Goal: Task Accomplishment & Management: Manage account settings

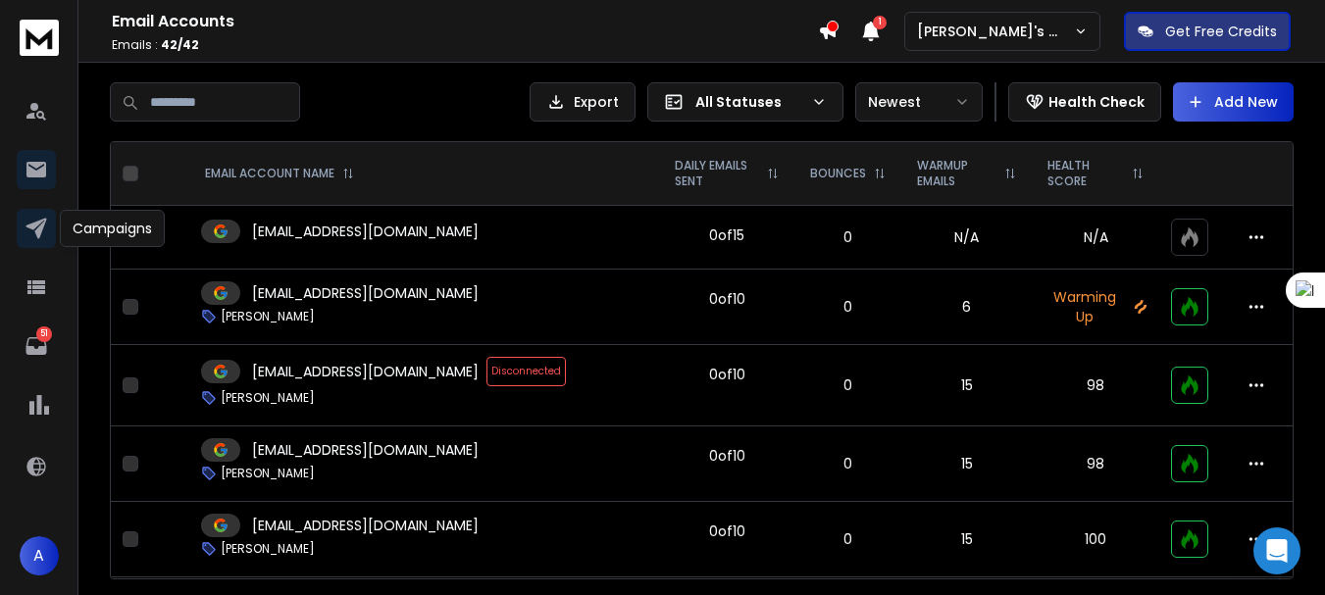
click at [42, 244] on link at bounding box center [36, 228] width 39 height 39
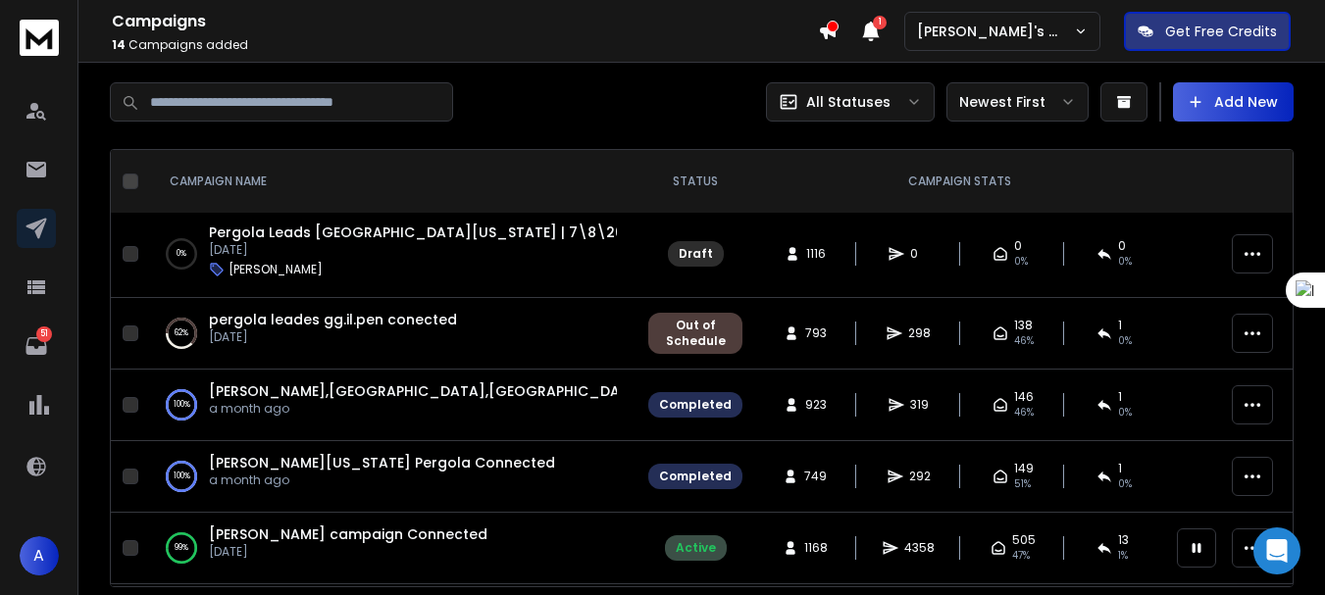
scroll to position [3, 0]
click at [302, 232] on span "Pergola Leads [GEOGRAPHIC_DATA][US_STATE] | 7\8\2025" at bounding box center [425, 233] width 433 height 20
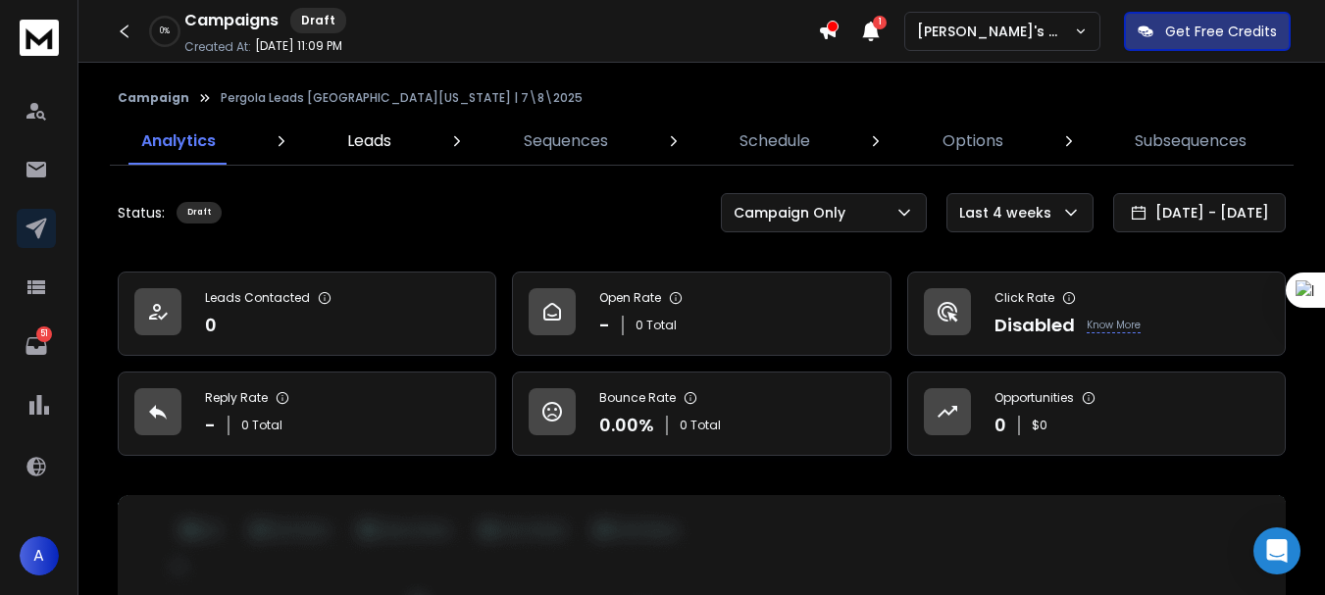
click at [380, 129] on p "Leads" at bounding box center [369, 141] width 44 height 24
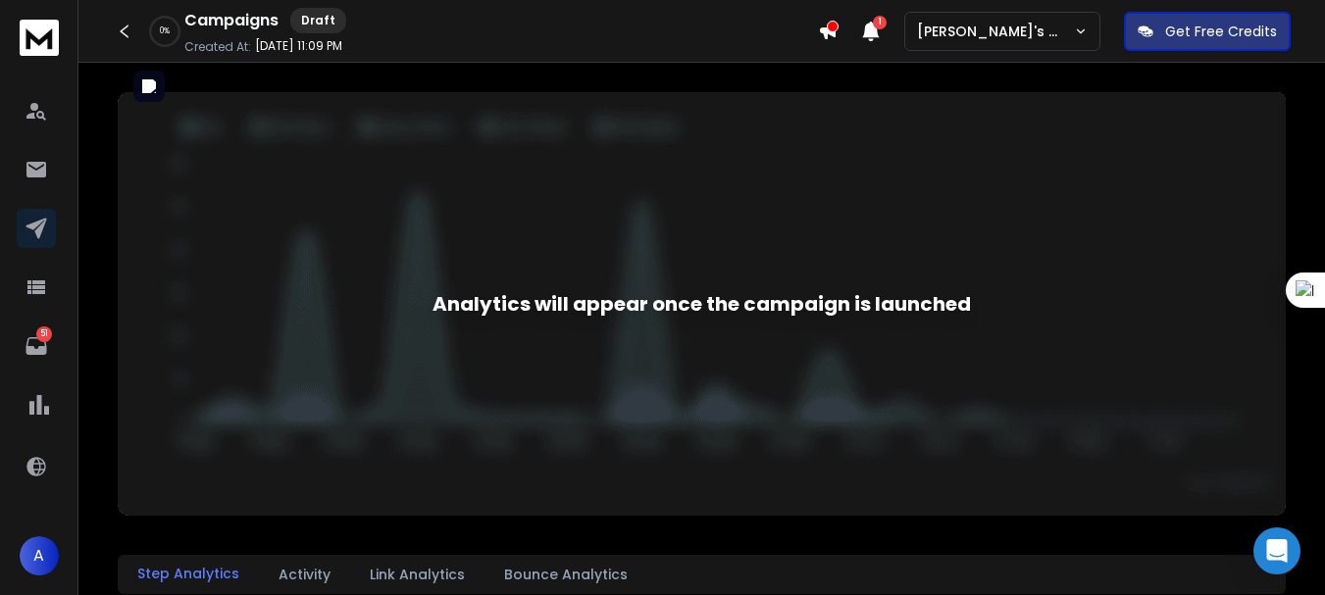
scroll to position [461, 0]
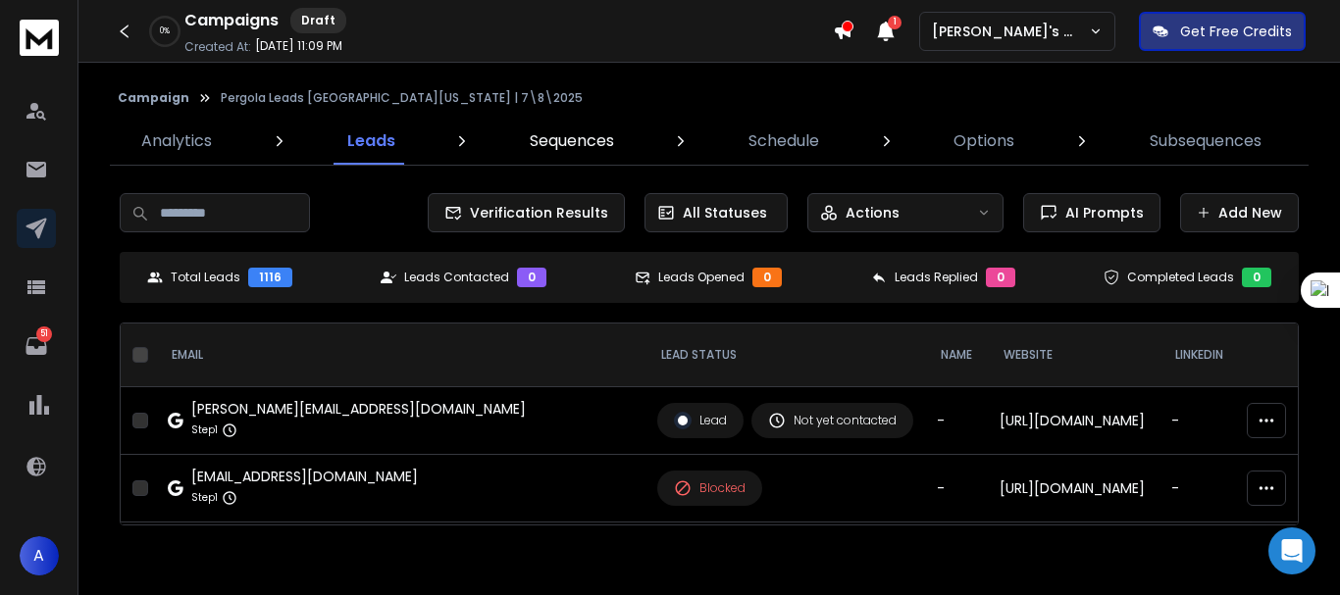
click at [594, 138] on p "Sequences" at bounding box center [572, 141] width 84 height 24
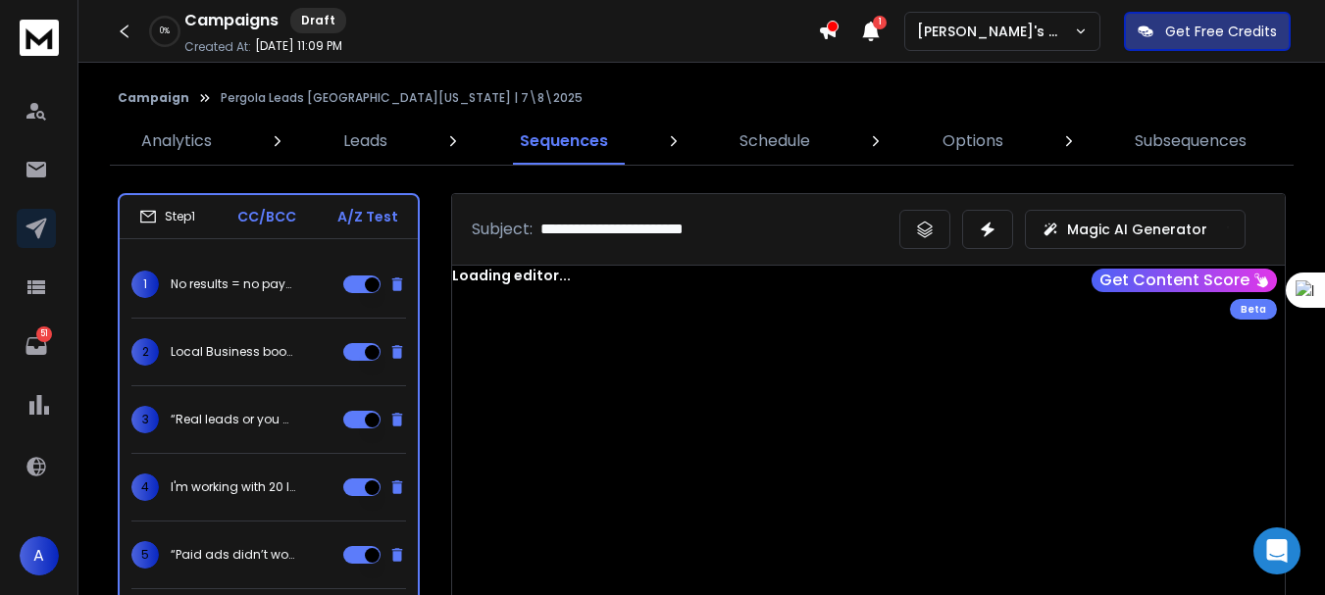
scroll to position [101, 0]
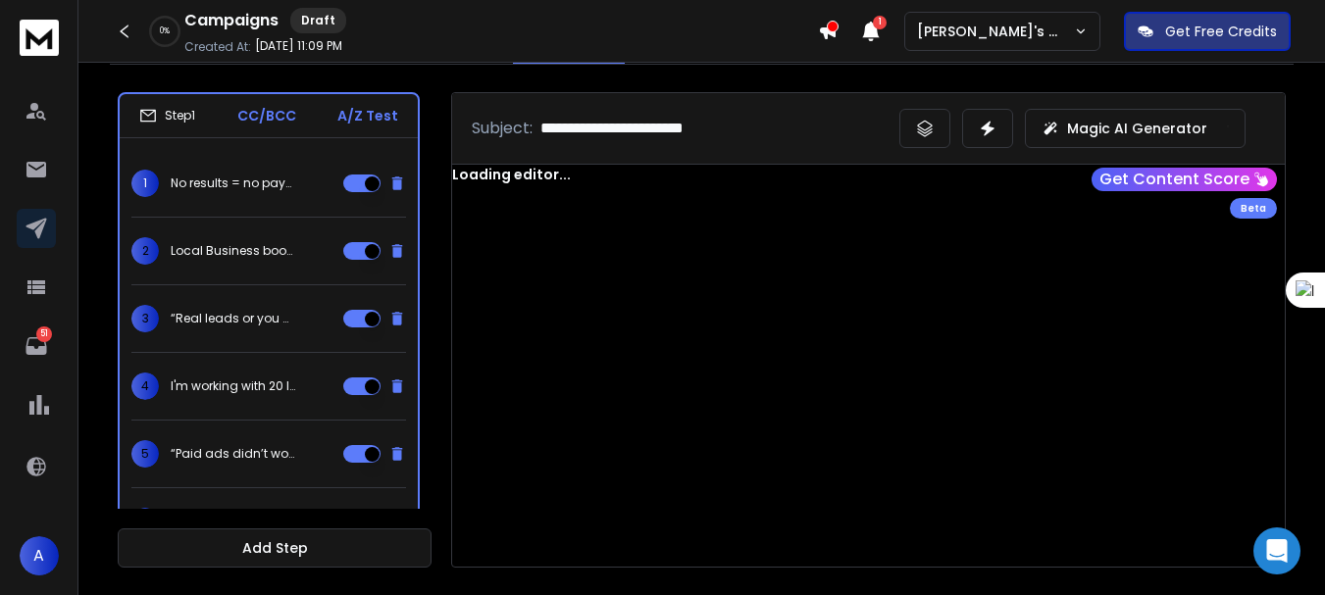
click at [266, 237] on div "2 Local Business booked 9 jobs, 0 ad spend risk" at bounding box center [213, 250] width 165 height 27
type input "**********"
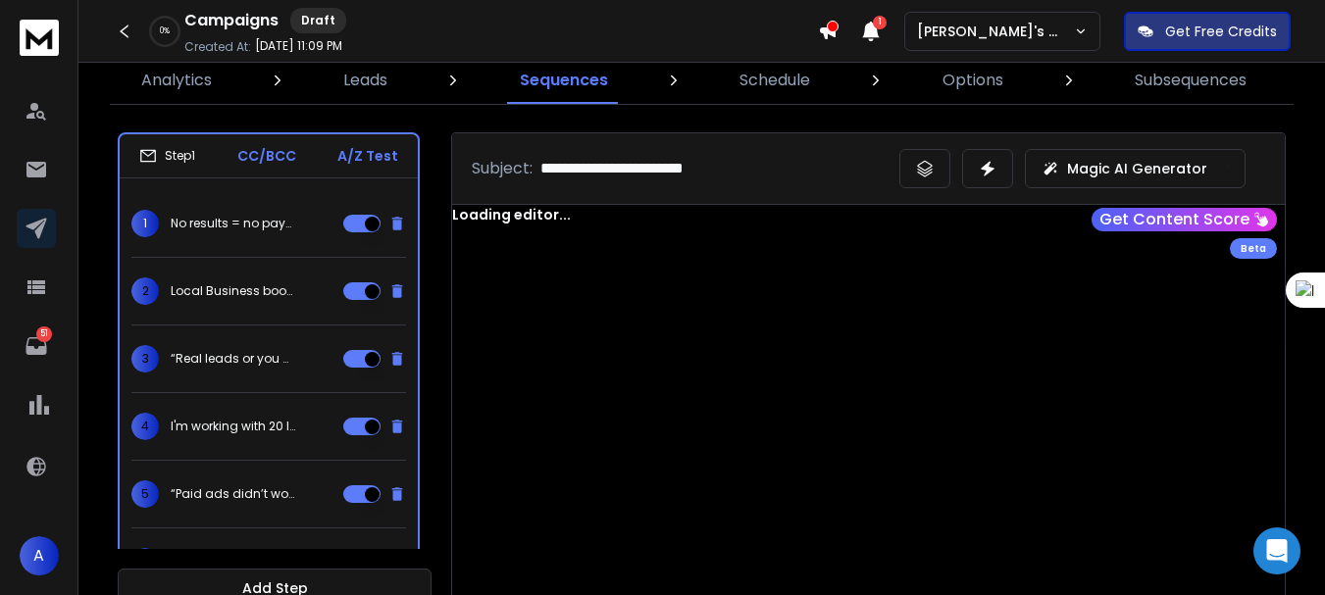
scroll to position [99, 0]
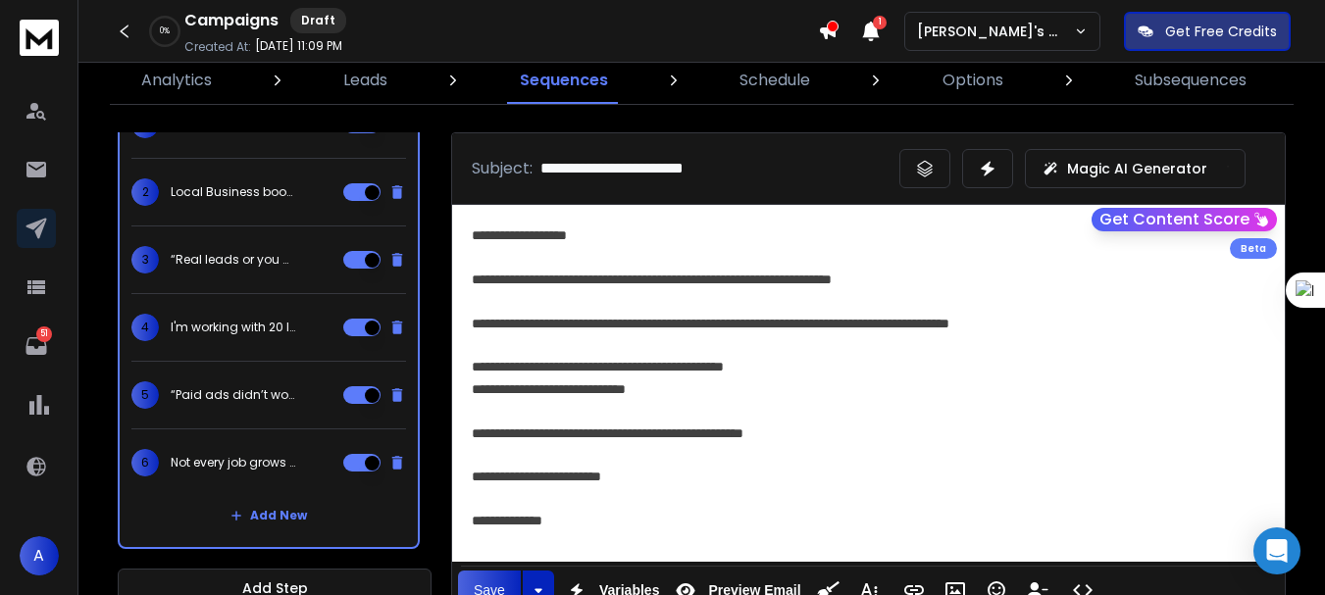
click at [476, 380] on div "**********" at bounding box center [861, 367] width 779 height 285
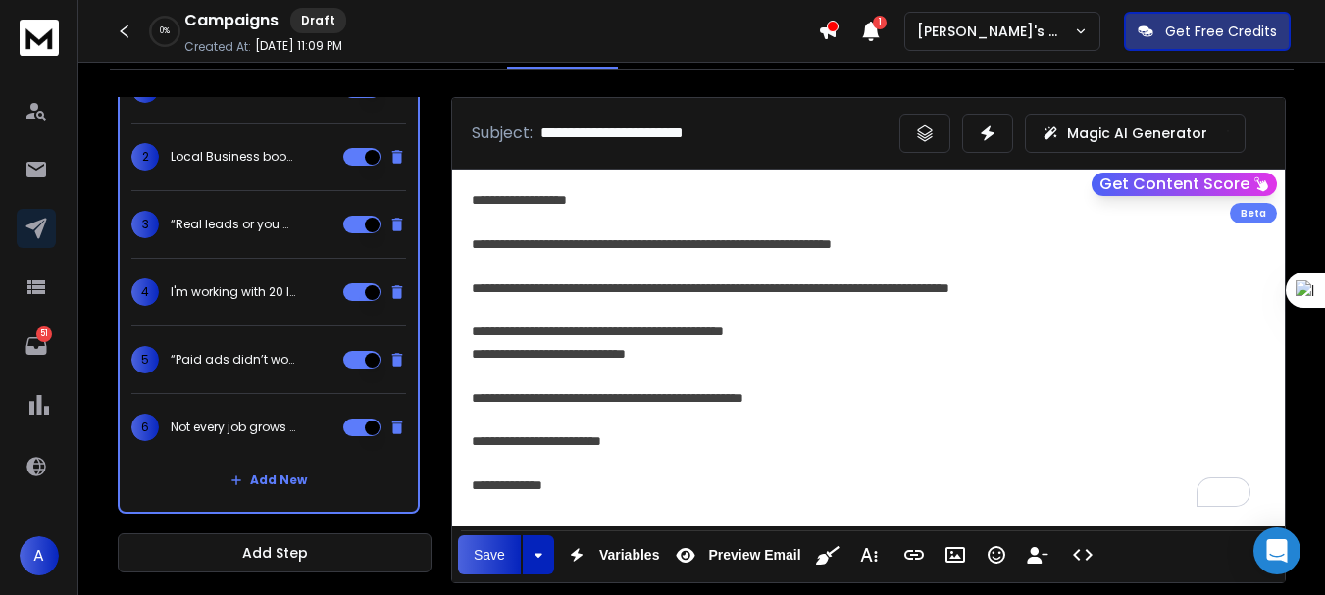
scroll to position [0, 0]
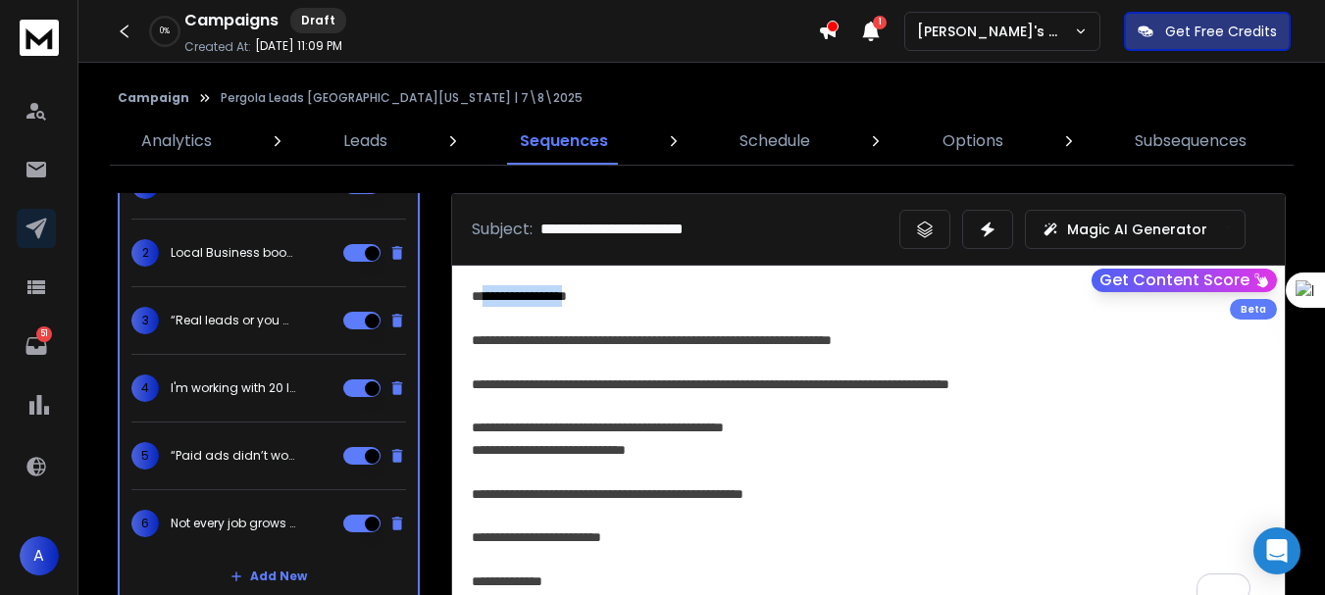
drag, startPoint x: 597, startPoint y: 295, endPoint x: 486, endPoint y: 305, distance: 111.3
click at [486, 305] on div "**********" at bounding box center [861, 427] width 779 height 285
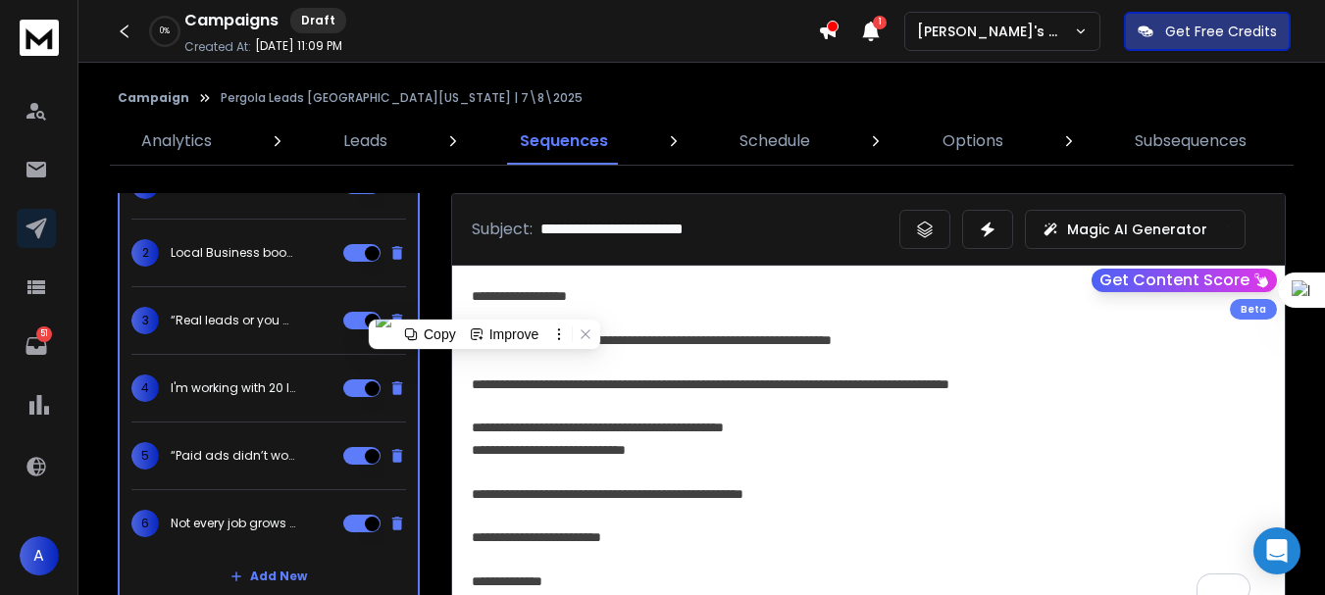
click at [696, 267] on div "**********" at bounding box center [868, 444] width 833 height 357
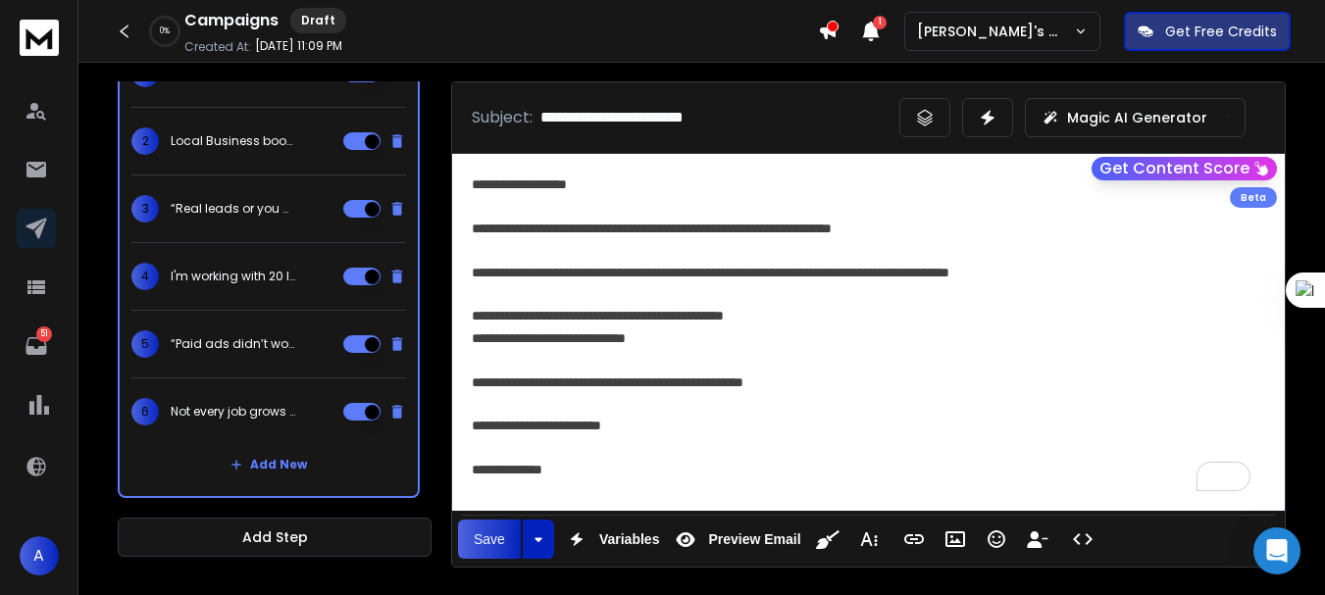
click at [599, 186] on div "**********" at bounding box center [861, 316] width 779 height 285
click at [611, 191] on div "**********" at bounding box center [861, 316] width 779 height 285
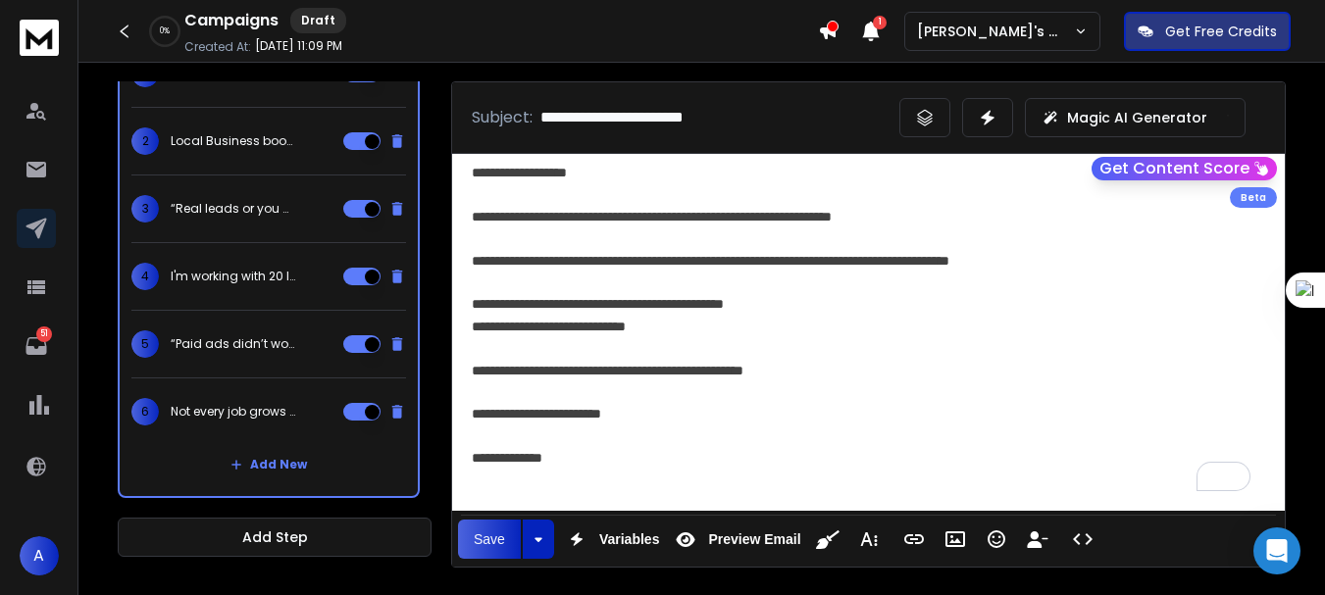
click at [913, 223] on div "**********" at bounding box center [861, 304] width 779 height 285
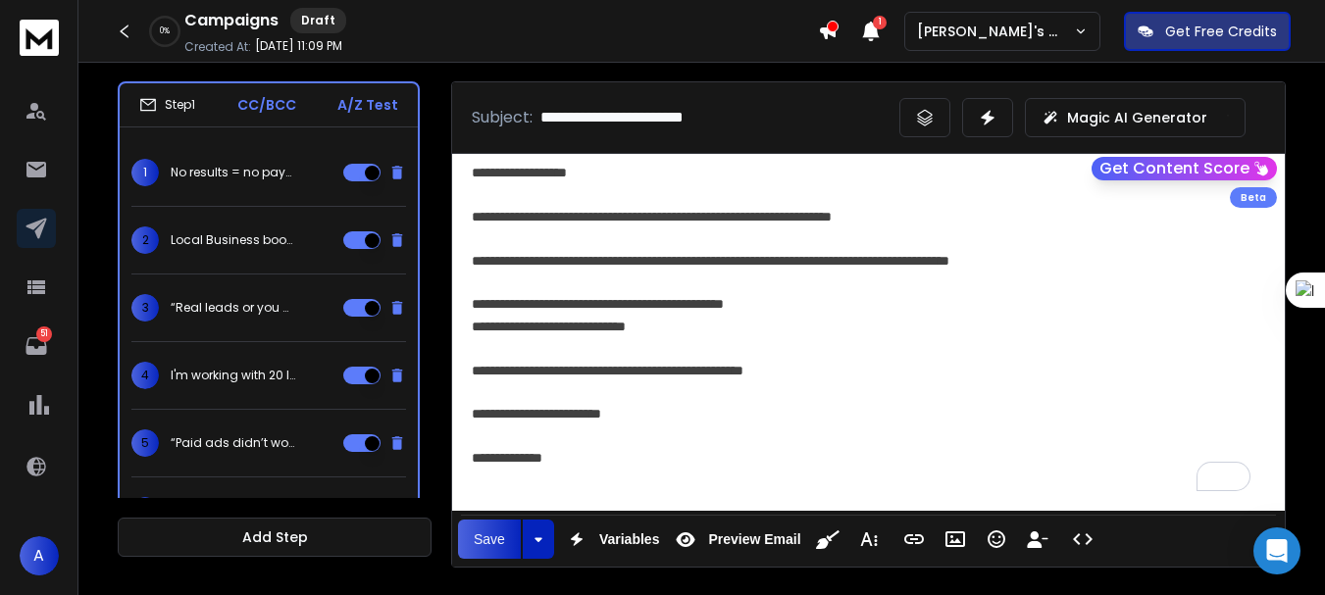
click at [228, 245] on p "Local Business booked 9 jobs, 0 ad spend risk" at bounding box center [234, 240] width 126 height 16
type input "**********"
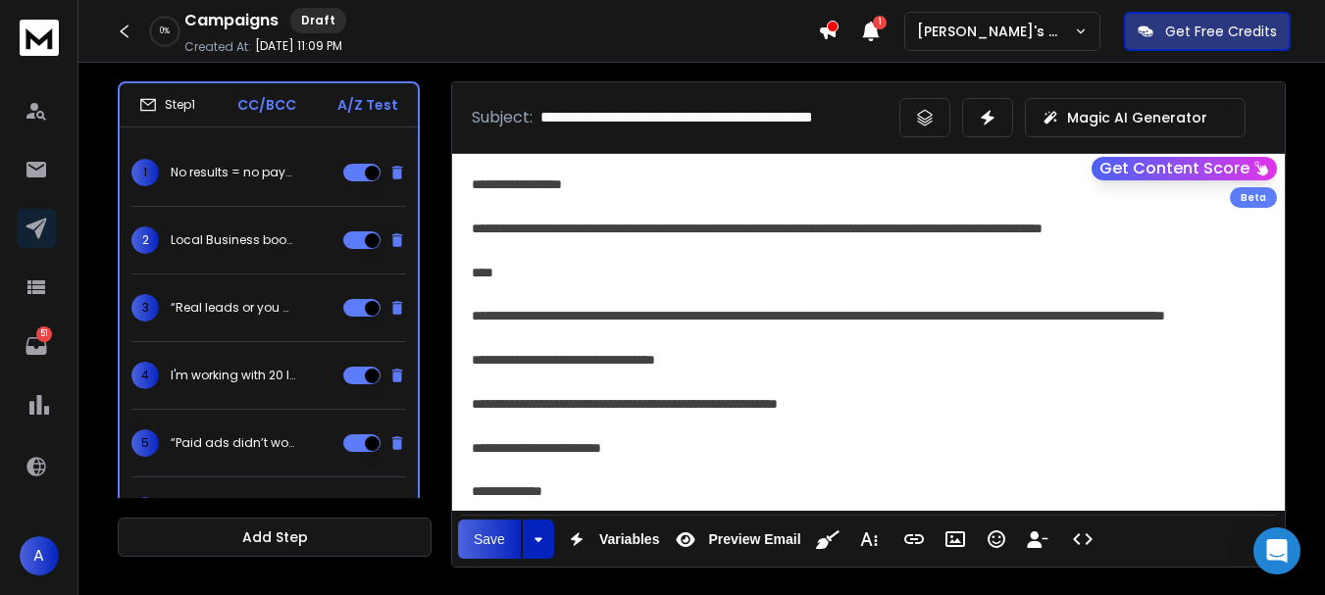
scroll to position [99, 0]
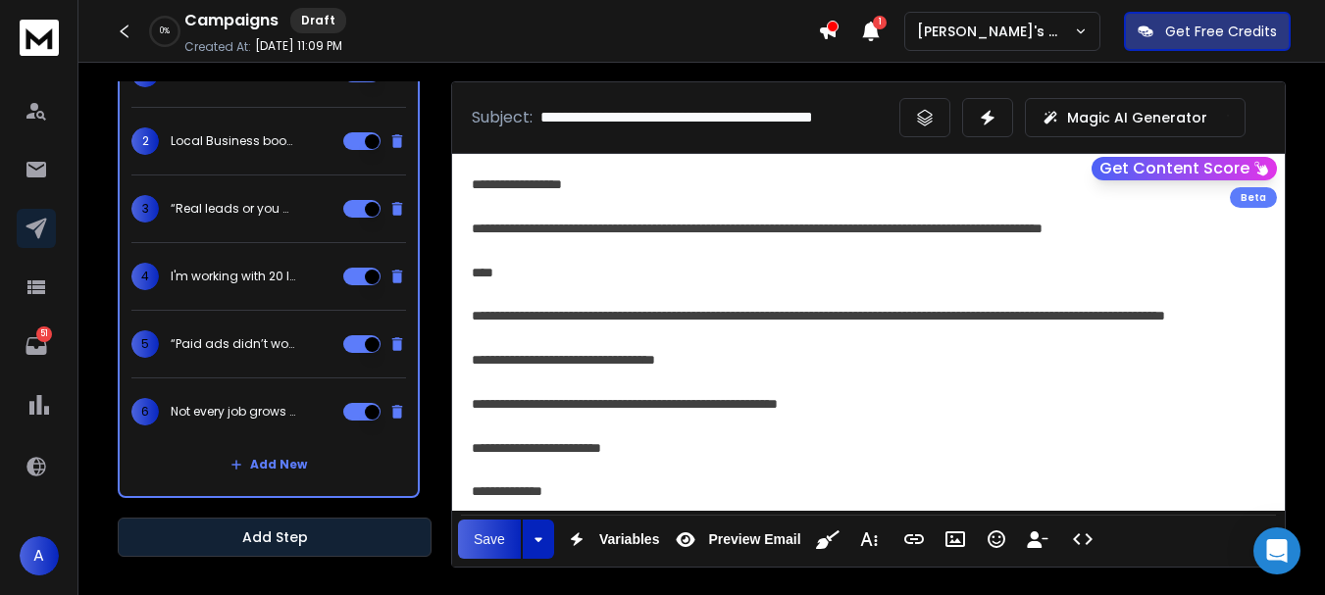
click at [361, 545] on button "Add Step" at bounding box center [275, 537] width 314 height 39
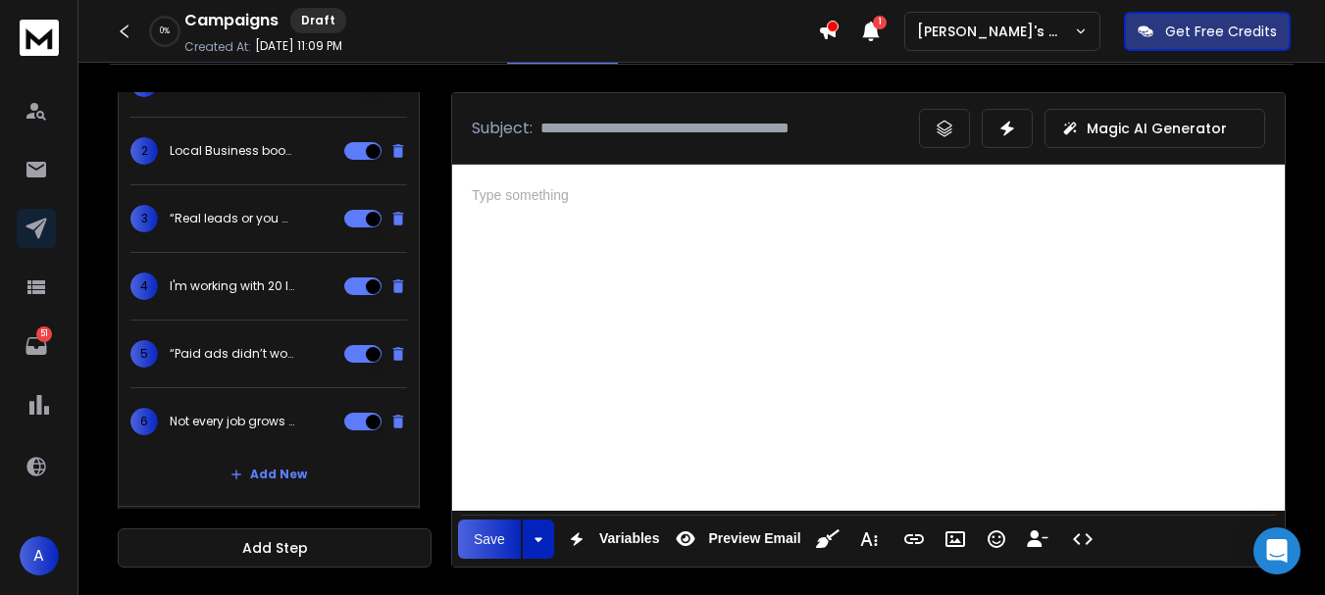
scroll to position [327, 0]
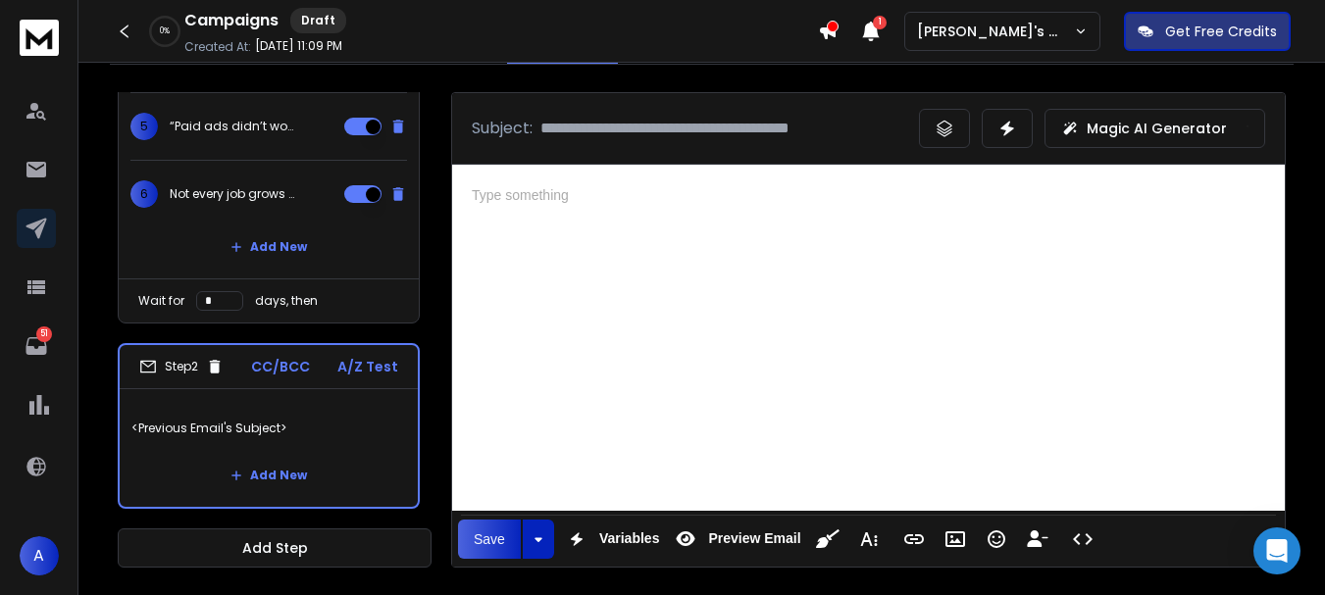
click at [199, 375] on div "Step 2" at bounding box center [181, 367] width 84 height 18
click at [213, 301] on input "*" at bounding box center [219, 301] width 47 height 20
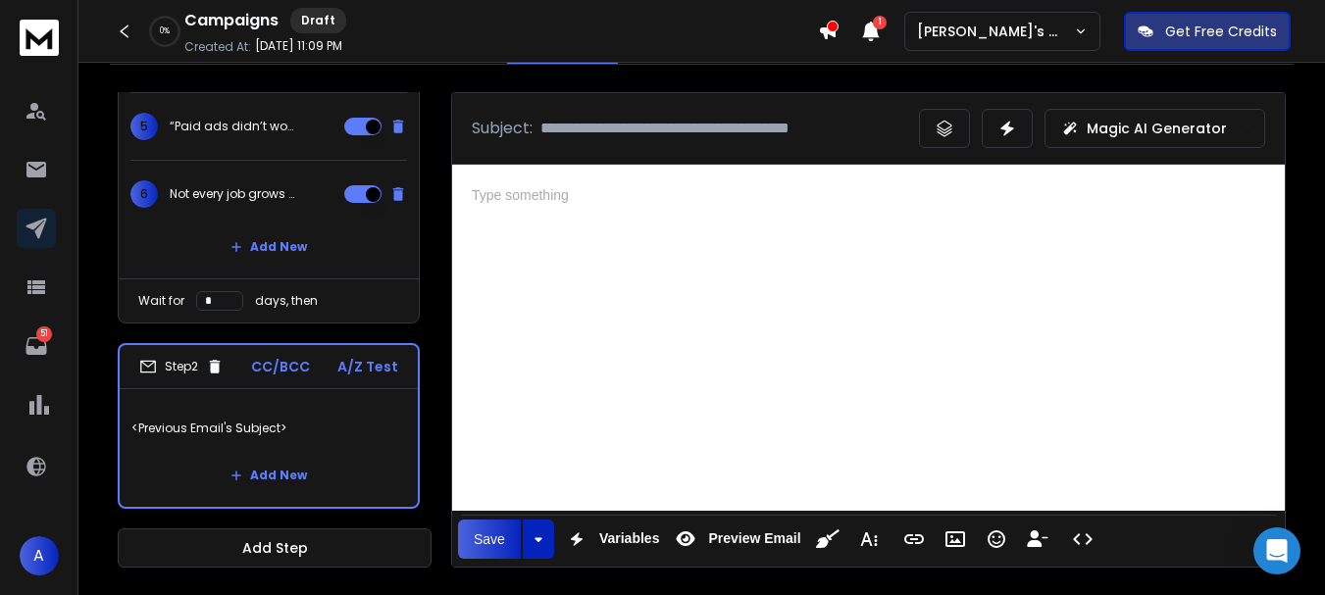
click at [213, 301] on input "*" at bounding box center [219, 301] width 47 height 20
click at [215, 301] on input "*" at bounding box center [219, 301] width 47 height 20
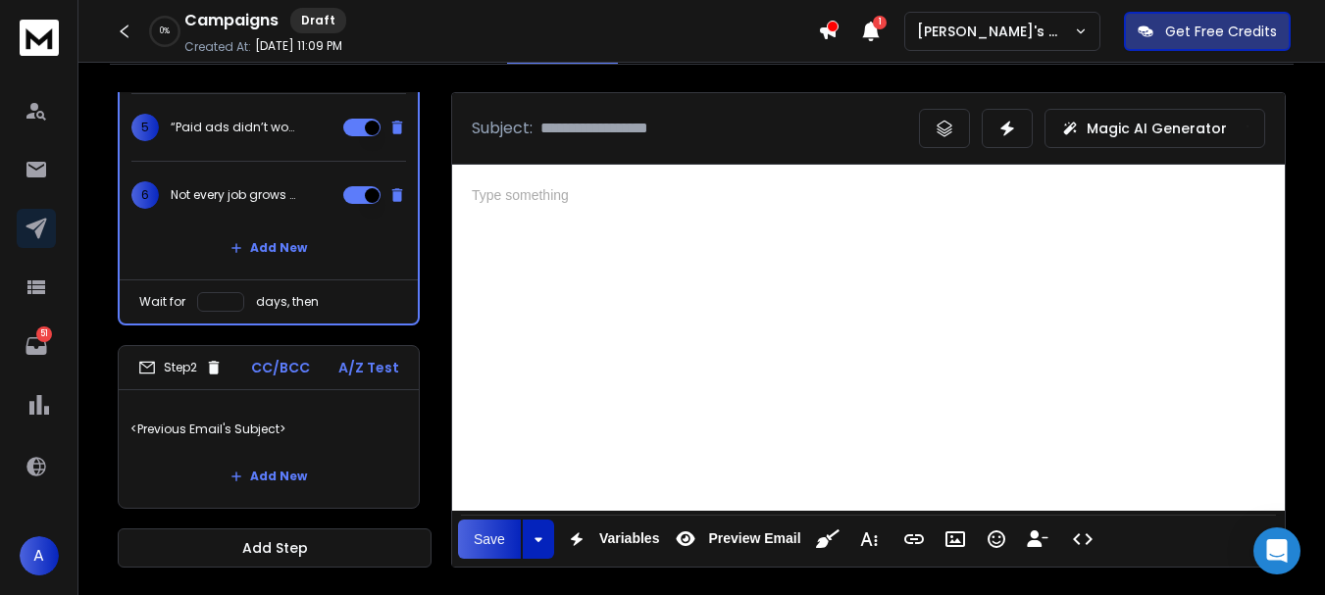
type input "*"
click at [269, 476] on button "Add New" at bounding box center [269, 476] width 108 height 39
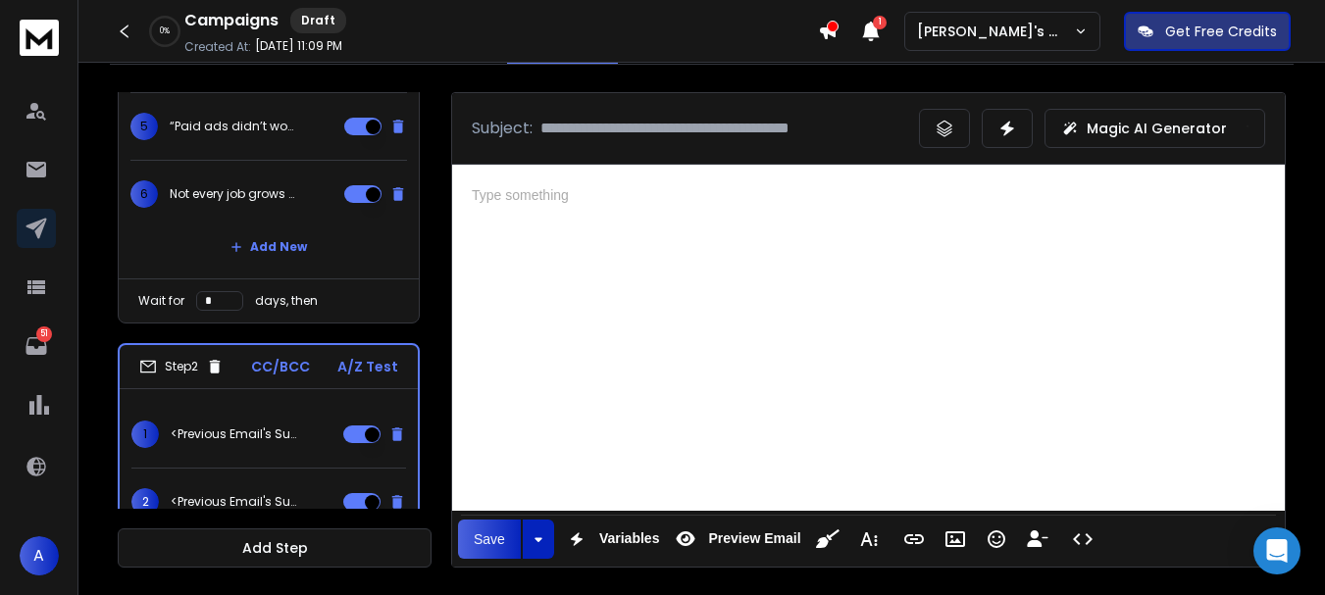
scroll to position [406, 0]
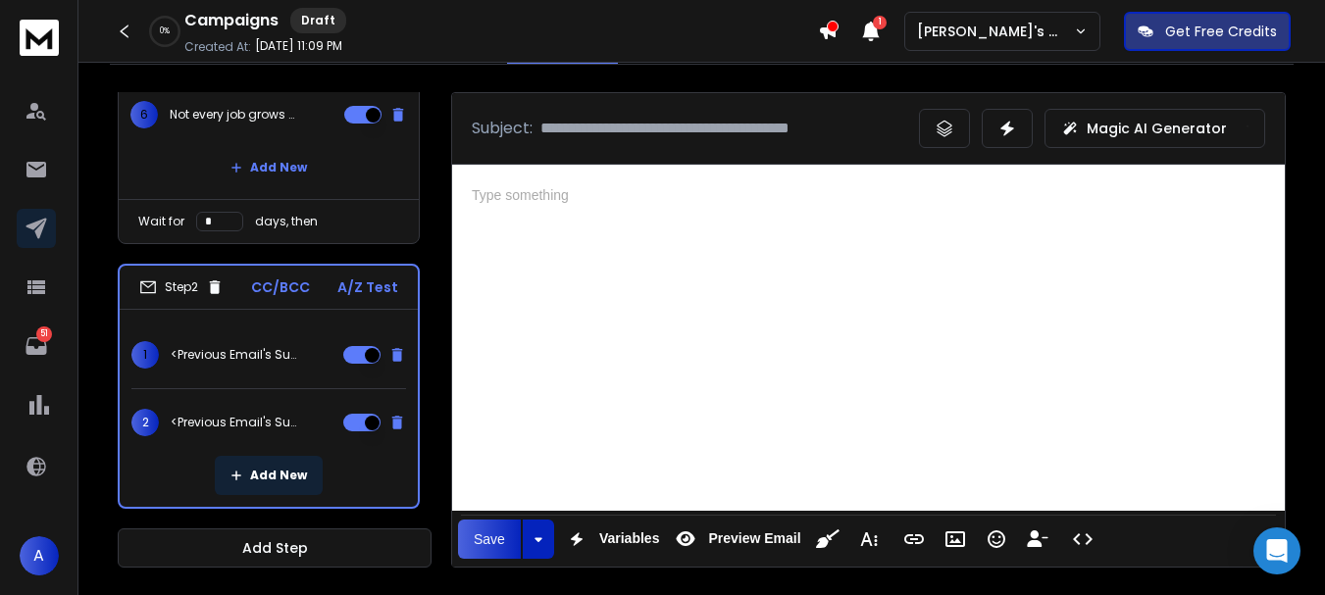
click at [255, 463] on button "Add New" at bounding box center [269, 475] width 108 height 39
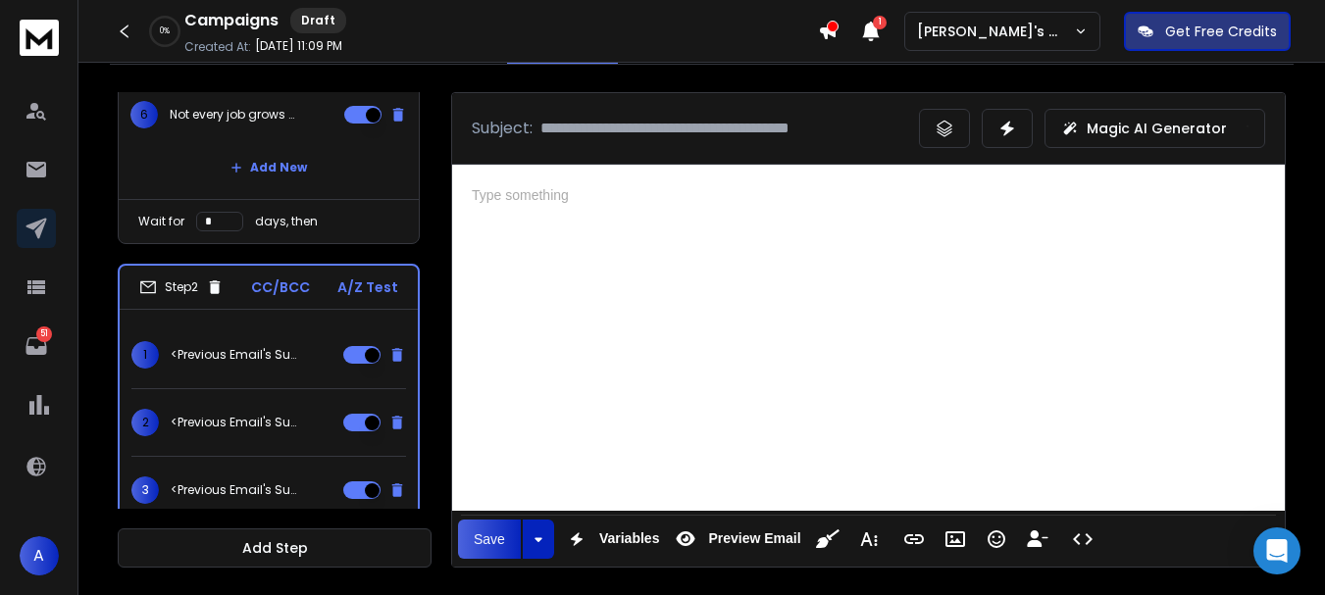
scroll to position [474, 0]
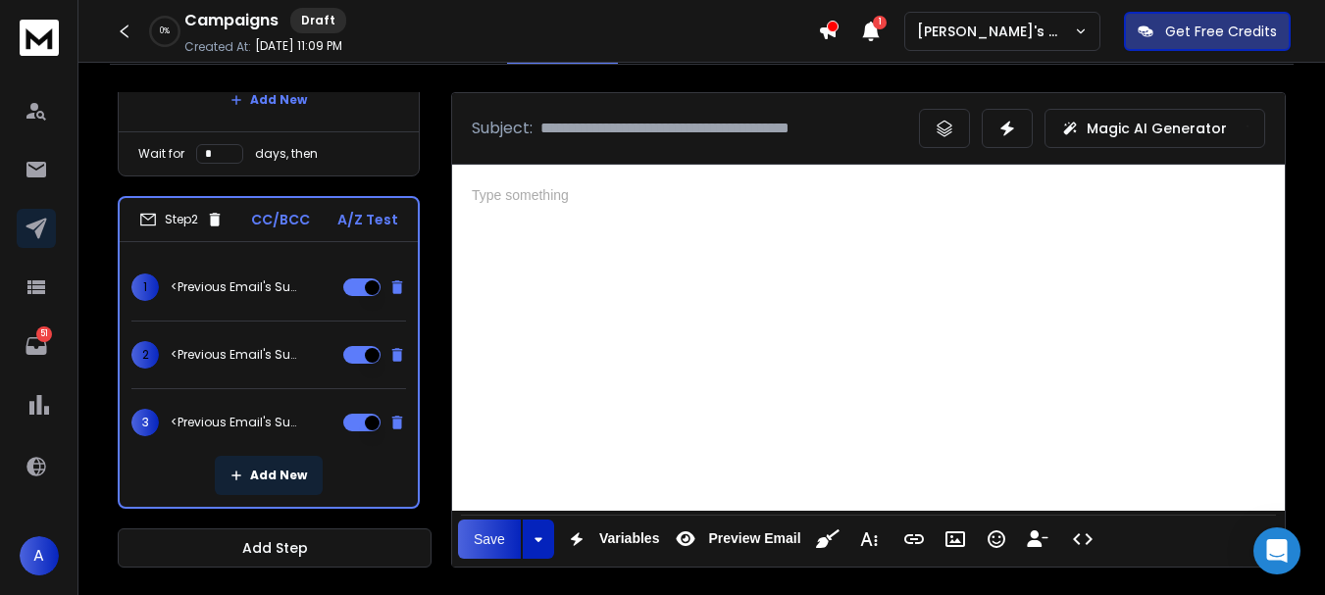
click at [260, 467] on button "Add New" at bounding box center [269, 475] width 108 height 39
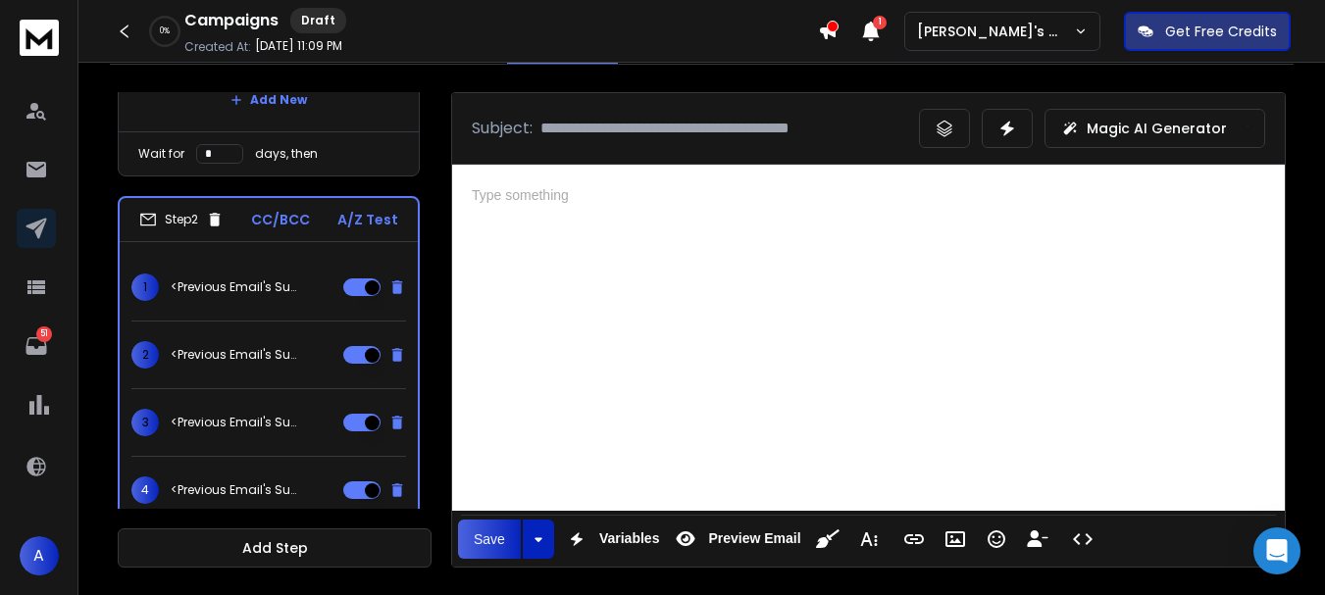
scroll to position [541, 0]
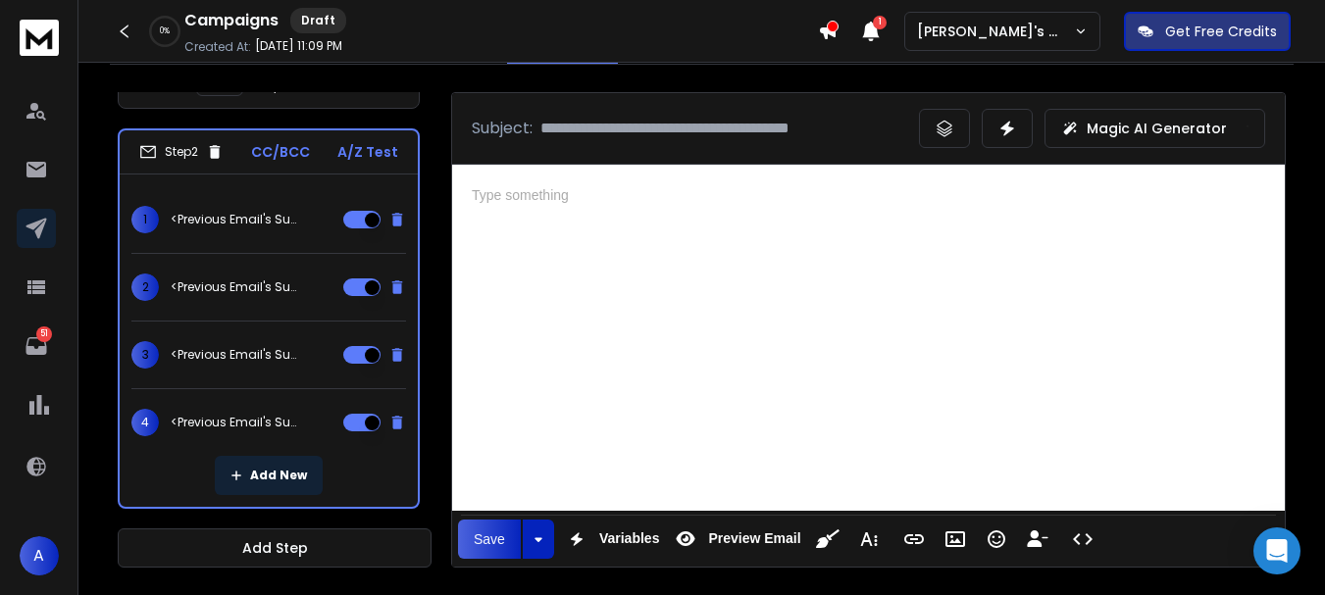
click at [260, 467] on button "Add New" at bounding box center [269, 475] width 108 height 39
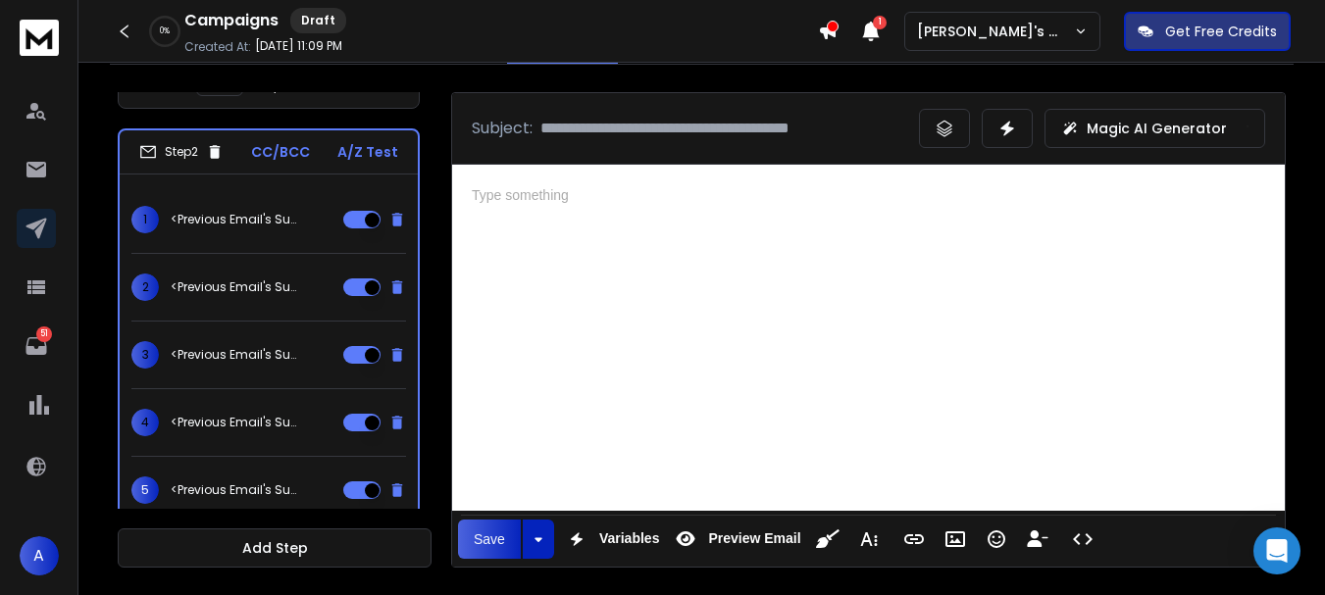
scroll to position [609, 0]
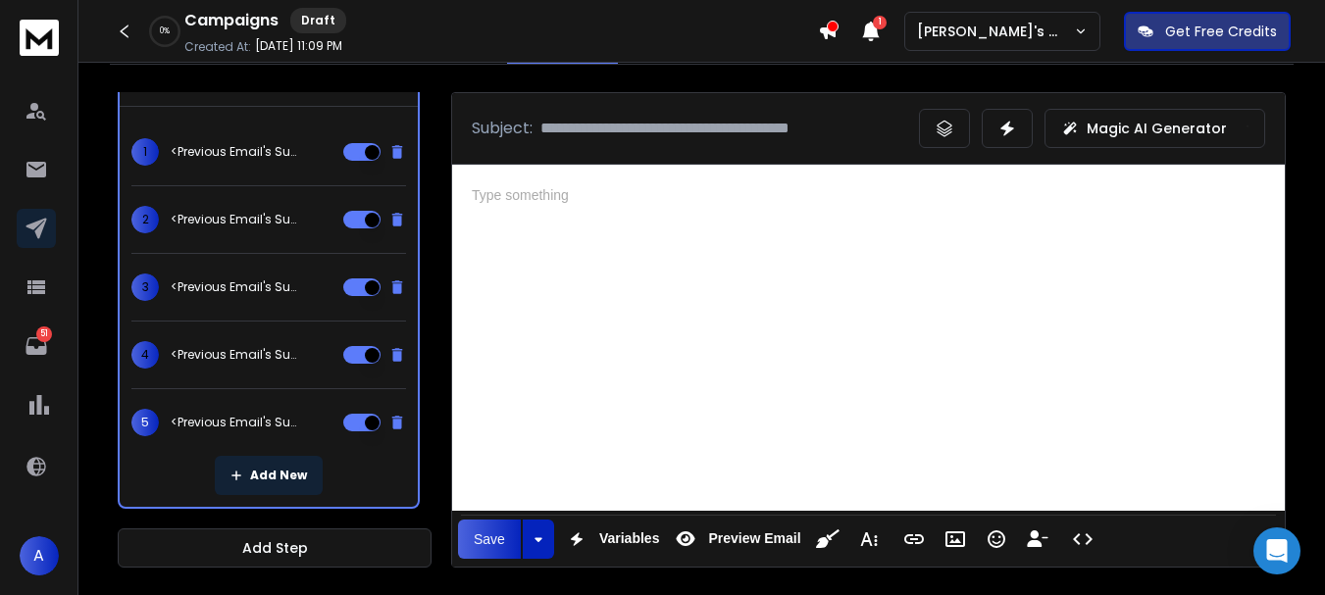
click at [260, 467] on button "Add New" at bounding box center [269, 475] width 108 height 39
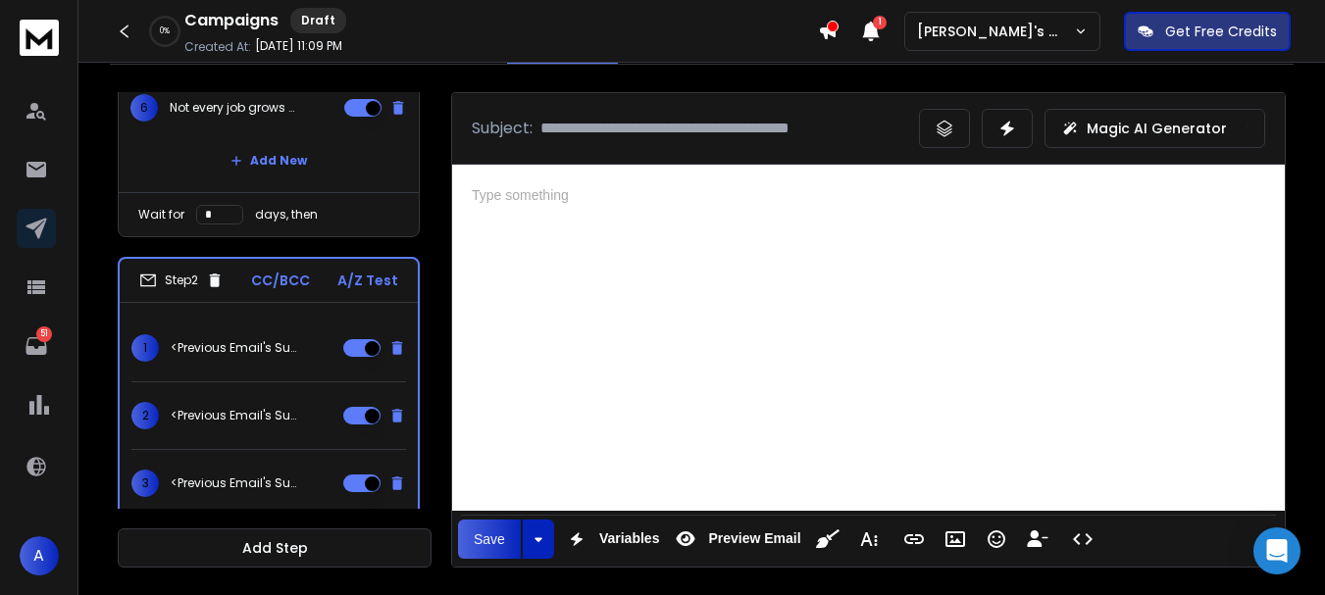
scroll to position [411, 0]
click at [173, 345] on p "<Previous Email's Subject>" at bounding box center [234, 350] width 126 height 16
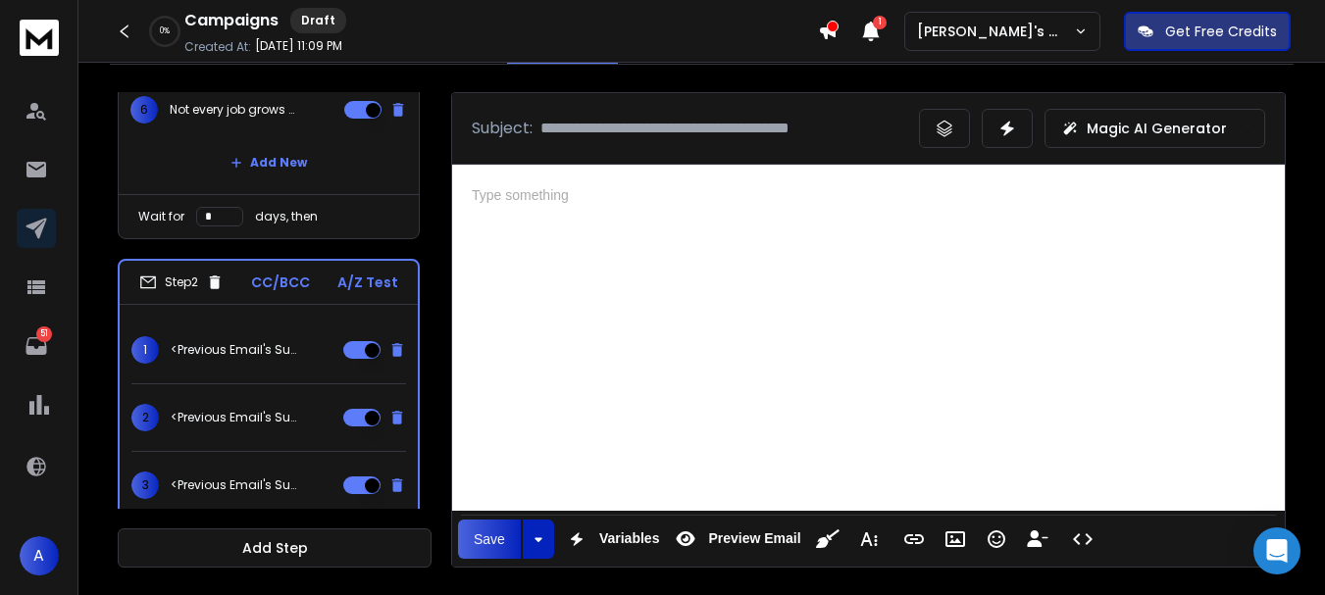
click at [173, 345] on p "<Previous Email's Subject>" at bounding box center [234, 350] width 126 height 16
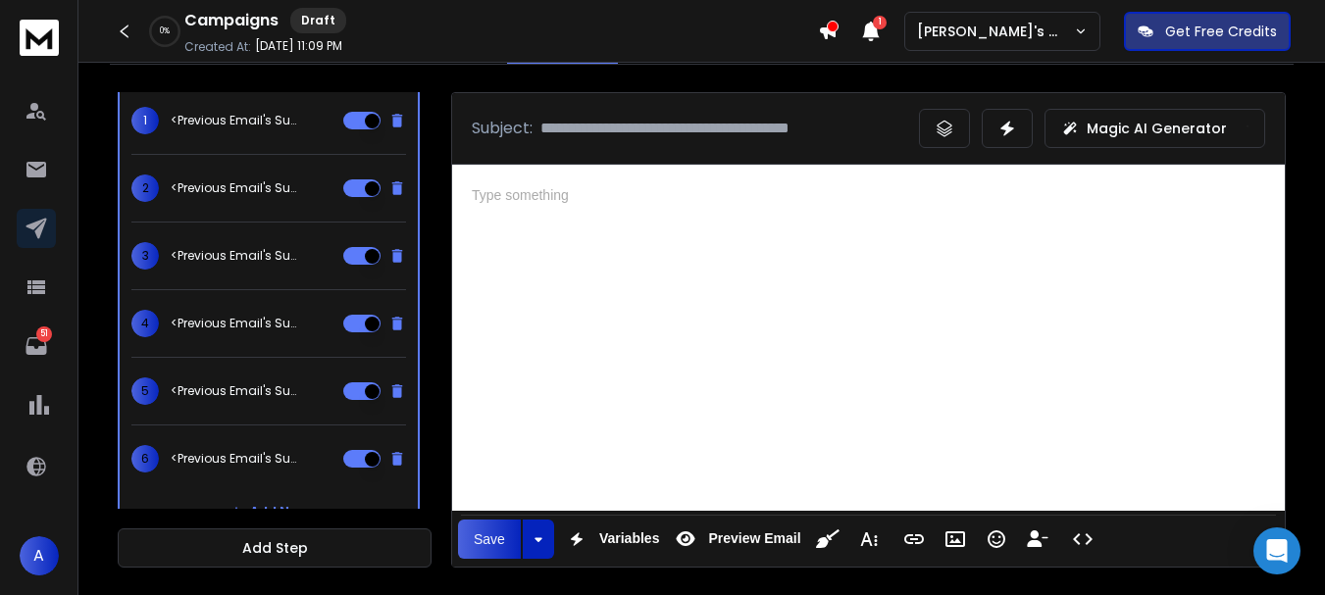
scroll to position [647, 0]
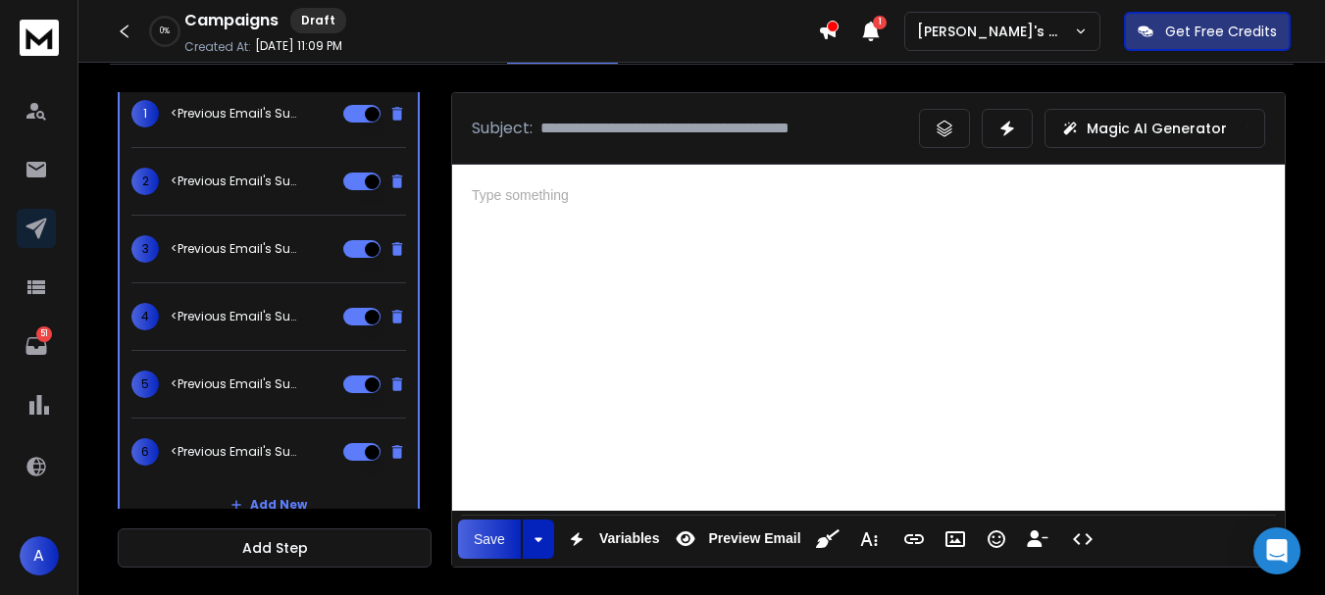
click at [640, 137] on input at bounding box center [719, 129] width 359 height 24
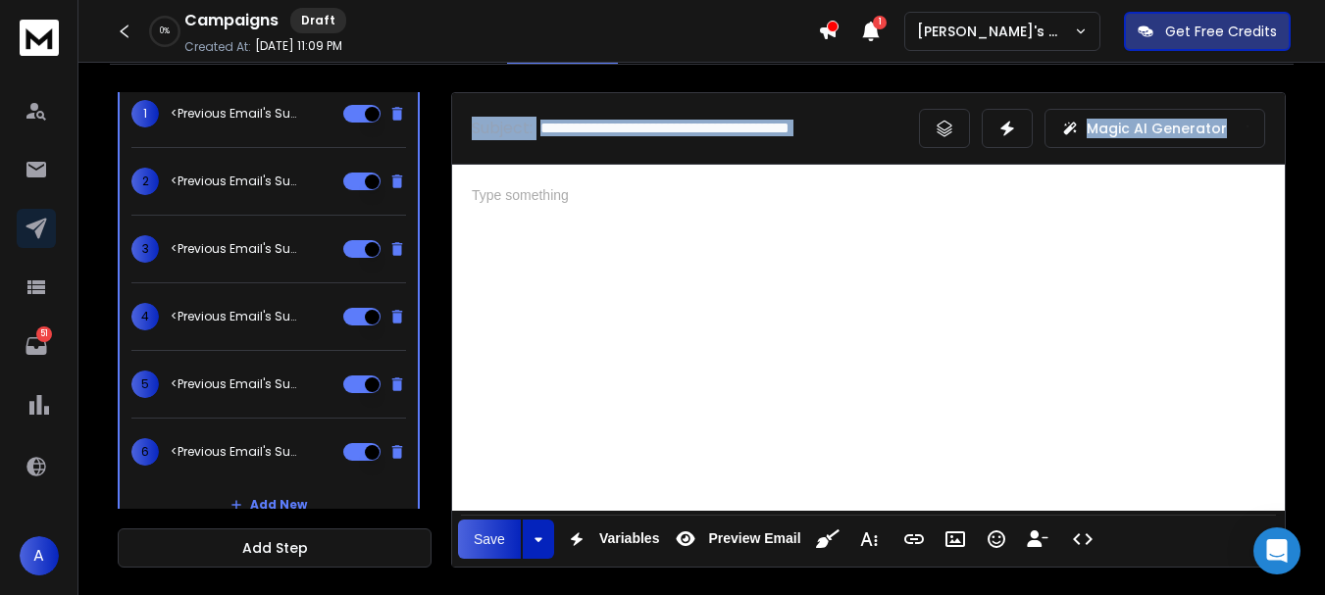
drag, startPoint x: 559, startPoint y: 153, endPoint x: 554, endPoint y: 221, distance: 67.9
click at [554, 221] on div "Subject: Magic AI Generator accountSignature accountFirstName accountLastName a…" at bounding box center [868, 330] width 835 height 476
click at [554, 221] on div "To enrich screen reader interactions, please activate Accessibility in Grammarl…" at bounding box center [868, 338] width 833 height 346
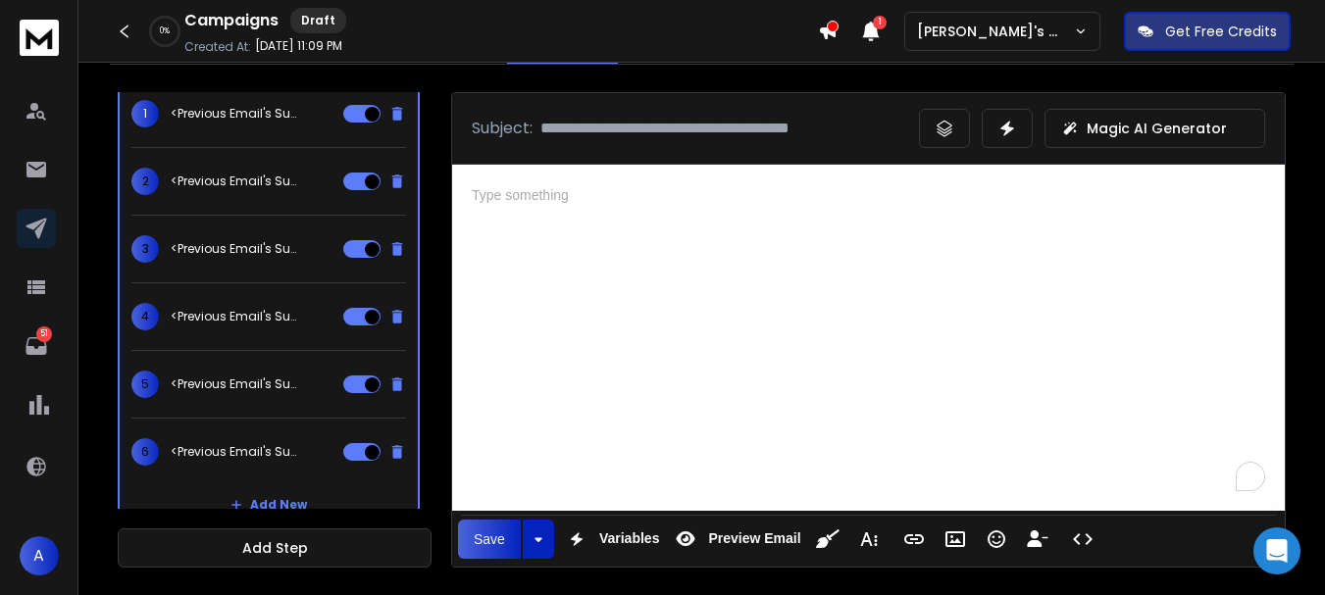
click at [554, 221] on div "To enrich screen reader interactions, please activate Accessibility in Grammarl…" at bounding box center [868, 338] width 833 height 346
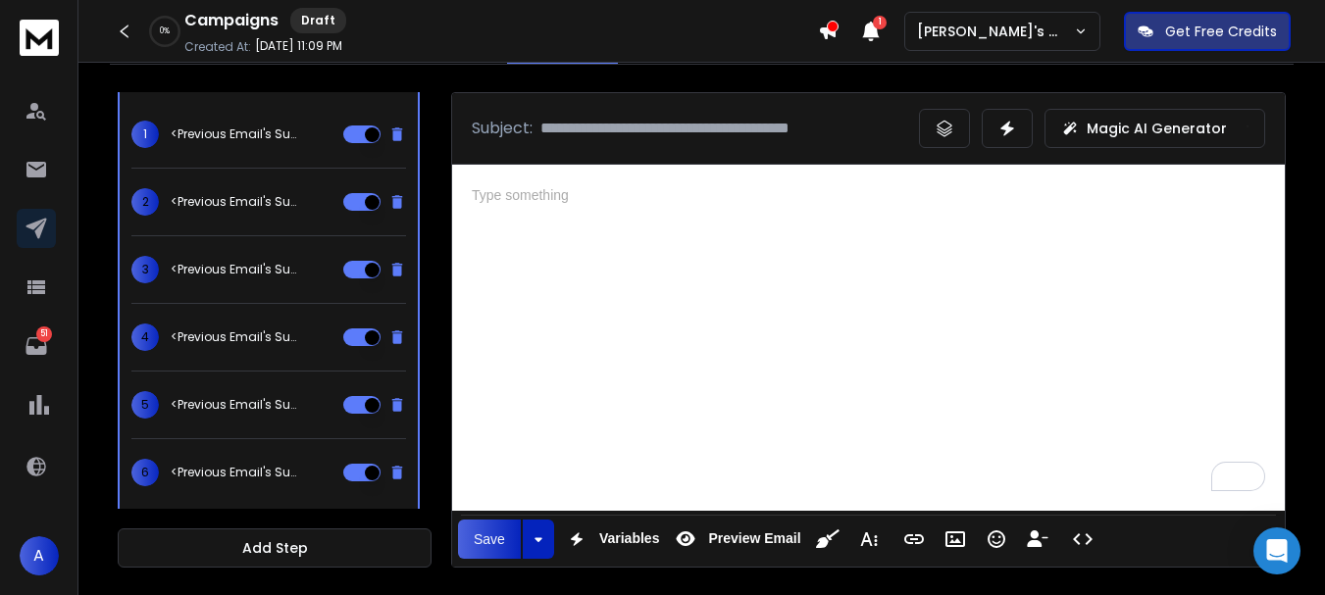
scroll to position [677, 0]
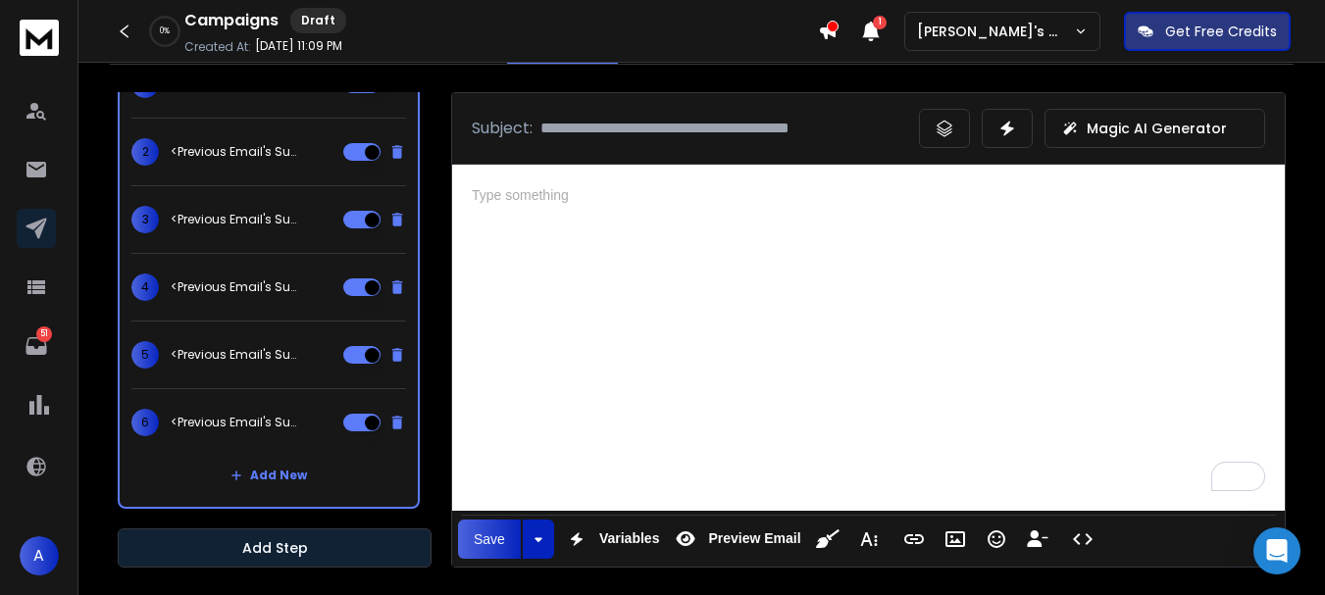
click at [262, 557] on button "Add Step" at bounding box center [275, 548] width 314 height 39
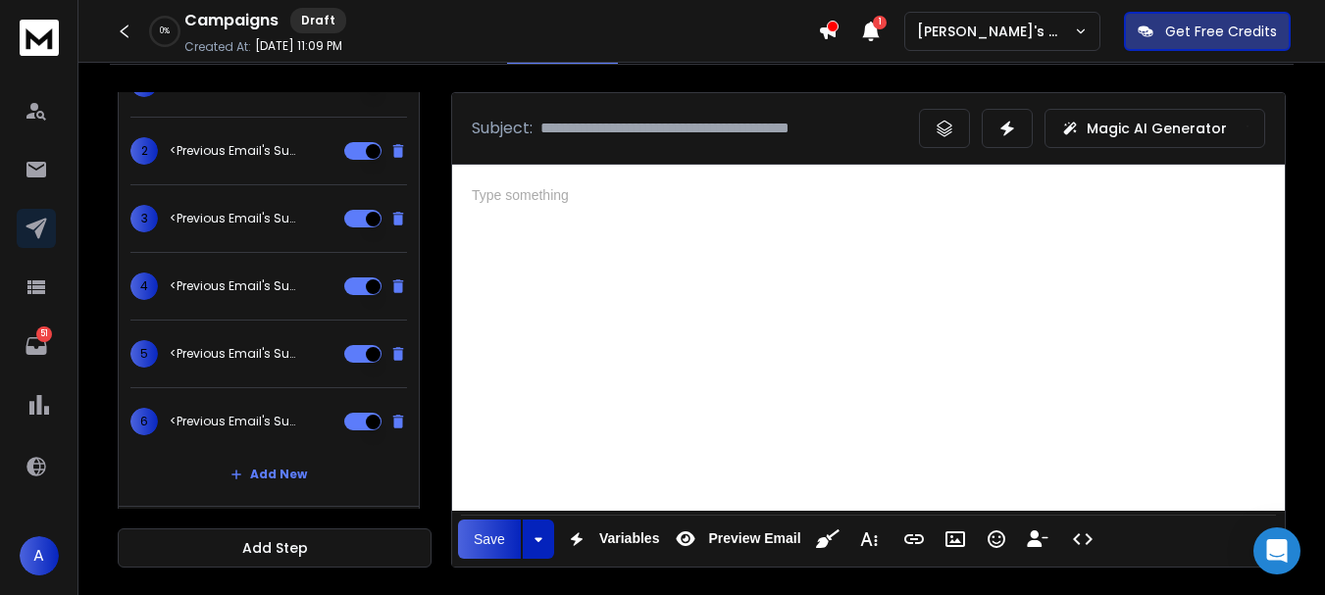
scroll to position [904, 0]
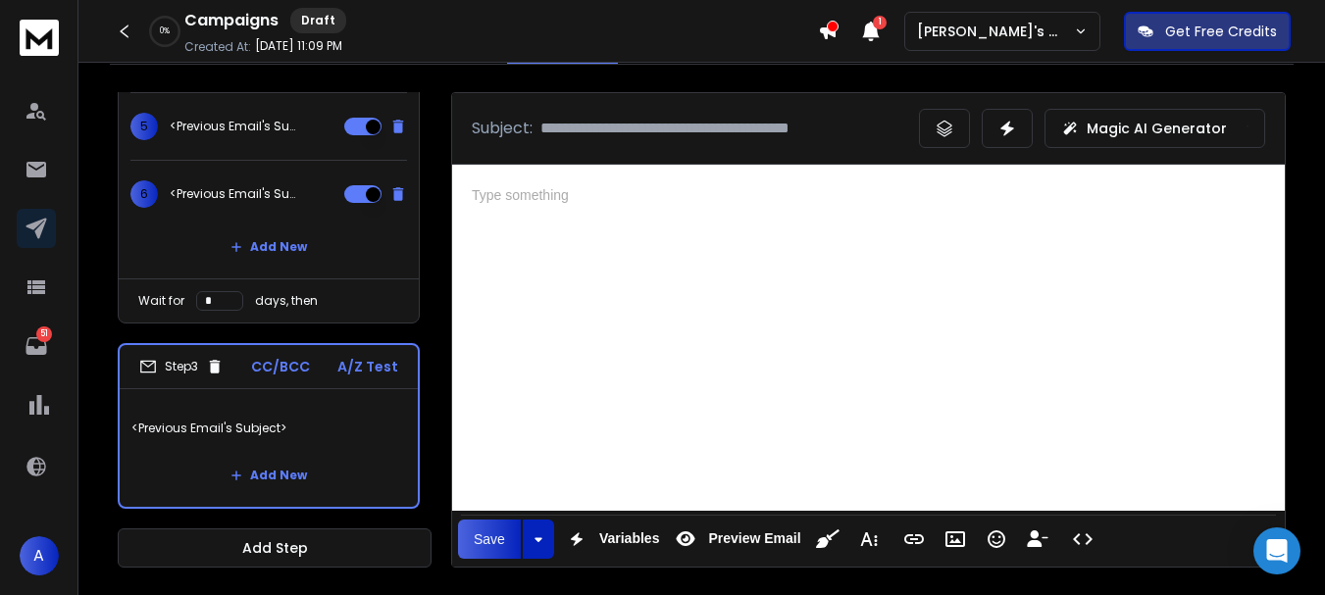
click at [210, 301] on input "*" at bounding box center [219, 301] width 47 height 20
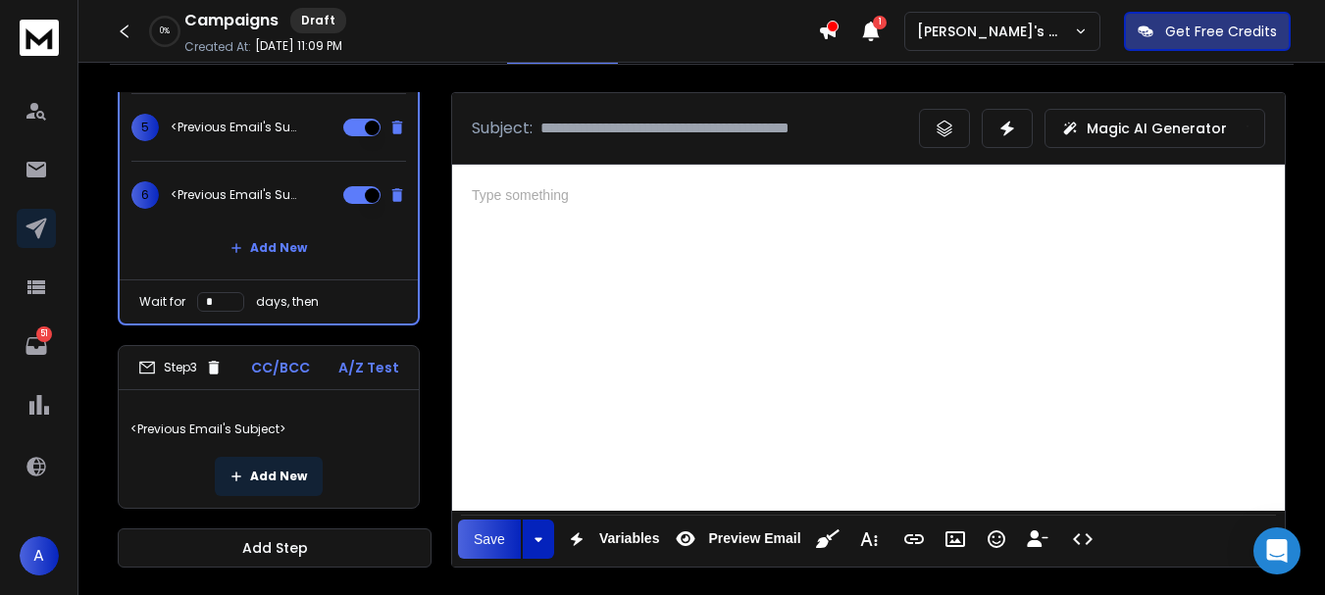
type input "*"
click at [266, 480] on button "Add New" at bounding box center [269, 476] width 108 height 39
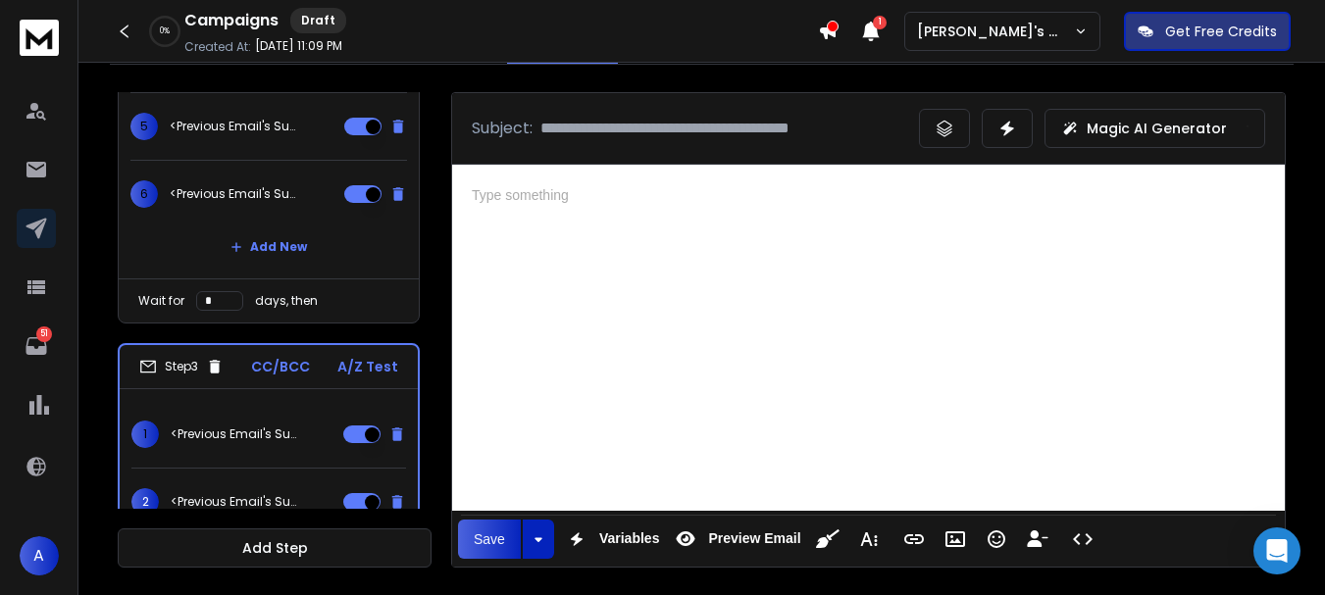
scroll to position [984, 0]
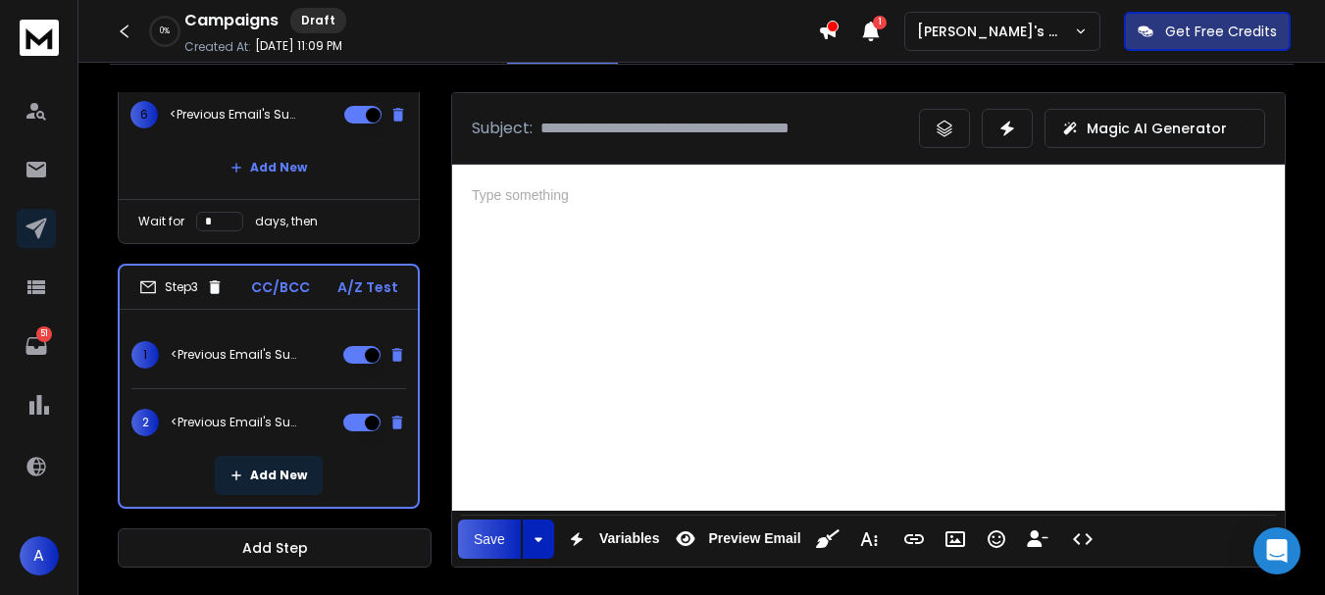
click at [266, 480] on button "Add New" at bounding box center [269, 475] width 108 height 39
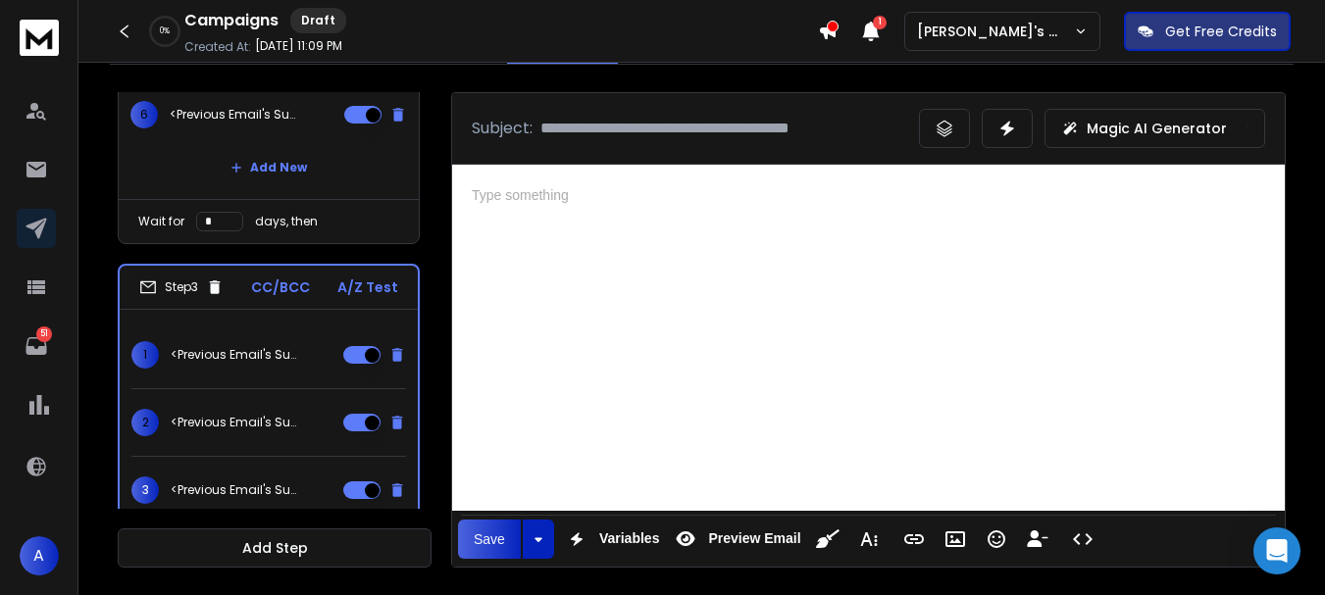
scroll to position [1051, 0]
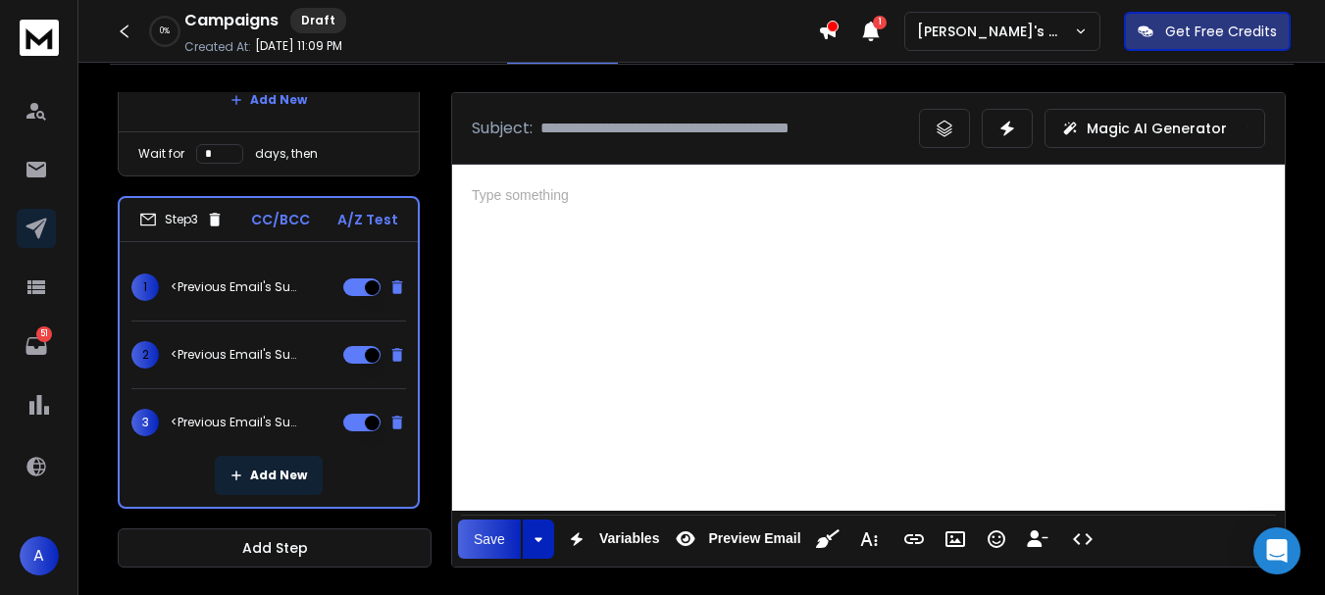
click at [281, 459] on button "Add New" at bounding box center [269, 475] width 108 height 39
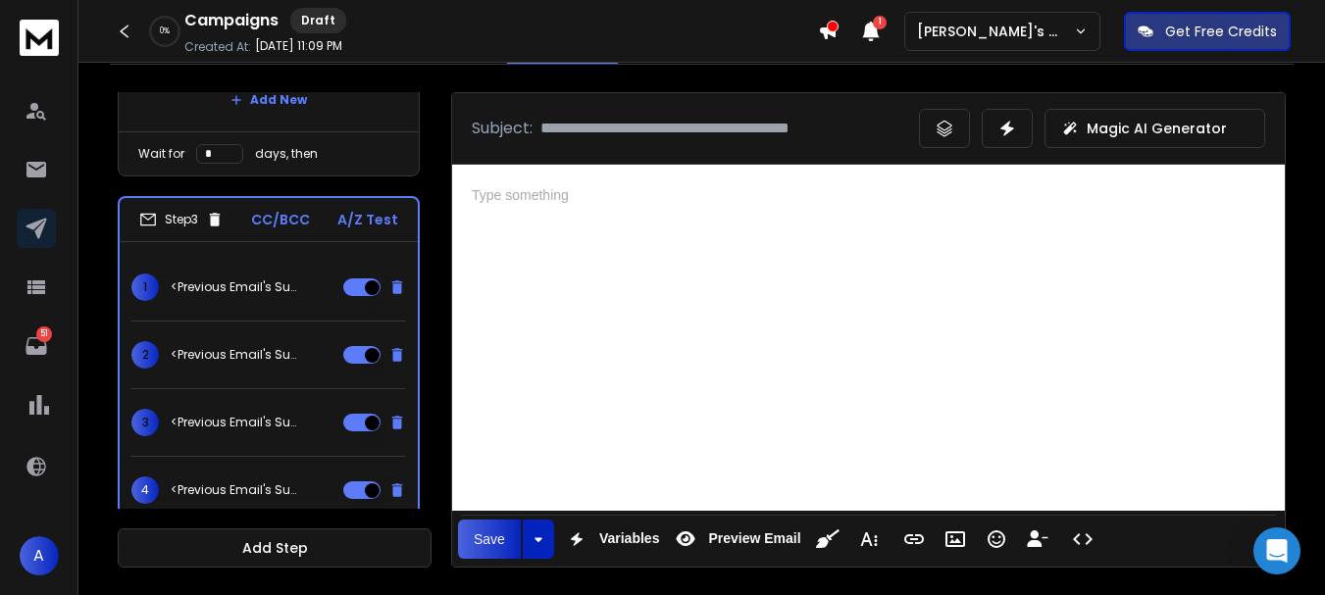
scroll to position [1119, 0]
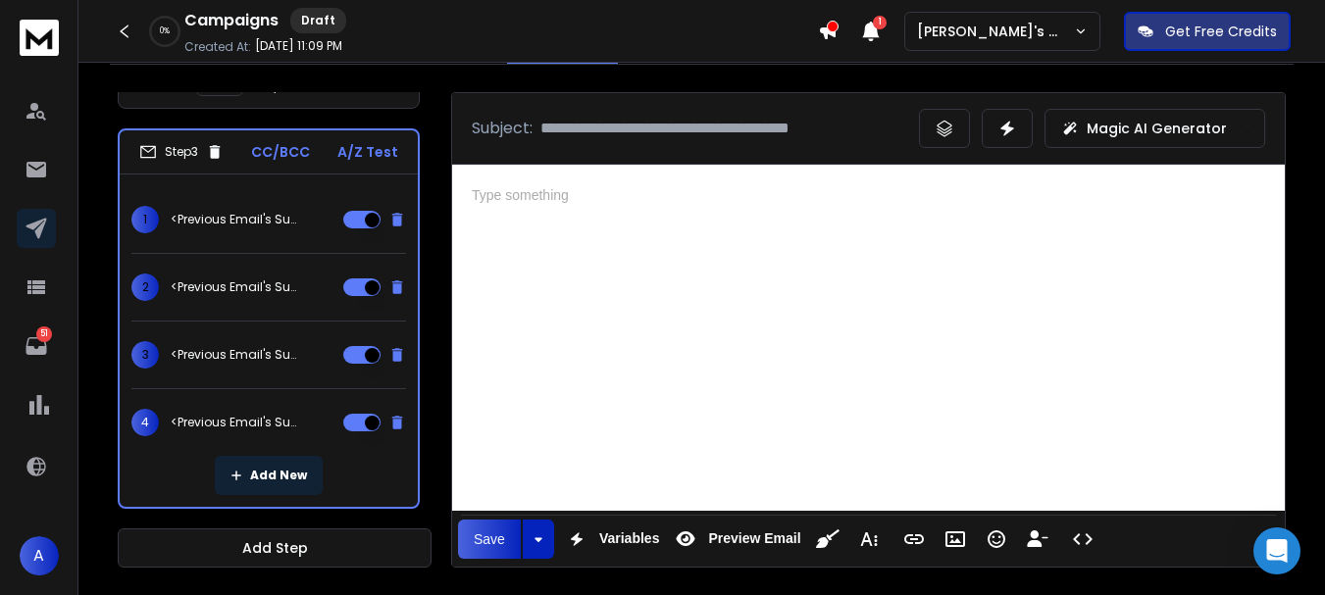
click at [281, 459] on button "Add New" at bounding box center [269, 475] width 108 height 39
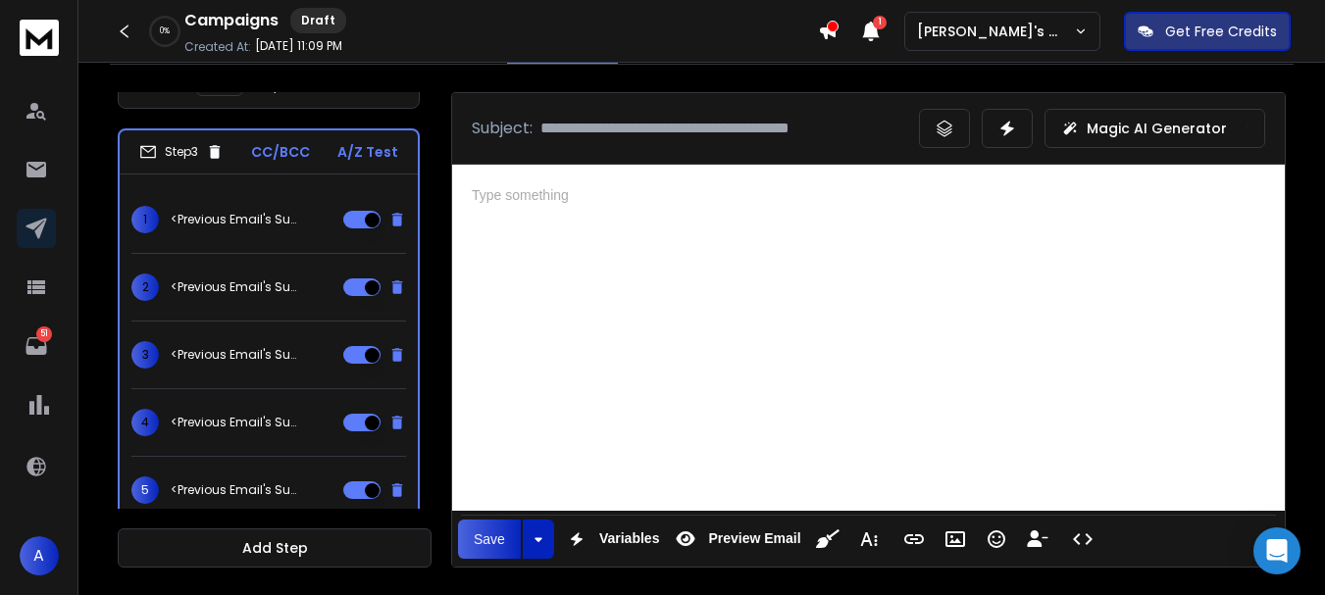
scroll to position [1187, 0]
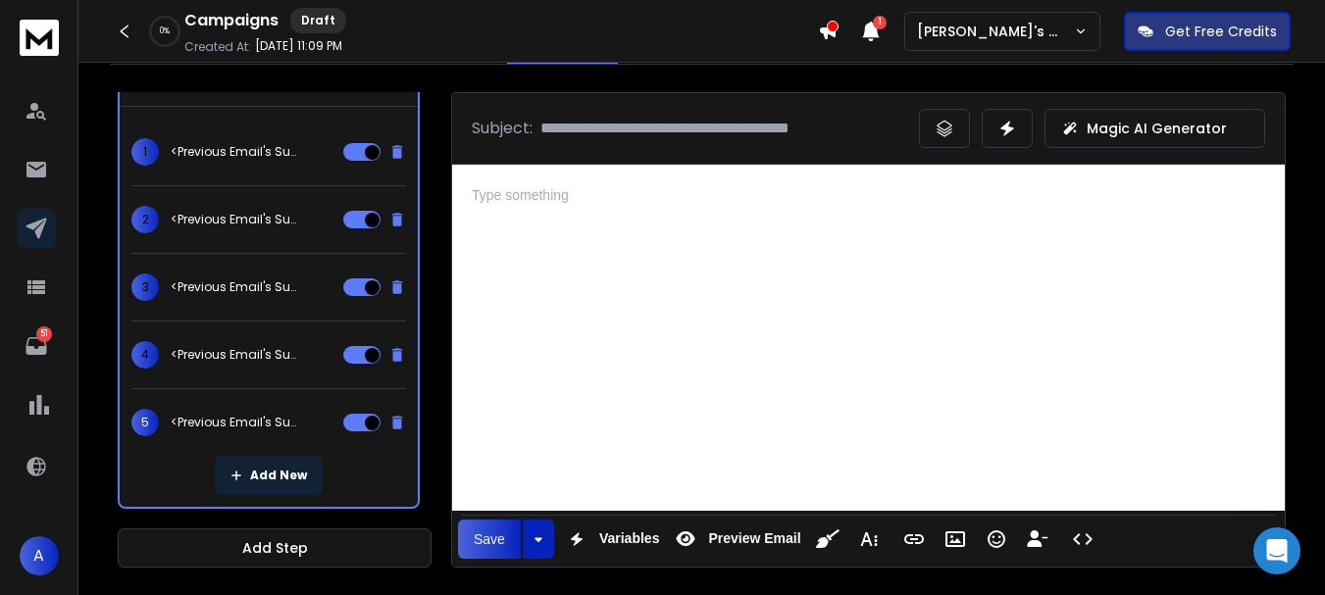
click at [281, 459] on button "Add New" at bounding box center [269, 475] width 108 height 39
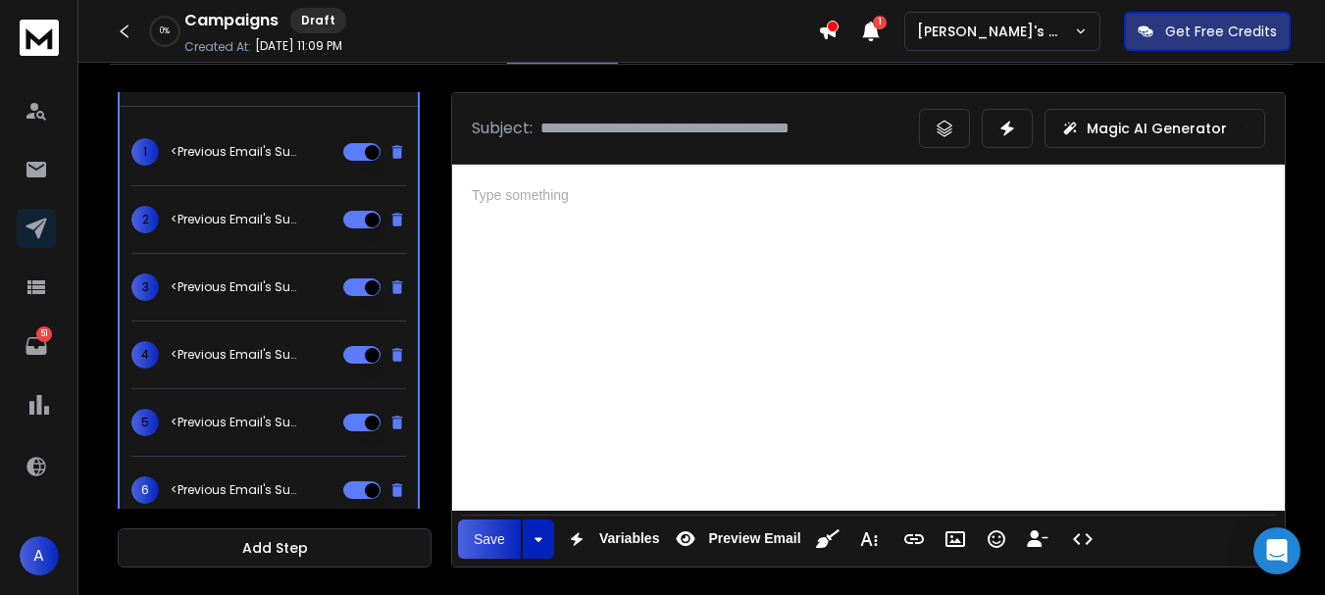
scroll to position [1254, 0]
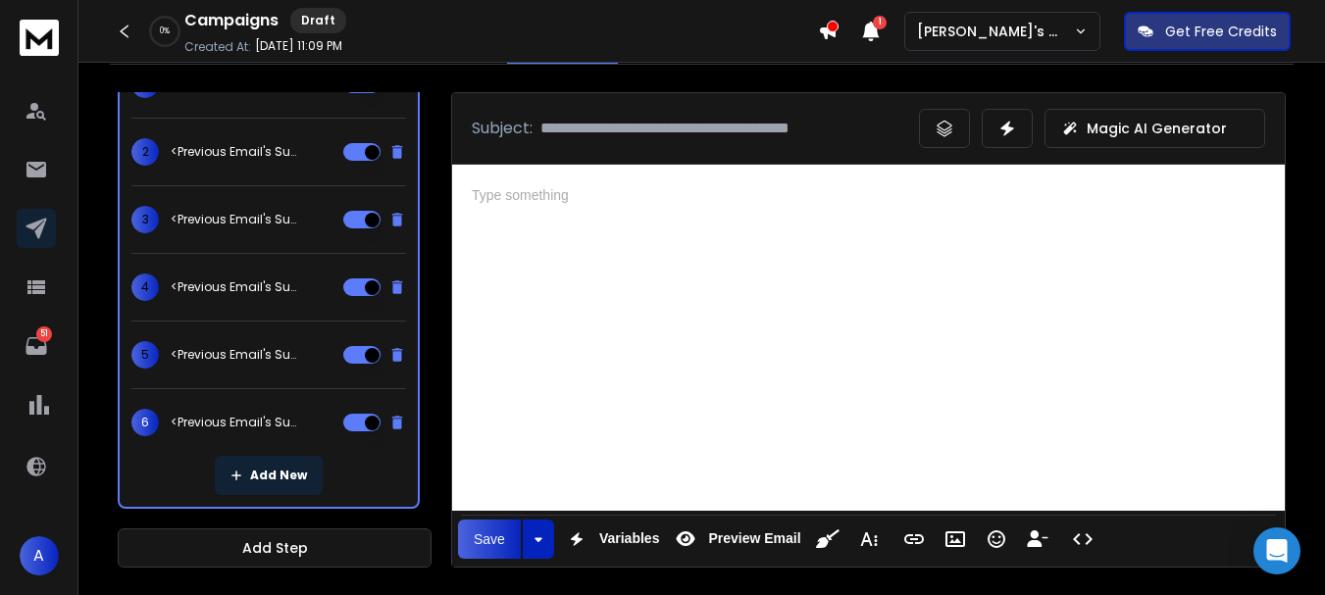
click at [281, 459] on button "Add New" at bounding box center [269, 475] width 108 height 39
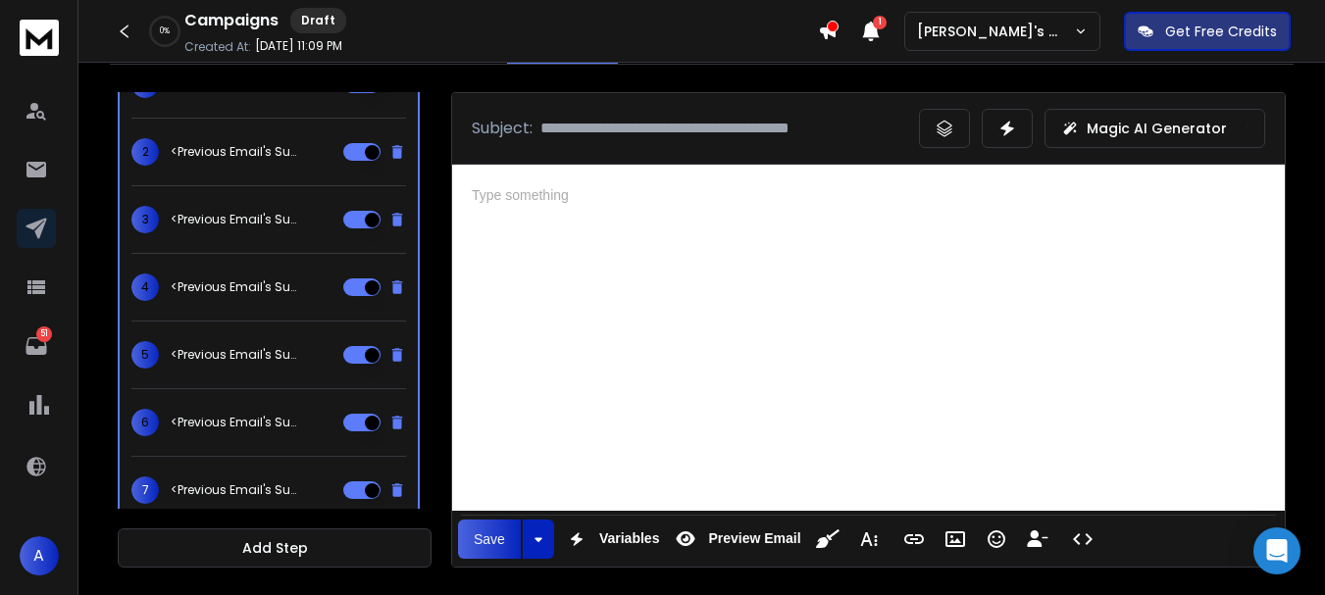
click at [393, 480] on div "7 <Previous Email's Subject>" at bounding box center [268, 490] width 275 height 67
click at [391, 413] on div "7 <Previous Email's Subject>" at bounding box center [268, 422] width 275 height 67
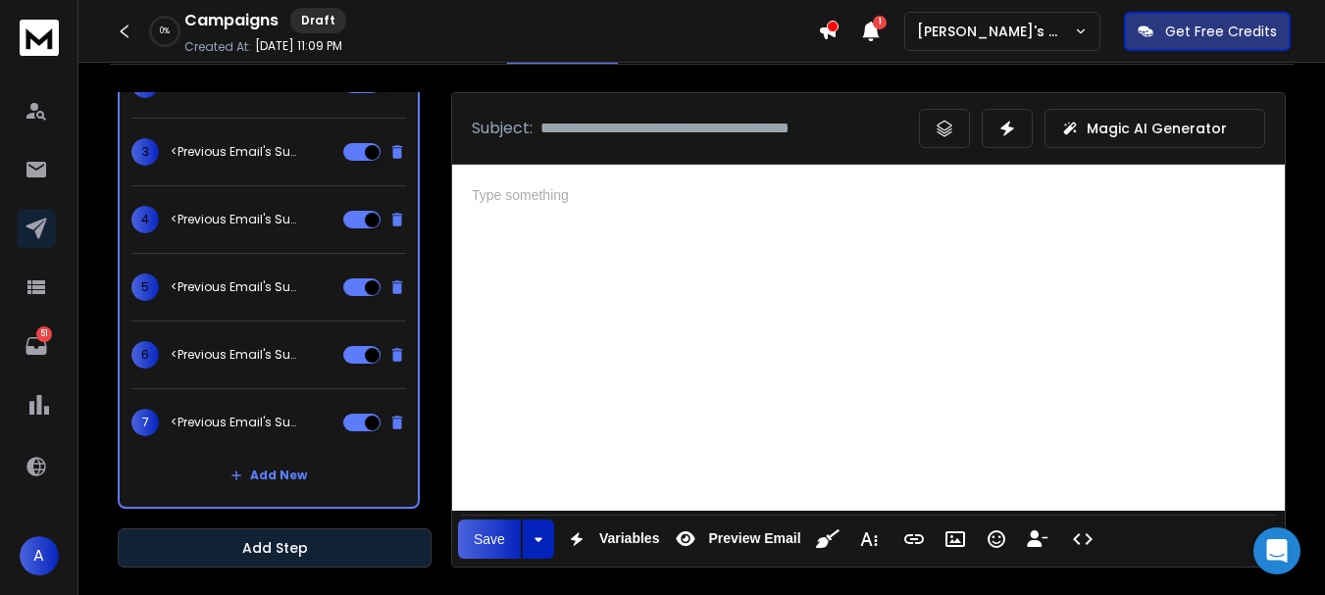
click at [308, 551] on button "Add Step" at bounding box center [275, 548] width 314 height 39
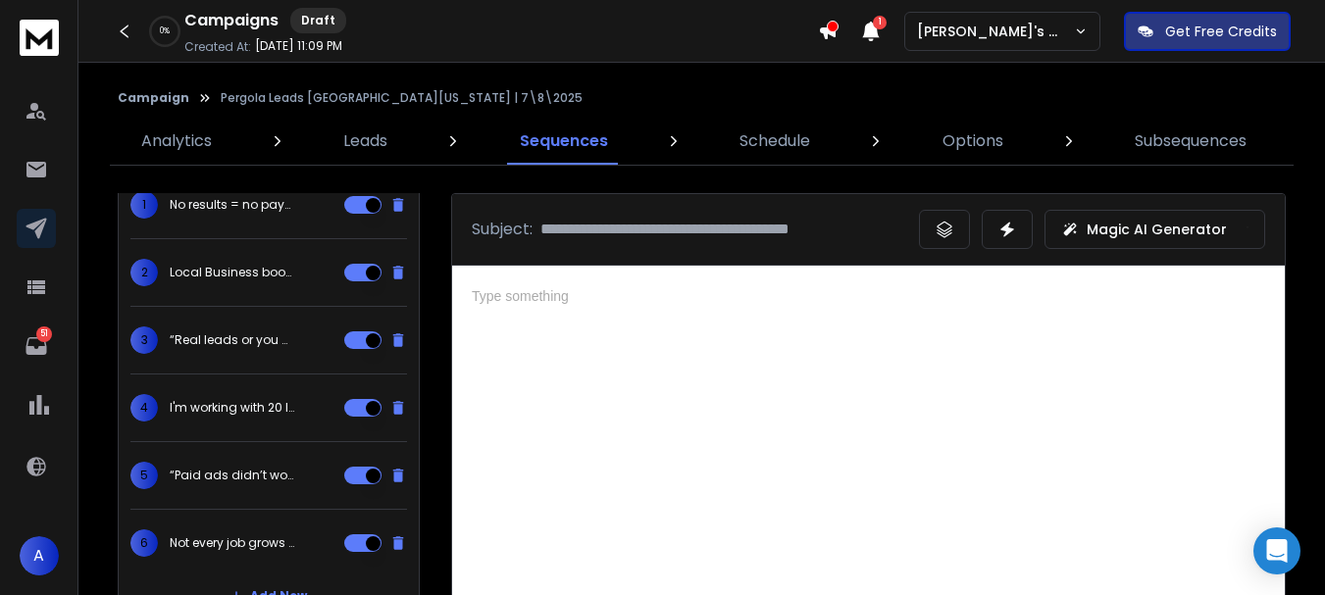
scroll to position [0, 0]
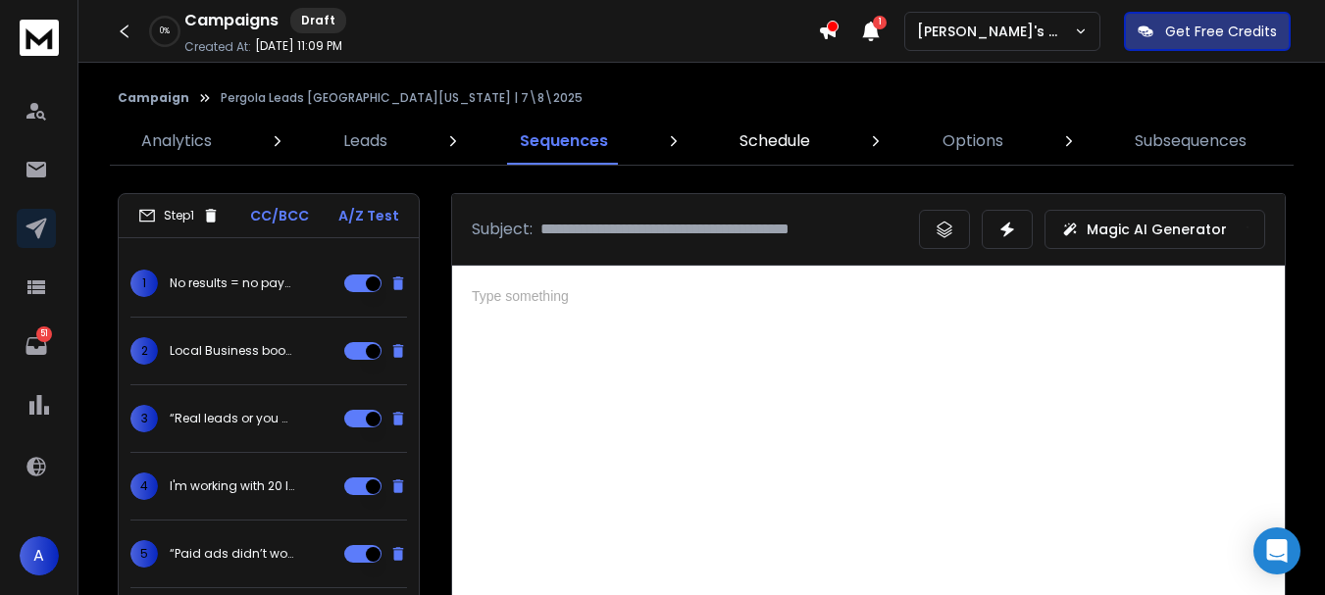
click at [767, 148] on p "Schedule" at bounding box center [775, 141] width 71 height 24
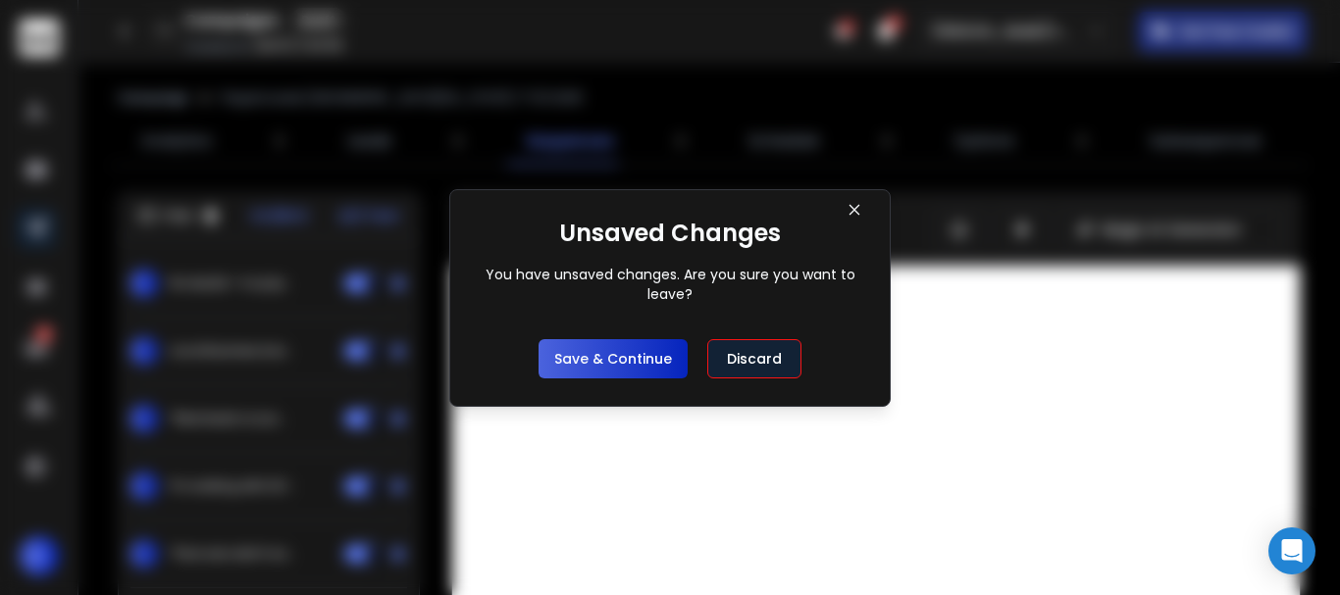
click at [600, 361] on button "Save & Continue" at bounding box center [612, 358] width 149 height 39
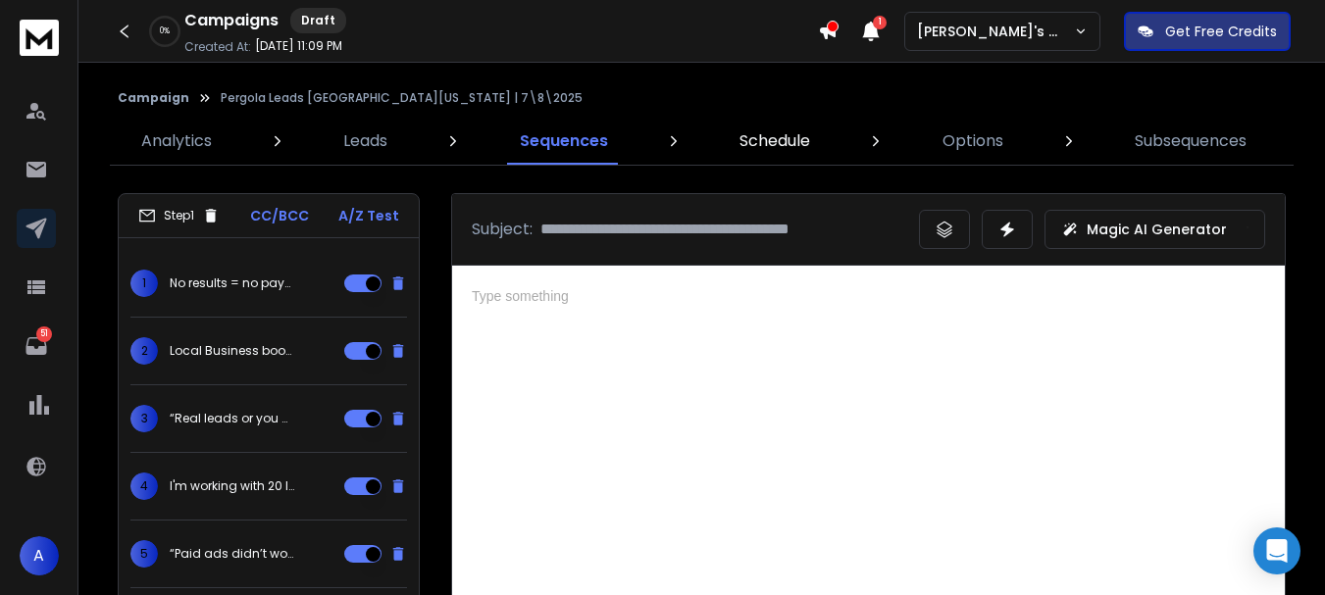
click at [767, 132] on p "Schedule" at bounding box center [775, 141] width 71 height 24
click at [774, 142] on p "Schedule" at bounding box center [775, 141] width 71 height 24
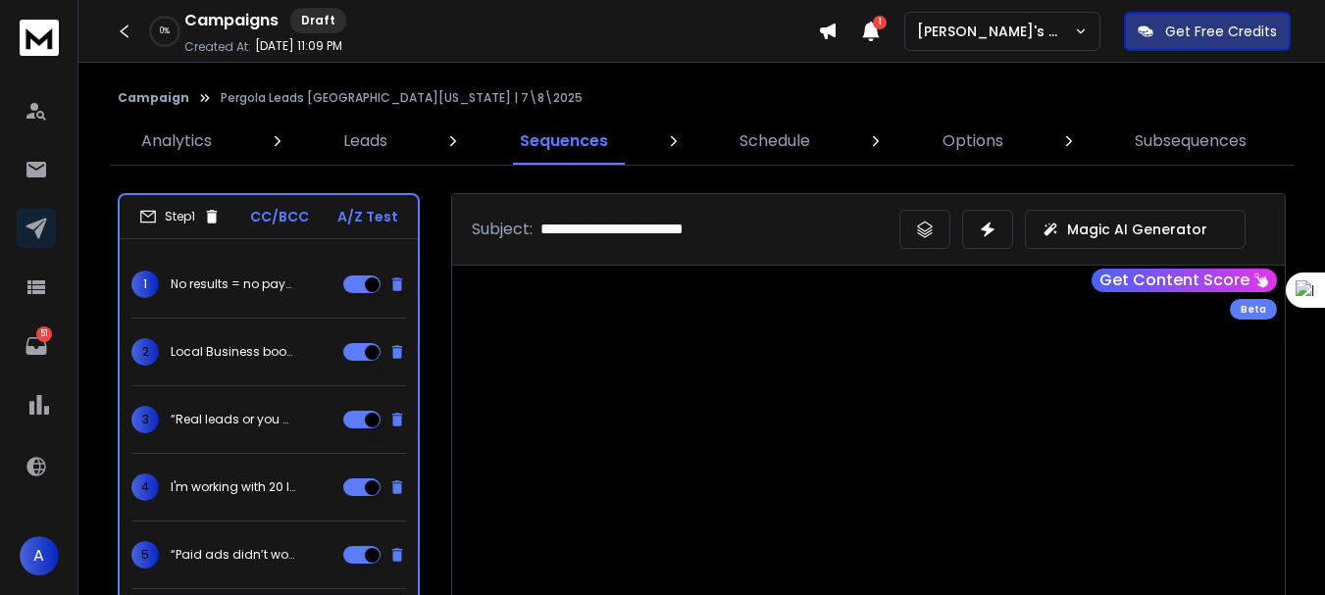
click at [749, 142] on p "Schedule" at bounding box center [775, 141] width 71 height 24
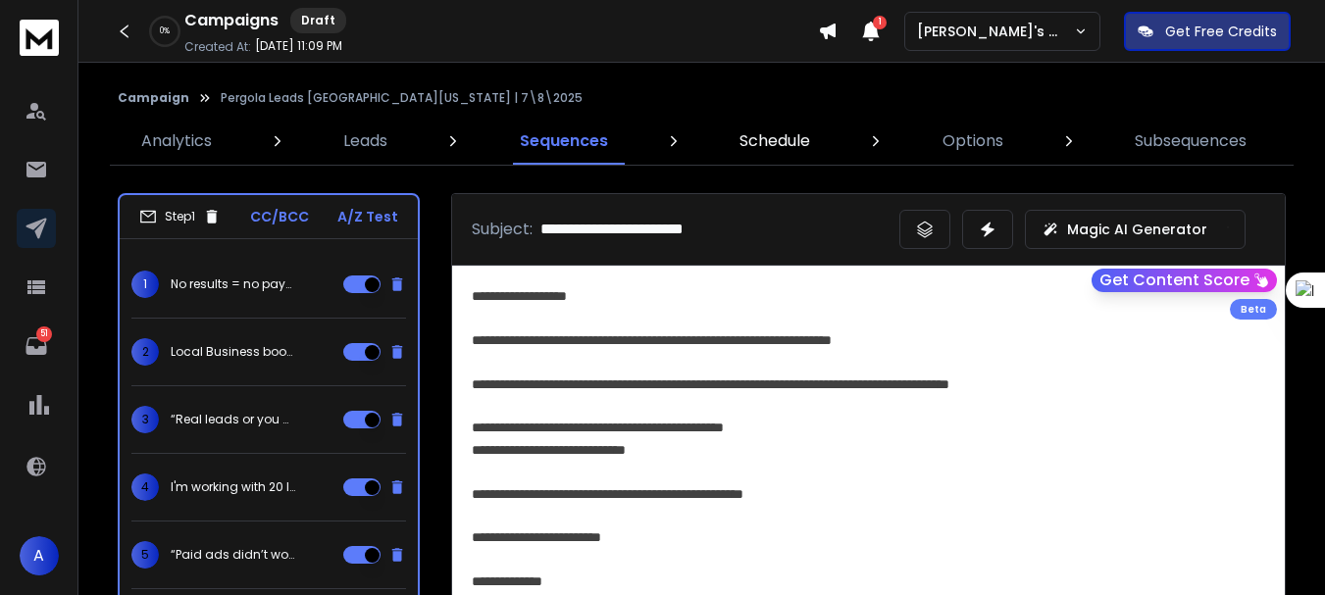
click at [814, 147] on link "Schedule" at bounding box center [775, 141] width 94 height 47
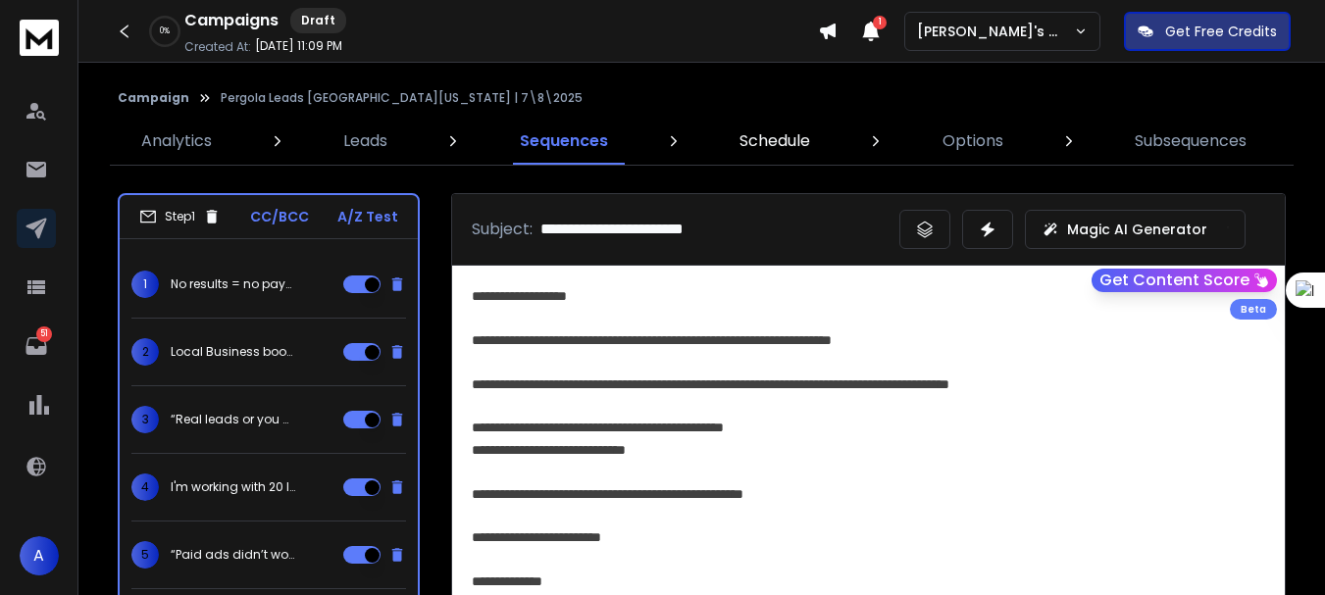
click at [814, 147] on link "Schedule" at bounding box center [775, 141] width 94 height 47
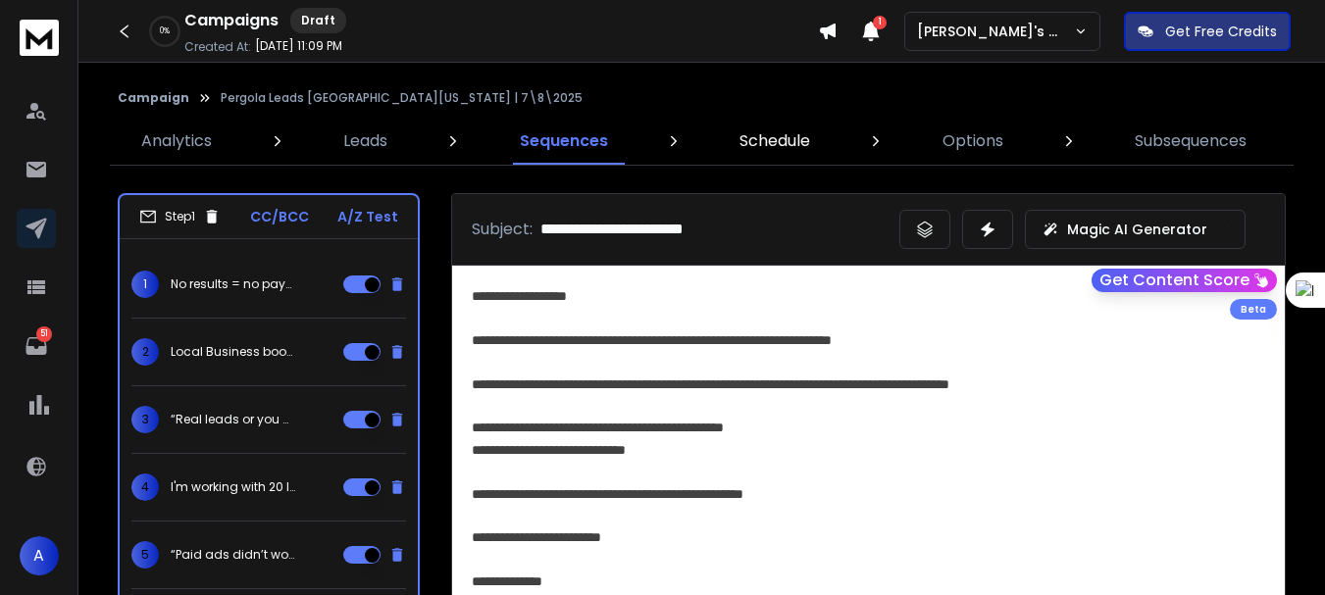
click at [814, 147] on link "Schedule" at bounding box center [775, 141] width 94 height 47
click at [768, 131] on p "Schedule" at bounding box center [775, 141] width 71 height 24
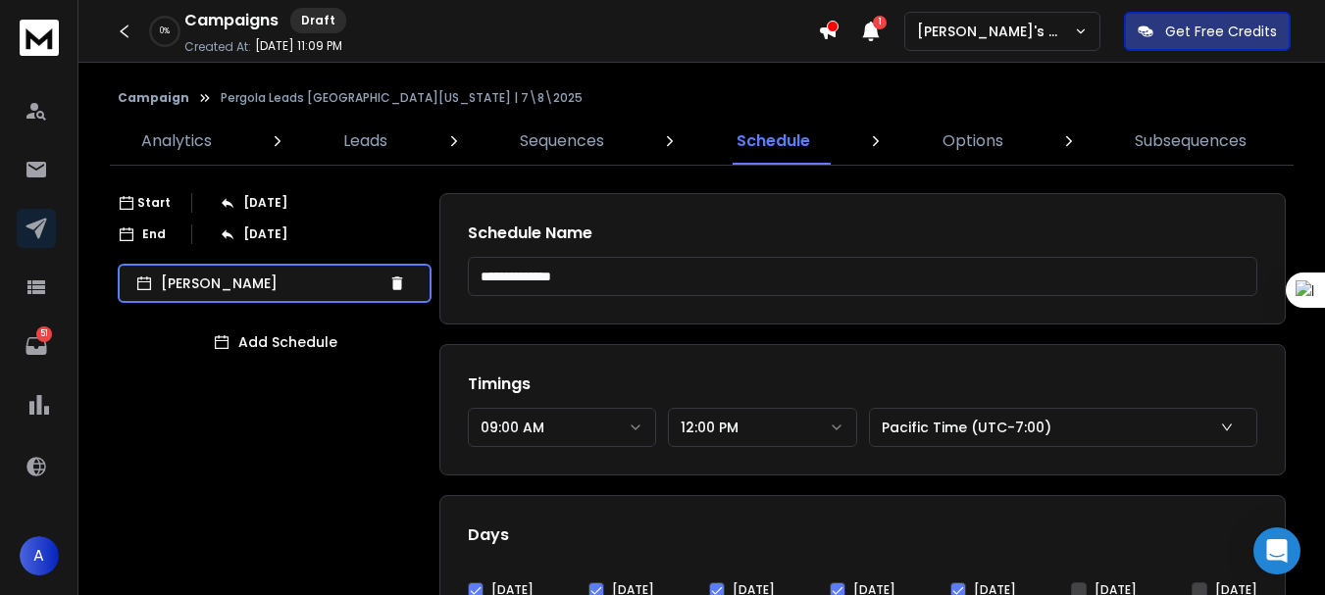
click at [647, 260] on input "**********" at bounding box center [863, 276] width 790 height 39
click at [789, 229] on h1 "Schedule Name" at bounding box center [863, 234] width 790 height 24
click at [964, 141] on p "Options" at bounding box center [973, 141] width 61 height 24
click at [1027, 143] on div "Analytics Leads Sequences Schedule Options Subsequences" at bounding box center [694, 141] width 1168 height 47
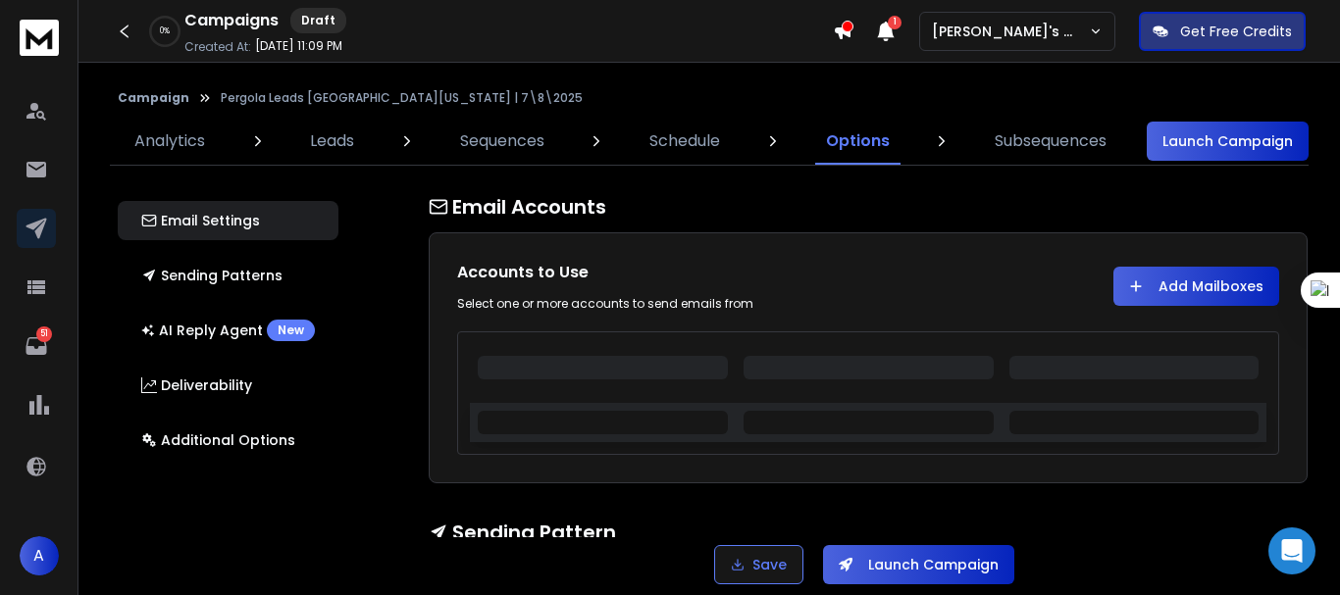
click at [461, 292] on div "Accounts to Use Select one or more accounts to send emails from" at bounding box center [652, 286] width 391 height 51
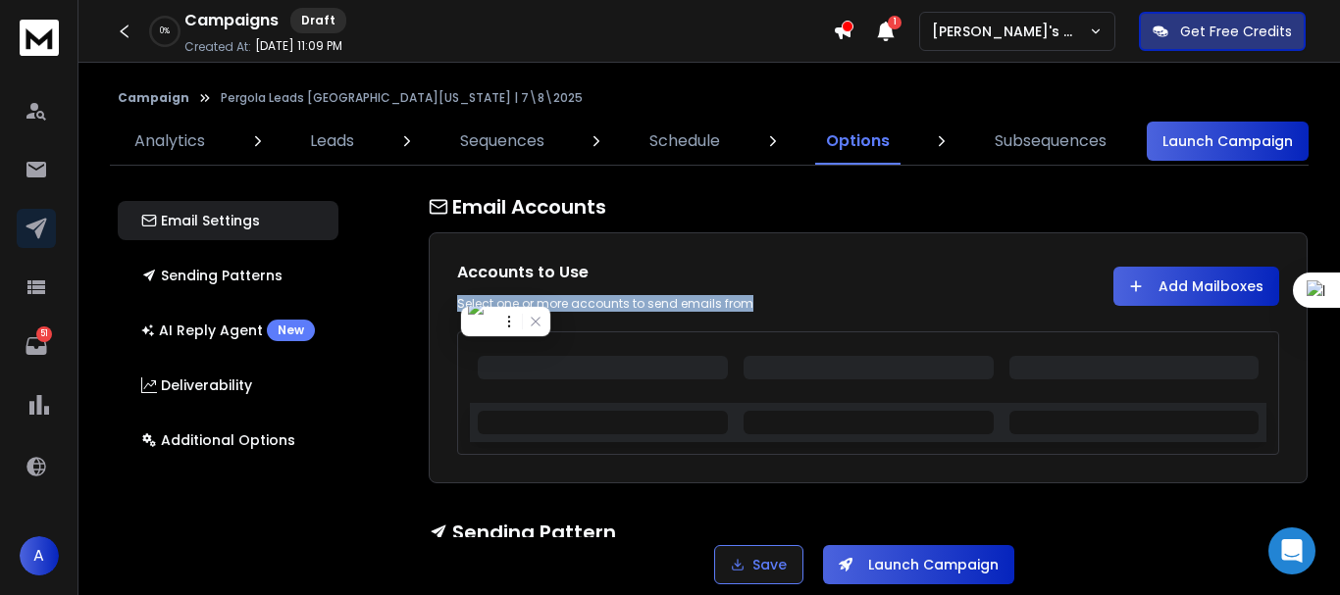
click at [461, 292] on div "Accounts to Use Select one or more accounts to send emails from" at bounding box center [652, 286] width 391 height 51
click at [609, 296] on div "Select one or more accounts to send emails from" at bounding box center [652, 304] width 391 height 16
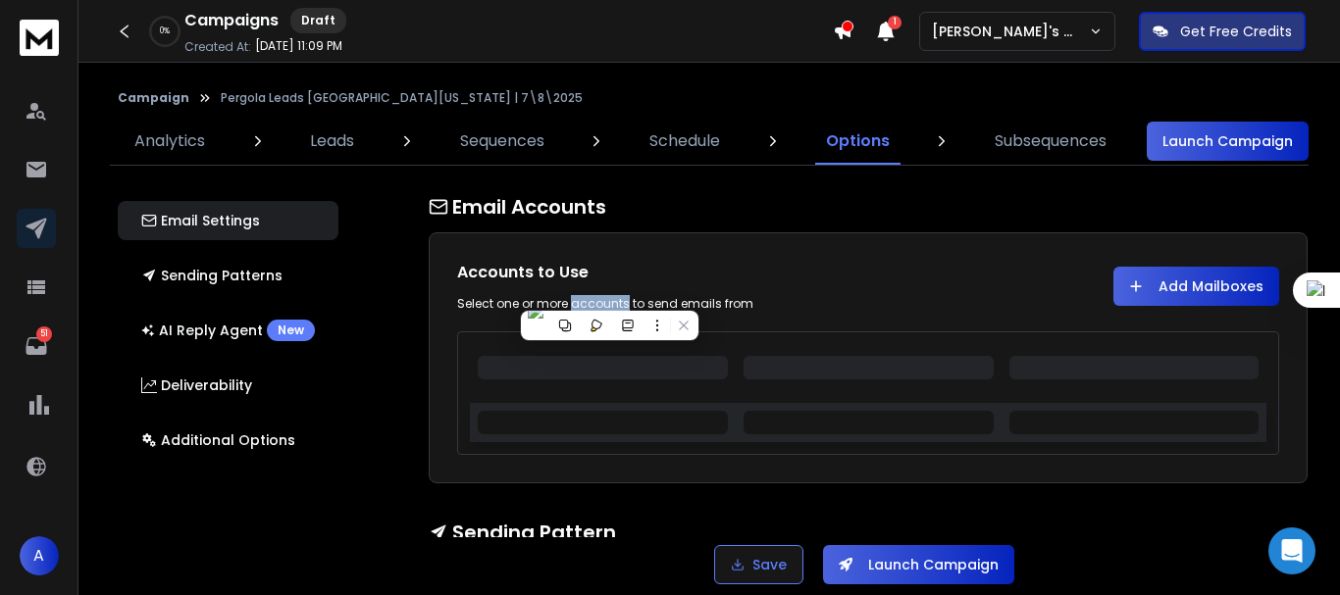
click at [609, 296] on div "Select one or more accounts to send emails from" at bounding box center [652, 304] width 391 height 16
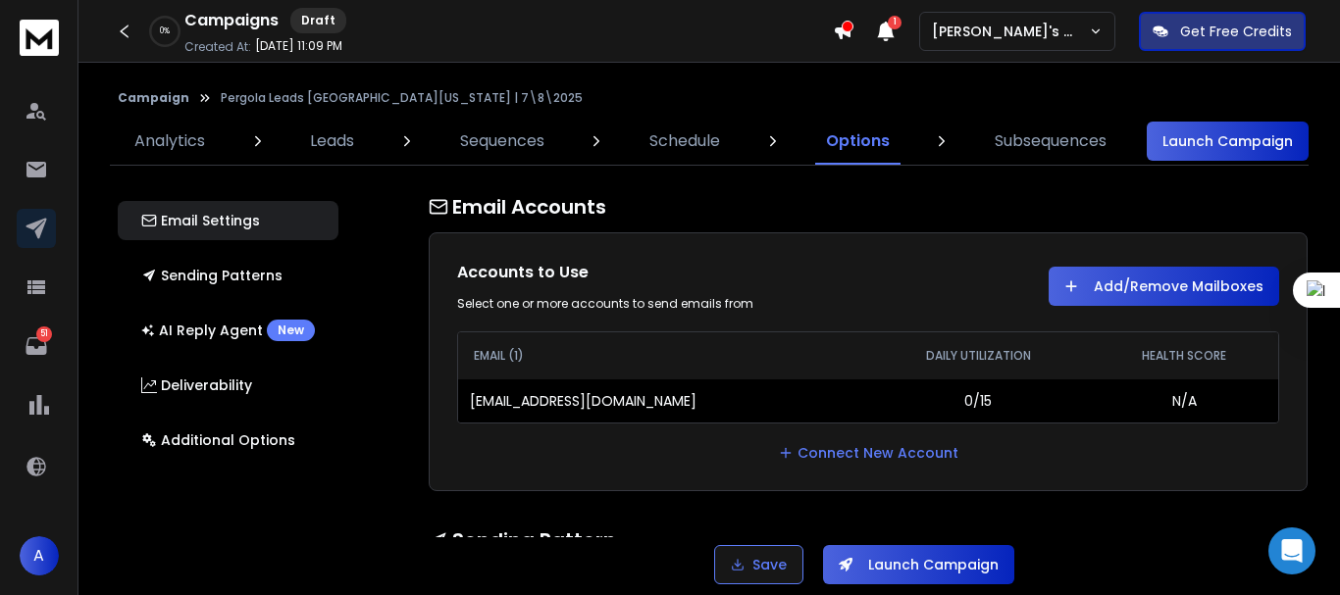
click at [753, 280] on h1 "Accounts to Use" at bounding box center [652, 273] width 391 height 24
click at [576, 297] on div "Select one or more accounts to send emails from" at bounding box center [652, 304] width 391 height 16
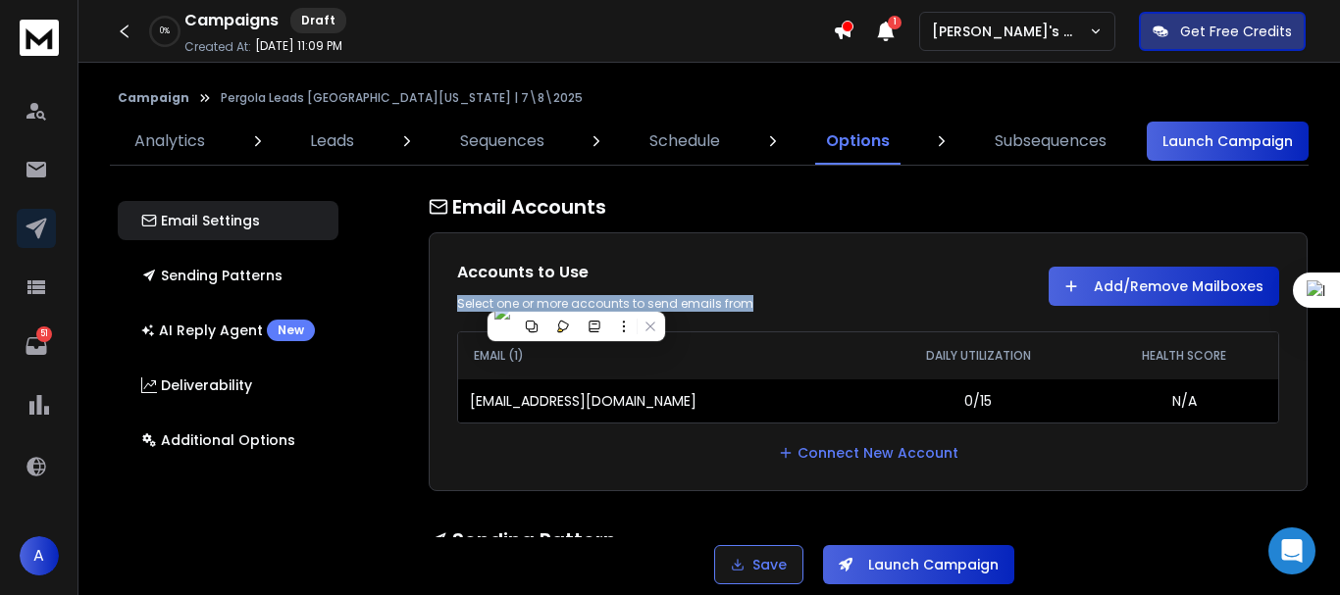
click at [576, 297] on div "Select one or more accounts to send emails from" at bounding box center [652, 304] width 391 height 16
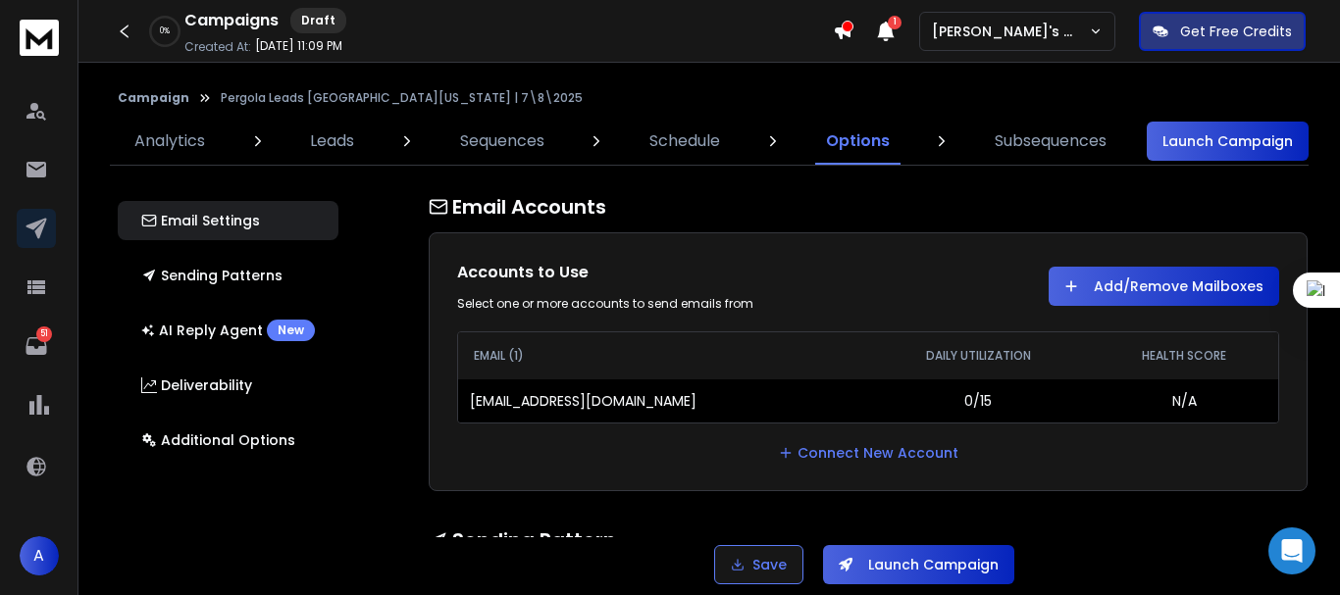
click at [816, 265] on h1 "Accounts to Use" at bounding box center [652, 273] width 391 height 24
click at [1165, 288] on button "Add/Remove Mailboxes" at bounding box center [1164, 286] width 230 height 39
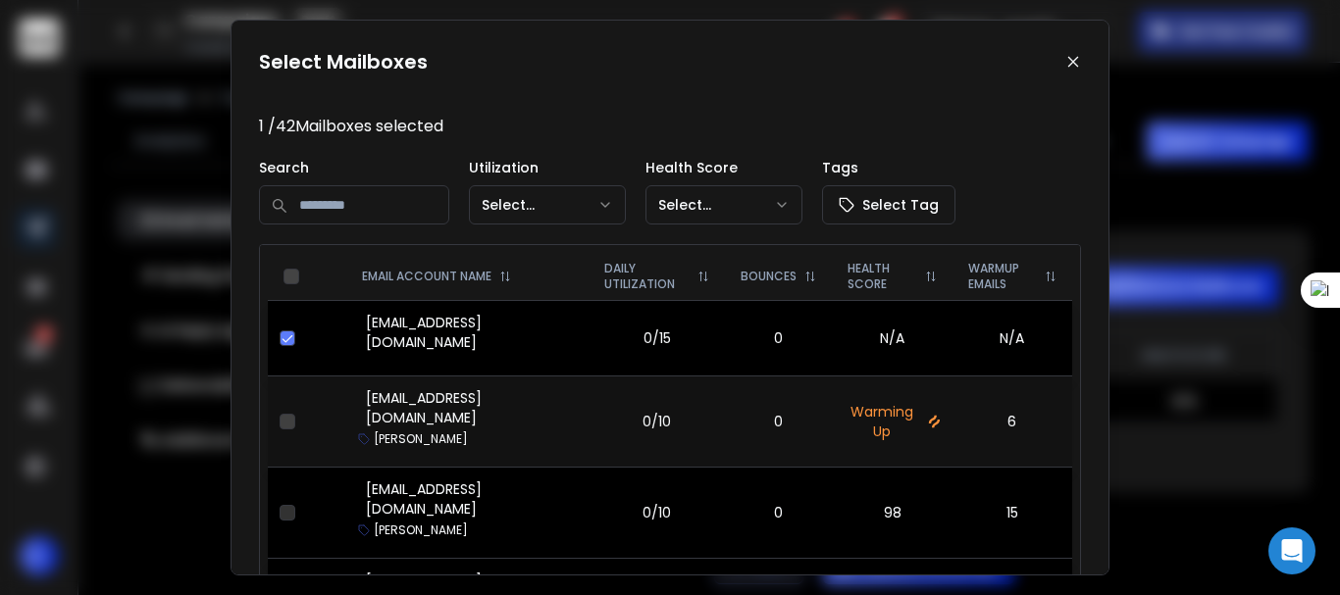
click at [282, 414] on button "button" at bounding box center [288, 422] width 16 height 16
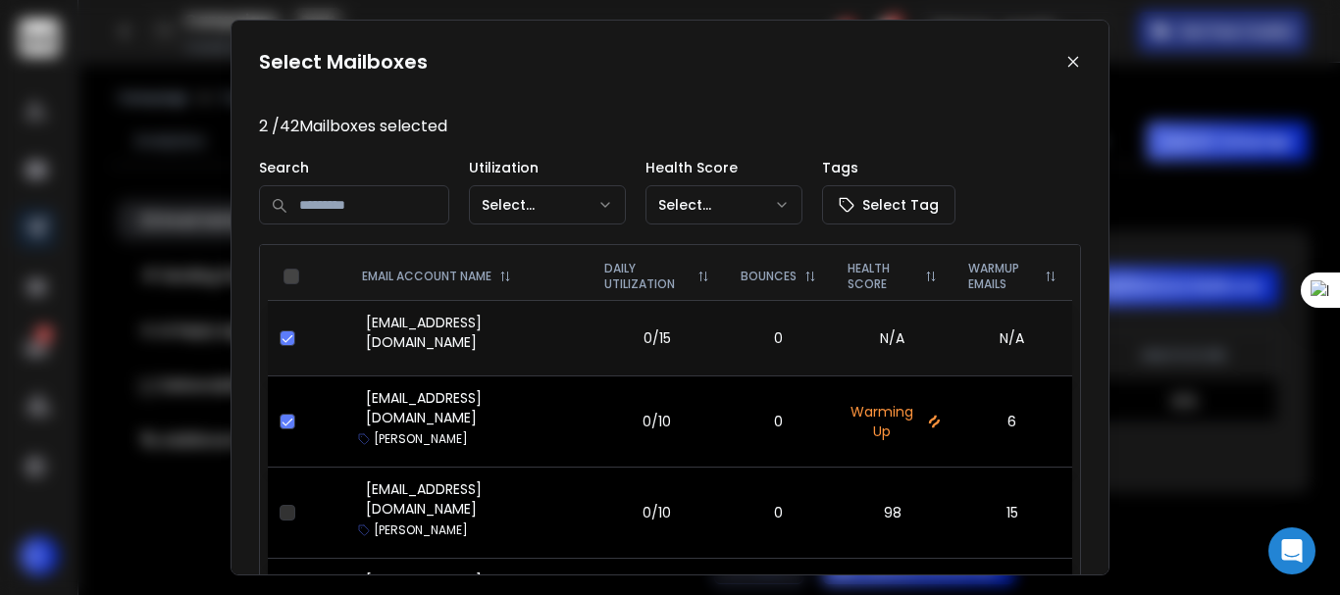
click at [288, 335] on button "button" at bounding box center [288, 339] width 16 height 16
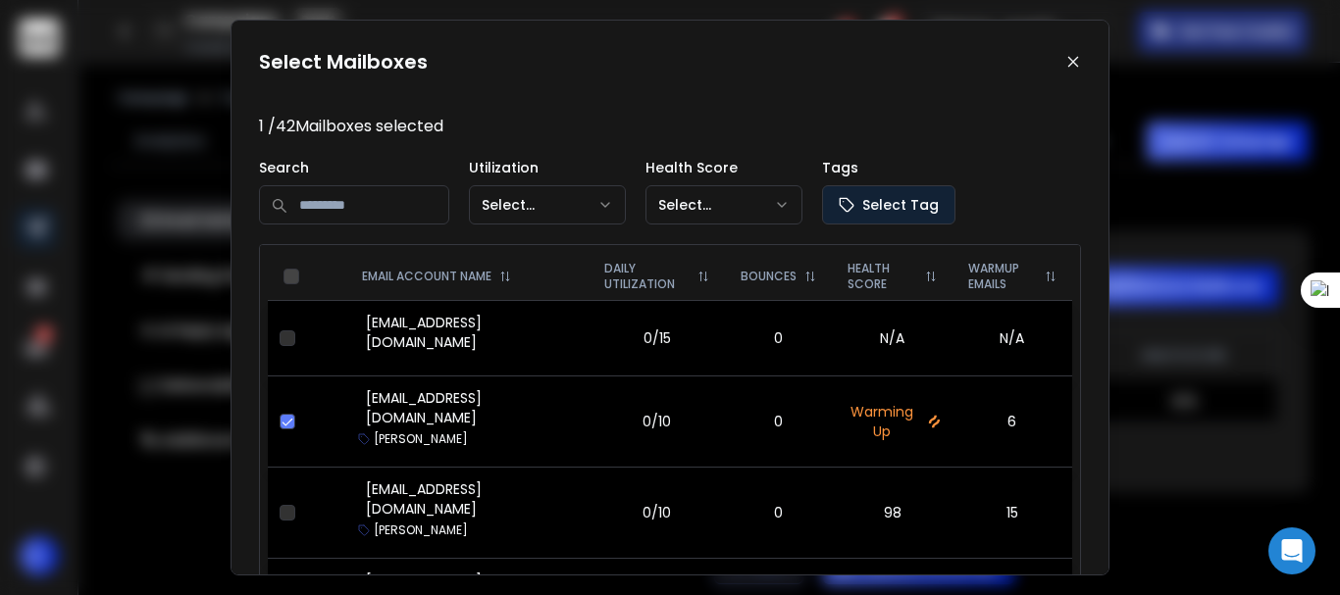
click at [905, 202] on button "Select Tag" at bounding box center [888, 204] width 133 height 39
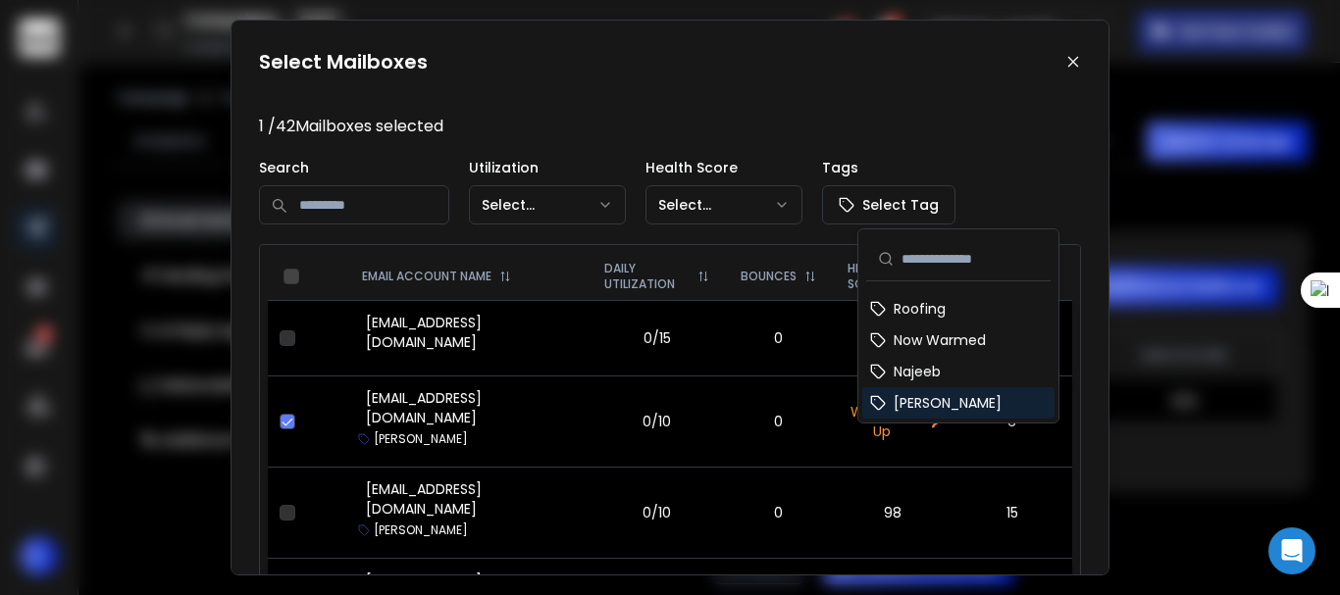
click at [868, 401] on div "[PERSON_NAME]" at bounding box center [958, 402] width 192 height 31
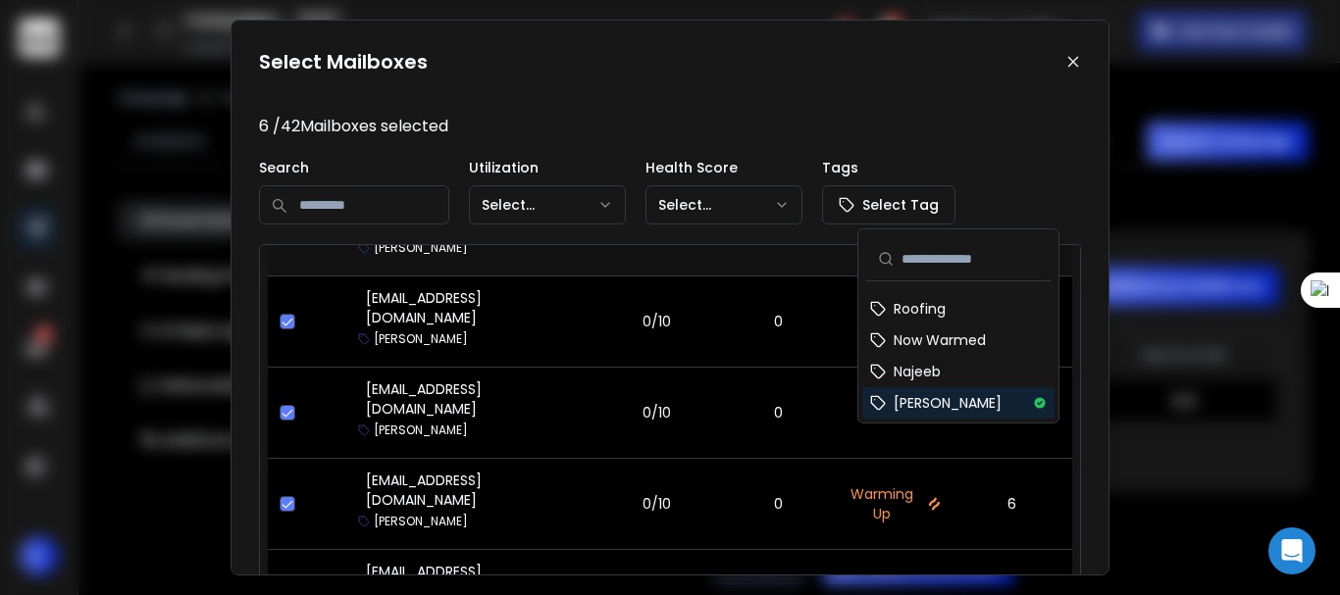
scroll to position [231, 0]
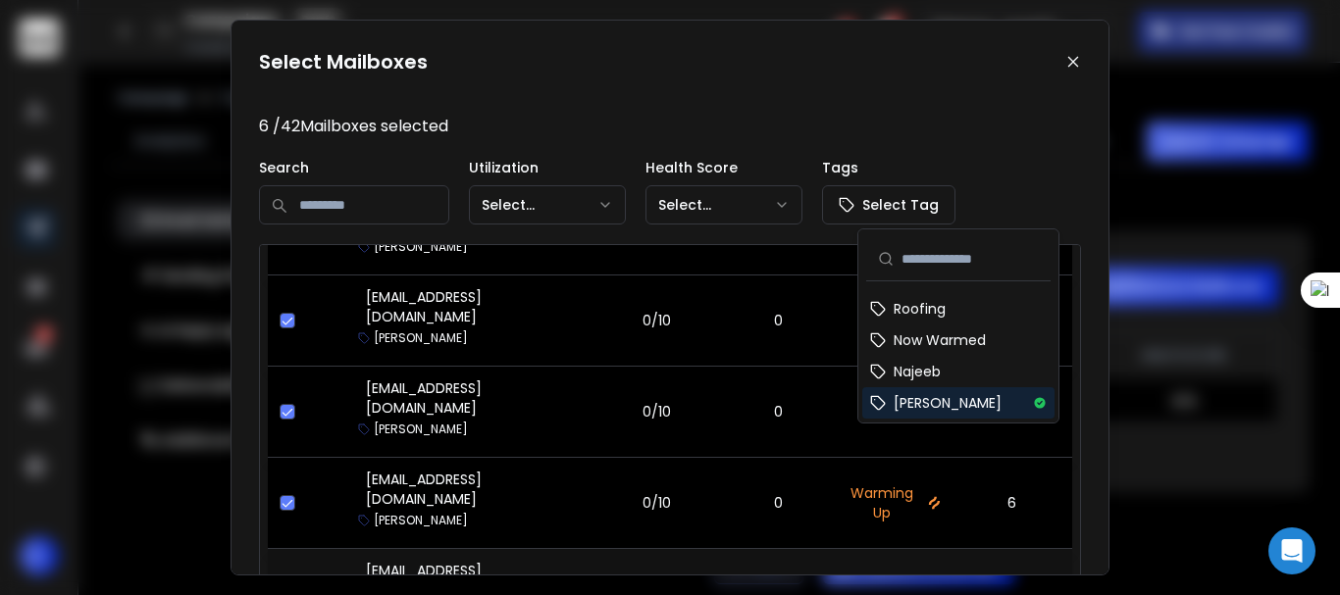
click at [286, 579] on button "button" at bounding box center [288, 587] width 16 height 16
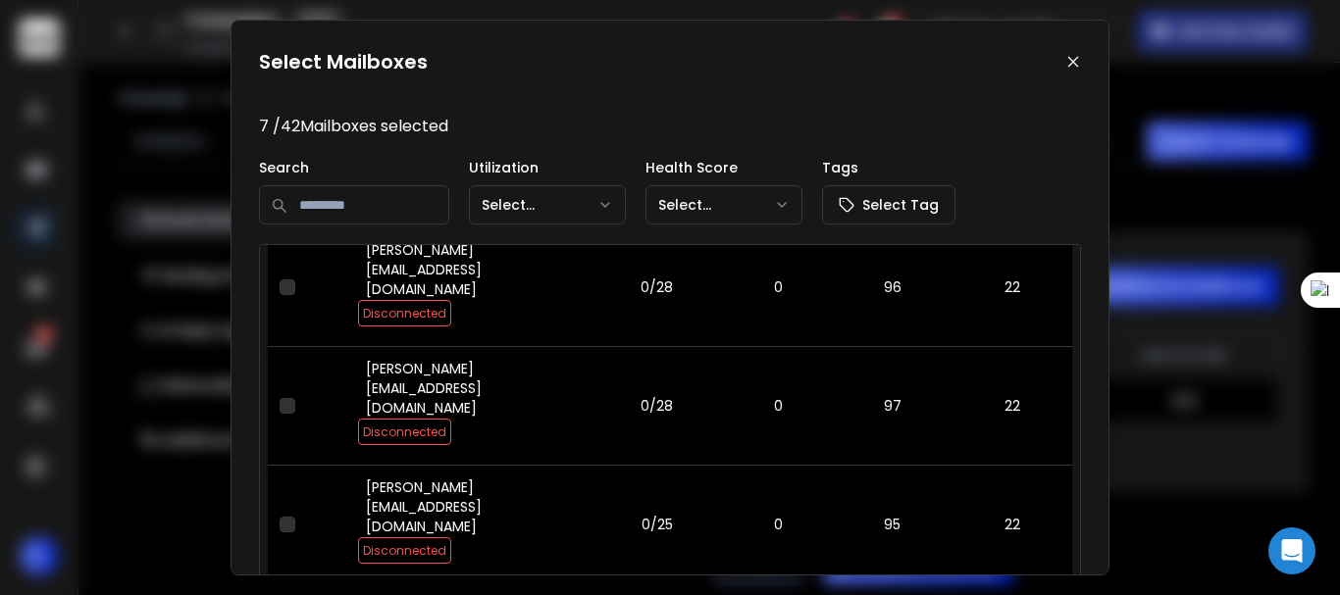
scroll to position [148, 0]
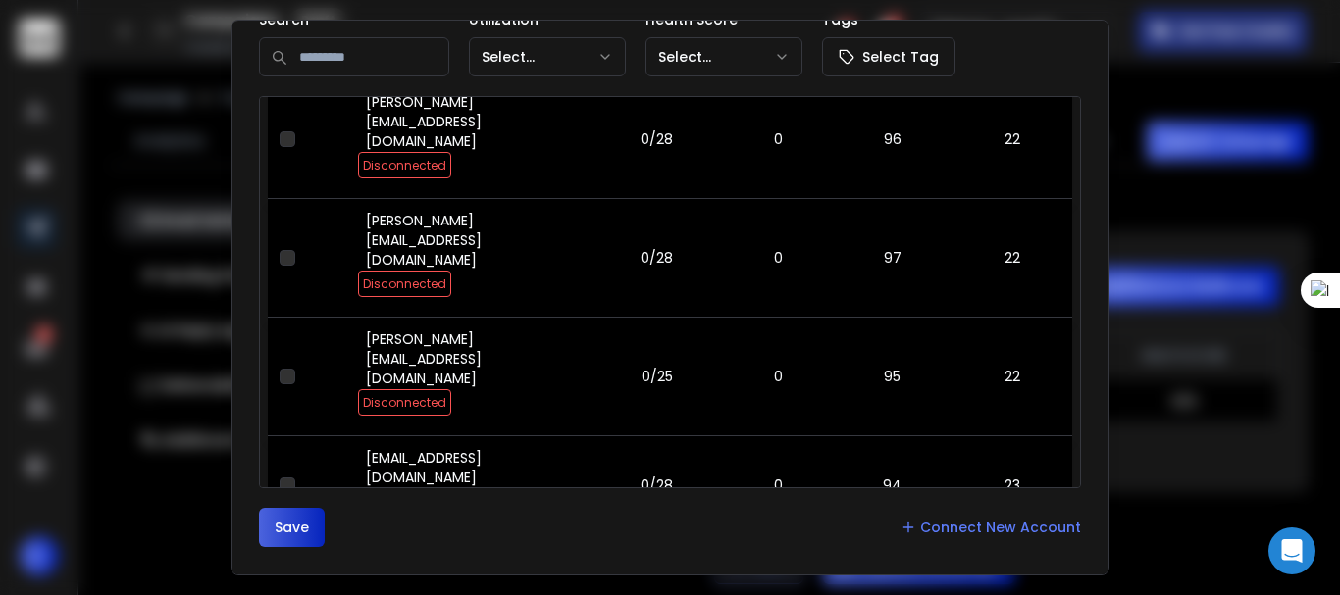
click at [294, 525] on button "Save" at bounding box center [292, 527] width 66 height 39
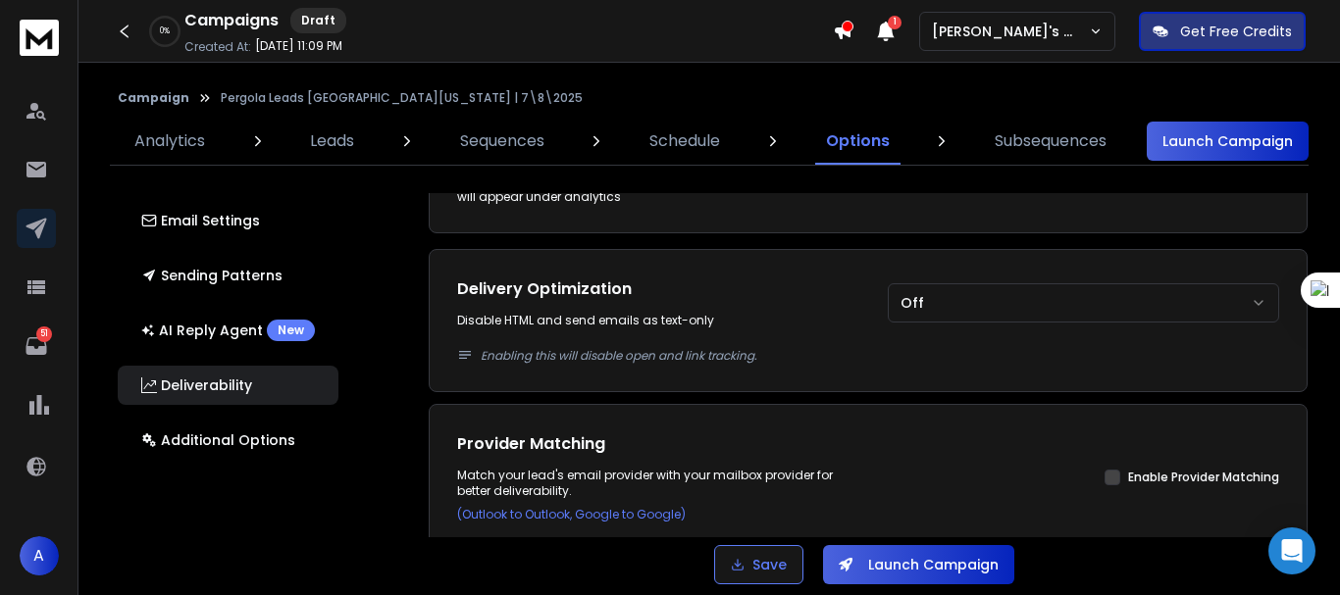
scroll to position [2395, 0]
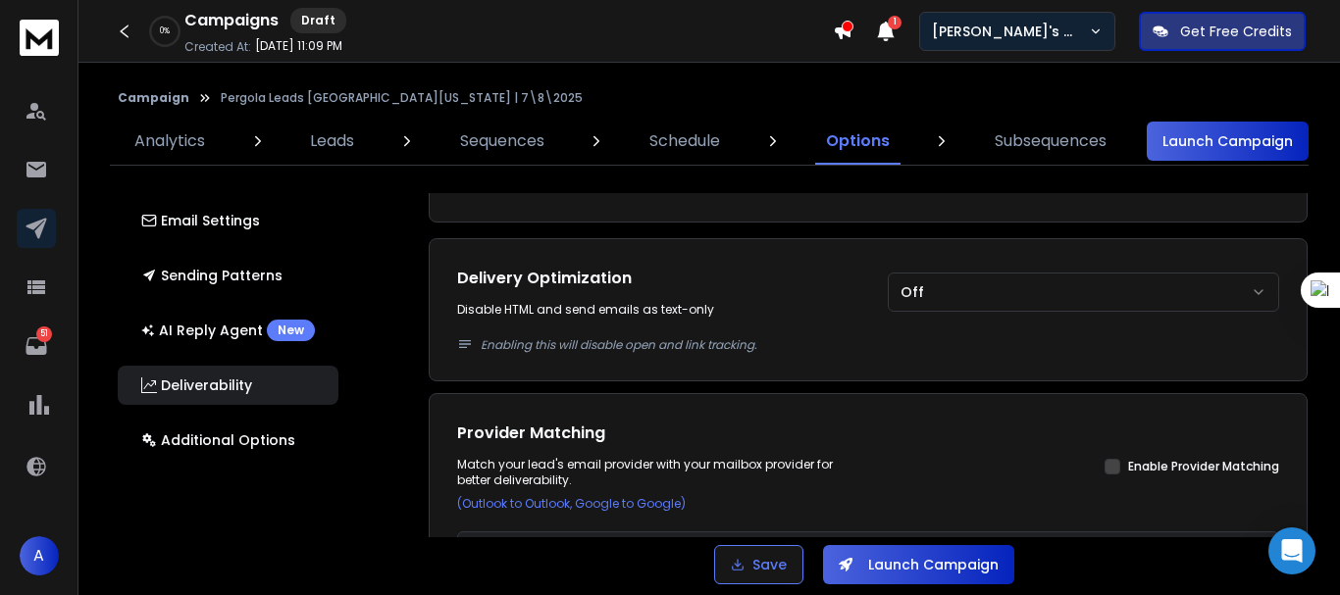
click at [1017, 28] on p "[PERSON_NAME]'s Workspace" at bounding box center [1010, 32] width 157 height 20
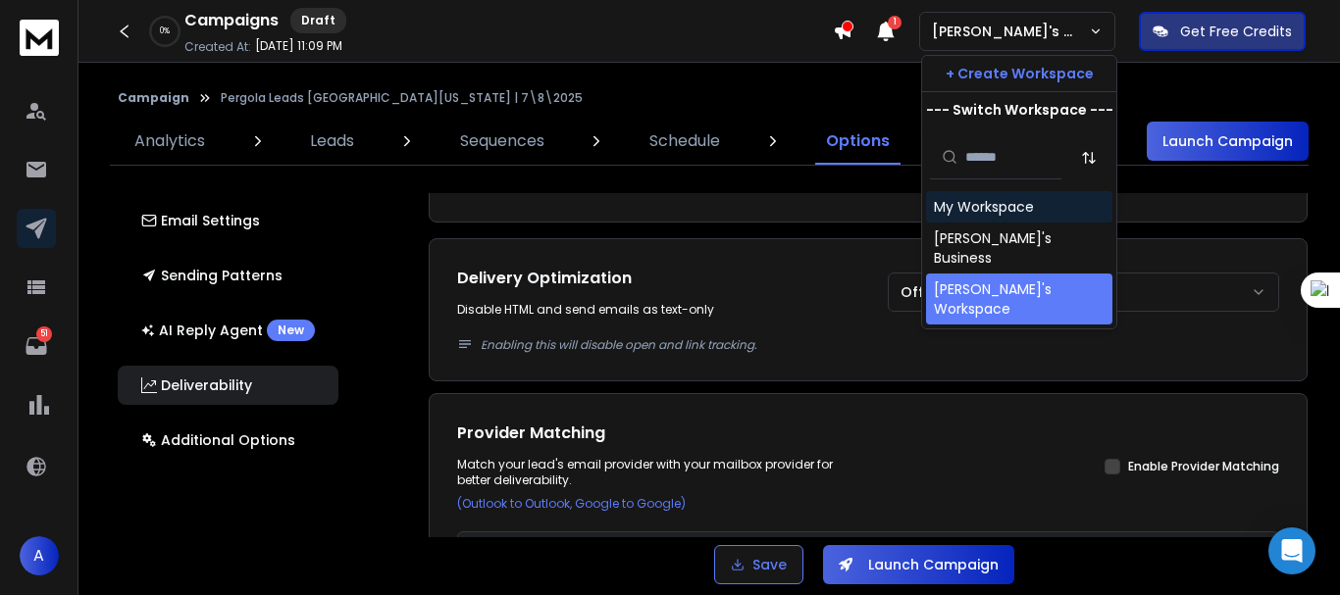
click at [875, 212] on div "Link Tracking Track your link click rate for this campaign. Click rate for each…" at bounding box center [868, 161] width 879 height 124
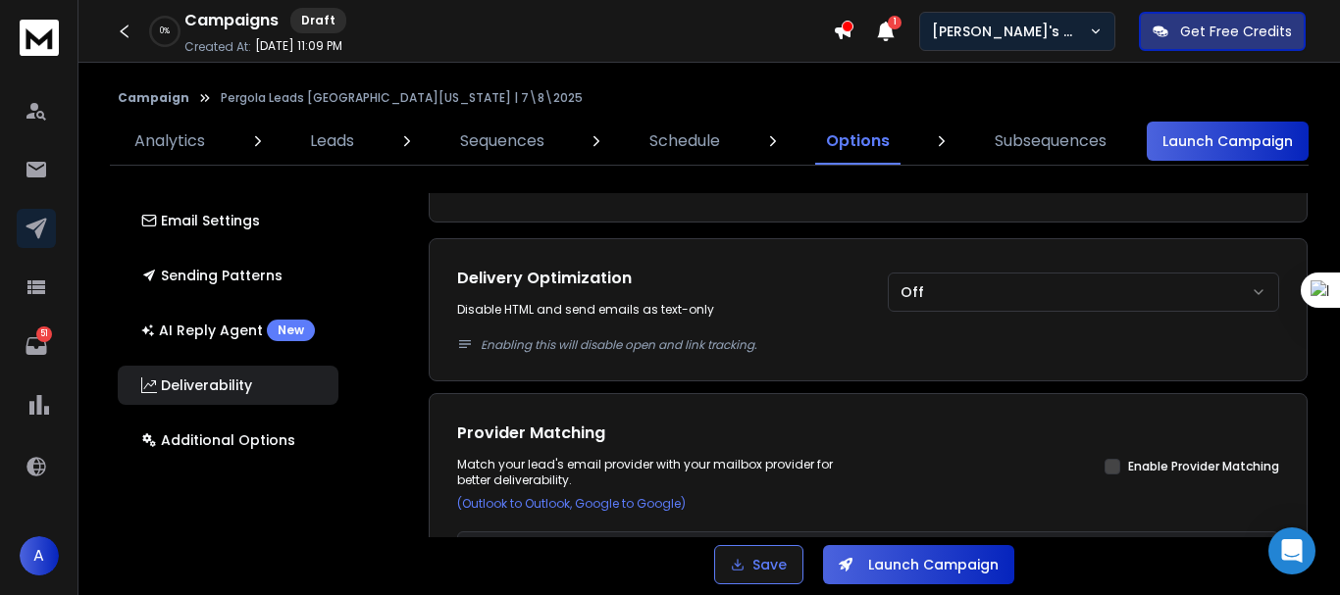
click at [1066, 36] on p "[PERSON_NAME]'s Workspace" at bounding box center [1010, 32] width 157 height 20
click at [819, 285] on div "Delivery Optimization" at bounding box center [652, 279] width 391 height 24
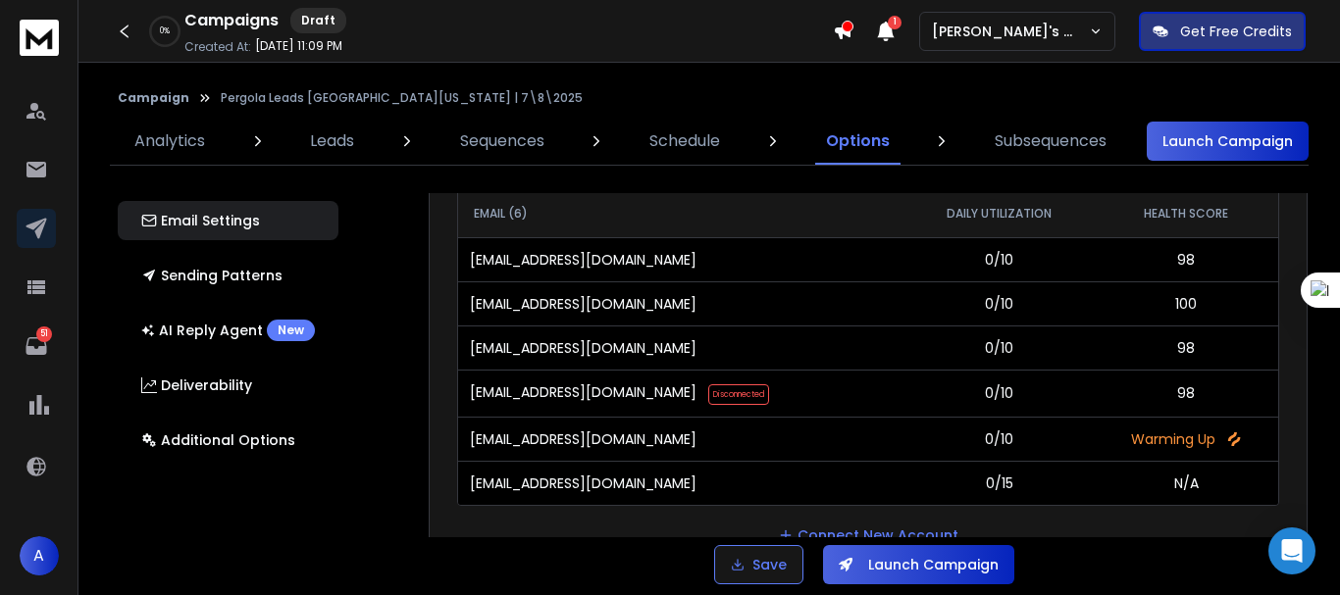
scroll to position [139, 0]
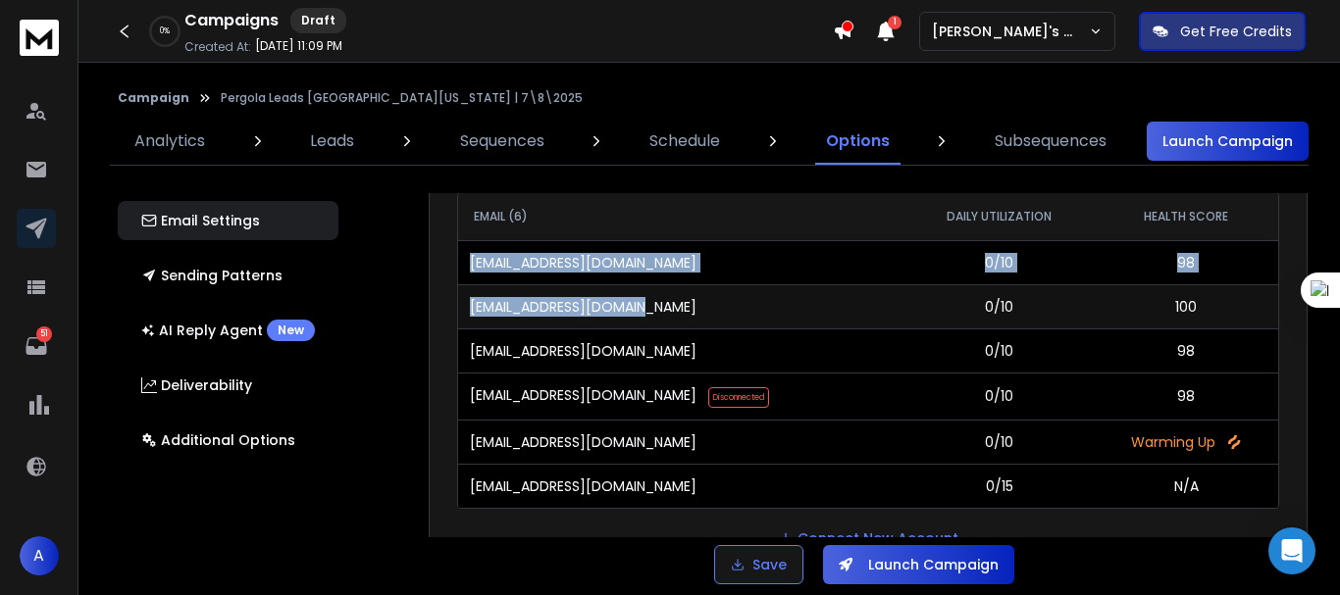
drag, startPoint x: 455, startPoint y: 254, endPoint x: 683, endPoint y: 286, distance: 229.8
click at [683, 286] on tbody "[EMAIL_ADDRESS][DOMAIN_NAME] 0/10 98 [EMAIL_ADDRESS][DOMAIN_NAME] 0/10 100 [EMA…" at bounding box center [868, 374] width 820 height 268
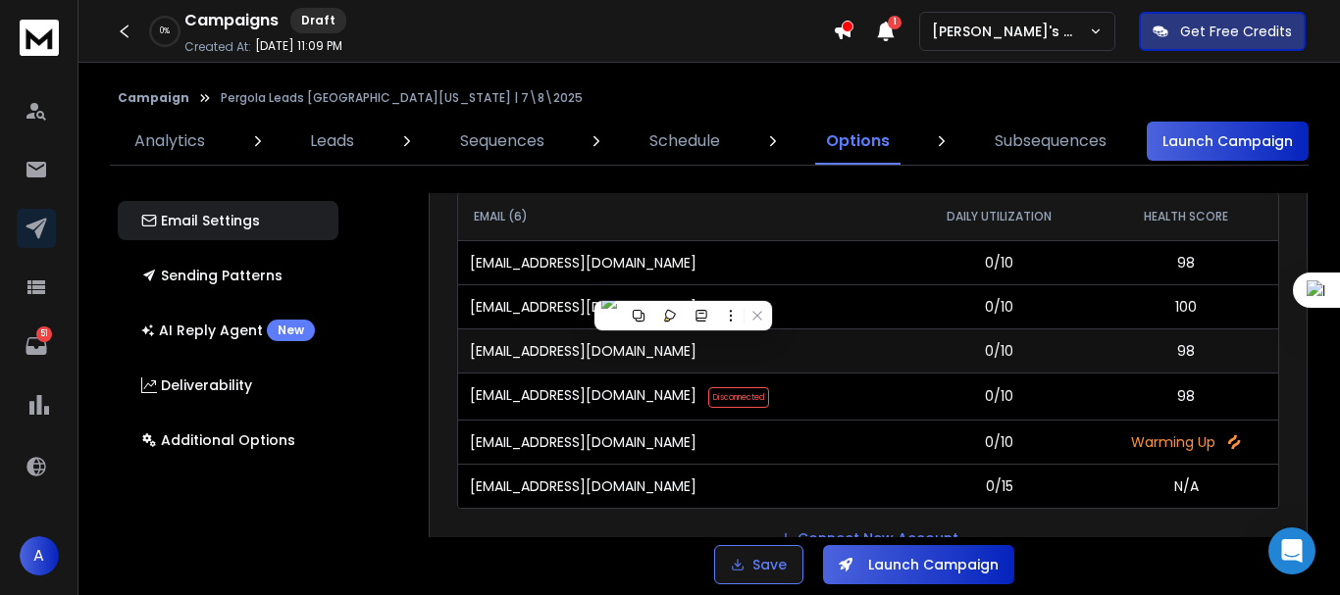
click at [499, 349] on p "[EMAIL_ADDRESS][DOMAIN_NAME]" at bounding box center [583, 351] width 227 height 20
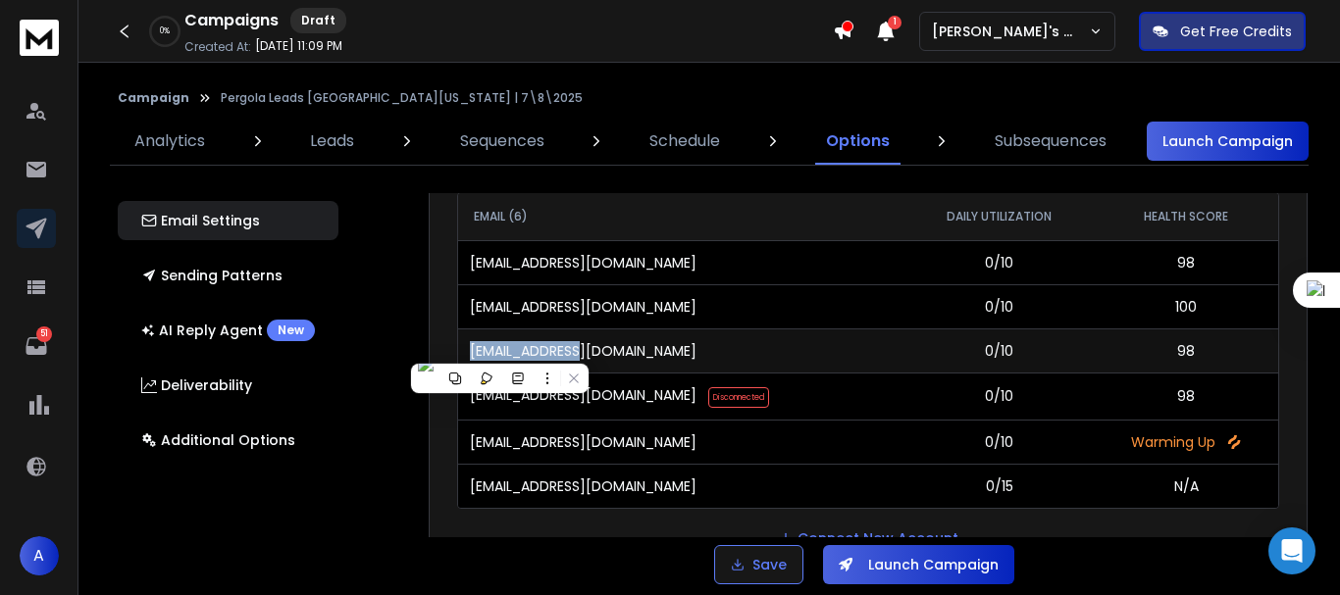
click at [499, 349] on p "[EMAIL_ADDRESS][DOMAIN_NAME]" at bounding box center [583, 351] width 227 height 20
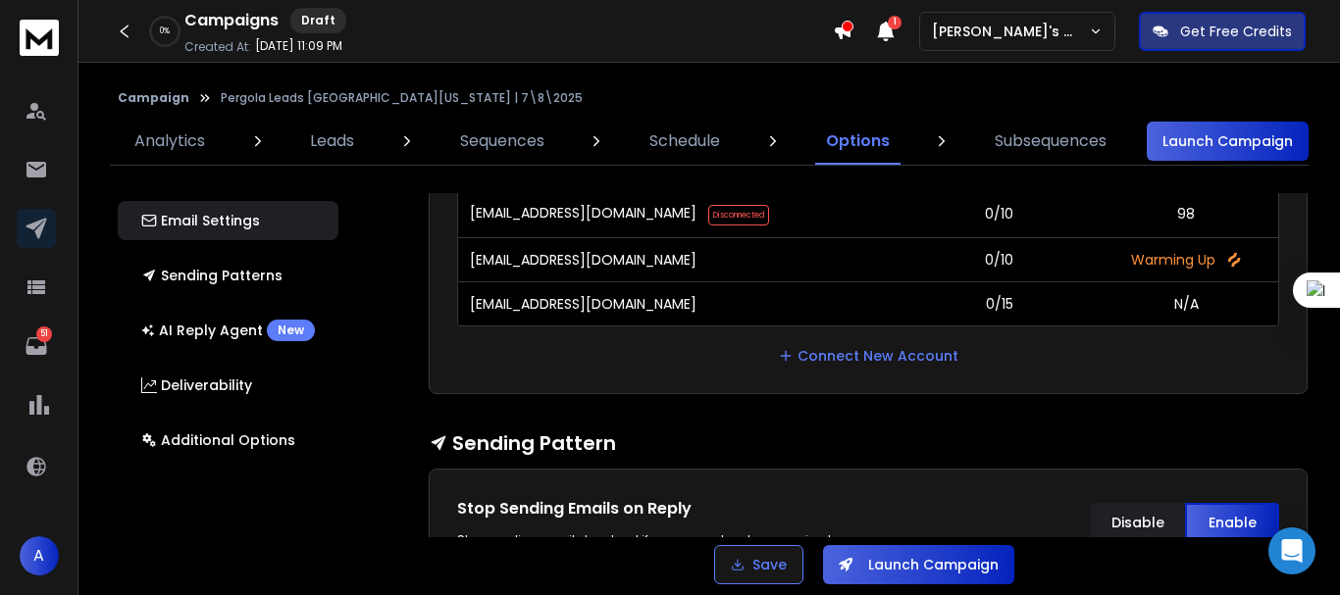
scroll to position [337, 0]
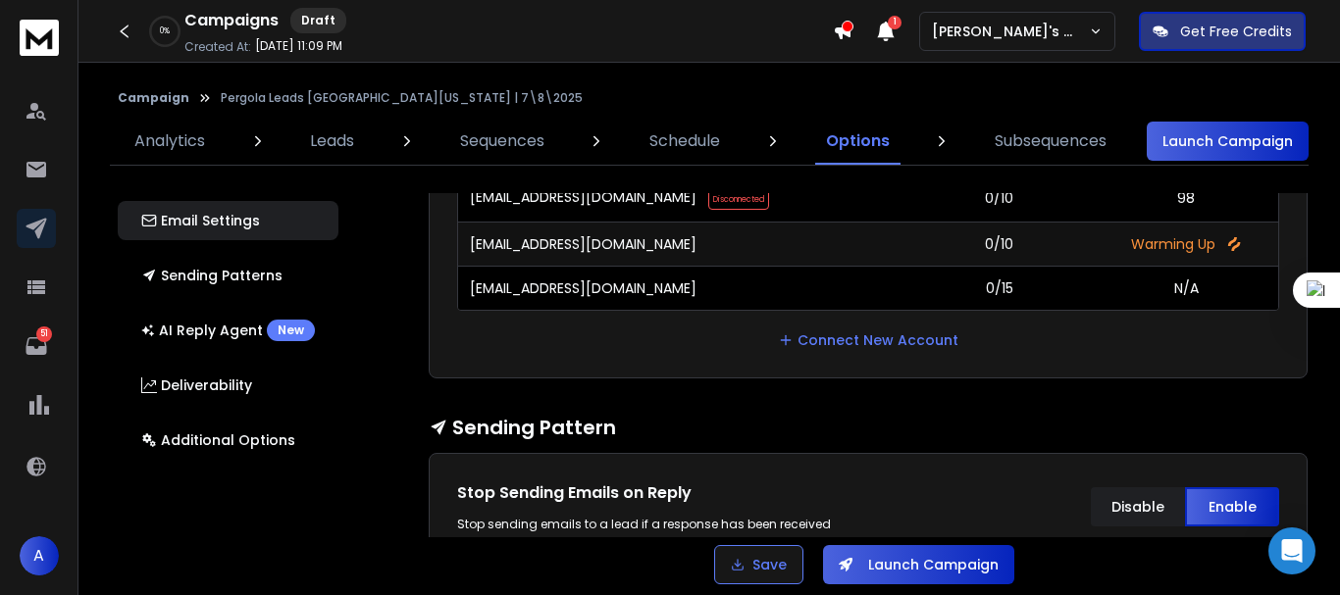
click at [528, 226] on td "[EMAIL_ADDRESS][DOMAIN_NAME]" at bounding box center [681, 244] width 446 height 44
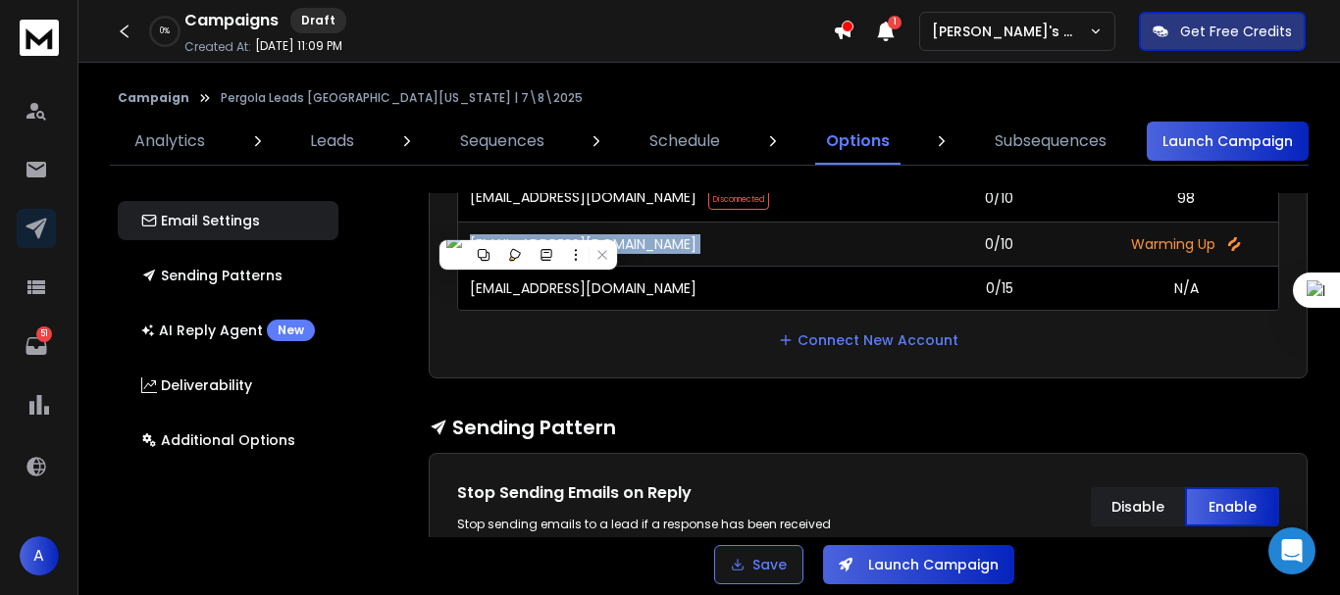
click at [528, 226] on td "[EMAIL_ADDRESS][DOMAIN_NAME]" at bounding box center [681, 244] width 446 height 44
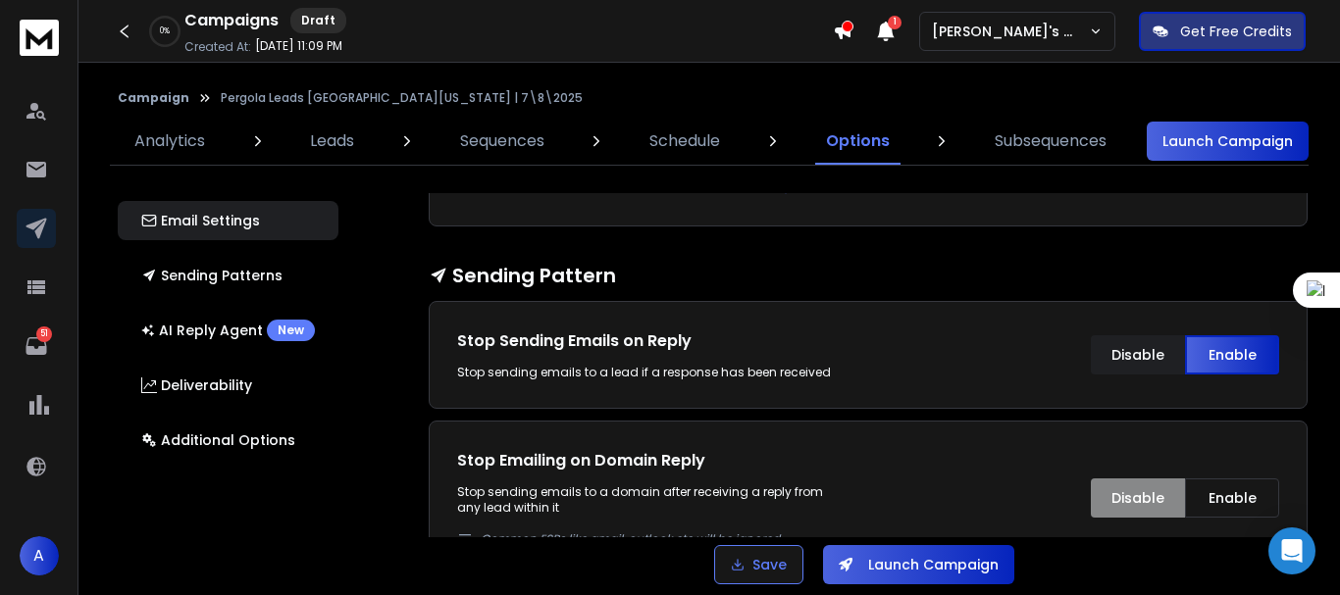
scroll to position [511, 0]
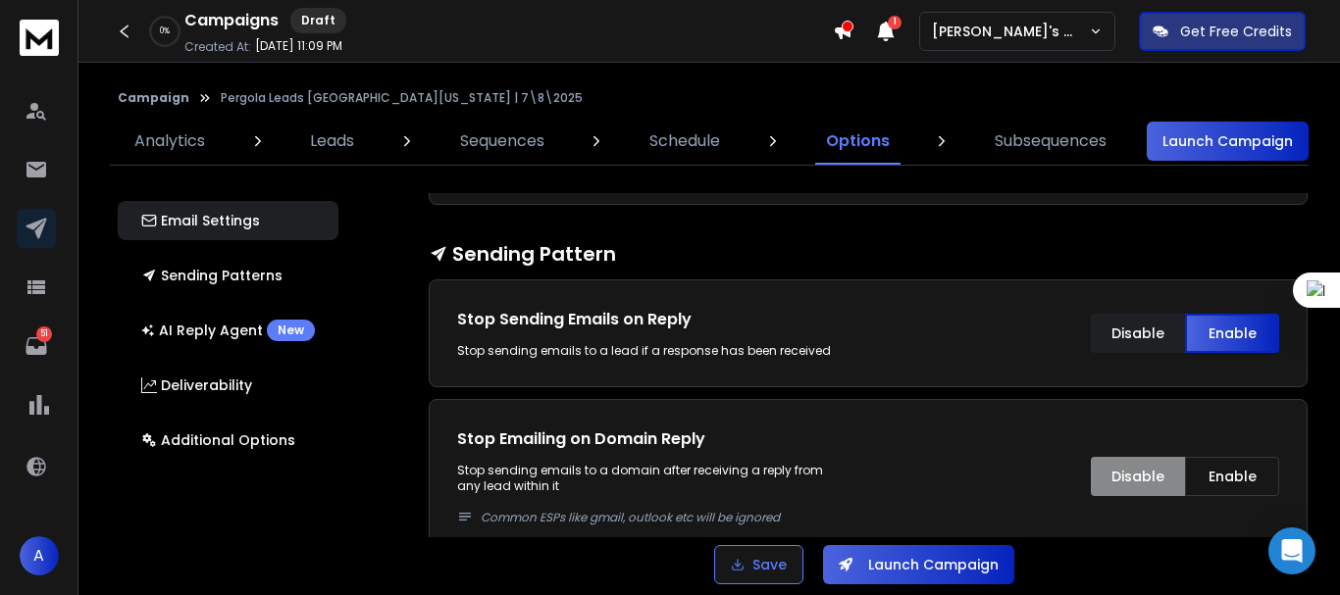
click at [500, 325] on h1 "Stop Sending Emails on Reply" at bounding box center [652, 320] width 391 height 24
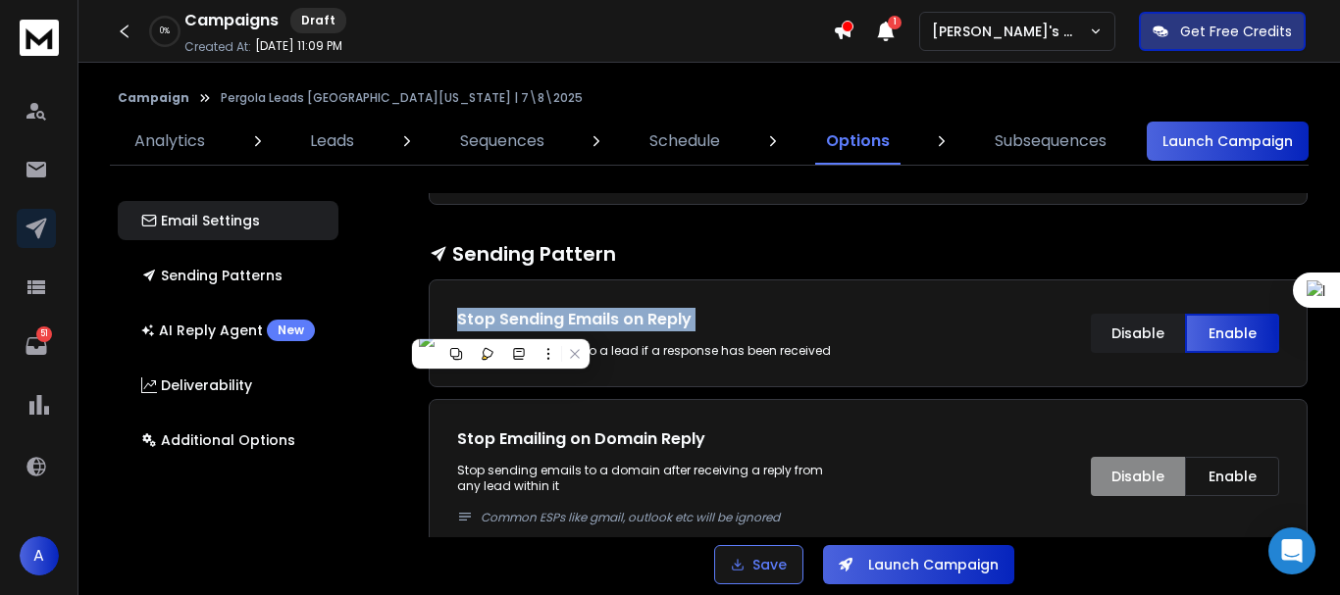
click at [500, 325] on h1 "Stop Sending Emails on Reply" at bounding box center [652, 320] width 391 height 24
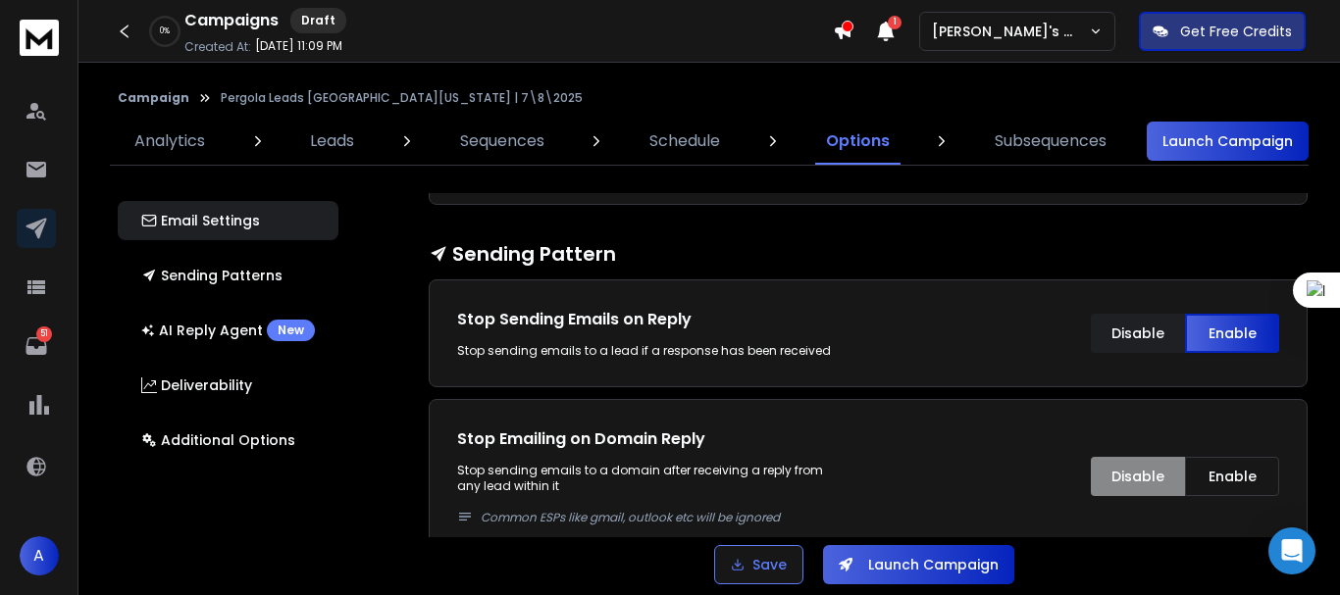
click at [502, 340] on div "Stop Sending Emails on Reply Stop sending emails to a lead if a response has be…" at bounding box center [652, 333] width 391 height 51
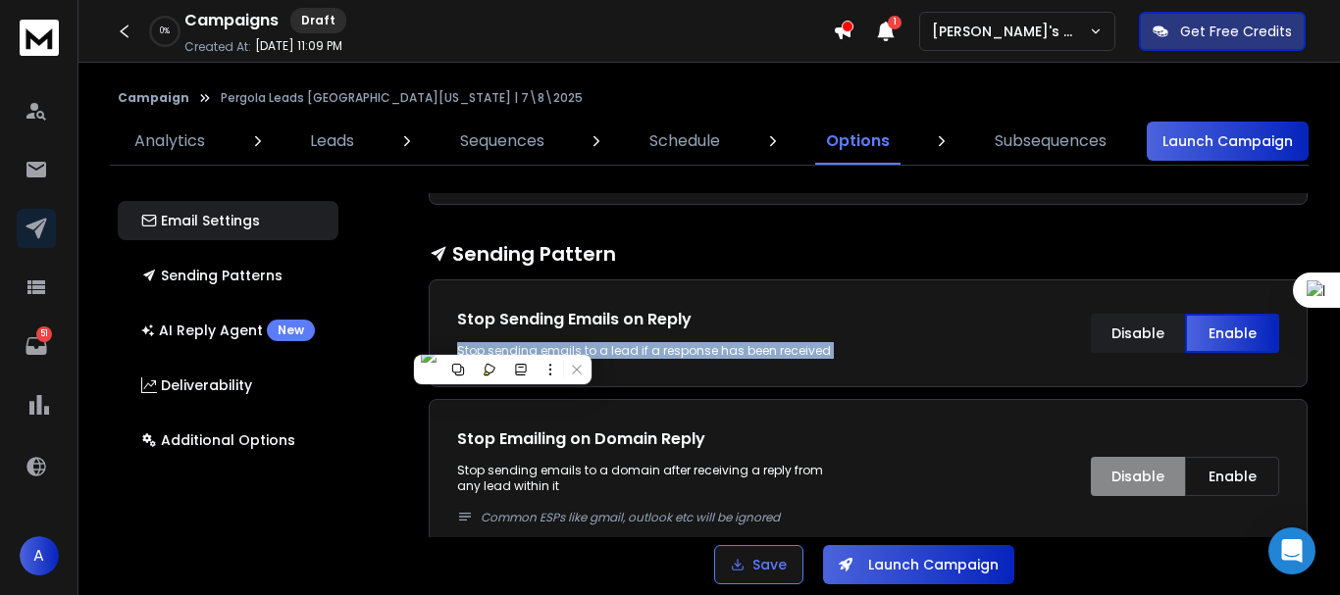
click at [502, 340] on div "Stop Sending Emails on Reply Stop sending emails to a lead if a response has be…" at bounding box center [652, 333] width 391 height 51
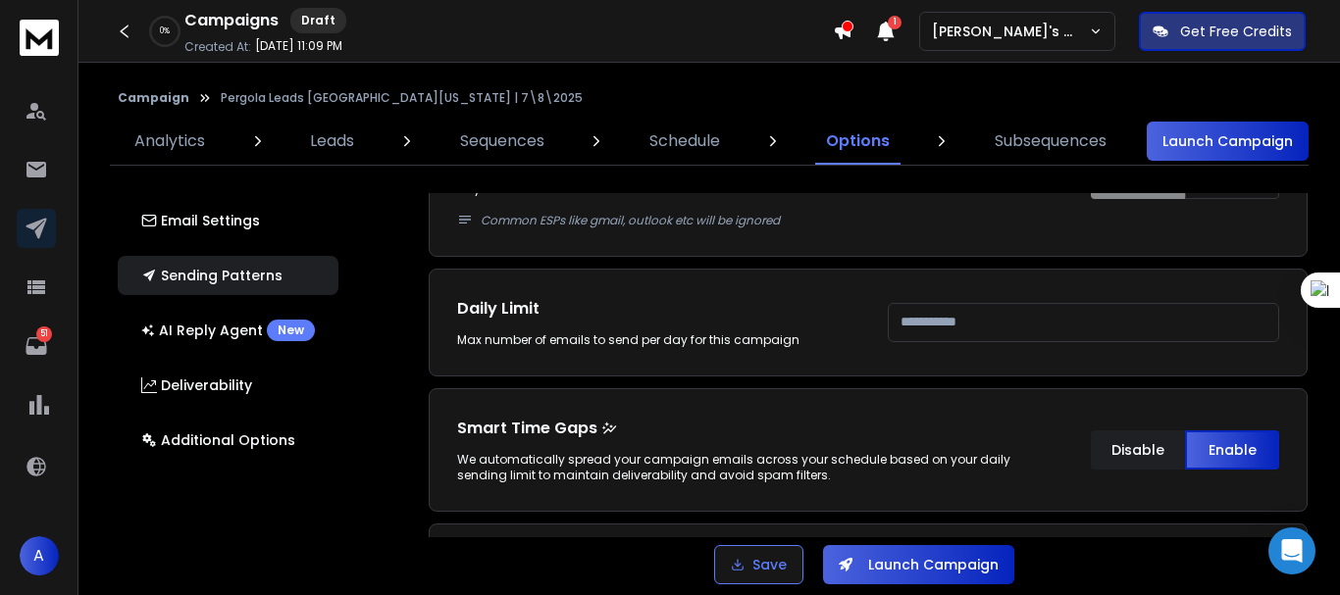
scroll to position [813, 0]
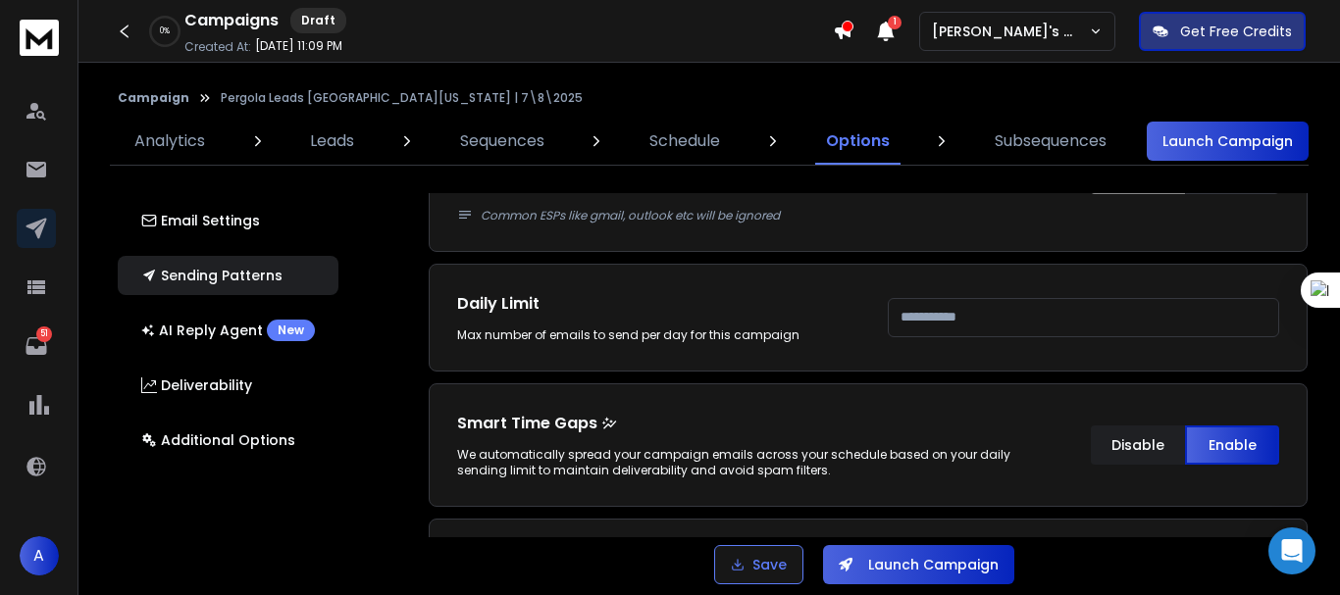
click at [514, 334] on div "Max number of emails to send per day for this campaign" at bounding box center [652, 336] width 391 height 16
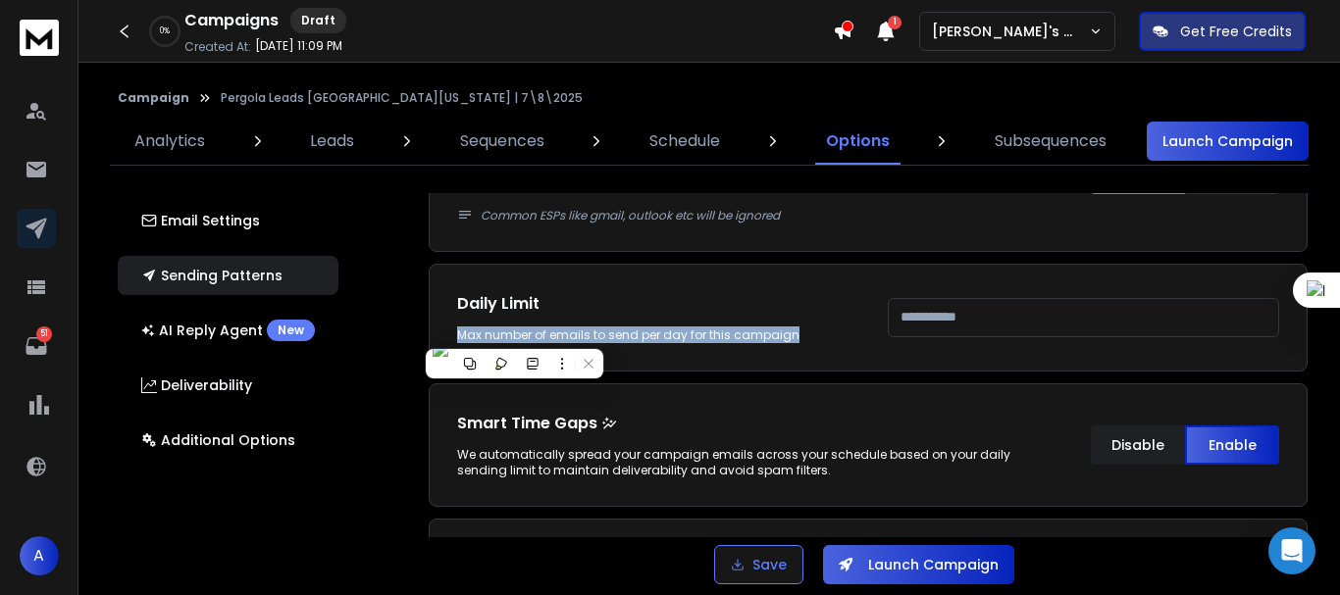
click at [514, 334] on div "Max number of emails to send per day for this campaign" at bounding box center [652, 336] width 391 height 16
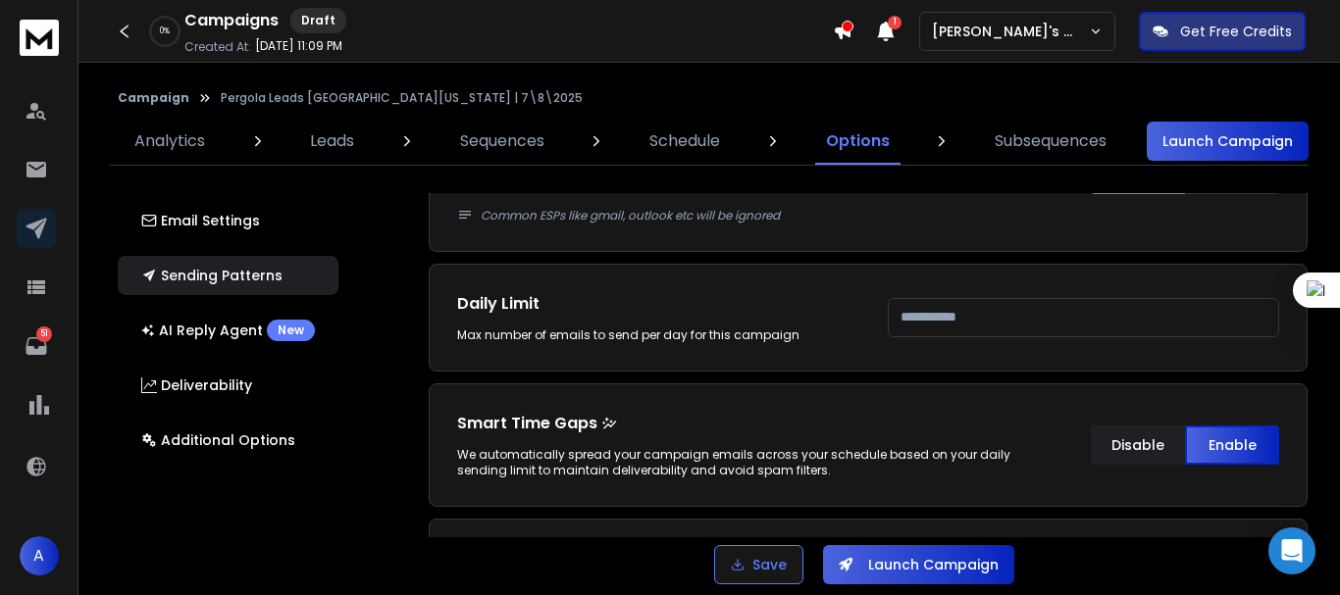
click at [918, 310] on input "**" at bounding box center [1083, 317] width 391 height 39
click at [948, 358] on div "Daily Limit Max number of emails to send per day for this campaign **" at bounding box center [868, 318] width 879 height 108
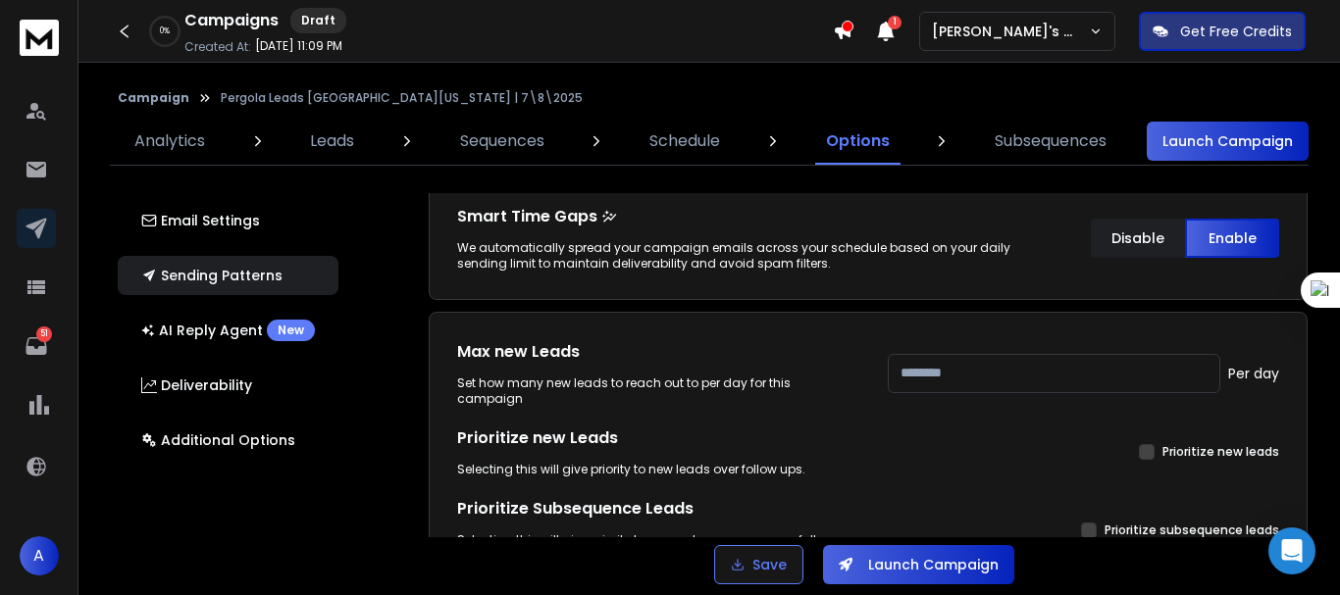
scroll to position [1021, 0]
click at [526, 265] on div "We automatically spread your campaign emails across your schedule based on your…" at bounding box center [754, 254] width 594 height 31
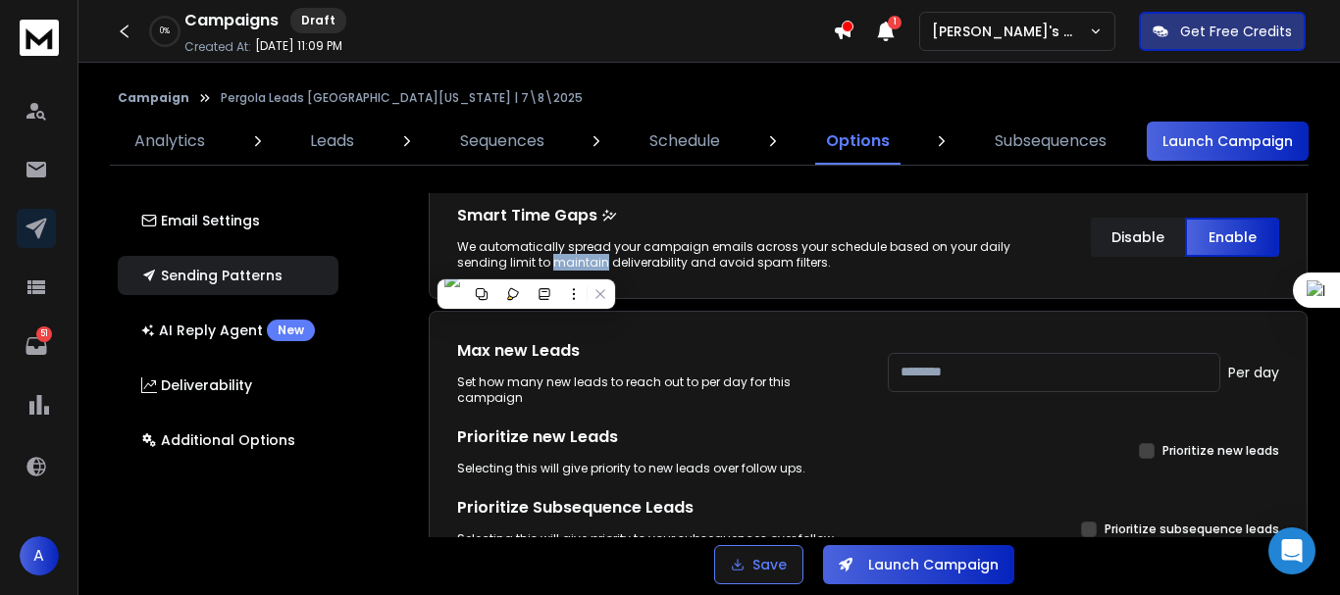
click at [526, 265] on div "We automatically spread your campaign emails across your schedule based on your…" at bounding box center [754, 254] width 594 height 31
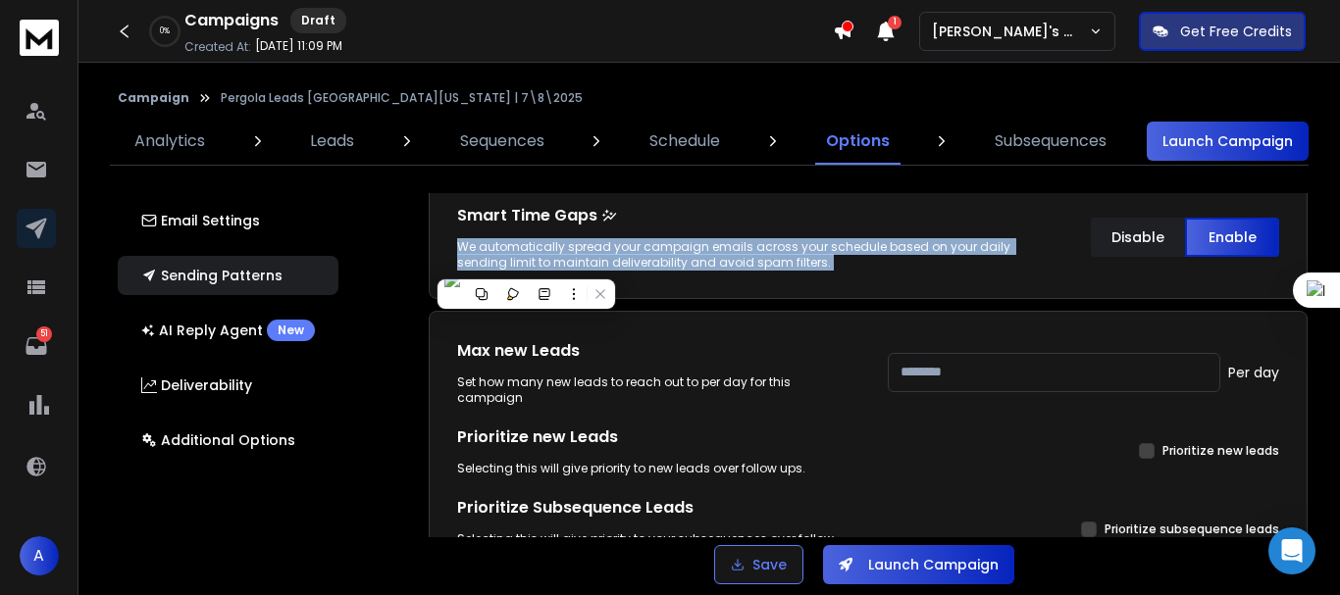
click at [526, 265] on div "We automatically spread your campaign emails across your schedule based on your…" at bounding box center [754, 254] width 594 height 31
click at [958, 252] on div "We automatically spread your campaign emails across your schedule based on your…" at bounding box center [754, 254] width 594 height 31
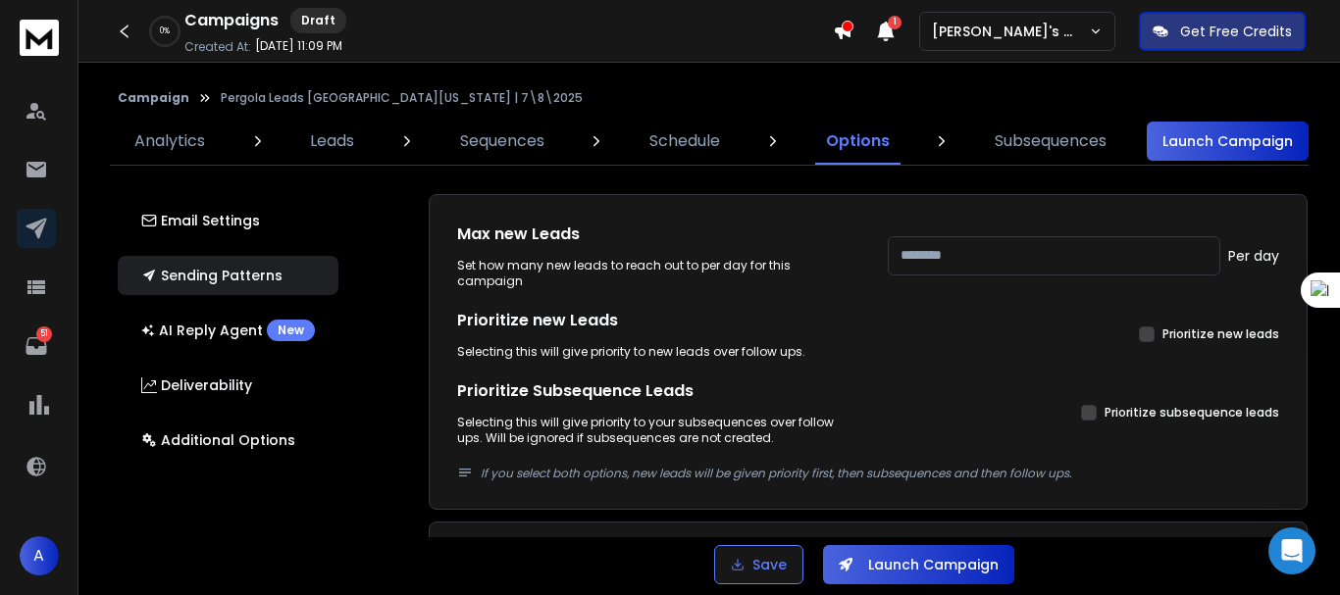
scroll to position [1142, 0]
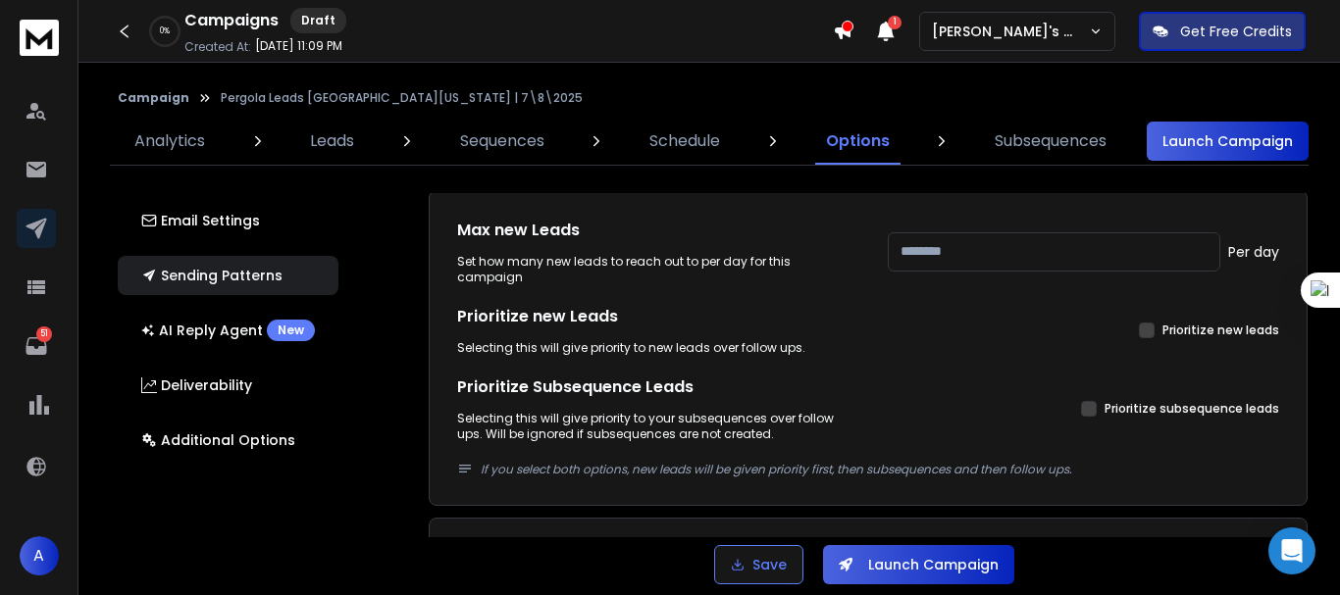
click at [903, 251] on input "**" at bounding box center [1054, 251] width 333 height 39
click at [947, 338] on div "Prioritize new leads" at bounding box center [1083, 330] width 391 height 39
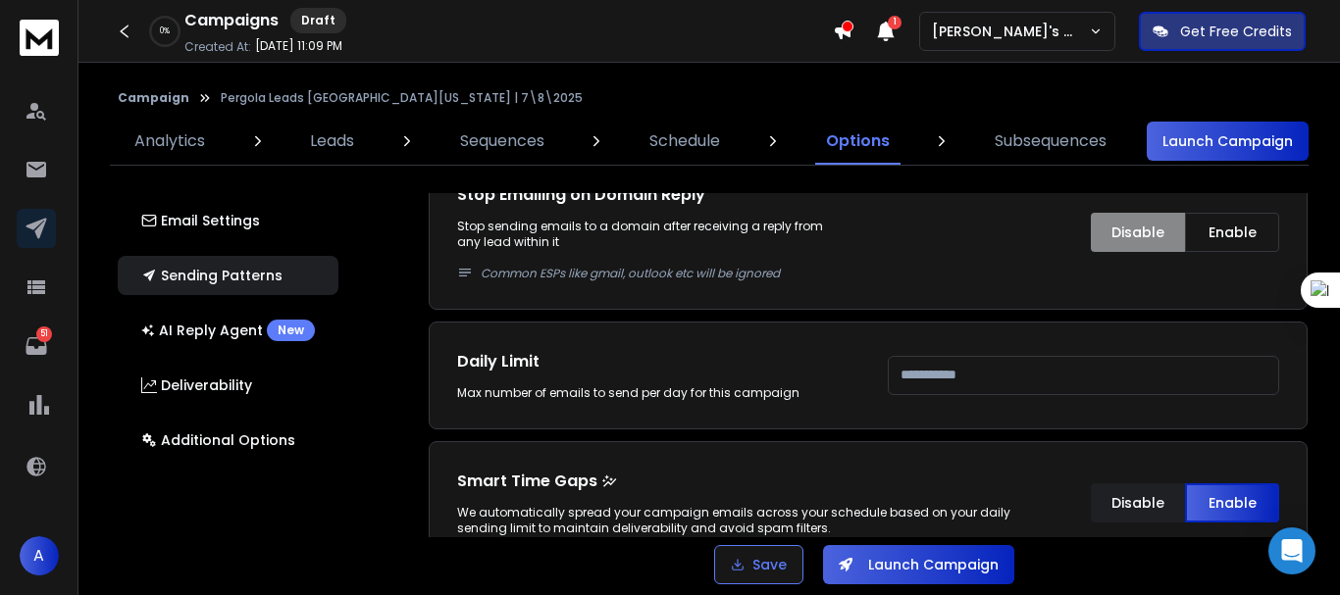
scroll to position [763, 0]
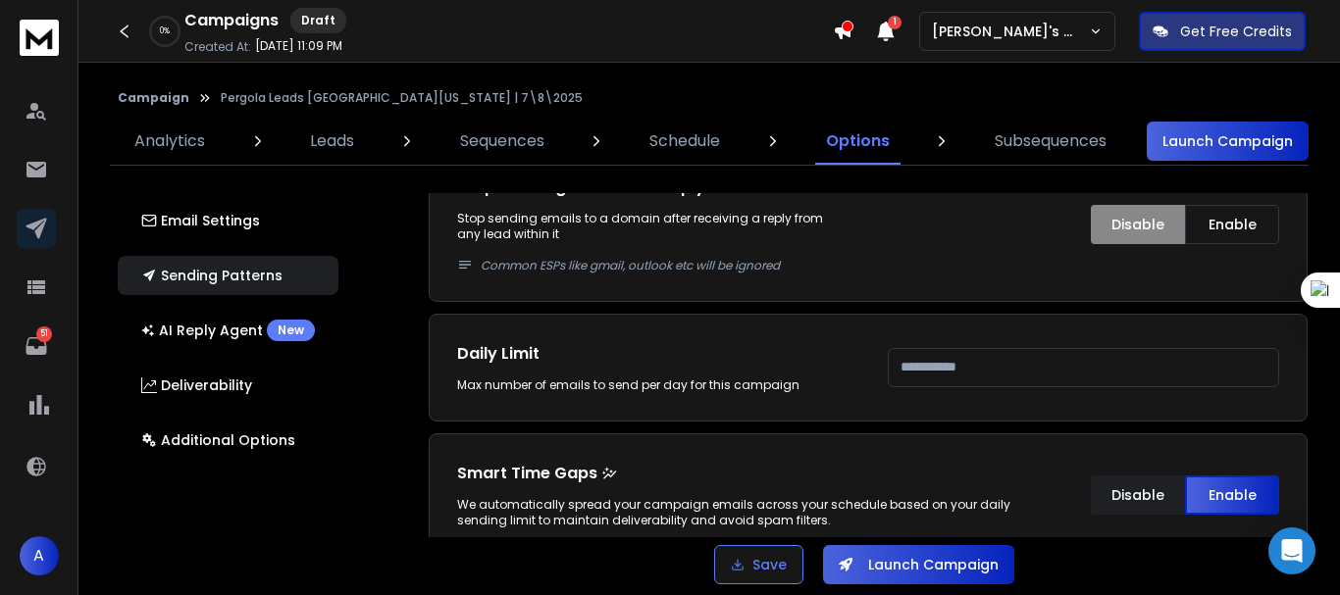
click at [899, 375] on input "**" at bounding box center [1083, 367] width 391 height 39
click at [977, 400] on div "Daily Limit Max number of emails to send per day for this campaign **" at bounding box center [868, 368] width 879 height 108
click at [911, 351] on input "**" at bounding box center [1083, 367] width 391 height 39
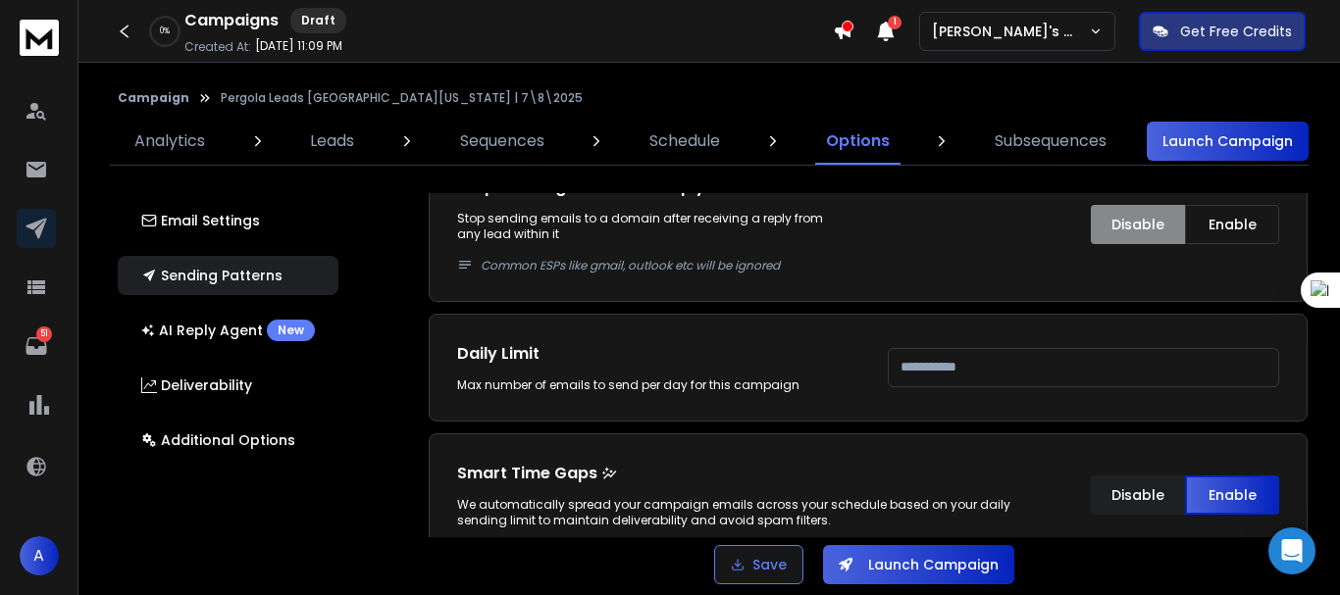
click at [911, 351] on input "**" at bounding box center [1083, 367] width 391 height 39
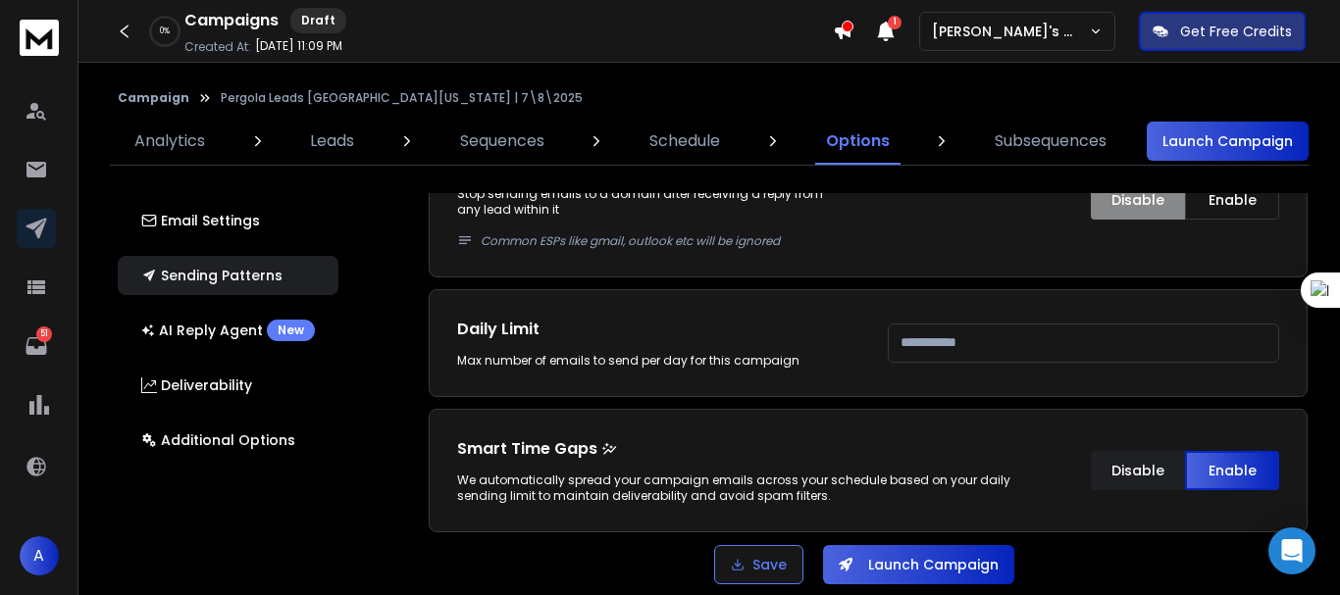
scroll to position [784, 0]
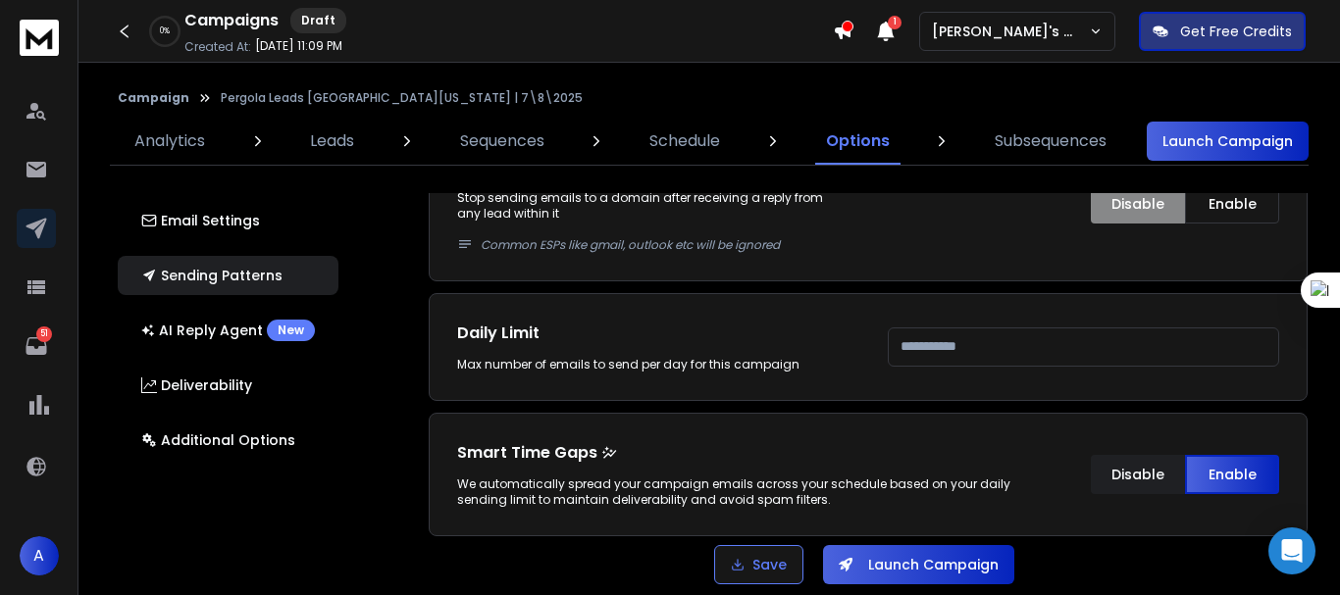
type input "**"
click at [812, 337] on h1 "Daily Limit" at bounding box center [652, 334] width 391 height 24
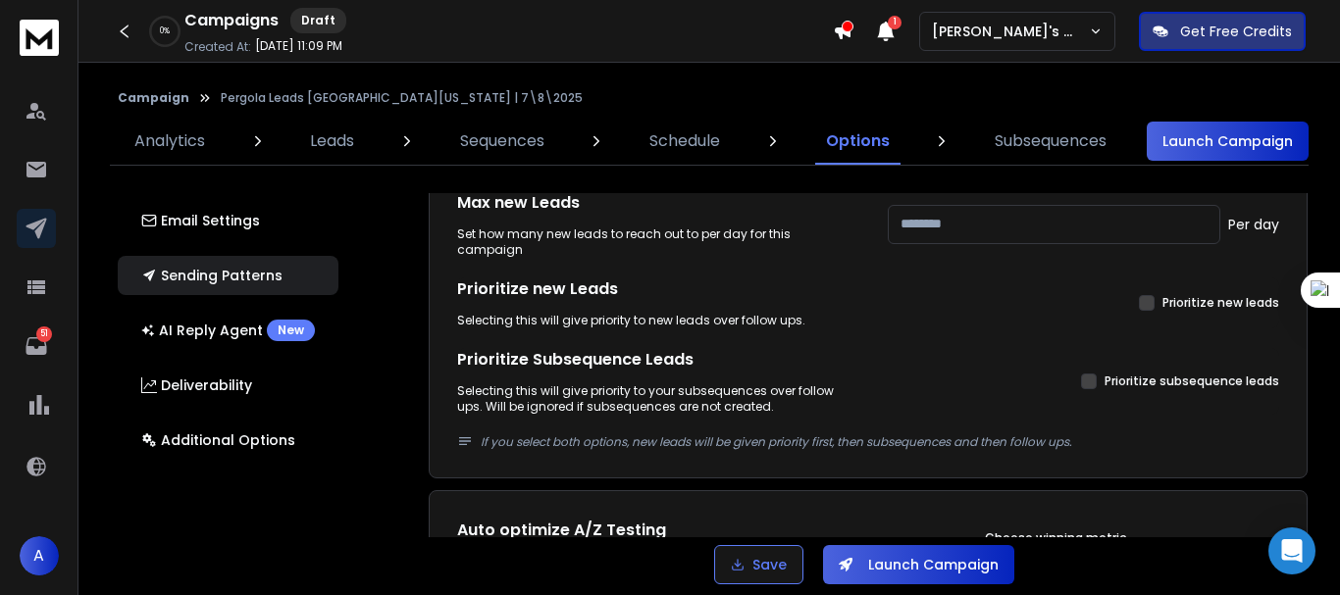
scroll to position [1170, 0]
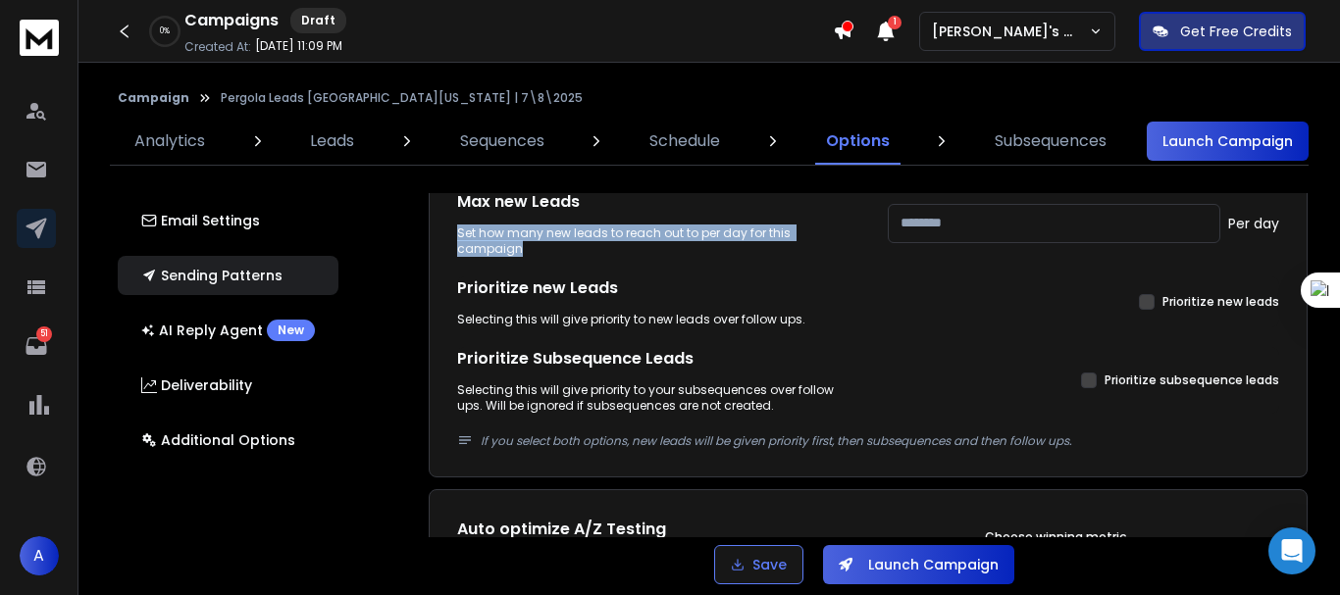
drag, startPoint x: 437, startPoint y: 233, endPoint x: 566, endPoint y: 254, distance: 130.1
click at [566, 254] on div "Max new Leads Set how many new leads to reach out to per day for this campaign …" at bounding box center [868, 320] width 879 height 316
click at [566, 254] on div "Set how many new leads to reach out to per day for this campaign" at bounding box center [652, 241] width 391 height 31
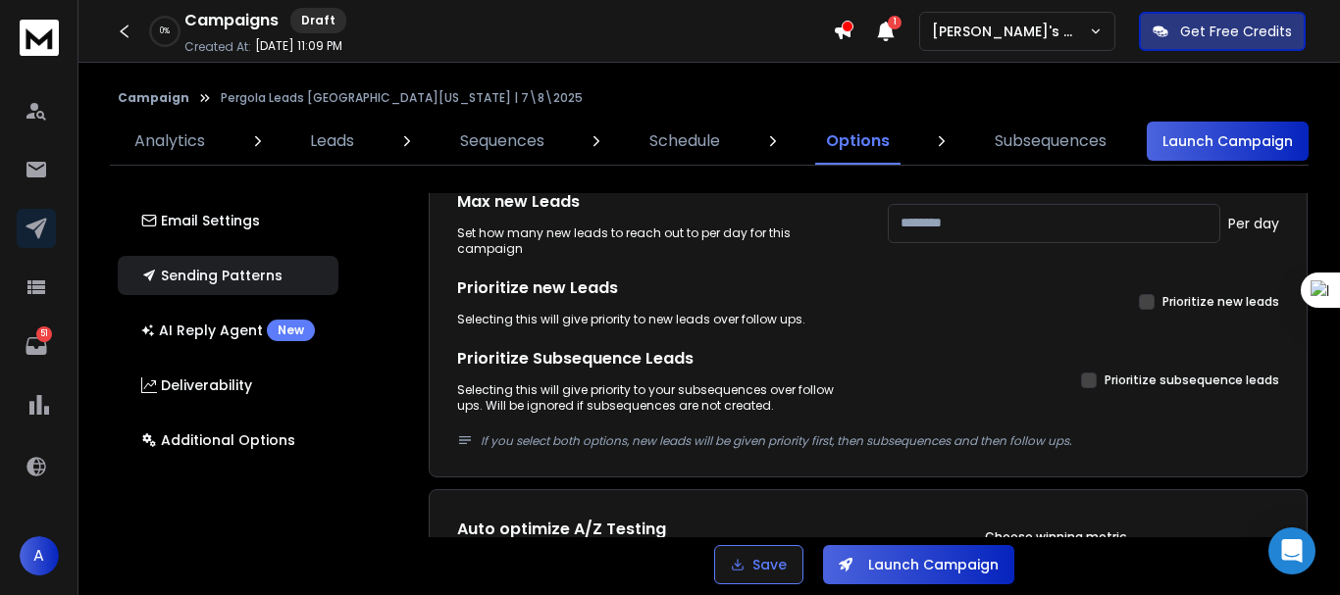
click at [896, 213] on input "**" at bounding box center [1054, 223] width 333 height 39
click at [1072, 299] on div "Prioritize new leads" at bounding box center [1083, 301] width 391 height 39
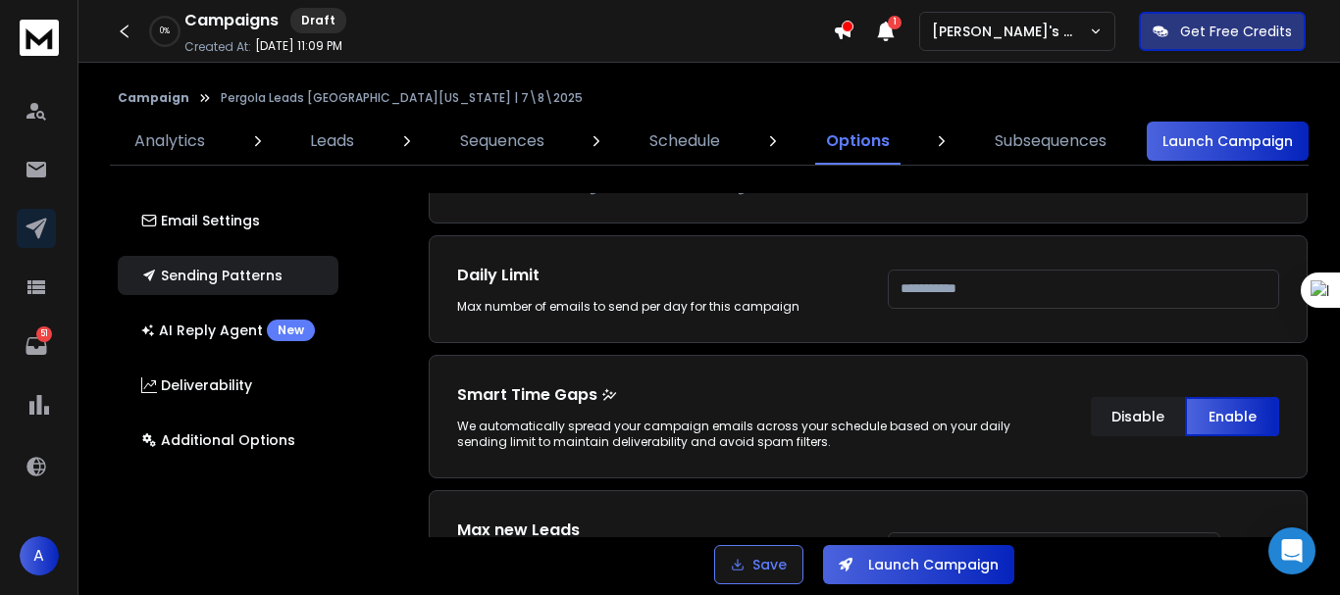
scroll to position [843, 0]
click at [651, 300] on div "Max number of emails to send per day for this campaign" at bounding box center [652, 306] width 391 height 16
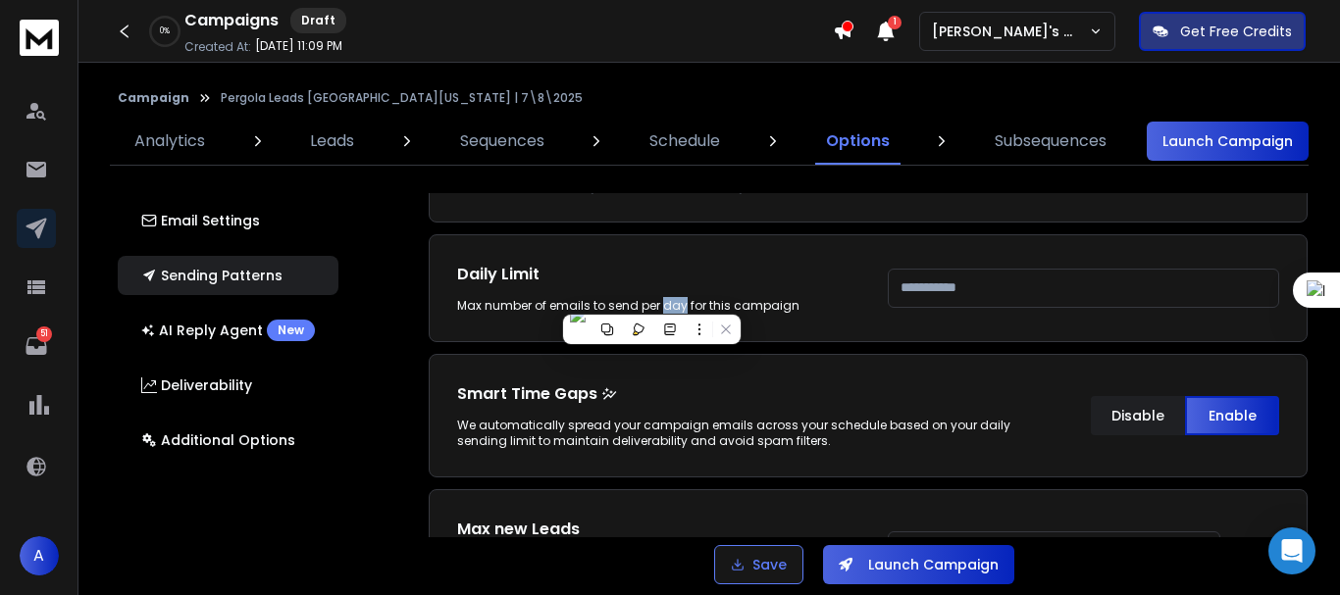
click at [651, 300] on div "Max number of emails to send per day for this campaign" at bounding box center [652, 306] width 391 height 16
click at [932, 312] on div "Daily Limit Max number of emails to send per day for this campaign **" at bounding box center [868, 288] width 822 height 51
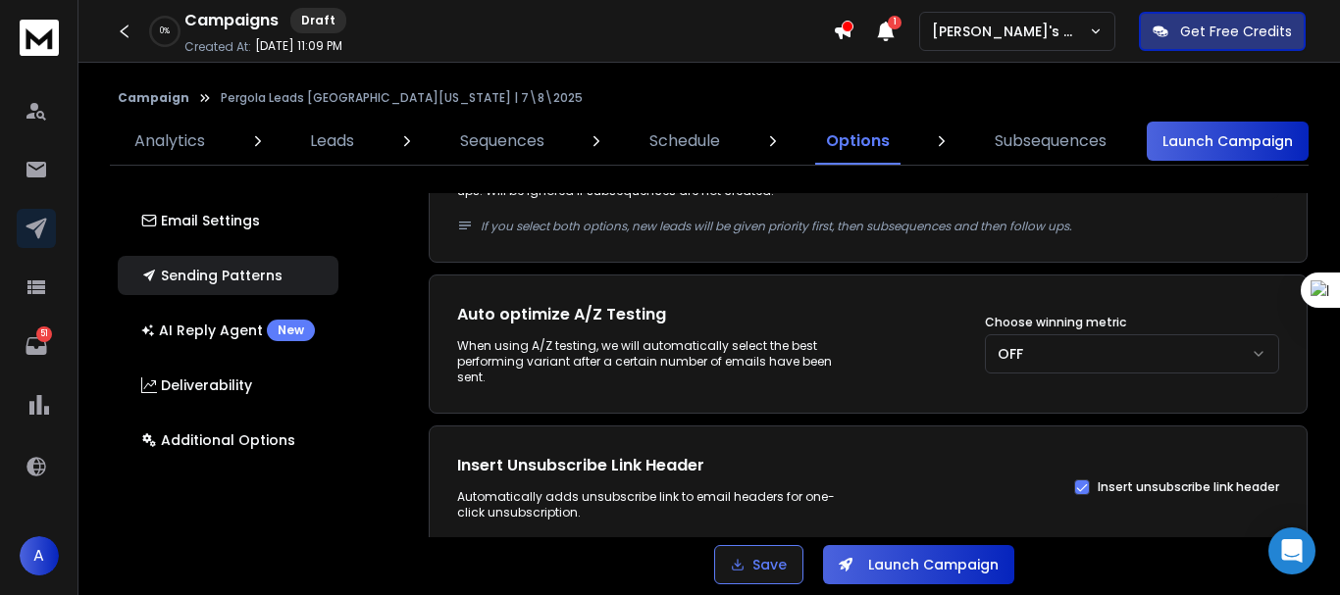
scroll to position [1384, 0]
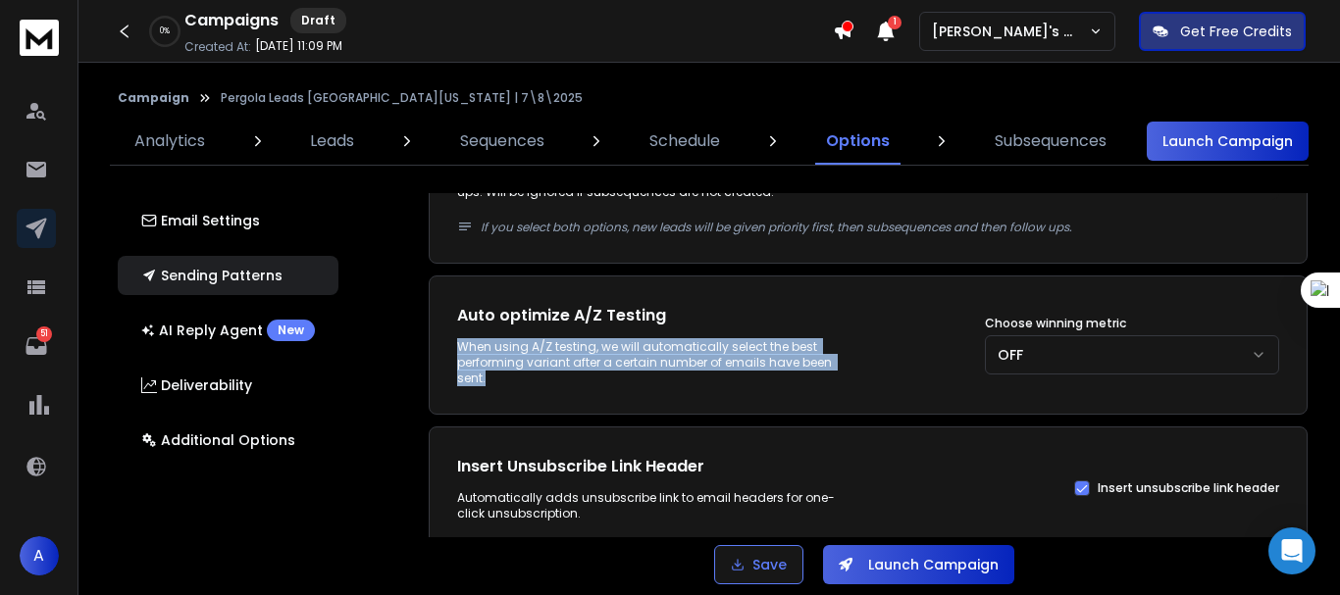
drag, startPoint x: 447, startPoint y: 345, endPoint x: 642, endPoint y: 382, distance: 198.5
click at [642, 382] on div "When using A/Z testing, we will automatically select the best performing varian…" at bounding box center [652, 362] width 391 height 47
click at [538, 357] on div "When using A/Z testing, we will automatically select the best performing varian…" at bounding box center [652, 362] width 391 height 47
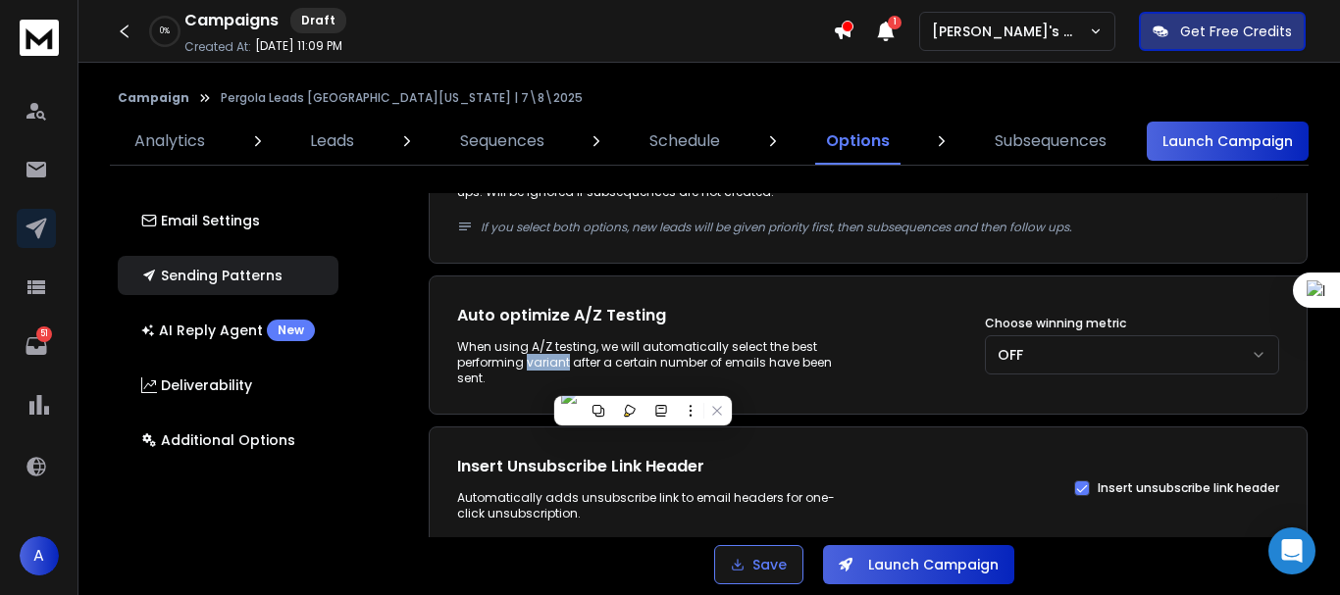
click at [538, 357] on div "When using A/Z testing, we will automatically select the best performing varian…" at bounding box center [652, 362] width 391 height 47
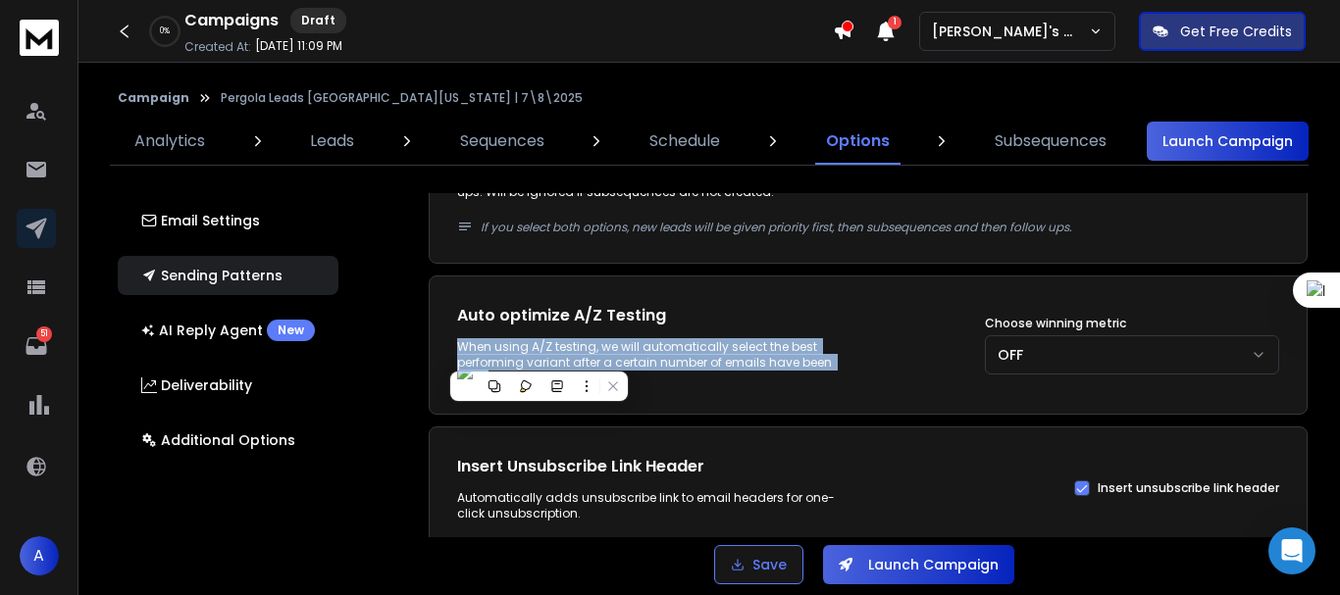
click at [538, 357] on div "When using A/Z testing, we will automatically select the best performing varian…" at bounding box center [652, 362] width 391 height 47
click at [712, 362] on div "When using A/Z testing, we will automatically select the best performing varian…" at bounding box center [652, 362] width 391 height 47
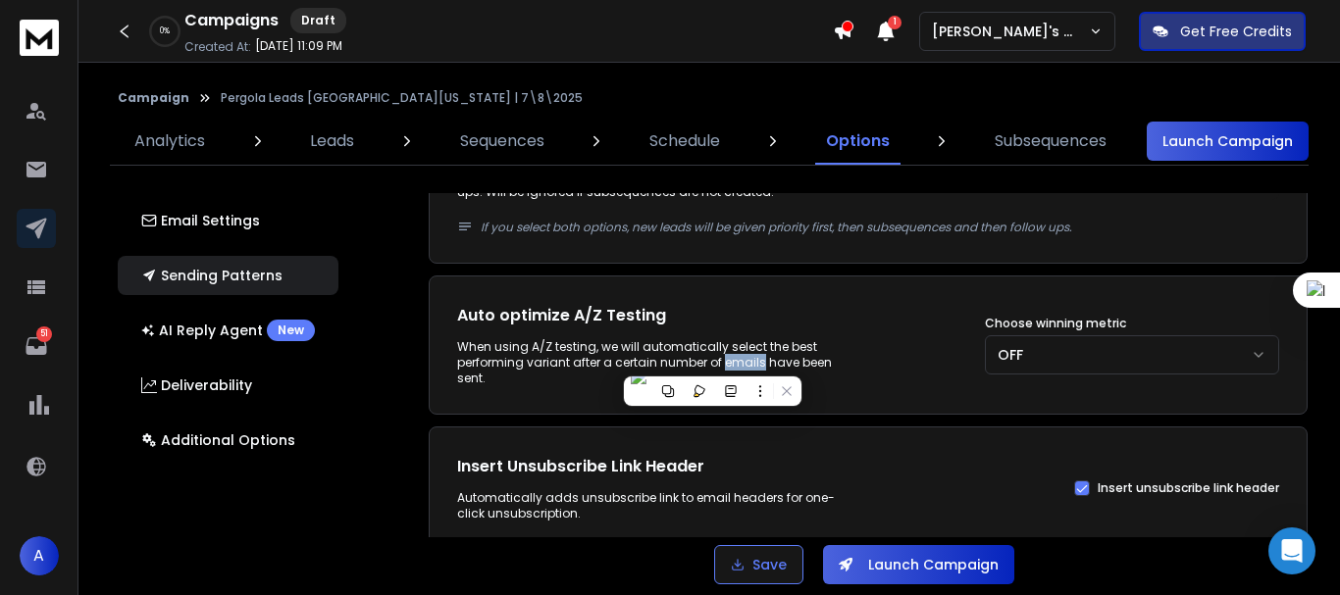
click at [712, 362] on div "When using A/Z testing, we will automatically select the best performing varian…" at bounding box center [652, 362] width 391 height 47
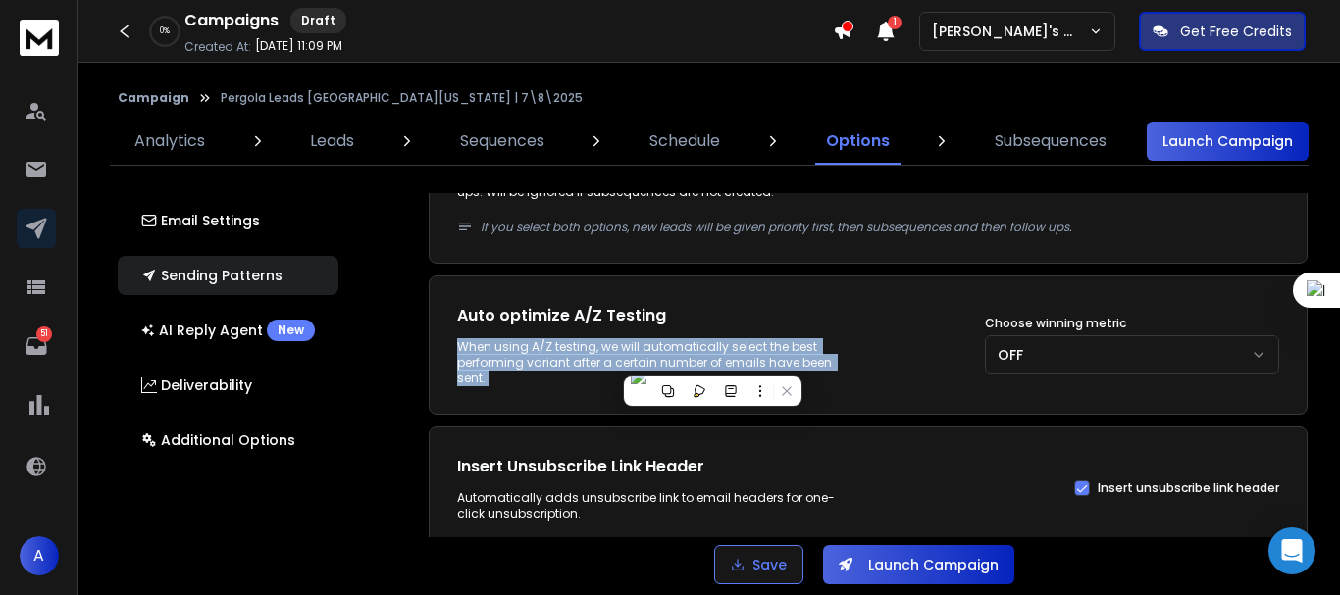
click at [712, 362] on div "When using A/Z testing, we will automatically select the best performing varian…" at bounding box center [652, 362] width 391 height 47
click at [527, 346] on div "When using A/Z testing, we will automatically select the best performing varian…" at bounding box center [652, 362] width 391 height 47
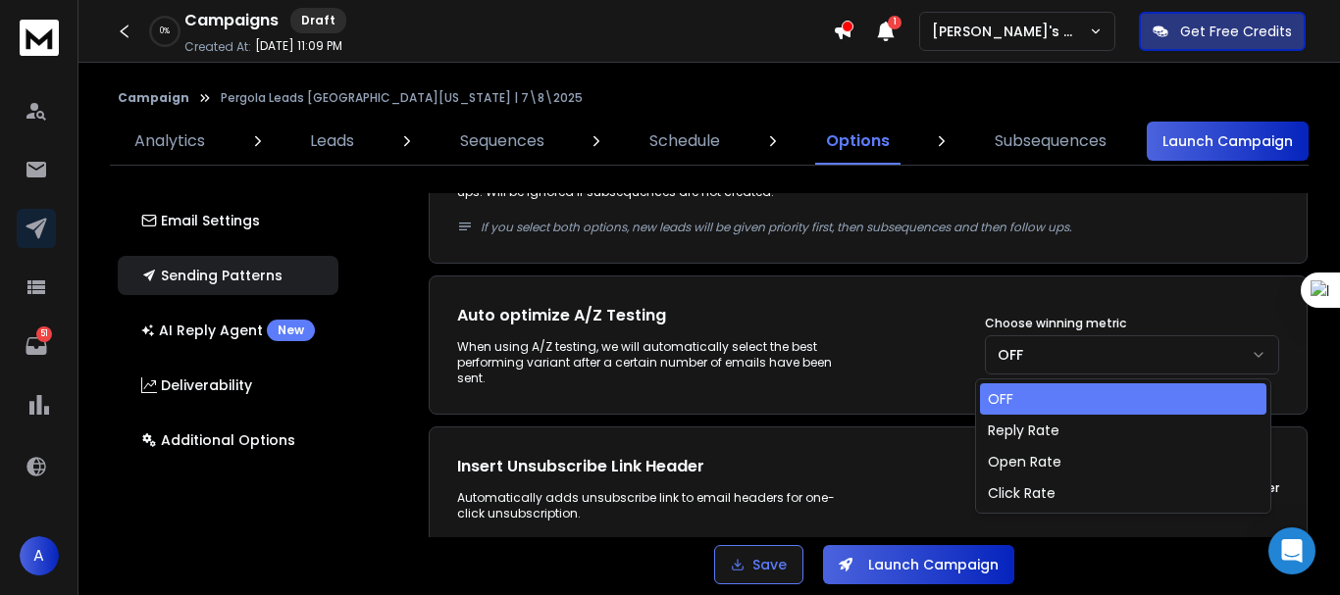
click at [1014, 345] on button "OFF" at bounding box center [1132, 354] width 294 height 39
click at [872, 362] on div "**********" at bounding box center [868, 345] width 822 height 82
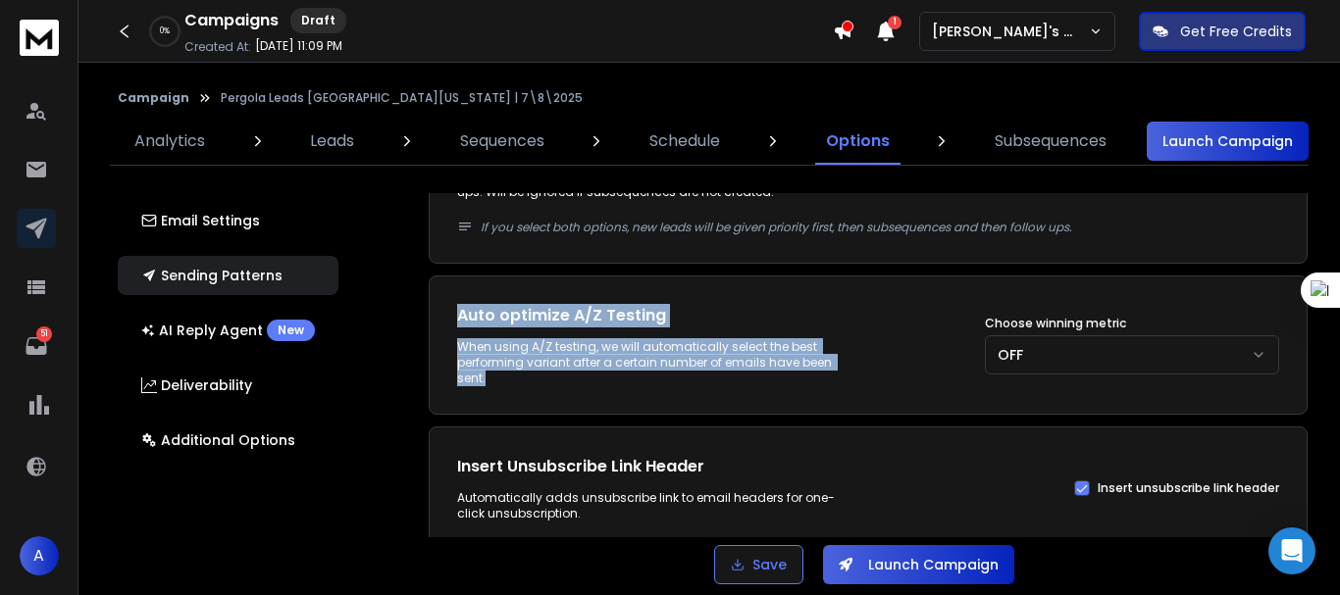
drag, startPoint x: 437, startPoint y: 331, endPoint x: 587, endPoint y: 377, distance: 156.1
click at [587, 377] on div "**********" at bounding box center [868, 345] width 879 height 139
click at [587, 377] on div "When using A/Z testing, we will automatically select the best performing varian…" at bounding box center [652, 362] width 391 height 47
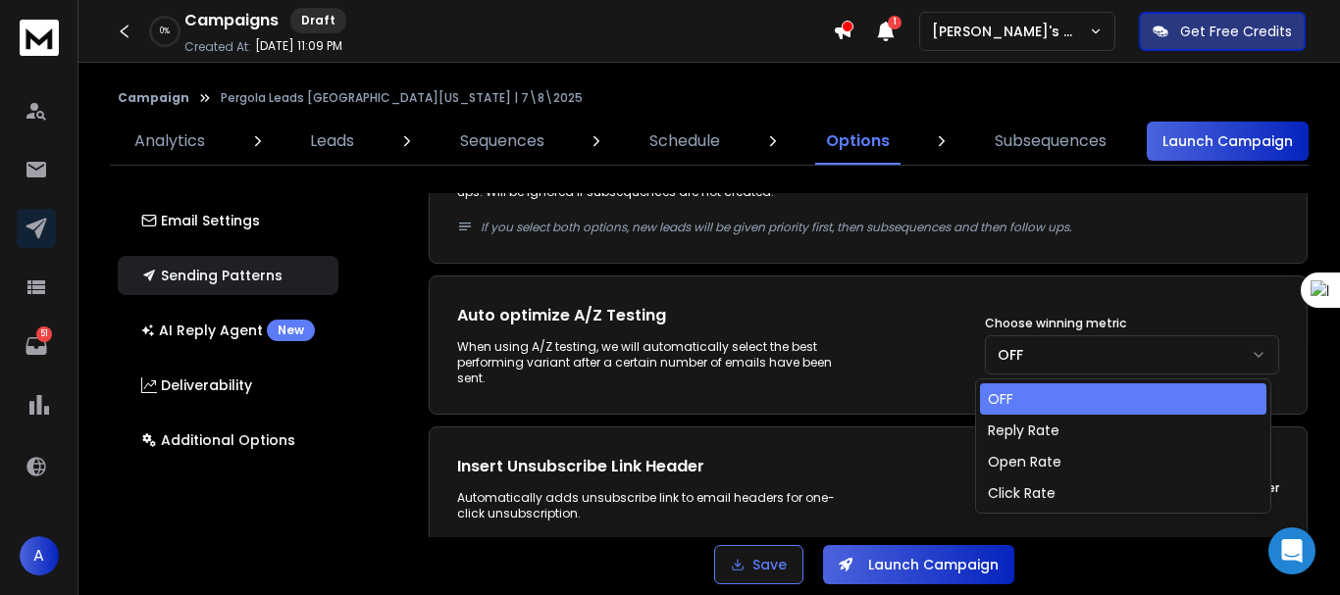
click at [1106, 351] on button "OFF" at bounding box center [1132, 354] width 294 height 39
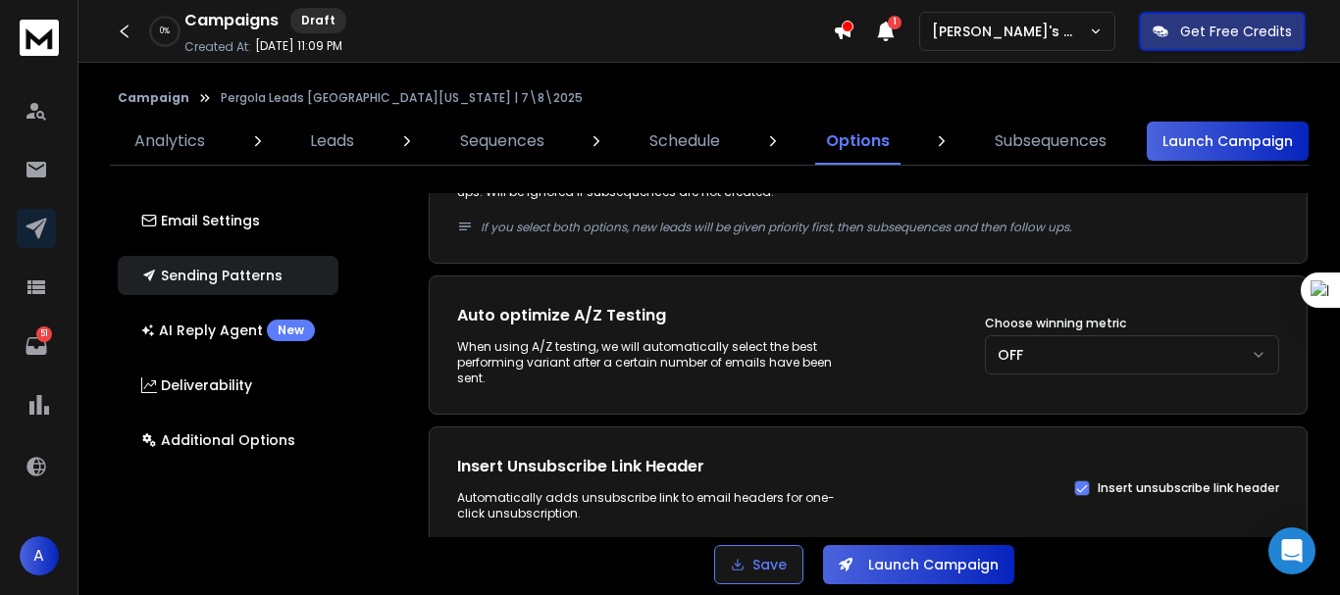
click at [930, 379] on div "**********" at bounding box center [868, 345] width 822 height 82
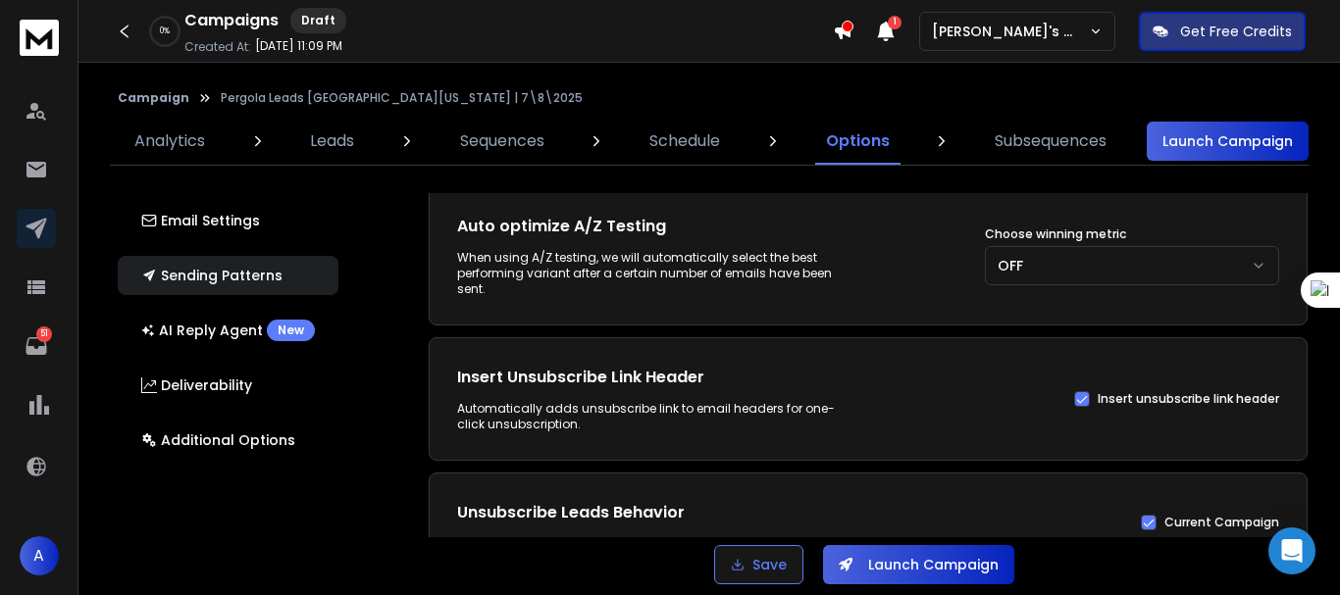
scroll to position [1486, 0]
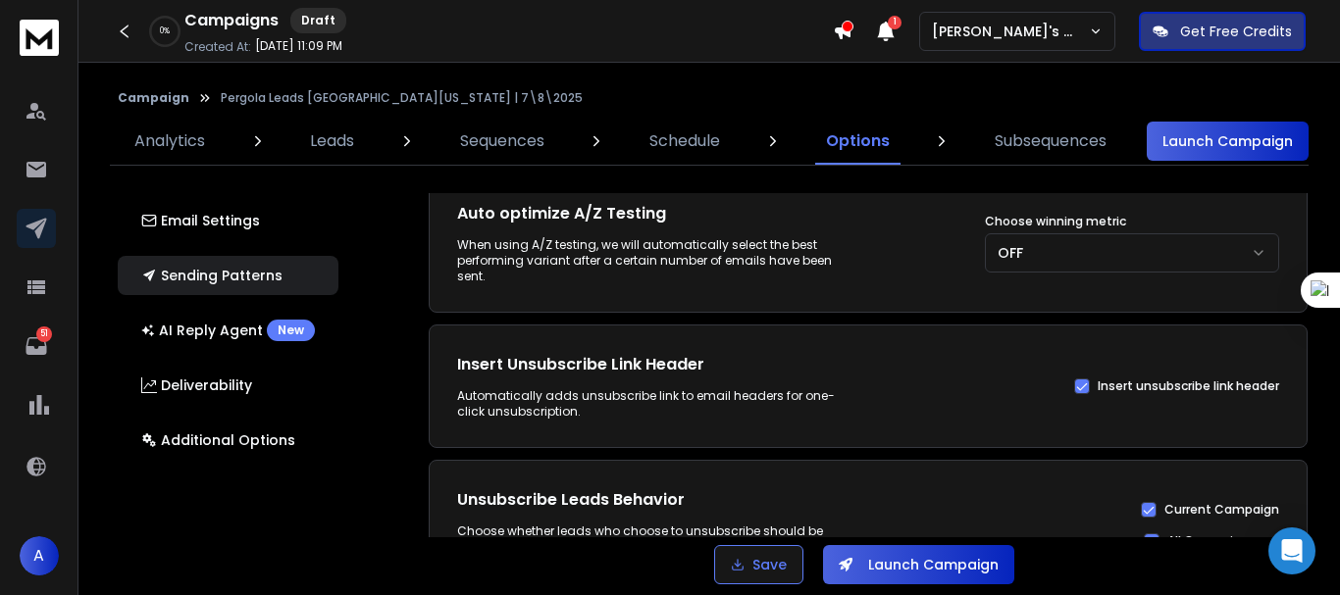
click at [480, 359] on h1 "Insert Unsubscribe Link Header" at bounding box center [652, 365] width 391 height 24
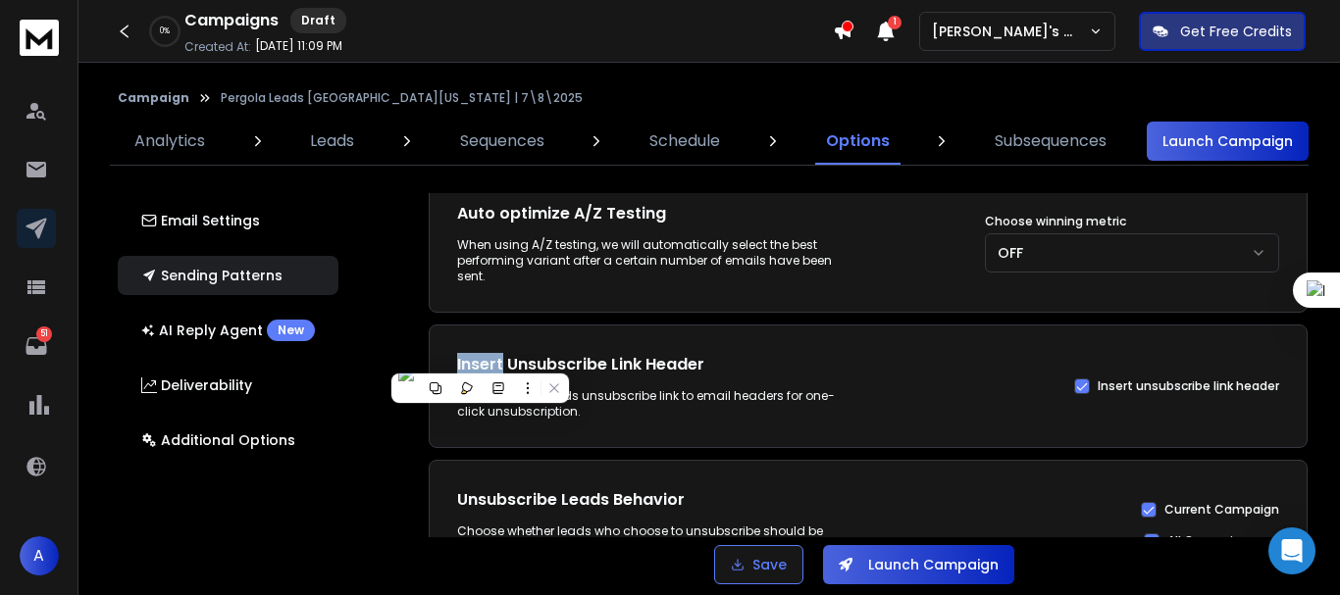
click at [480, 359] on h1 "Insert Unsubscribe Link Header" at bounding box center [652, 365] width 391 height 24
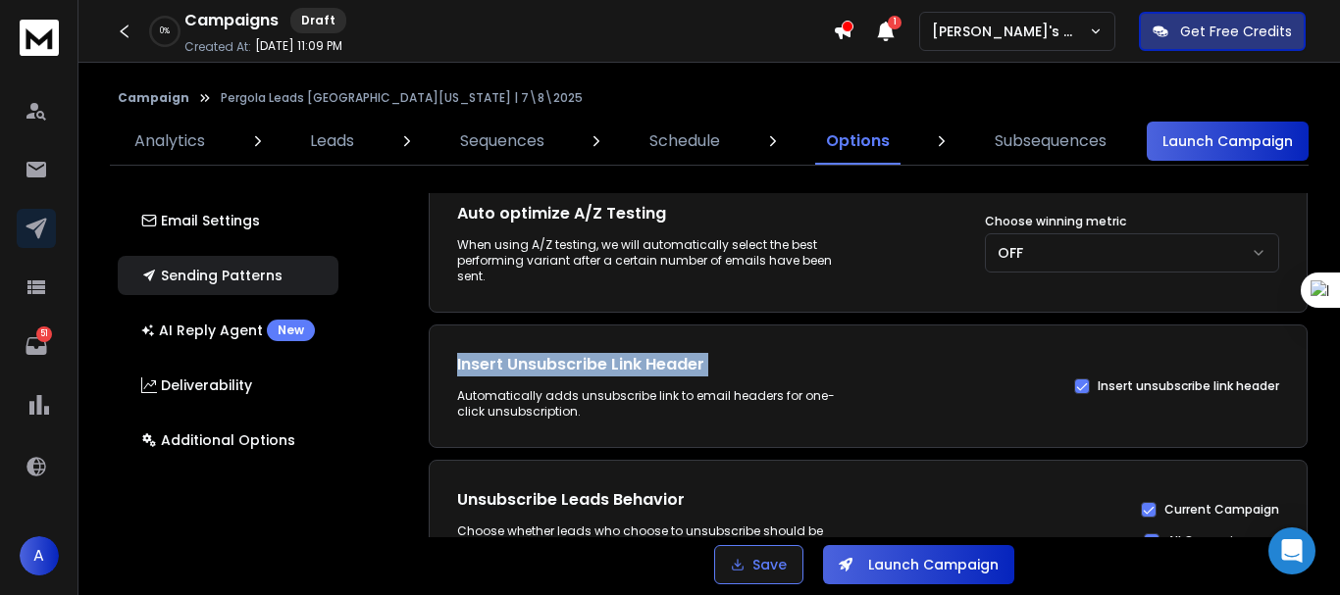
click at [436, 391] on div "Insert Unsubscribe Link Header Automatically adds unsubscribe link to email hea…" at bounding box center [868, 387] width 879 height 124
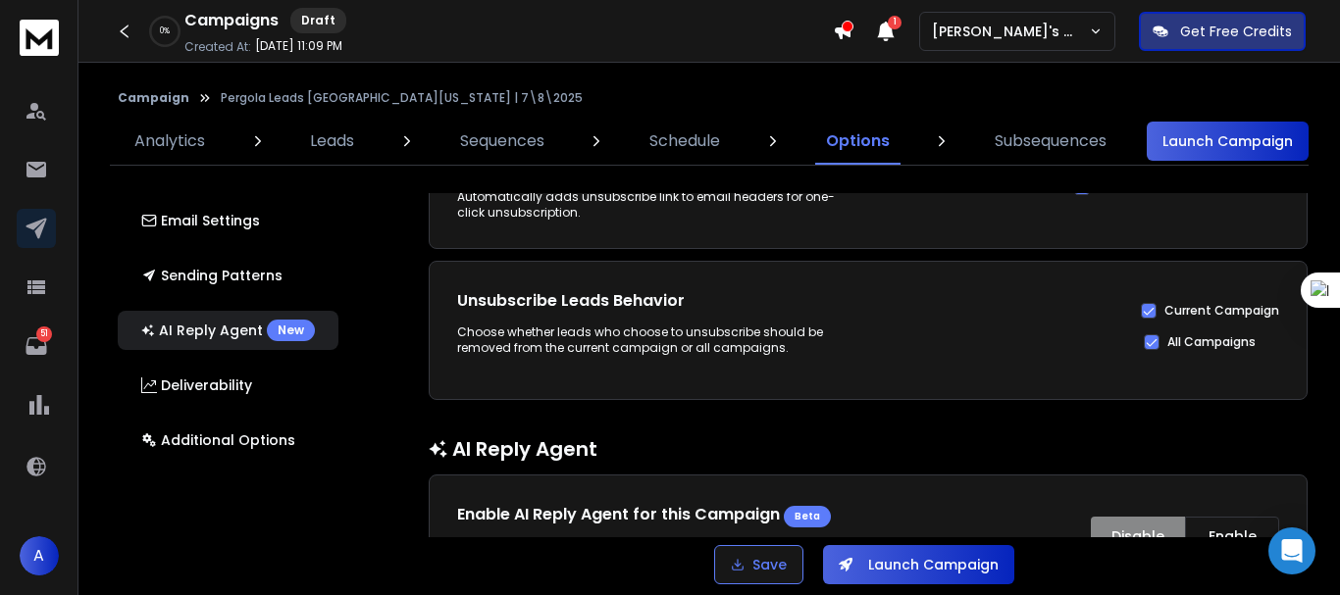
scroll to position [1688, 0]
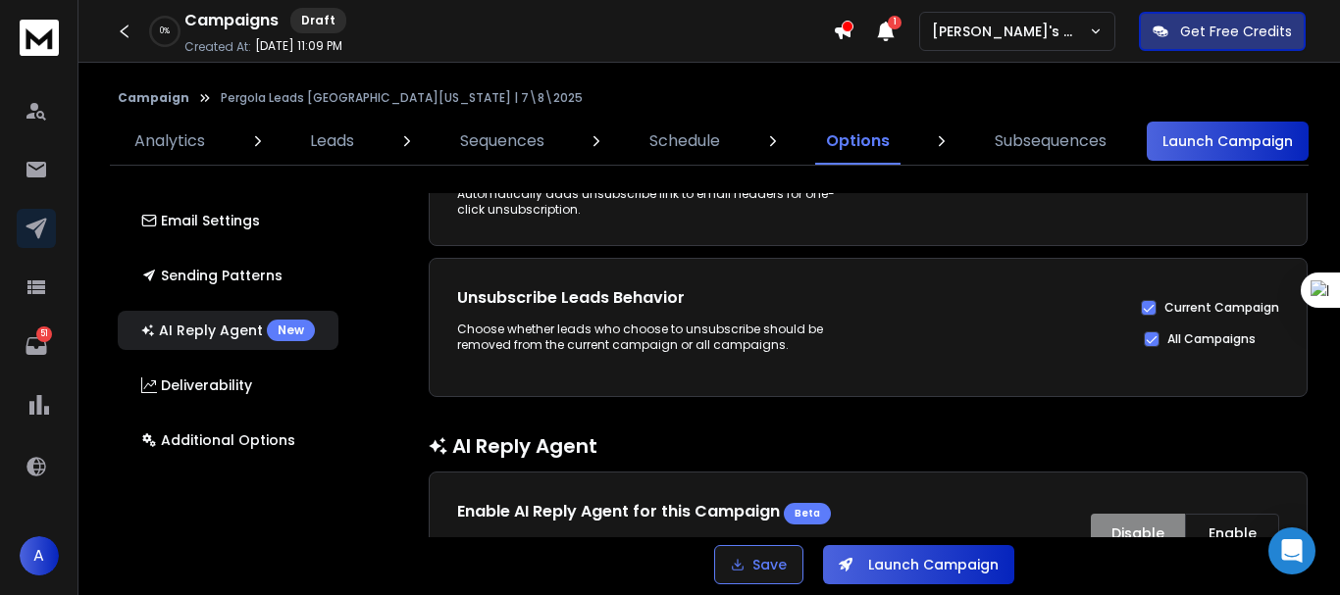
click at [477, 327] on p "Choose whether leads who choose to unsubscribe should be removed from the curre…" at bounding box center [652, 337] width 391 height 31
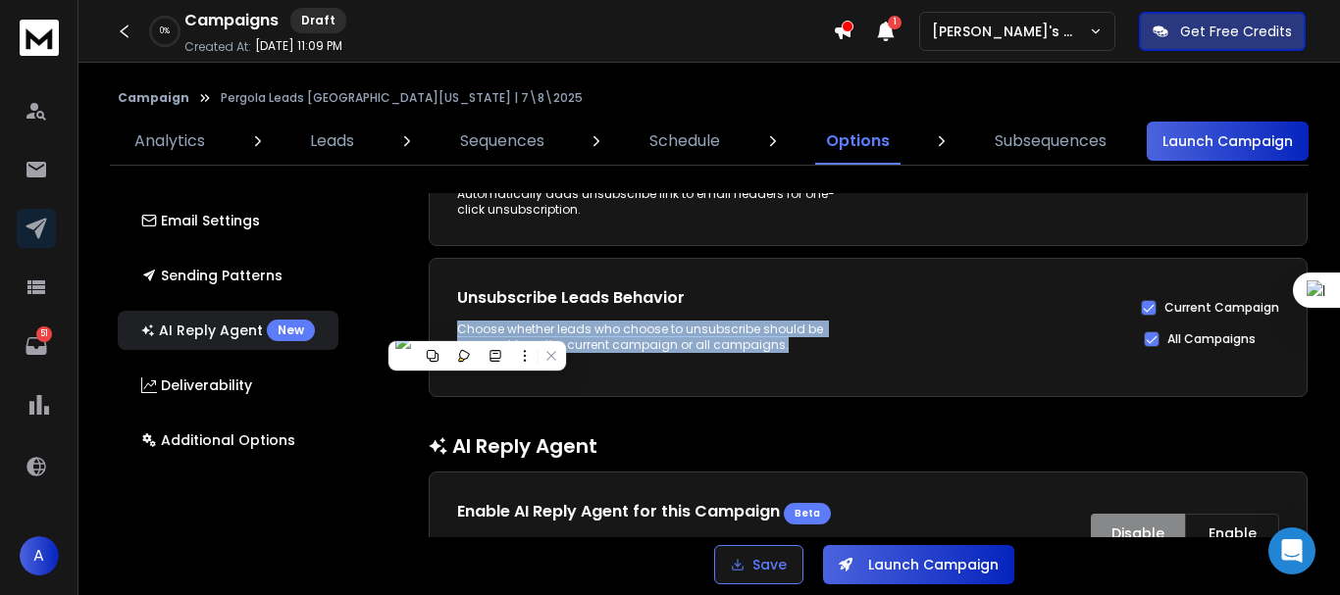
click at [477, 327] on p "Choose whether leads who choose to unsubscribe should be removed from the curre…" at bounding box center [652, 337] width 391 height 31
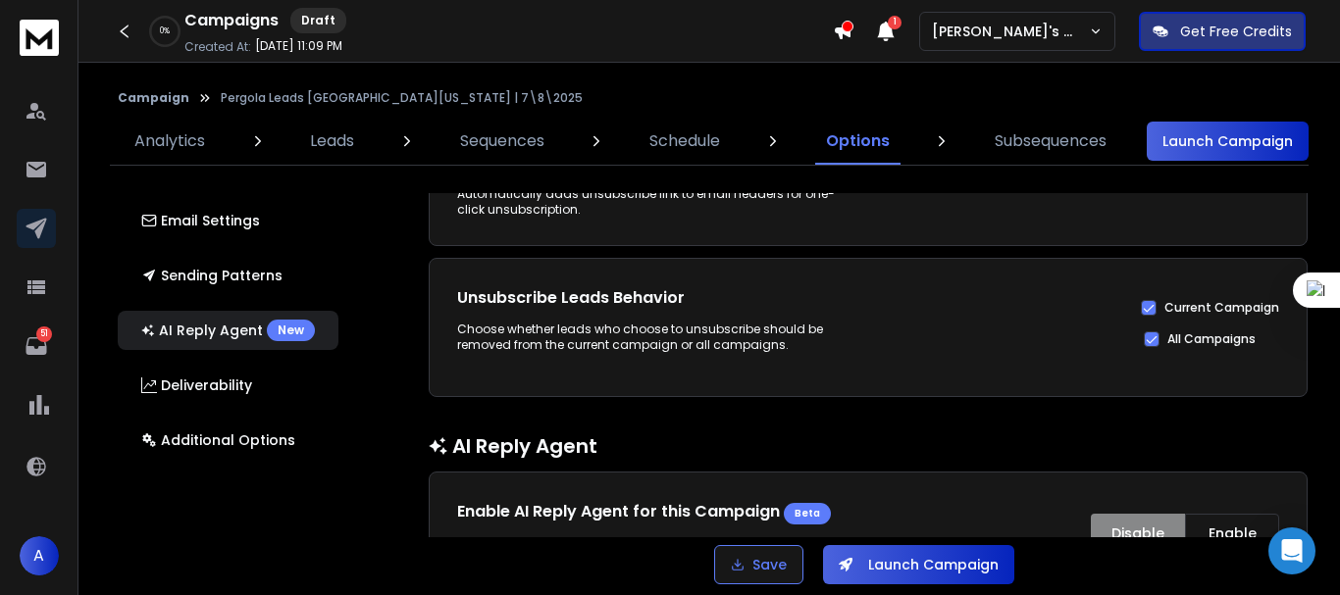
click at [566, 298] on h1 "Unsubscribe Leads Behavior" at bounding box center [652, 298] width 391 height 24
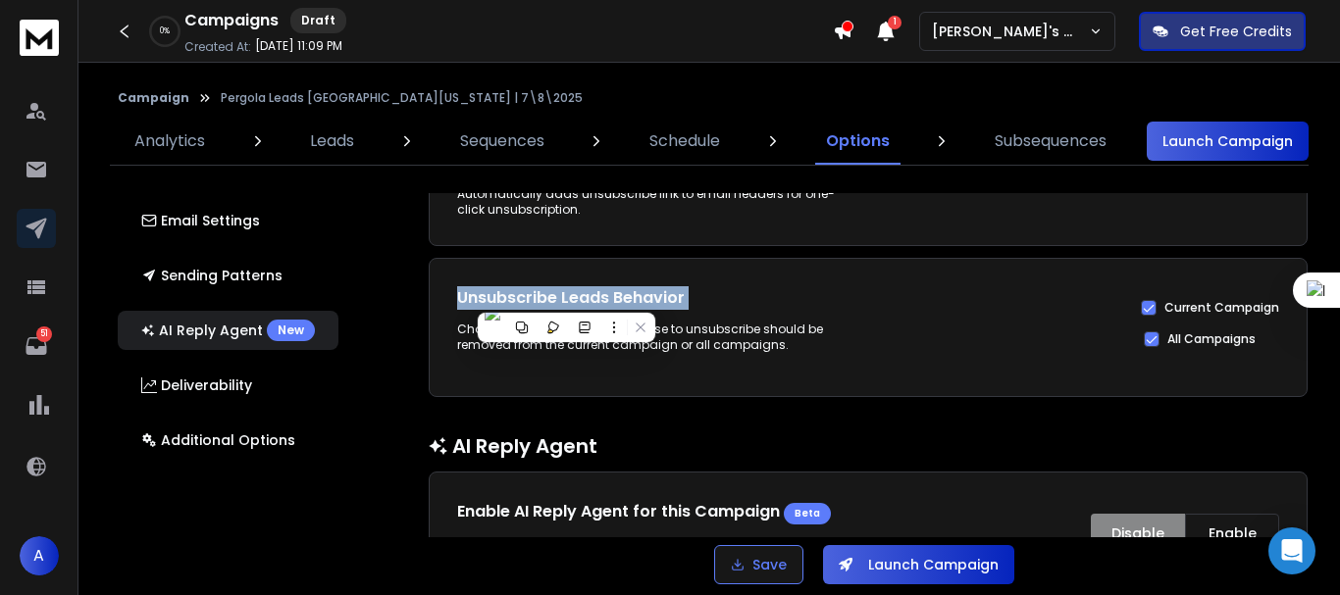
click at [566, 298] on h1 "Unsubscribe Leads Behavior" at bounding box center [652, 298] width 391 height 24
click at [457, 333] on p "Choose whether leads who choose to unsubscribe should be removed from the curre…" at bounding box center [652, 337] width 391 height 31
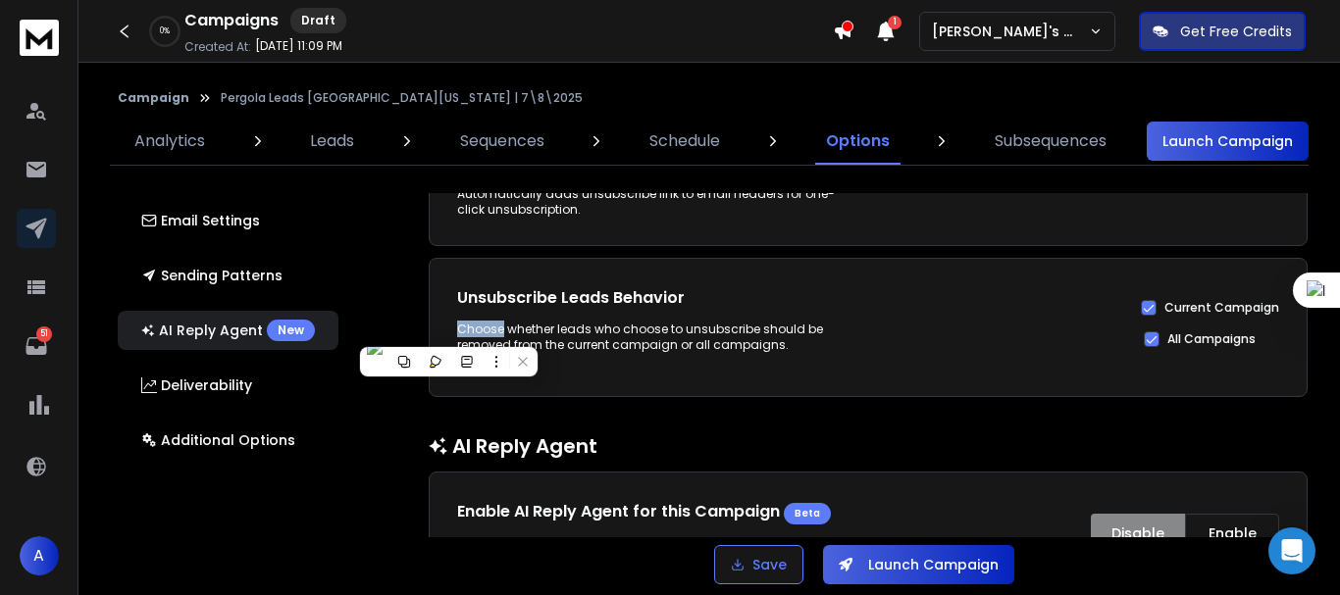
click at [457, 333] on p "Choose whether leads who choose to unsubscribe should be removed from the curre…" at bounding box center [652, 337] width 391 height 31
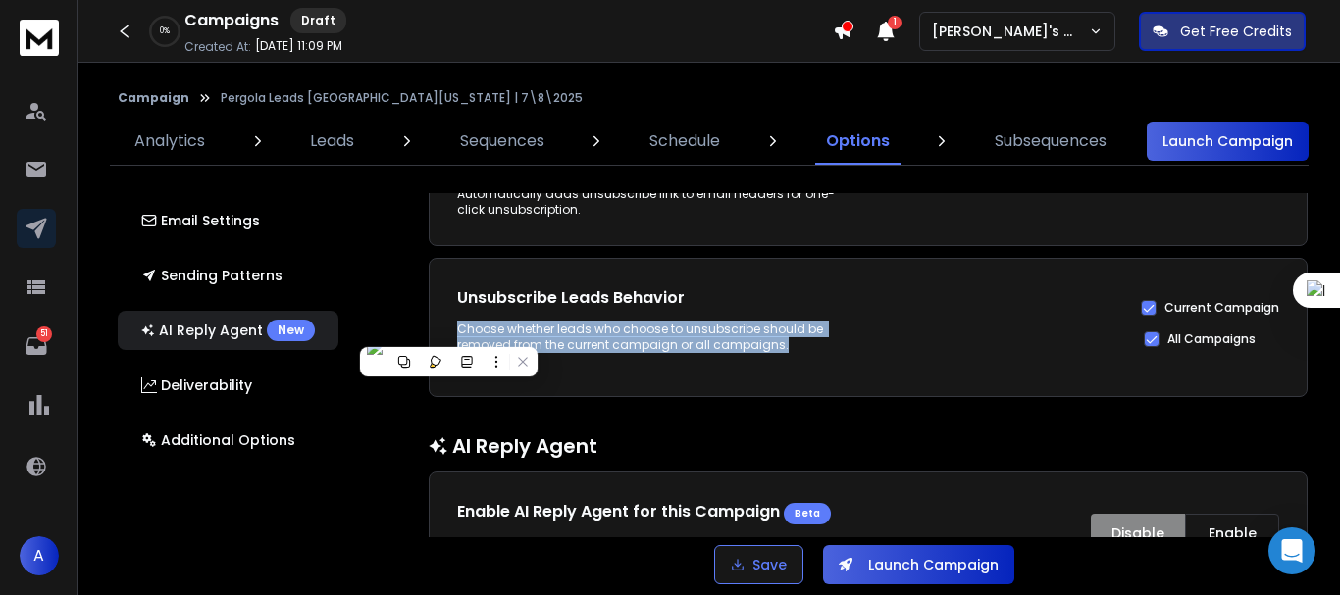
click at [457, 333] on p "Choose whether leads who choose to unsubscribe should be removed from the curre…" at bounding box center [652, 337] width 391 height 31
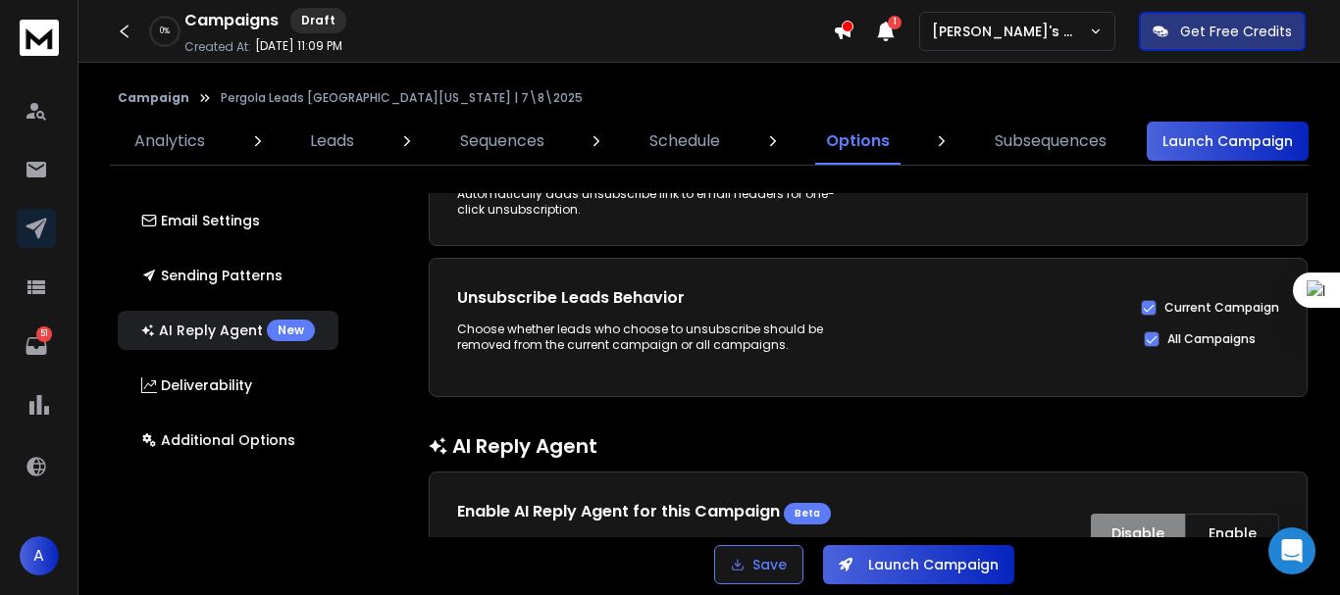
click at [747, 292] on h1 "Unsubscribe Leads Behavior" at bounding box center [652, 298] width 391 height 24
click at [658, 331] on p "Choose whether leads who choose to unsubscribe should be removed from the curre…" at bounding box center [652, 337] width 391 height 31
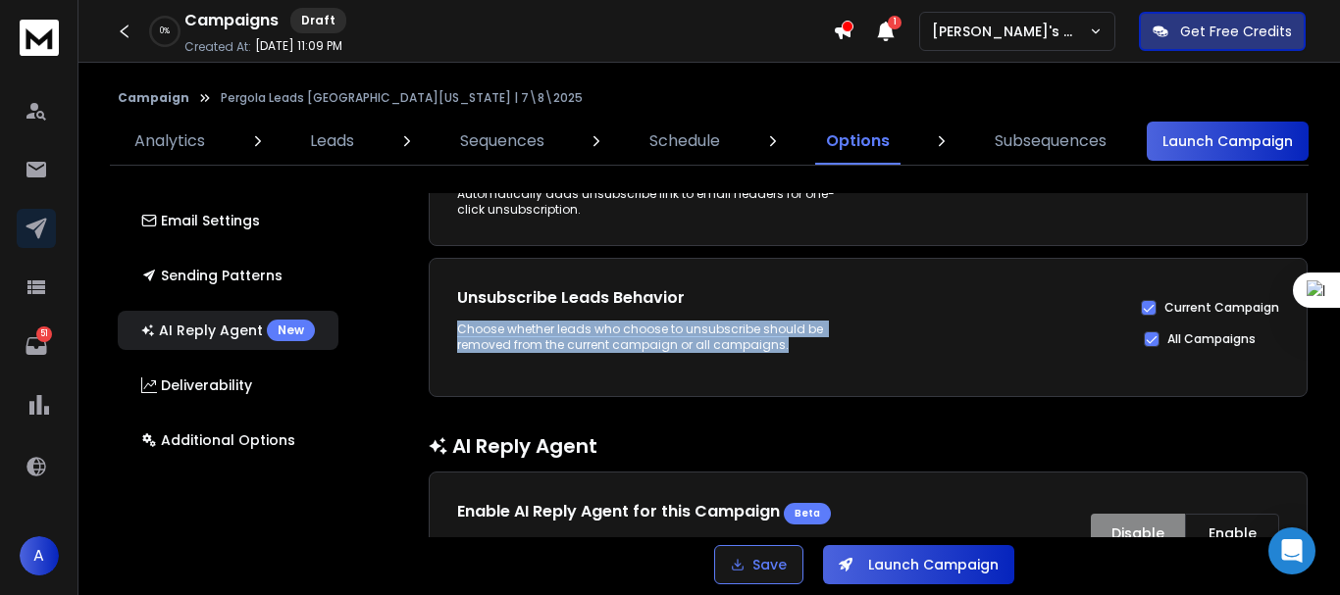
click at [658, 331] on p "Choose whether leads who choose to unsubscribe should be removed from the curre…" at bounding box center [652, 337] width 391 height 31
click at [619, 342] on p "Choose whether leads who choose to unsubscribe should be removed from the curre…" at bounding box center [652, 337] width 391 height 31
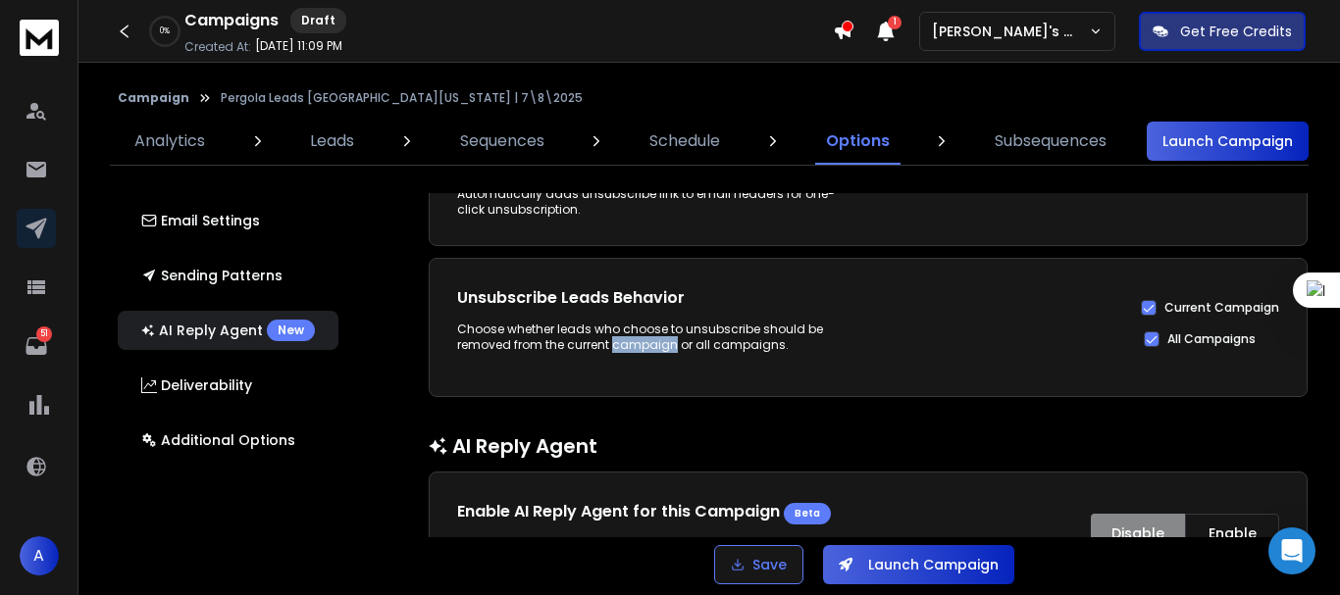
click at [619, 342] on p "Choose whether leads who choose to unsubscribe should be removed from the curre…" at bounding box center [652, 337] width 391 height 31
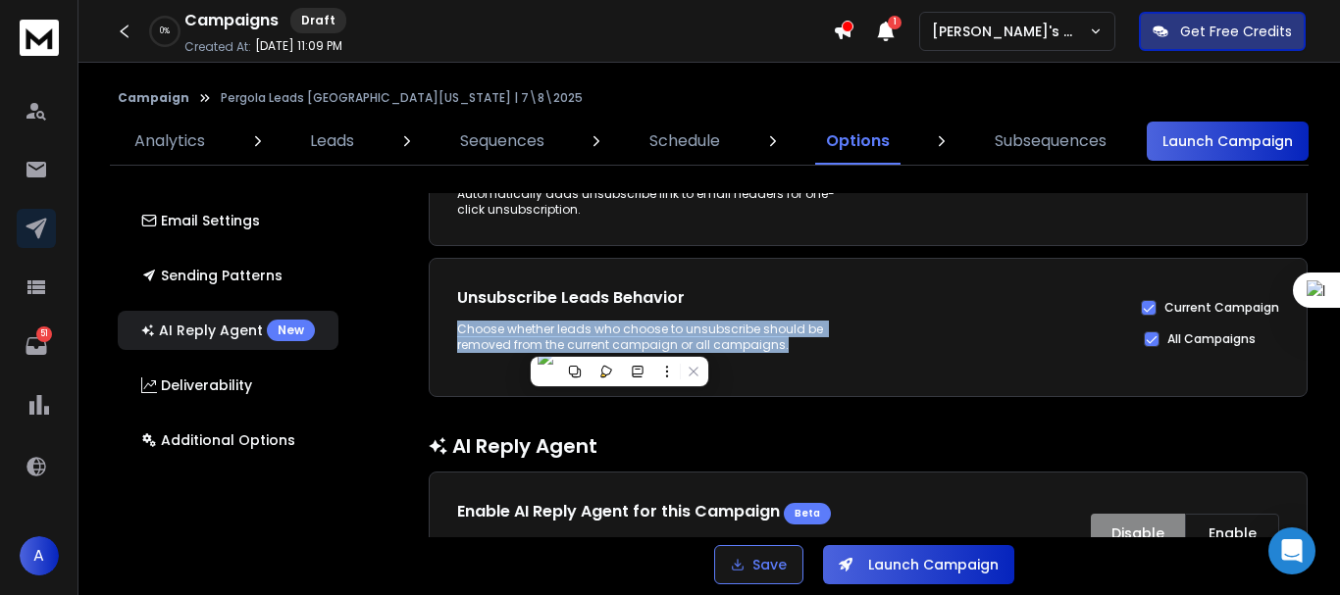
click at [619, 342] on p "Choose whether leads who choose to unsubscribe should be removed from the curre…" at bounding box center [652, 337] width 391 height 31
click at [792, 331] on p "Choose whether leads who choose to unsubscribe should be removed from the curre…" at bounding box center [652, 337] width 391 height 31
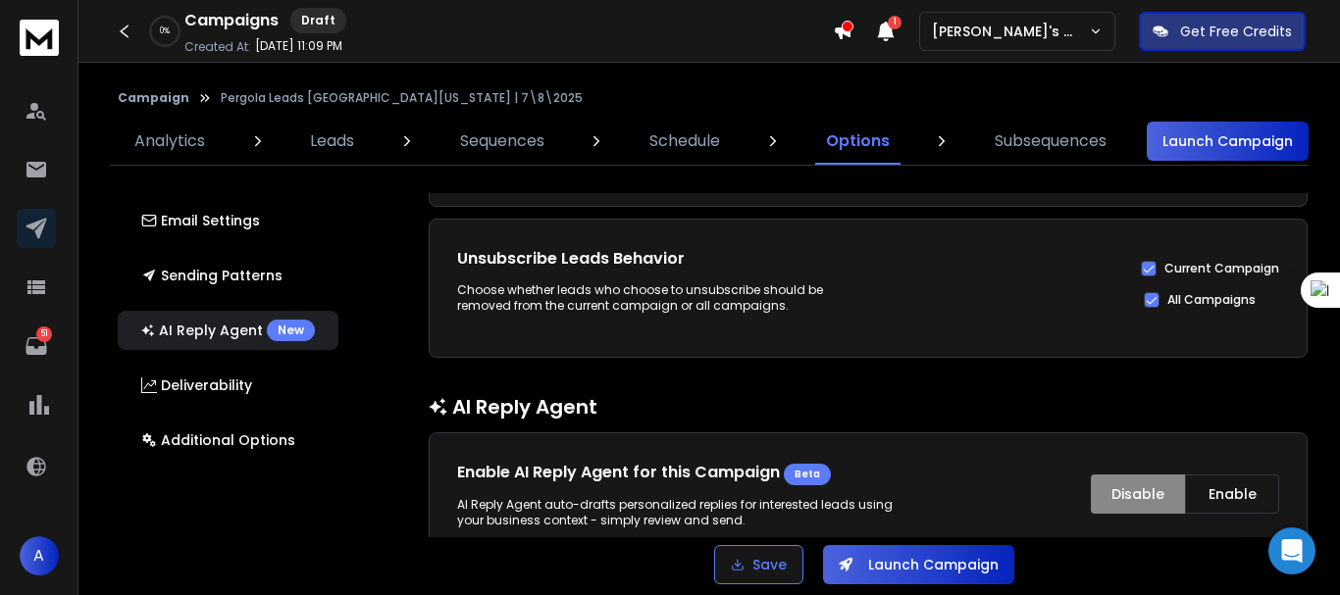
scroll to position [1726, 0]
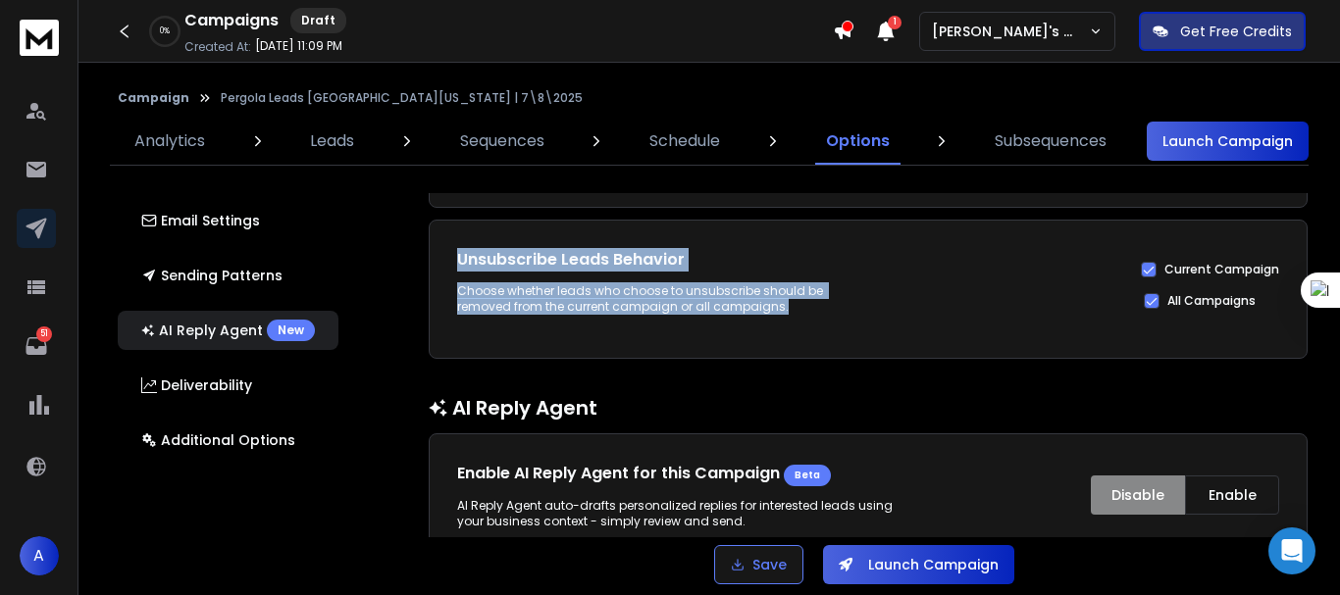
drag, startPoint x: 440, startPoint y: 245, endPoint x: 811, endPoint y: 351, distance: 385.6
click at [811, 351] on div "Unsubscribe Leads Behavior Choose whether leads who choose to unsubscribe shoul…" at bounding box center [868, 289] width 879 height 139
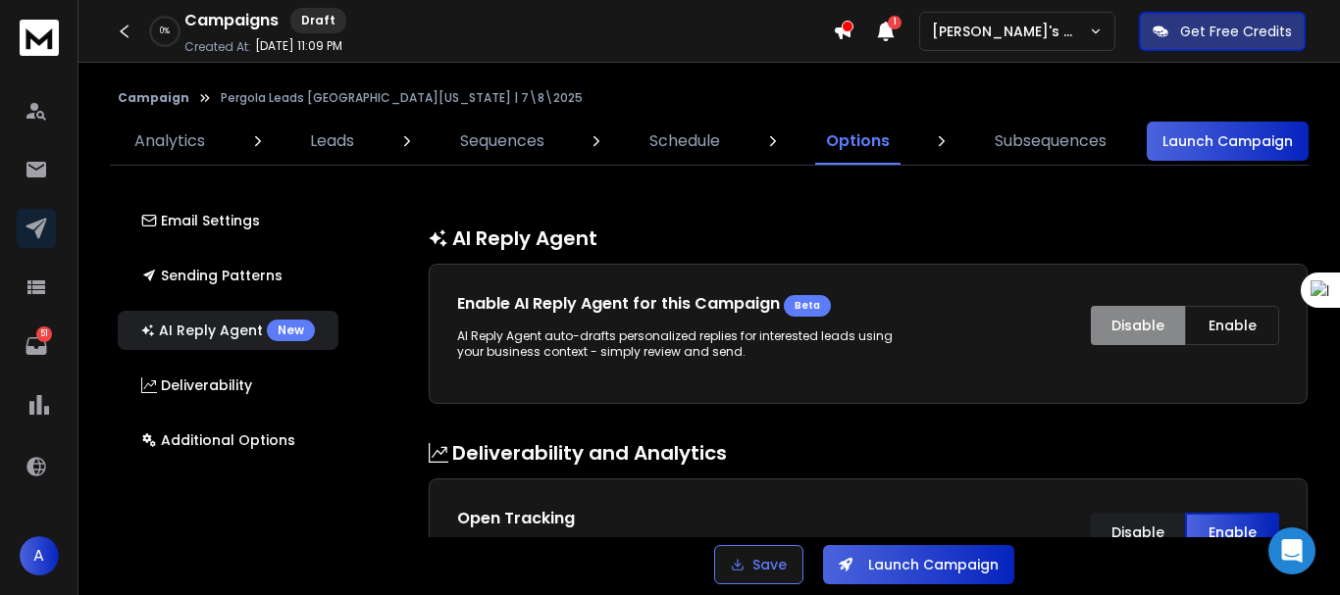
scroll to position [1897, 0]
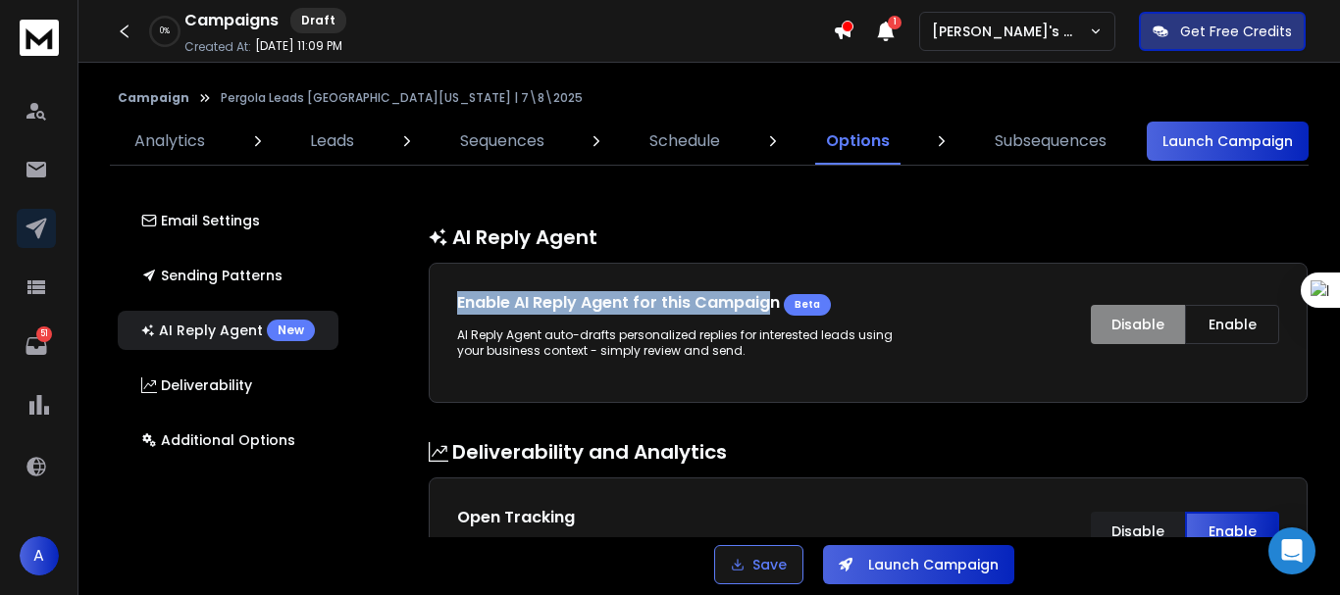
drag, startPoint x: 438, startPoint y: 290, endPoint x: 756, endPoint y: 287, distance: 317.8
click at [756, 287] on div "Enable AI Reply Agent for this Campaign Beta AI Reply Agent auto-drafts persona…" at bounding box center [868, 333] width 879 height 140
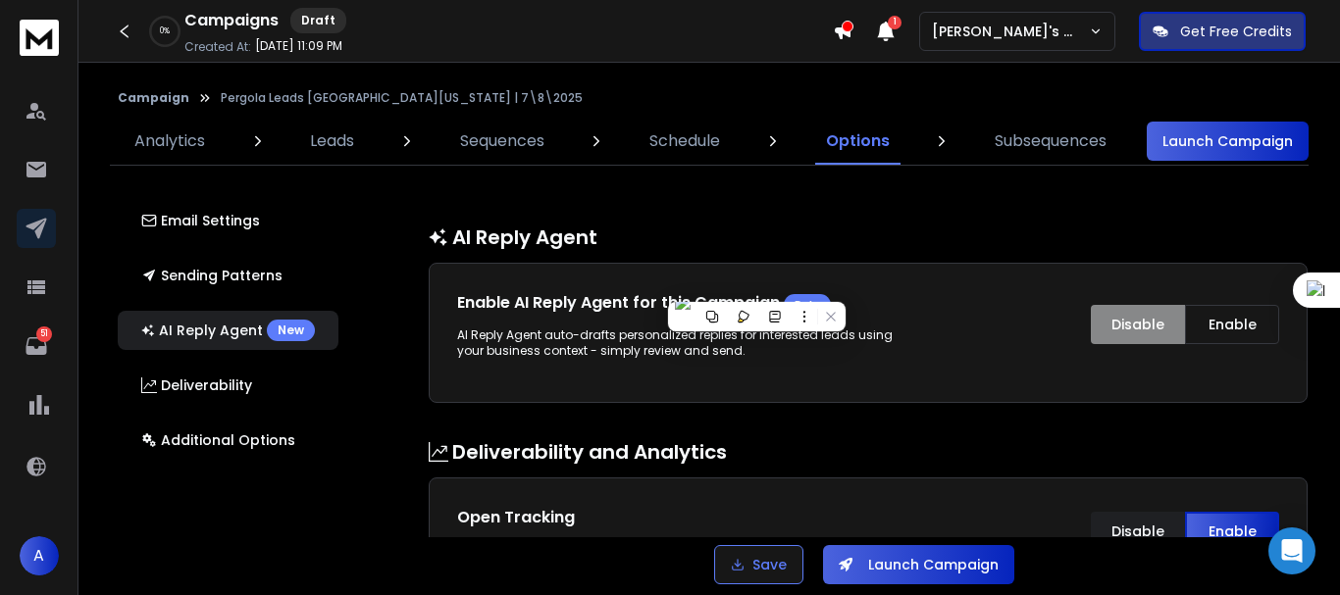
click at [811, 258] on div "AI Reply Agent Enable AI Reply Agent for this Campaign Beta AI Reply Agent auto…" at bounding box center [868, 313] width 879 height 179
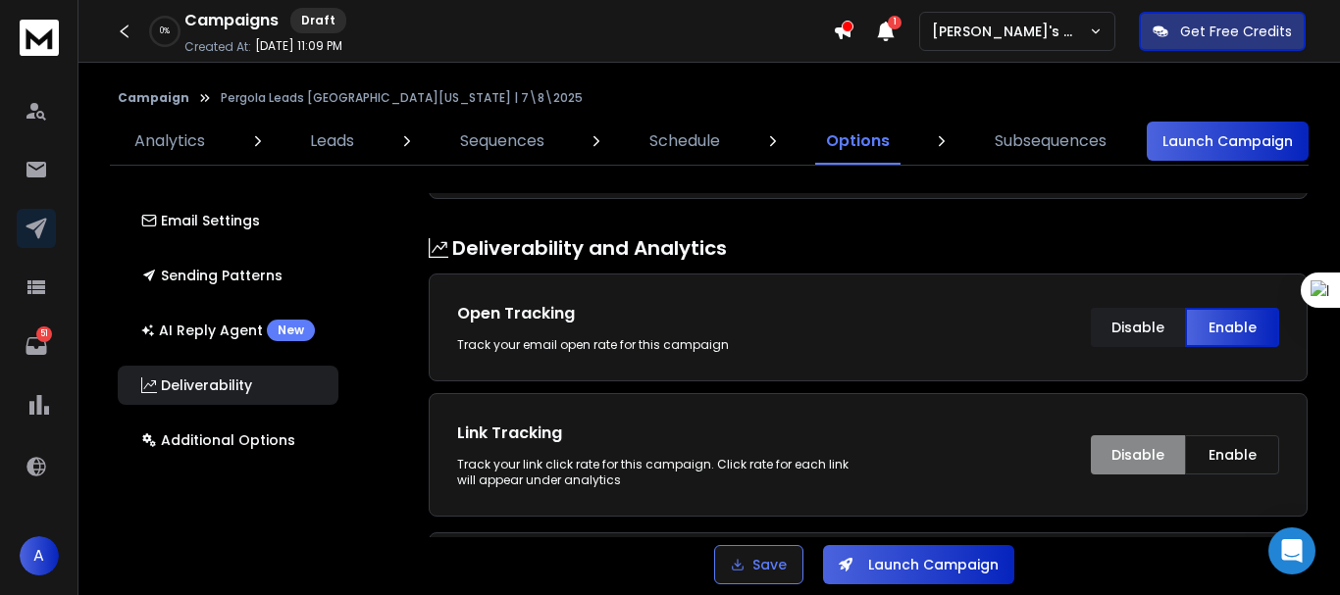
scroll to position [2102, 0]
click at [552, 348] on div "Track your email open rate for this campaign" at bounding box center [652, 344] width 391 height 16
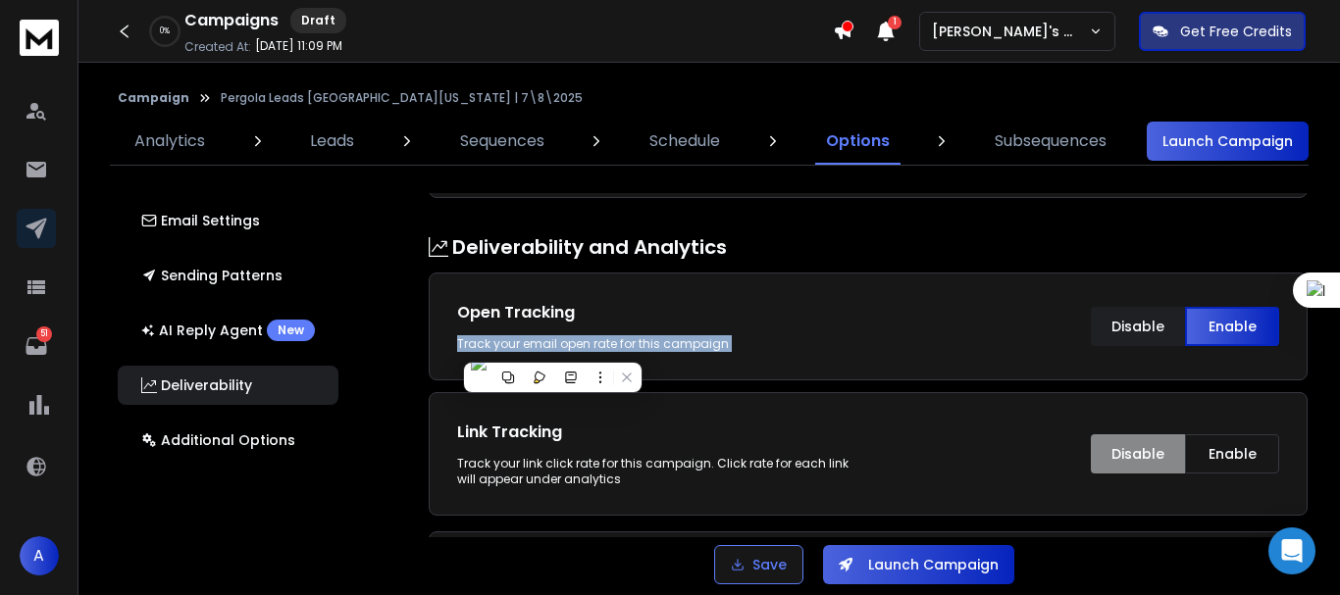
click at [552, 348] on div "Track your email open rate for this campaign" at bounding box center [652, 344] width 391 height 16
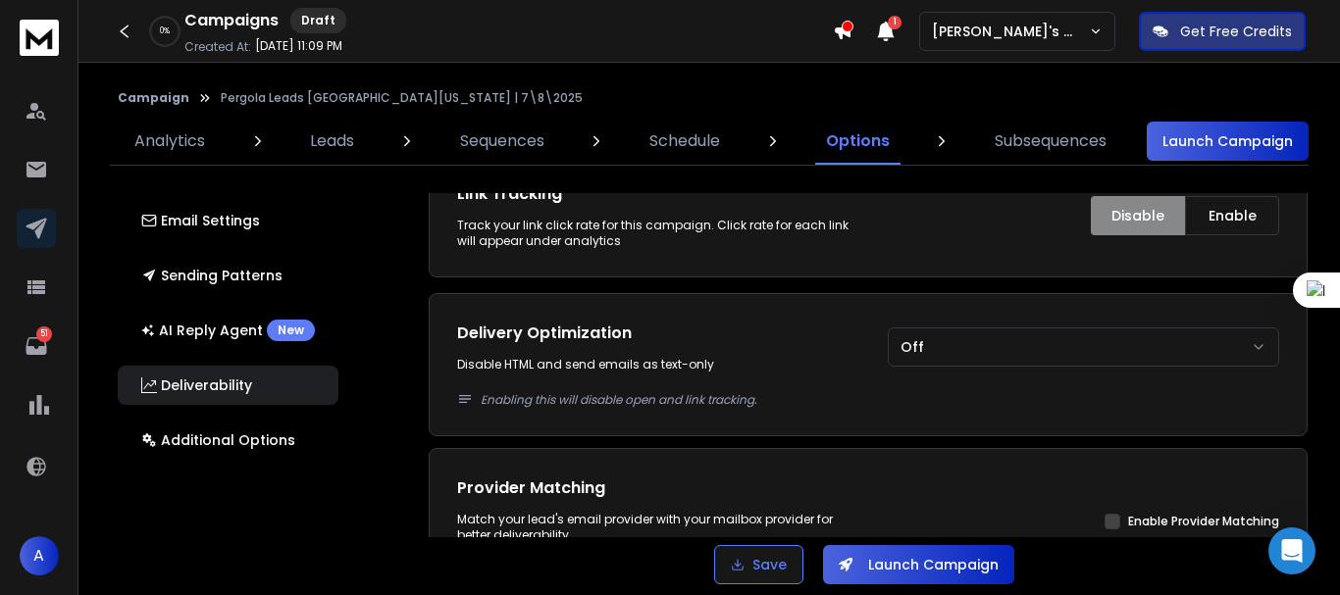
scroll to position [2345, 0]
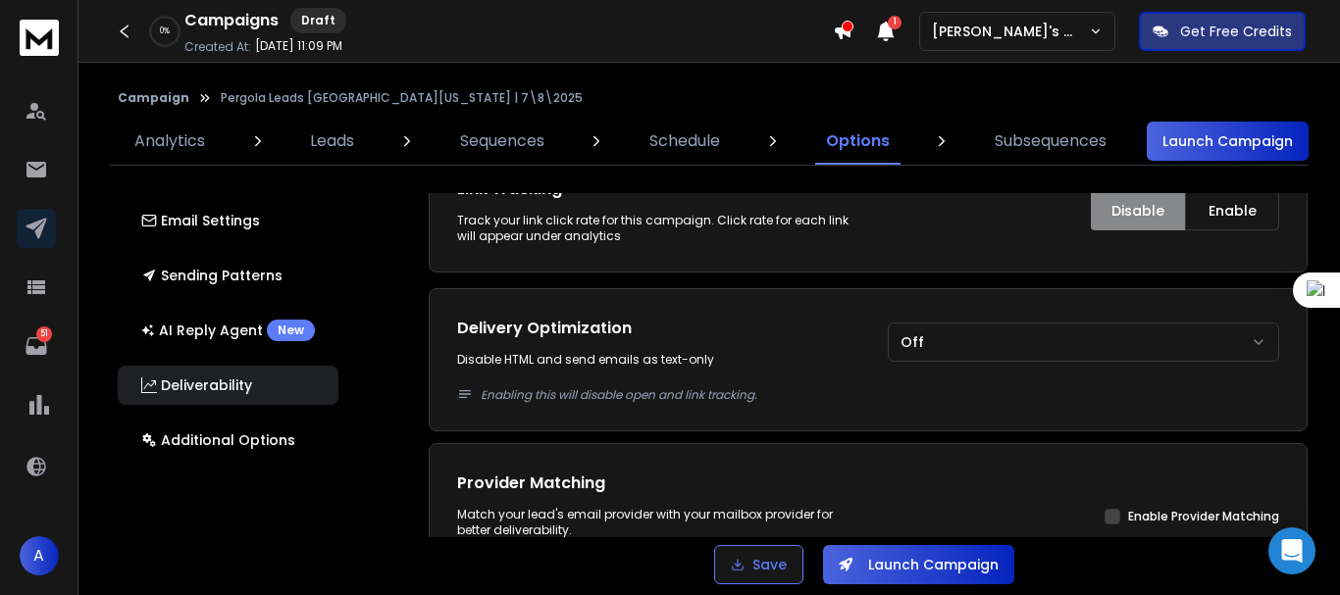
click at [457, 224] on div "Track your link click rate for this campaign. Click rate for each link will app…" at bounding box center [652, 228] width 391 height 31
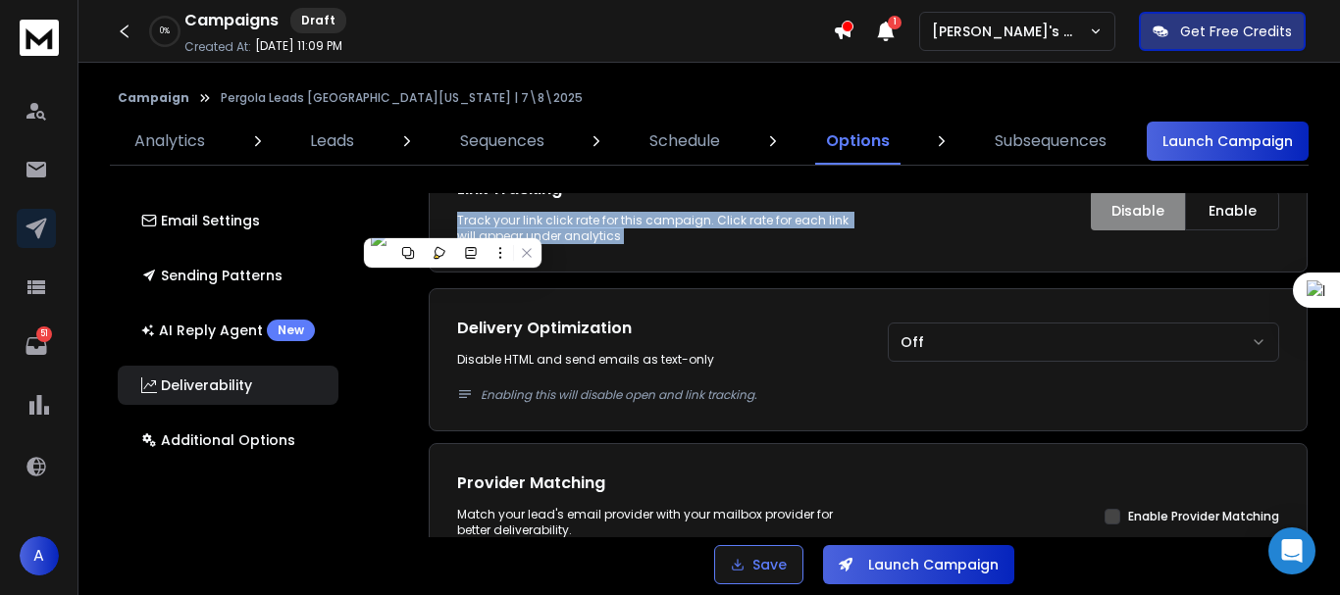
click at [457, 224] on div "Track your link click rate for this campaign. Click rate for each link will app…" at bounding box center [652, 228] width 391 height 31
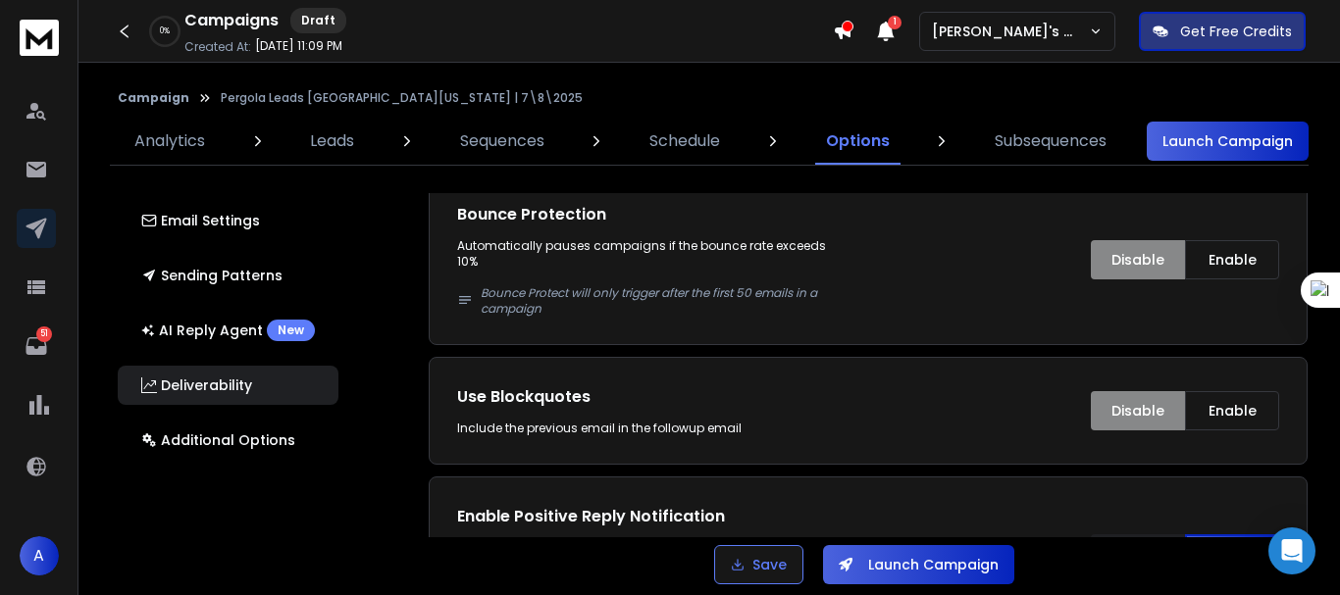
scroll to position [3037, 0]
click at [829, 237] on p "Automatically pauses campaigns if the bounce rate exceeds 10%" at bounding box center [652, 252] width 391 height 31
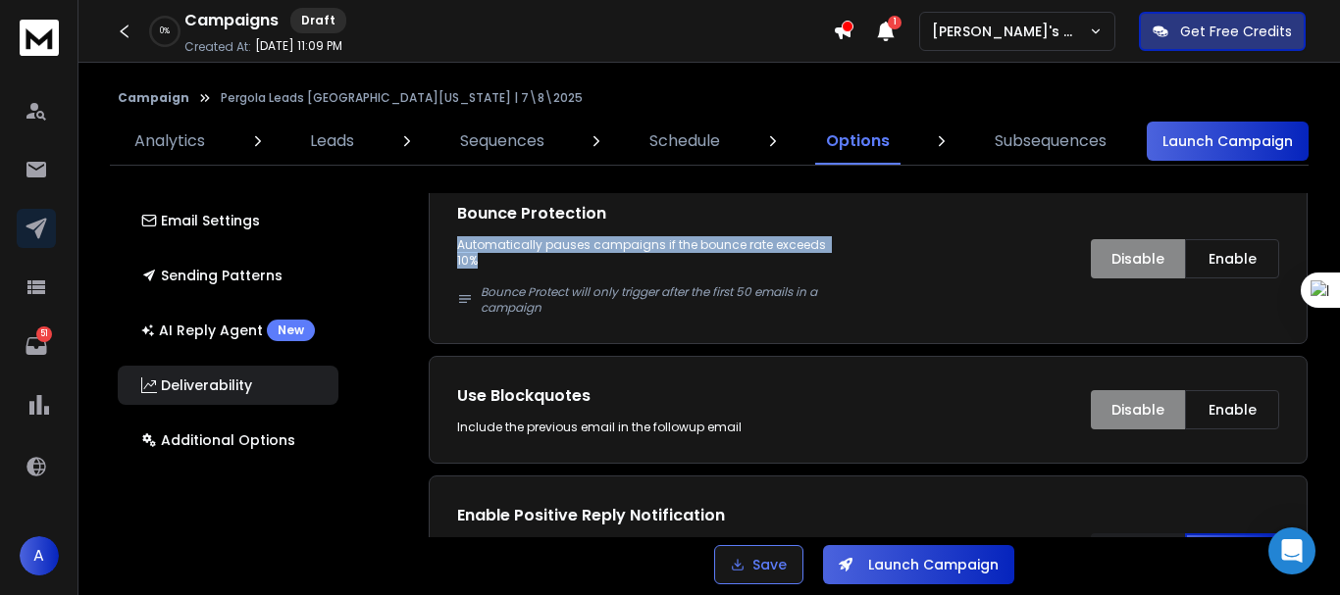
click at [829, 237] on p "Automatically pauses campaigns if the bounce rate exceeds 10%" at bounding box center [652, 252] width 391 height 31
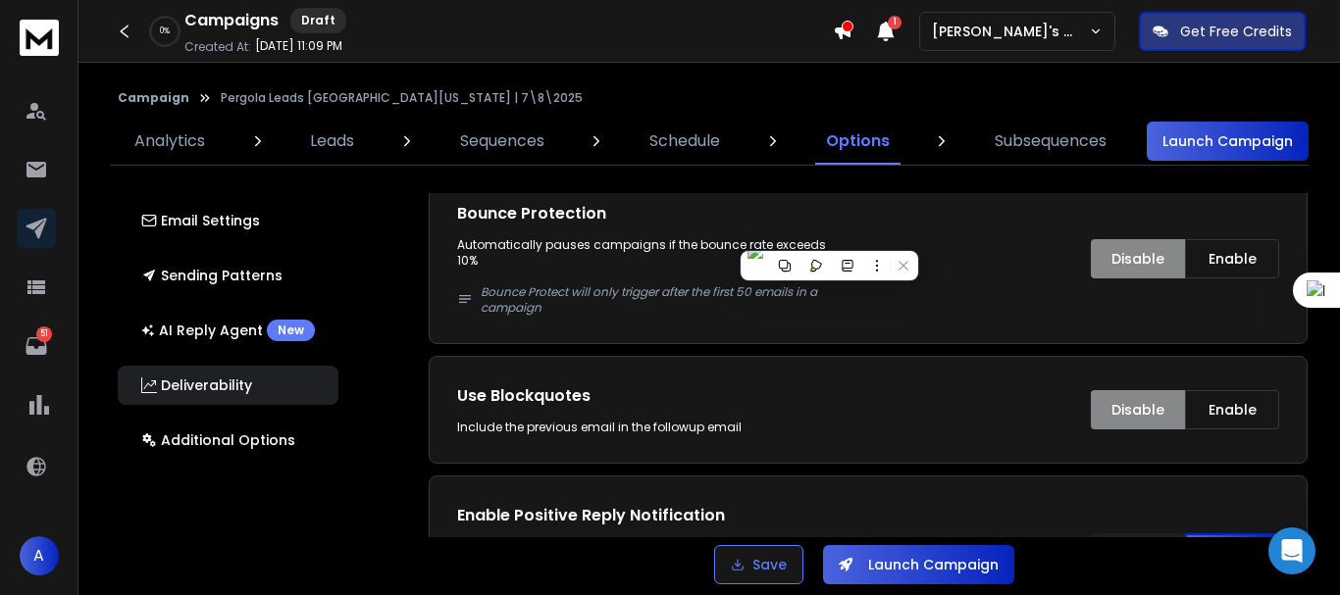
click at [829, 237] on p "Automatically pauses campaigns if the bounce rate exceeds 10%" at bounding box center [652, 252] width 391 height 31
click at [540, 243] on p "Automatically pauses campaigns if the bounce rate exceeds 10%" at bounding box center [652, 252] width 391 height 31
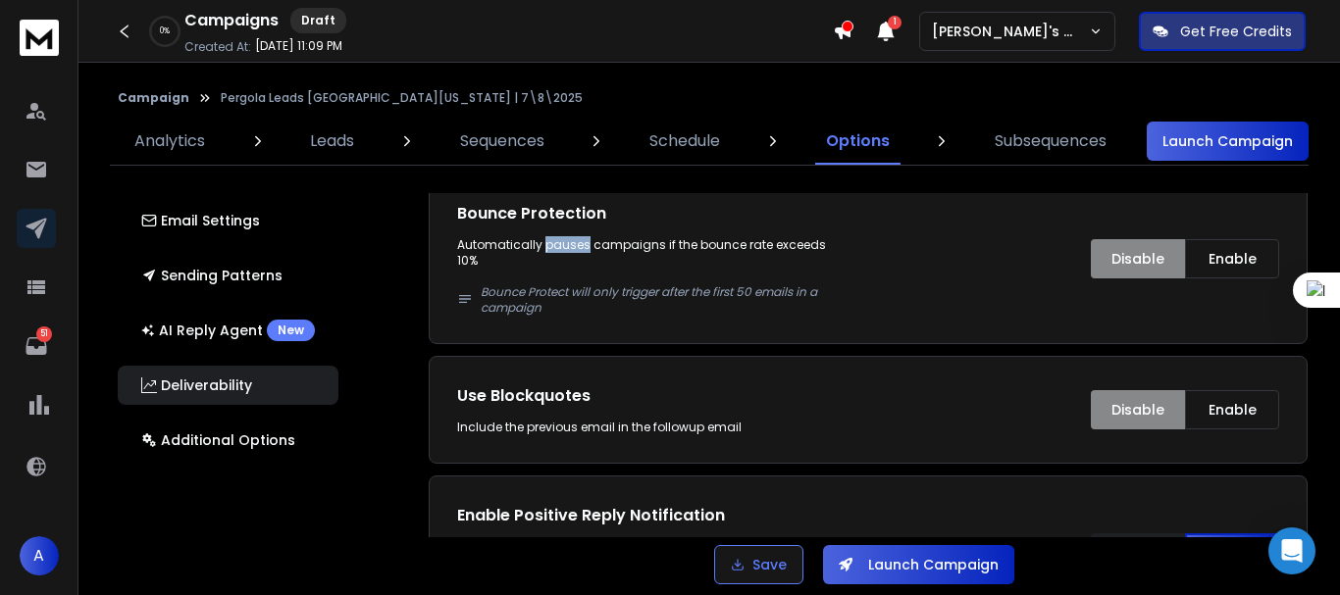
click at [540, 243] on p "Automatically pauses campaigns if the bounce rate exceeds 10%" at bounding box center [652, 252] width 391 height 31
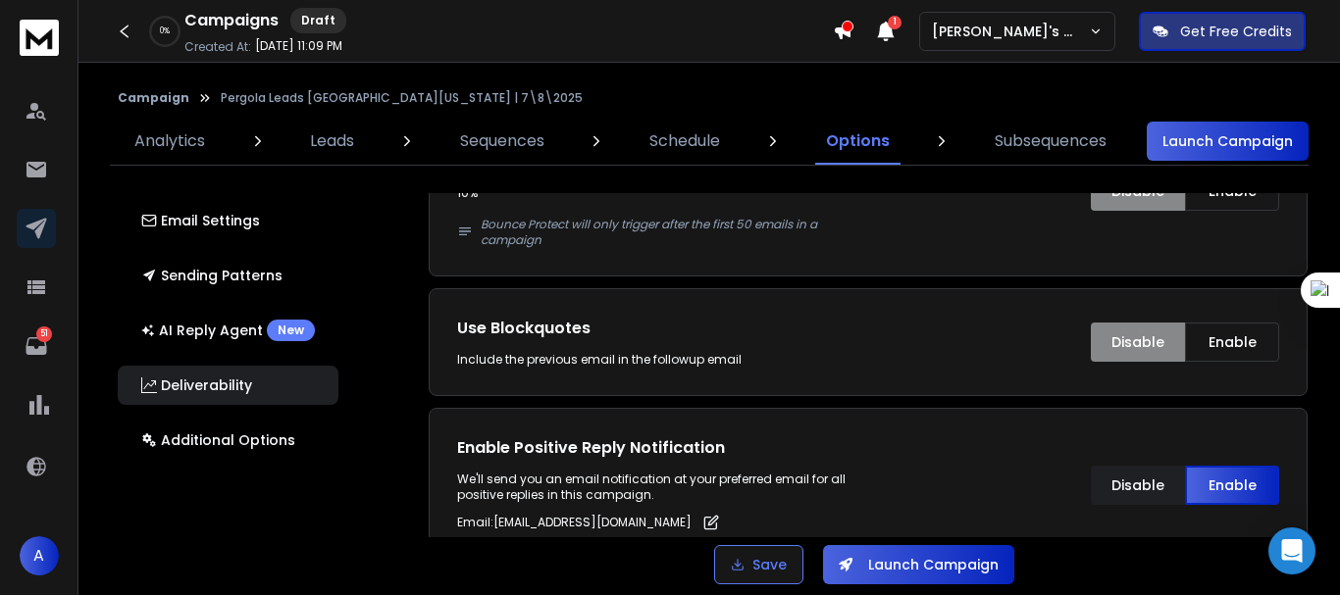
scroll to position [3169, 0]
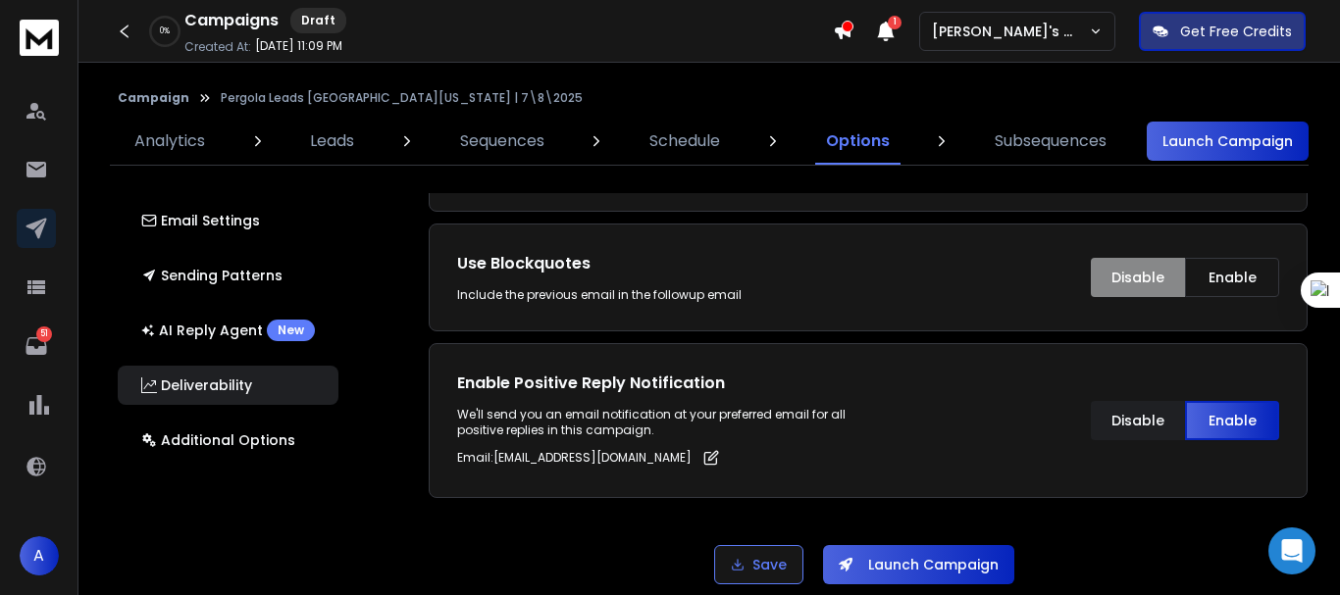
click at [486, 292] on div "Use Blockquotes Include the previous email in the followup email Disable Enable" at bounding box center [868, 278] width 879 height 108
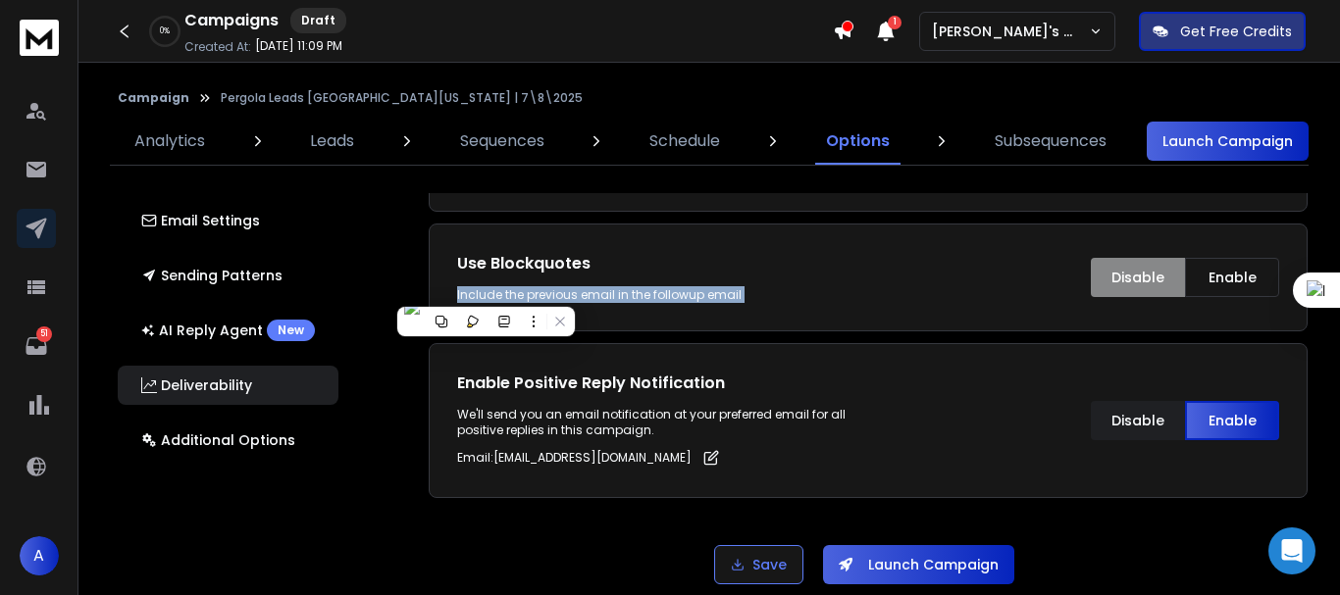
click at [486, 292] on div "Use Blockquotes Include the previous email in the followup email Disable Enable" at bounding box center [868, 278] width 879 height 108
click at [543, 287] on p "Include the previous email in the followup email" at bounding box center [652, 295] width 391 height 16
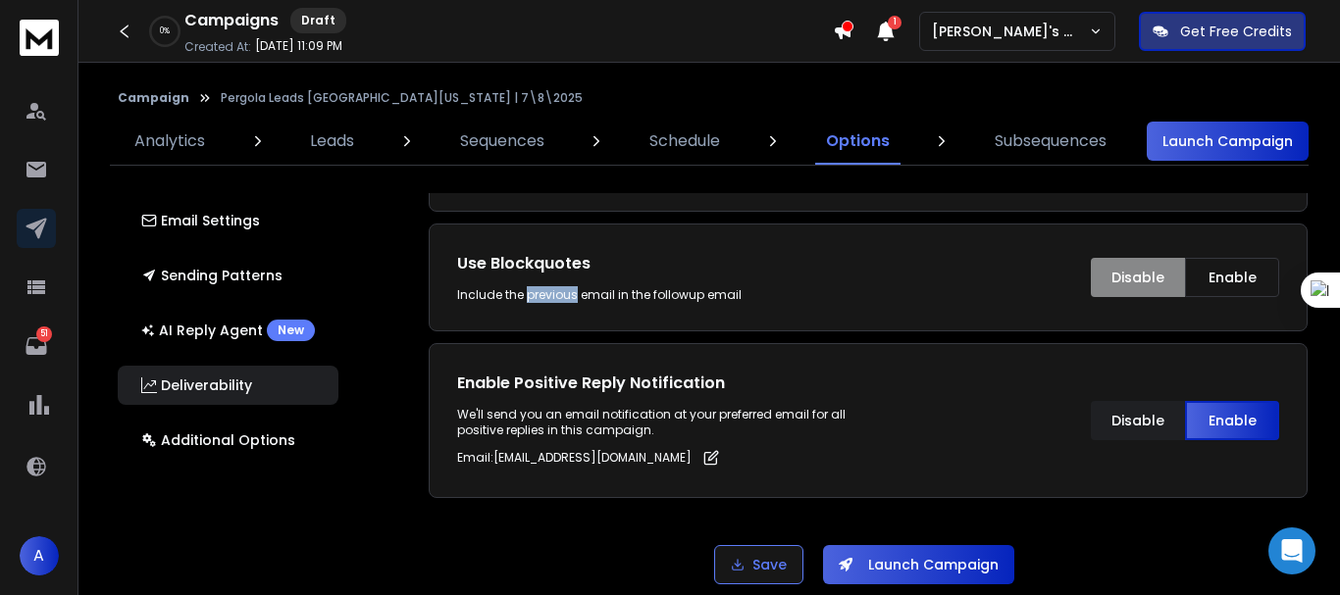
click at [543, 287] on p "Include the previous email in the followup email" at bounding box center [652, 295] width 391 height 16
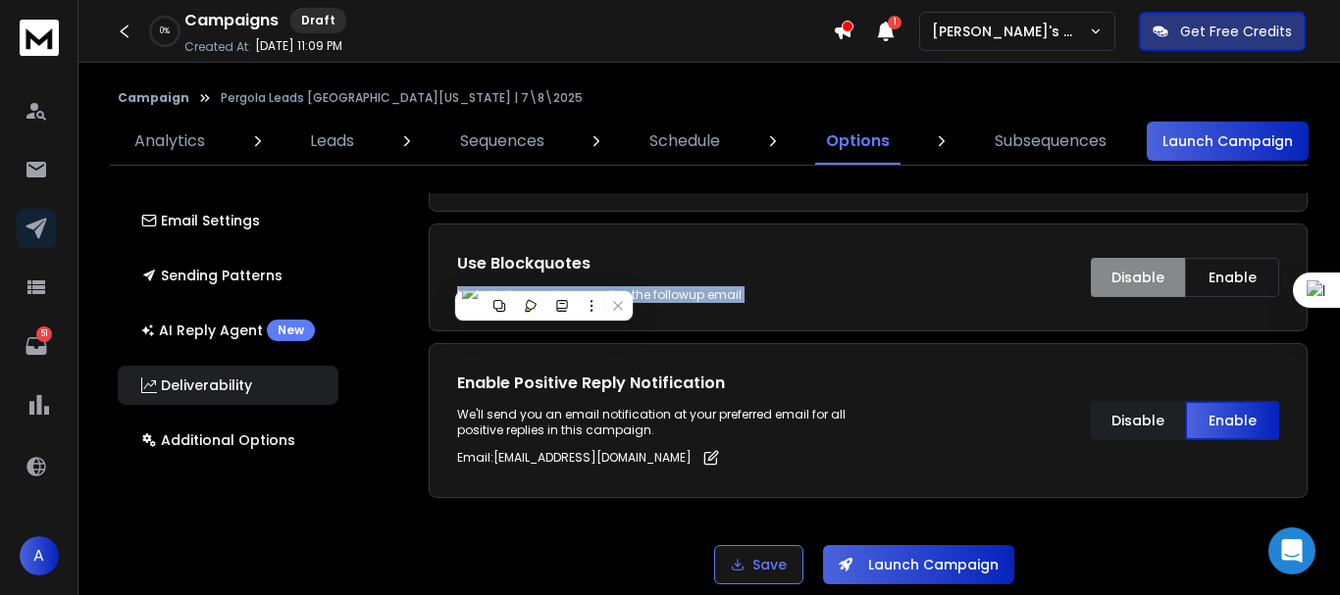
click at [543, 287] on p "Include the previous email in the followup email" at bounding box center [652, 295] width 391 height 16
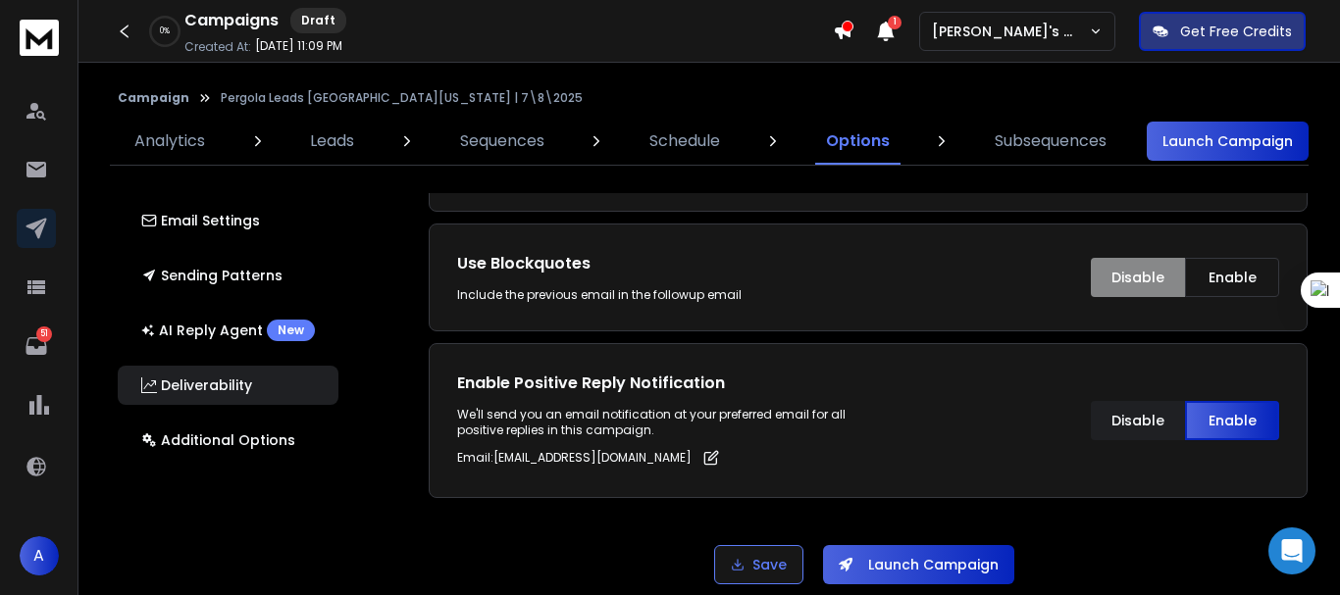
click at [556, 252] on h1 "Use Blockquotes" at bounding box center [652, 264] width 391 height 24
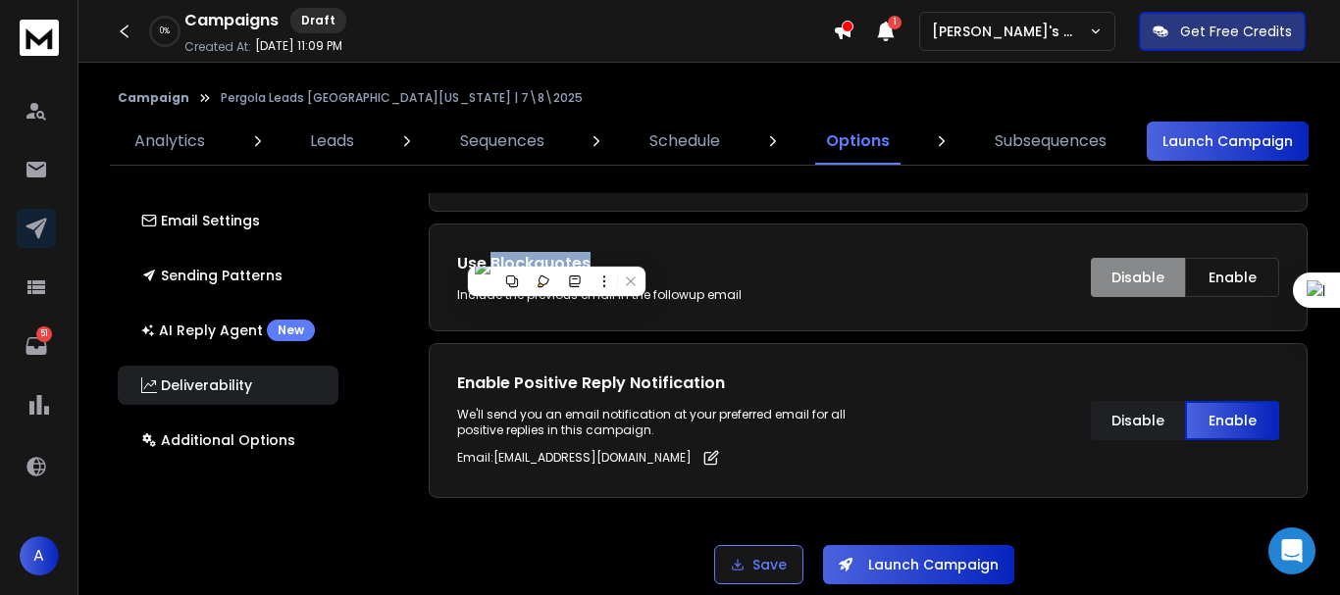
click at [556, 252] on h1 "Use Blockquotes" at bounding box center [652, 264] width 391 height 24
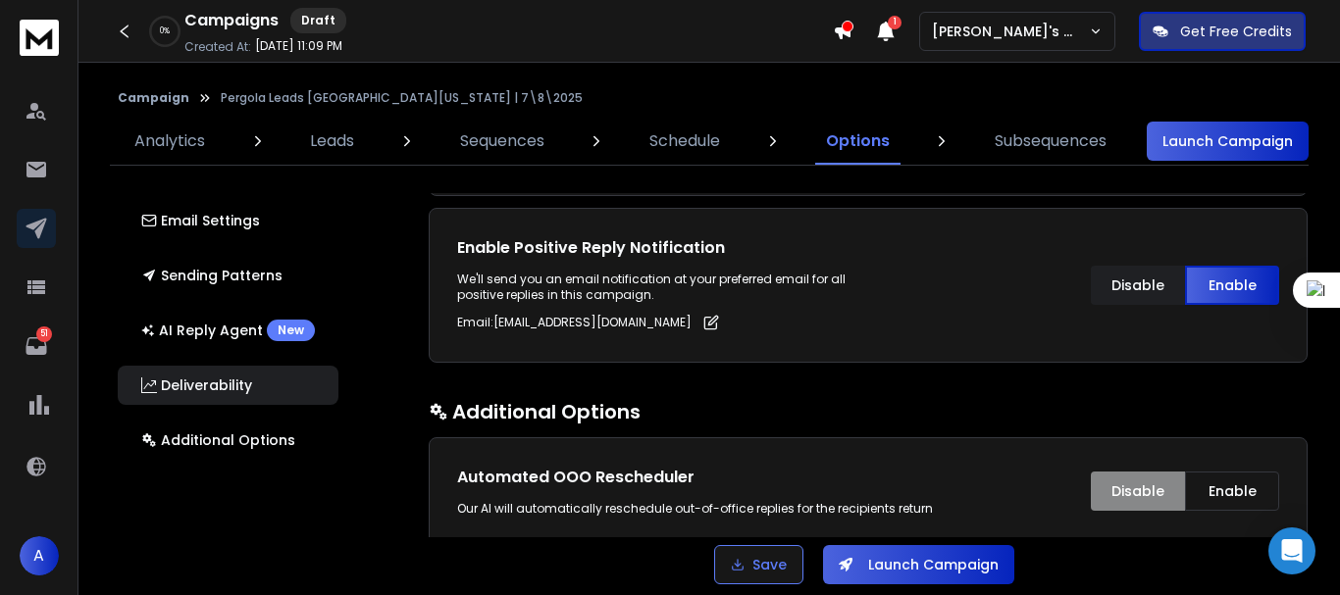
scroll to position [3270, 0]
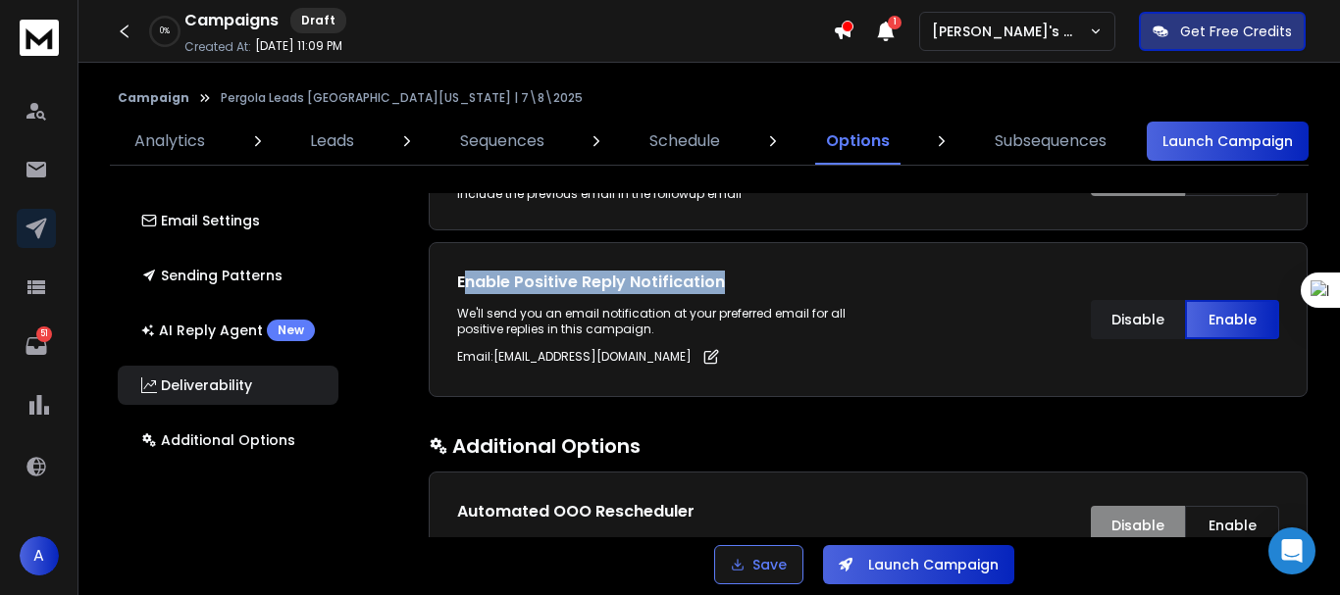
drag, startPoint x: 452, startPoint y: 268, endPoint x: 739, endPoint y: 257, distance: 286.6
click at [739, 271] on h1 "Enable Positive Reply Notification" at bounding box center [652, 283] width 391 height 24
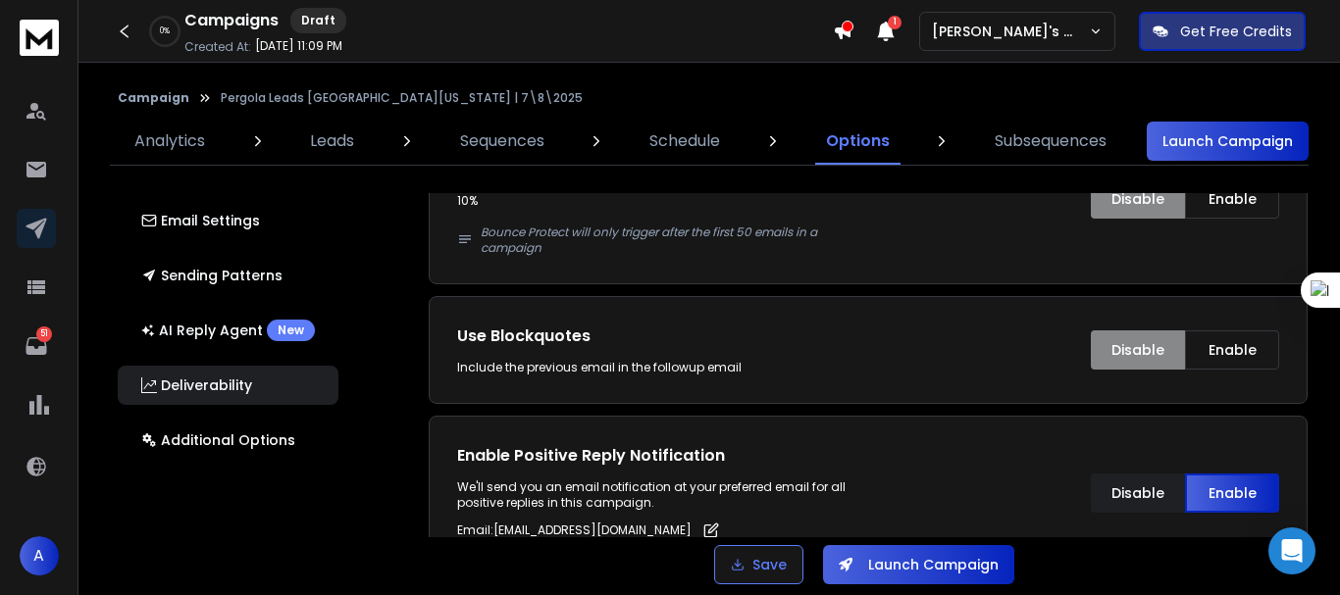
scroll to position [3098, 0]
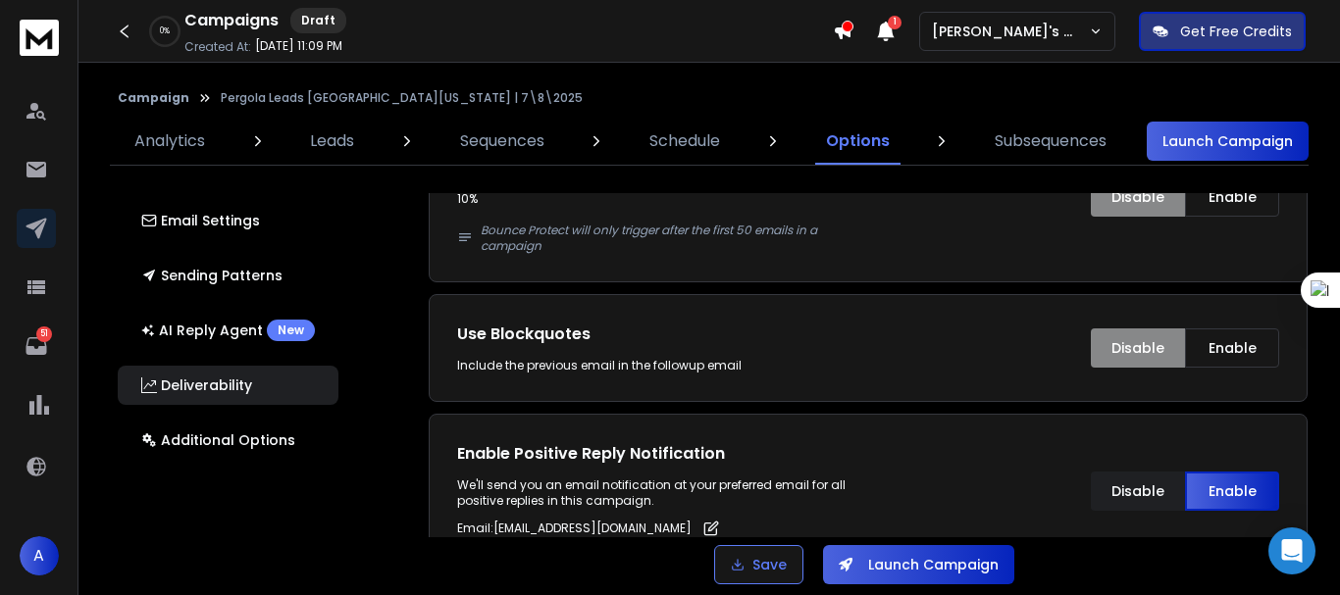
click at [457, 358] on p "Include the previous email in the followup email" at bounding box center [652, 366] width 391 height 16
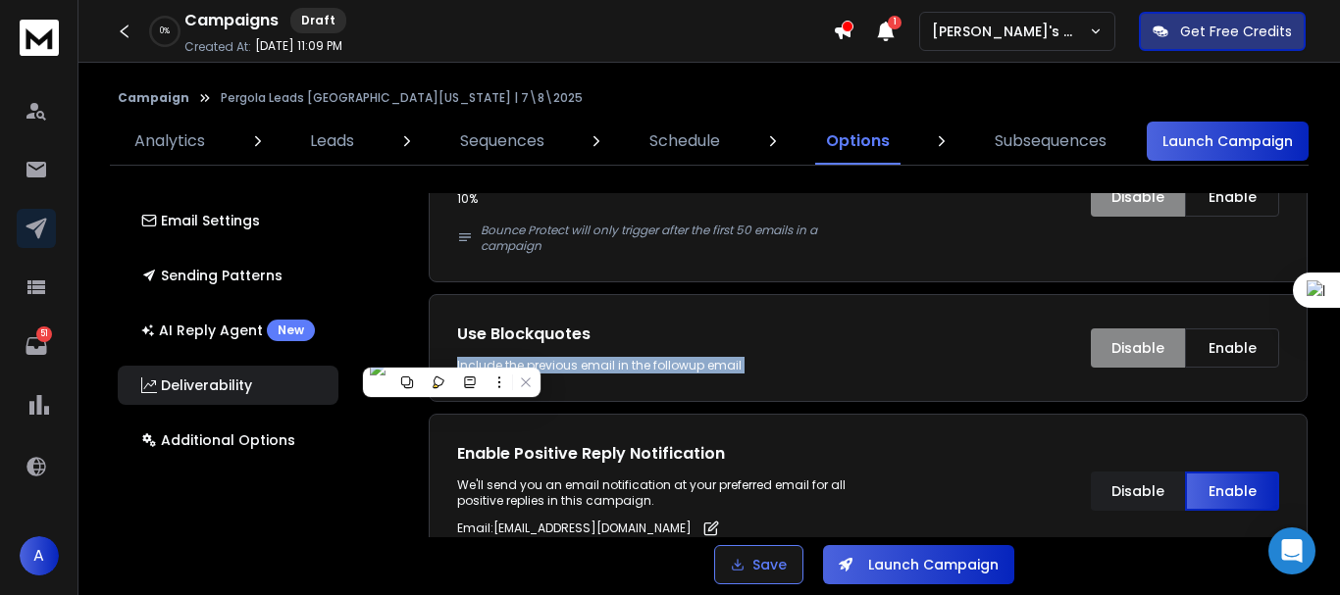
click at [457, 358] on p "Include the previous email in the followup email" at bounding box center [652, 366] width 391 height 16
click at [752, 367] on div "Use Blockquotes Include the previous email in the followup email Disable Enable" at bounding box center [868, 348] width 879 height 108
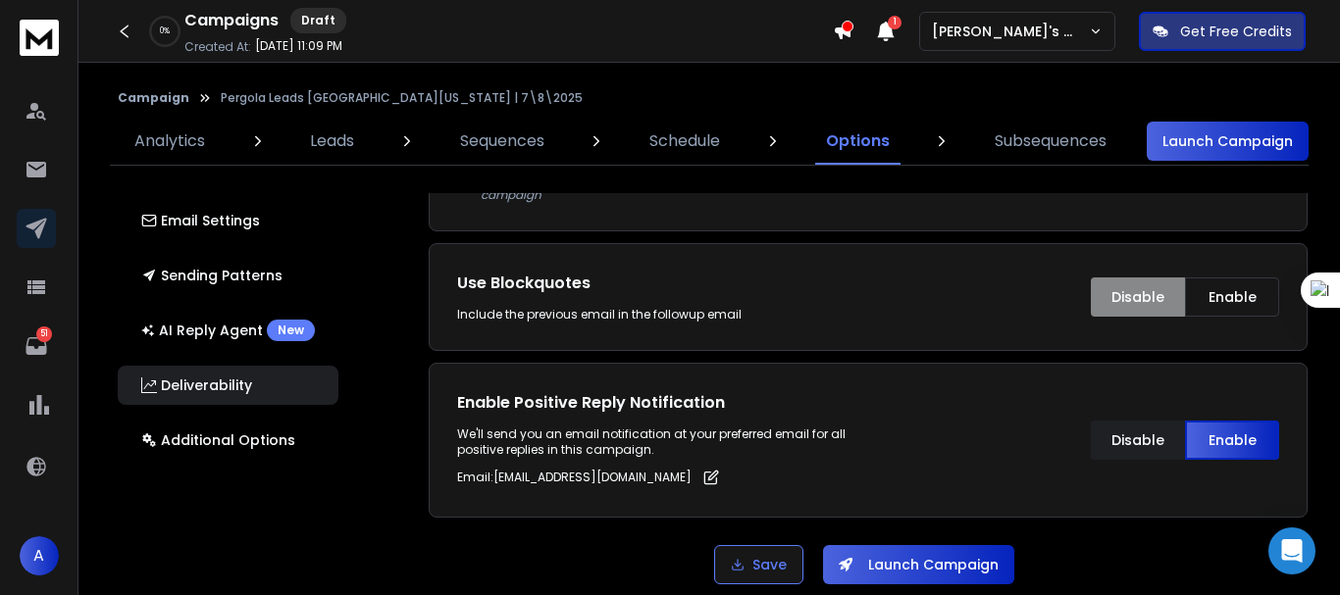
scroll to position [3153, 0]
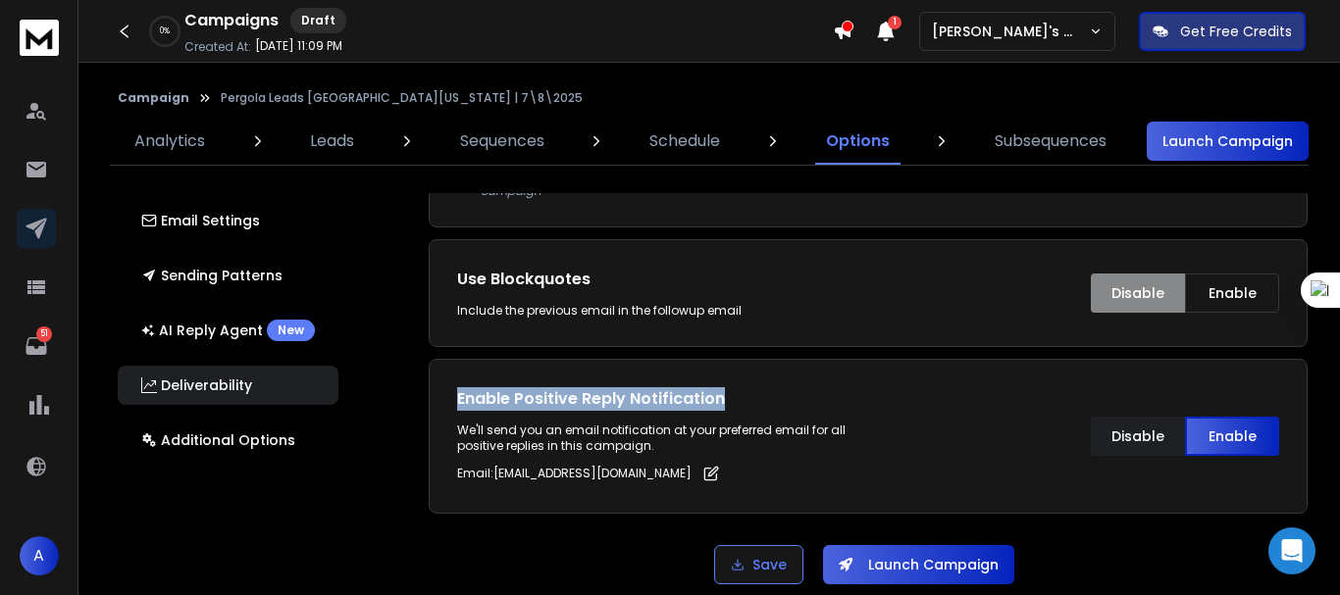
drag, startPoint x: 434, startPoint y: 384, endPoint x: 746, endPoint y: 375, distance: 313.0
click at [746, 375] on div "Enable Positive Reply Notification We'll send you an email notification at your…" at bounding box center [868, 436] width 879 height 155
click at [746, 387] on h1 "Enable Positive Reply Notification" at bounding box center [652, 399] width 391 height 24
click at [506, 423] on p "We'll send you an email notification at your preferred email for all positive r…" at bounding box center [652, 438] width 391 height 31
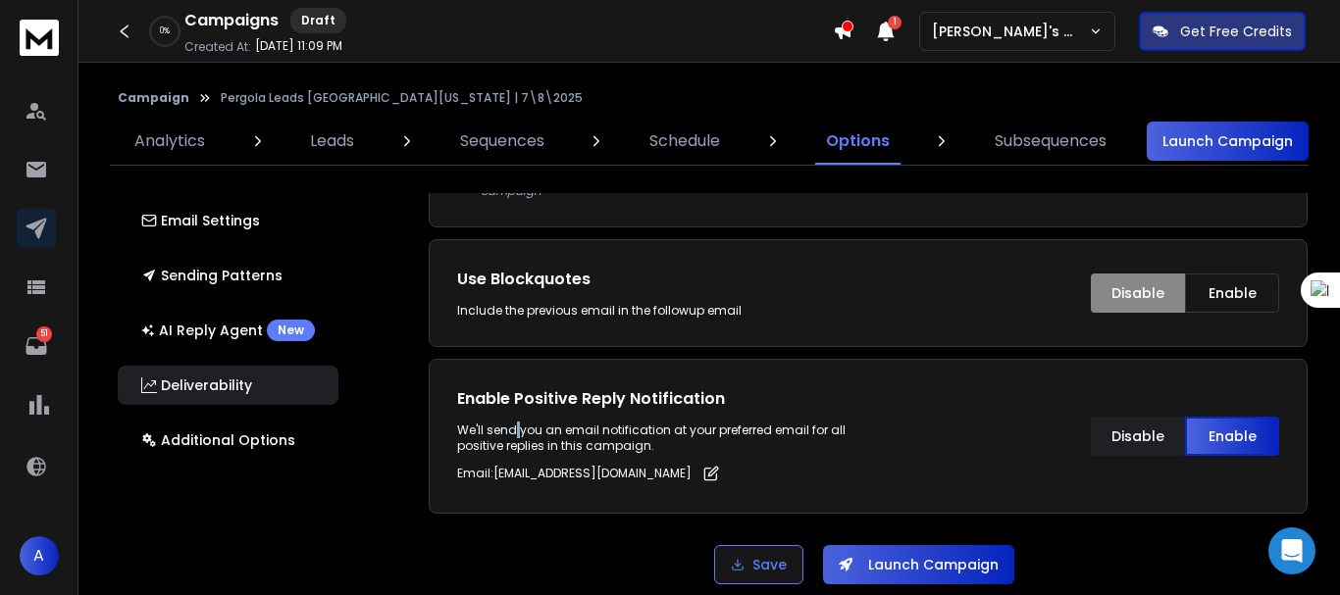
click at [506, 423] on p "We'll send you an email notification at your preferred email for all positive r…" at bounding box center [652, 438] width 391 height 31
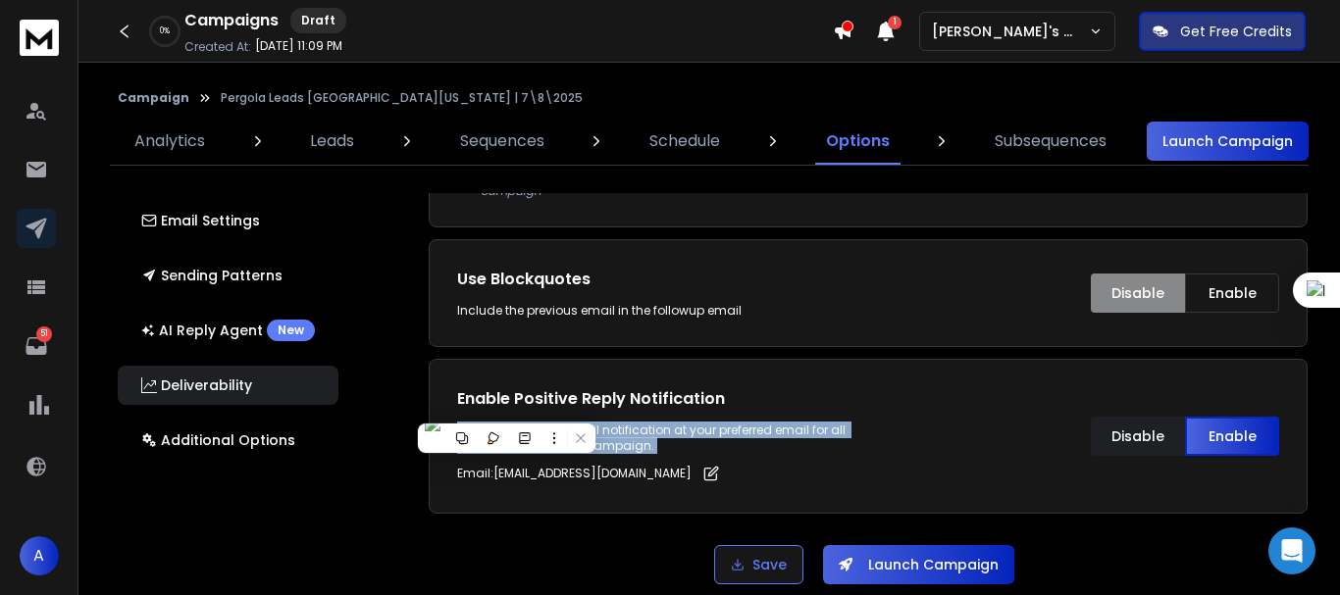
click at [506, 423] on p "We'll send you an email notification at your preferred email for all positive r…" at bounding box center [652, 438] width 391 height 31
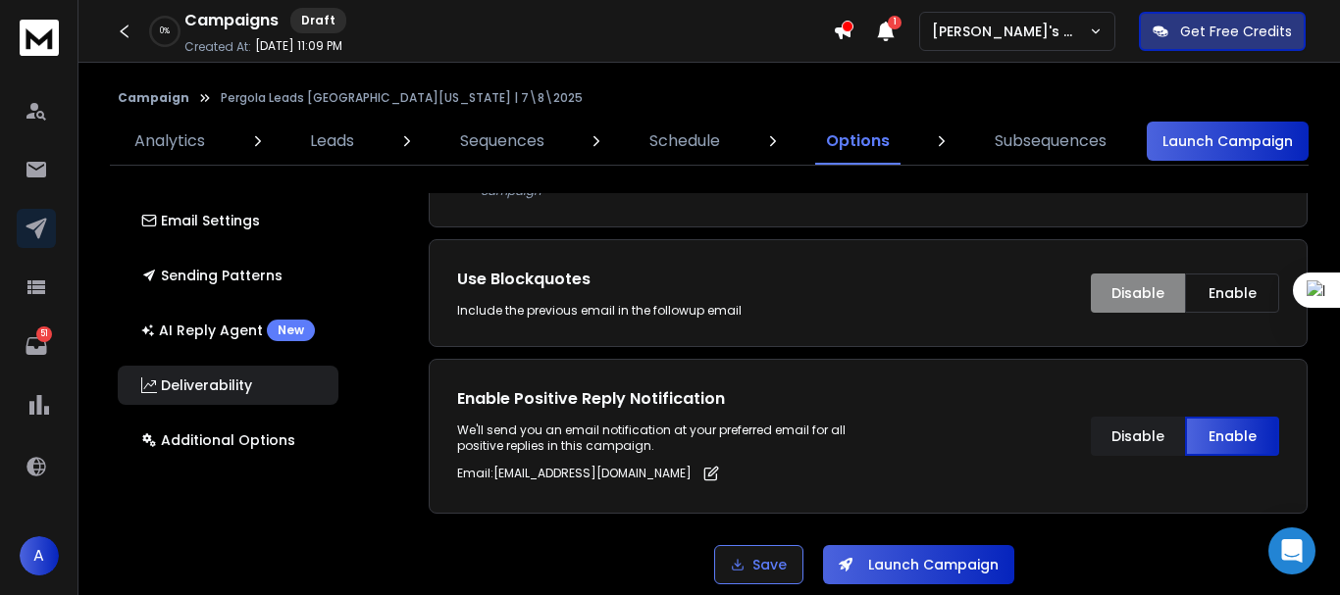
drag, startPoint x: 490, startPoint y: 460, endPoint x: 664, endPoint y: 450, distance: 173.9
click at [664, 462] on div "Email : [EMAIL_ADDRESS][DOMAIN_NAME]" at bounding box center [652, 474] width 391 height 24
click at [825, 429] on p "We'll send you an email notification at your preferred email for all positive r…" at bounding box center [652, 438] width 391 height 31
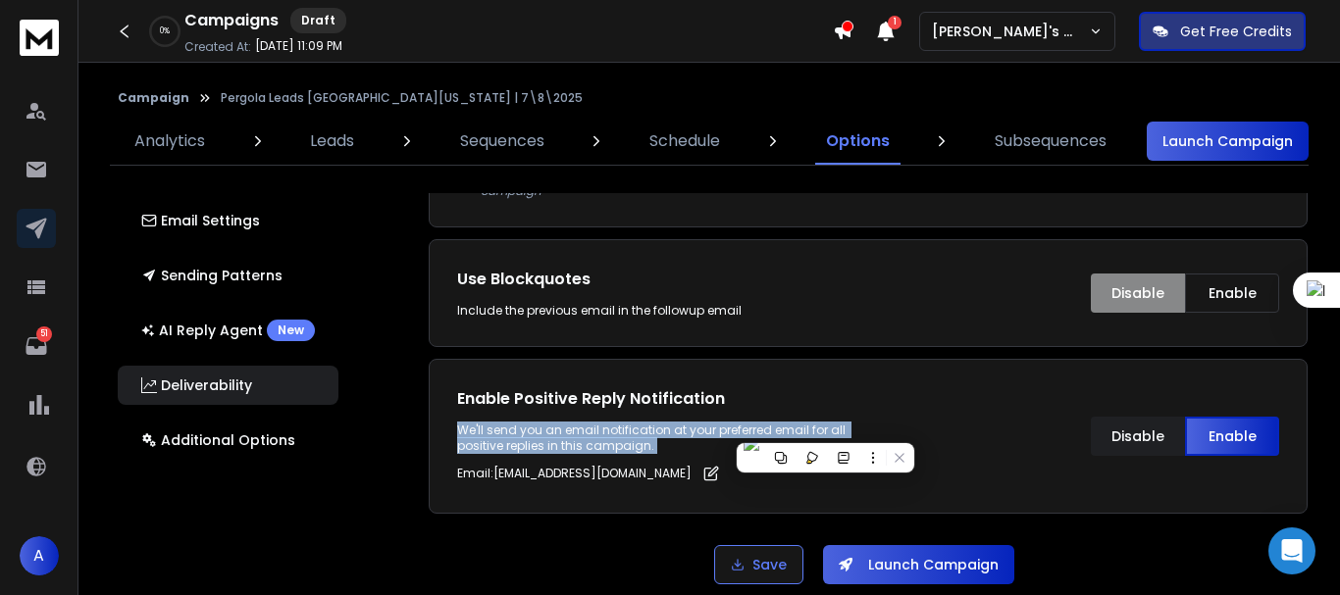
click at [825, 429] on p "We'll send you an email notification at your preferred email for all positive r…" at bounding box center [652, 438] width 391 height 31
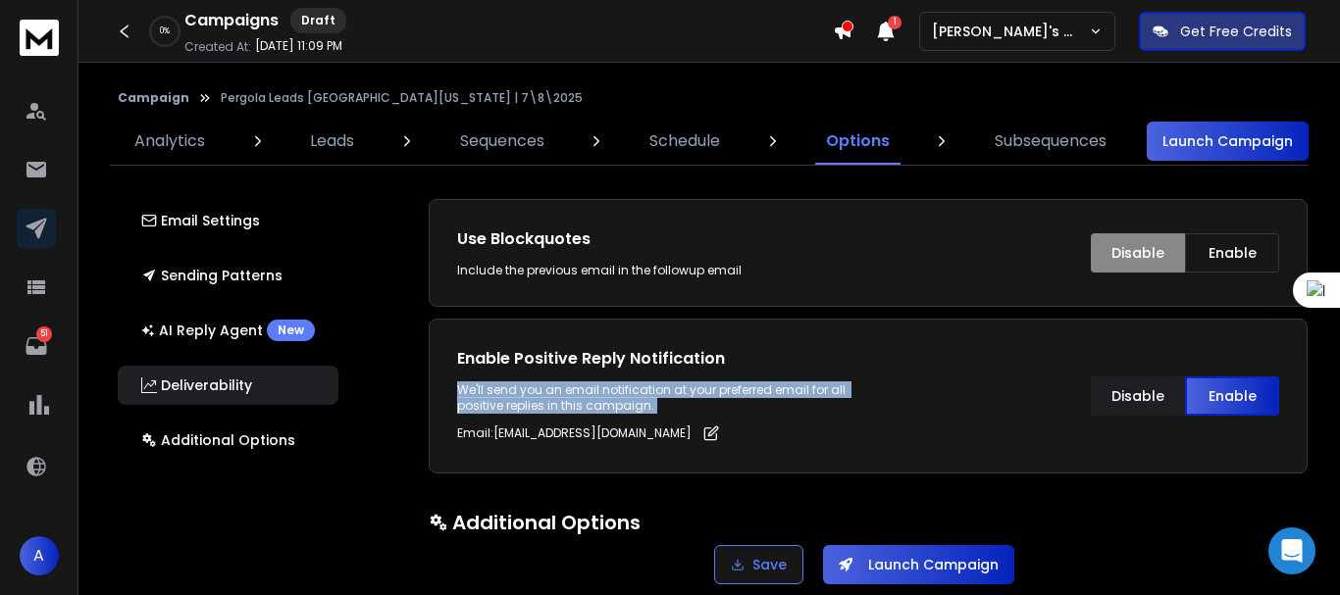
scroll to position [3203, 0]
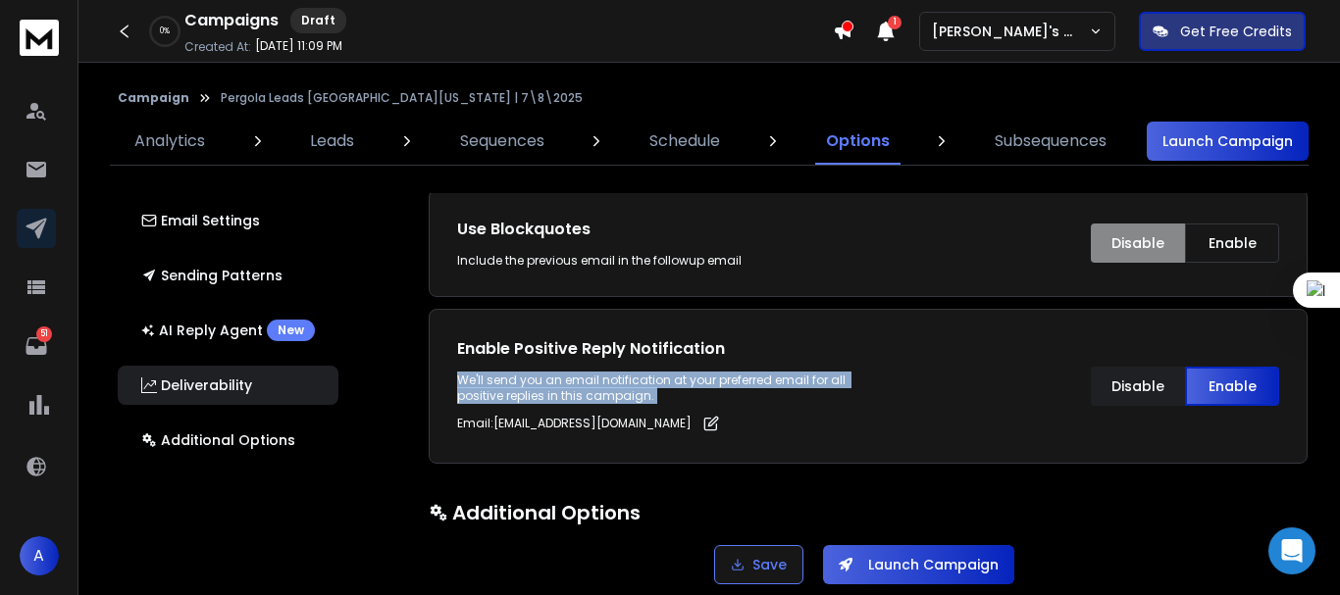
click at [666, 373] on p "We'll send you an email notification at your preferred email for all positive r…" at bounding box center [652, 388] width 391 height 31
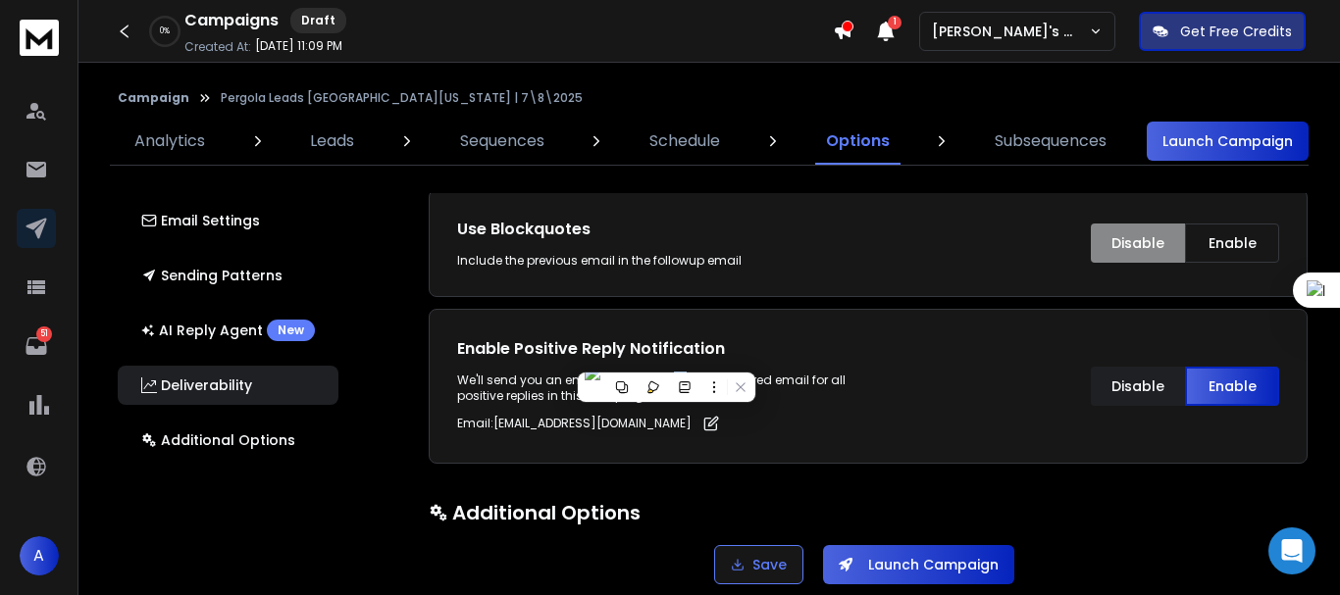
click at [666, 373] on p "We'll send you an email notification at your preferred email for all positive r…" at bounding box center [652, 388] width 391 height 31
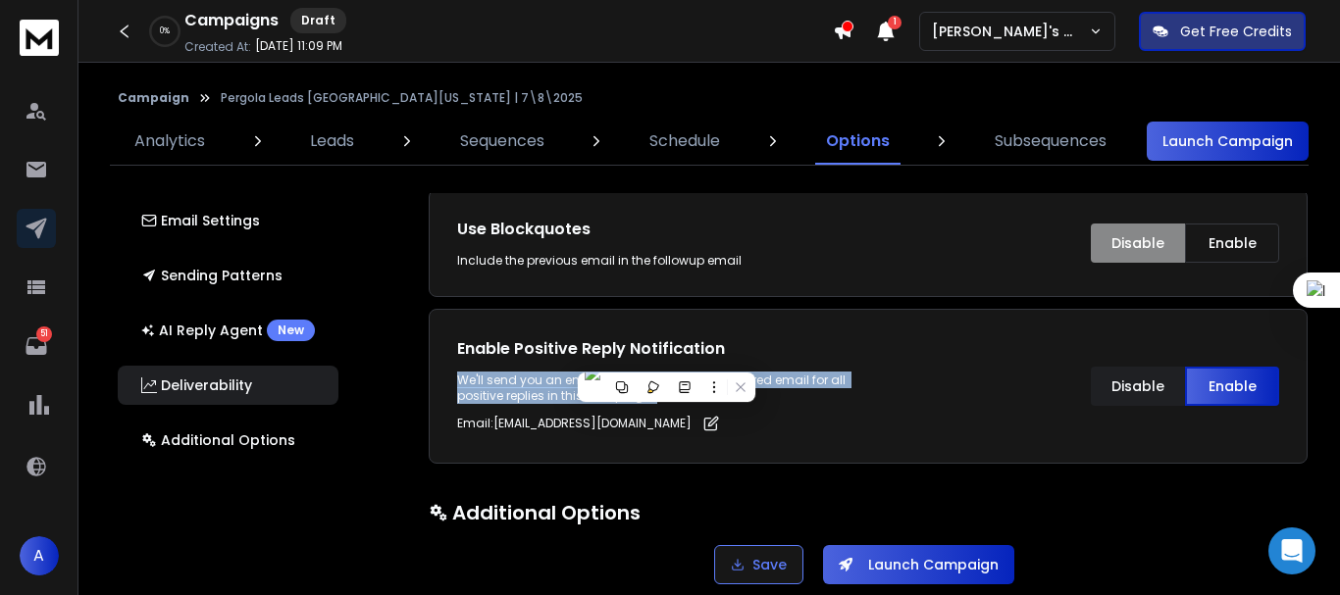
click at [666, 373] on p "We'll send you an email notification at your preferred email for all positive r…" at bounding box center [652, 388] width 391 height 31
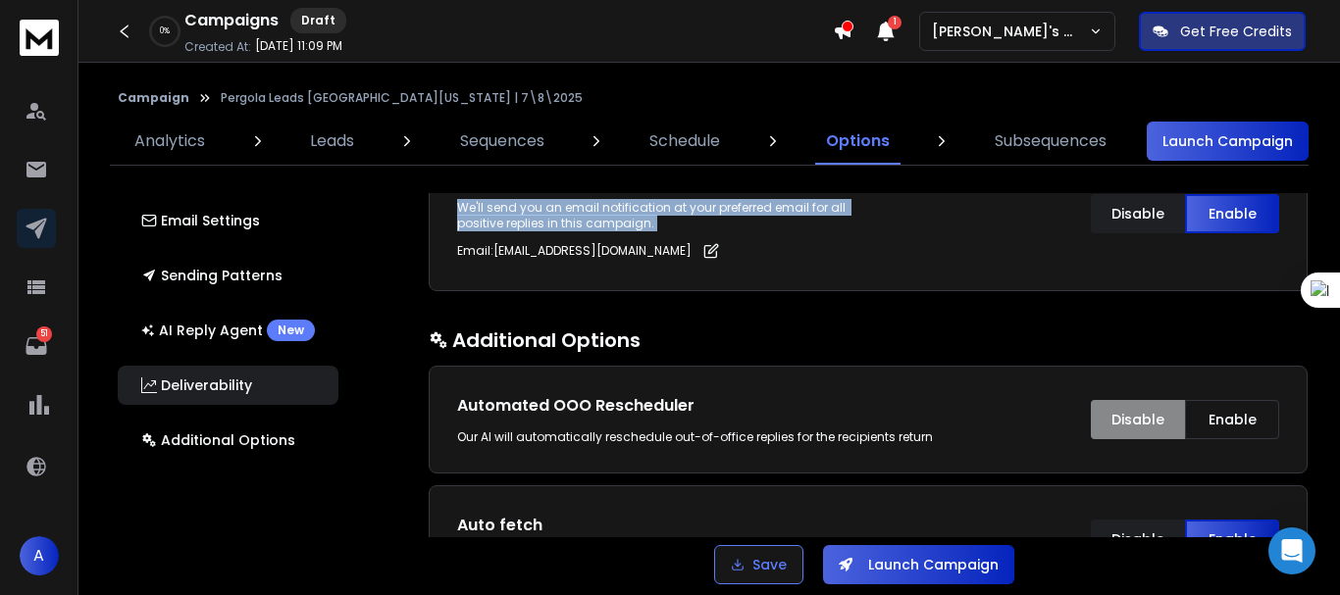
scroll to position [3389, 0]
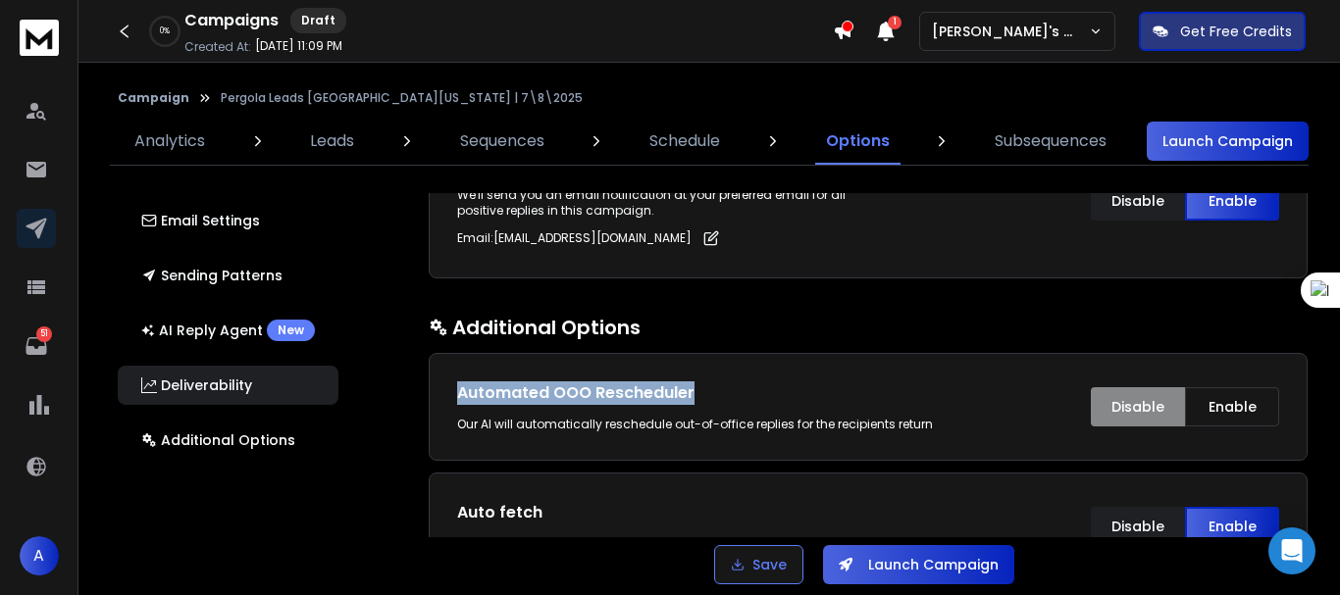
drag, startPoint x: 440, startPoint y: 362, endPoint x: 715, endPoint y: 374, distance: 274.9
click at [715, 374] on div "Automated OOO Rescheduler Our AI will automatically reschedule out-of-office re…" at bounding box center [868, 407] width 879 height 108
click at [715, 382] on h1 "Automated OOO Rescheduler" at bounding box center [695, 394] width 476 height 24
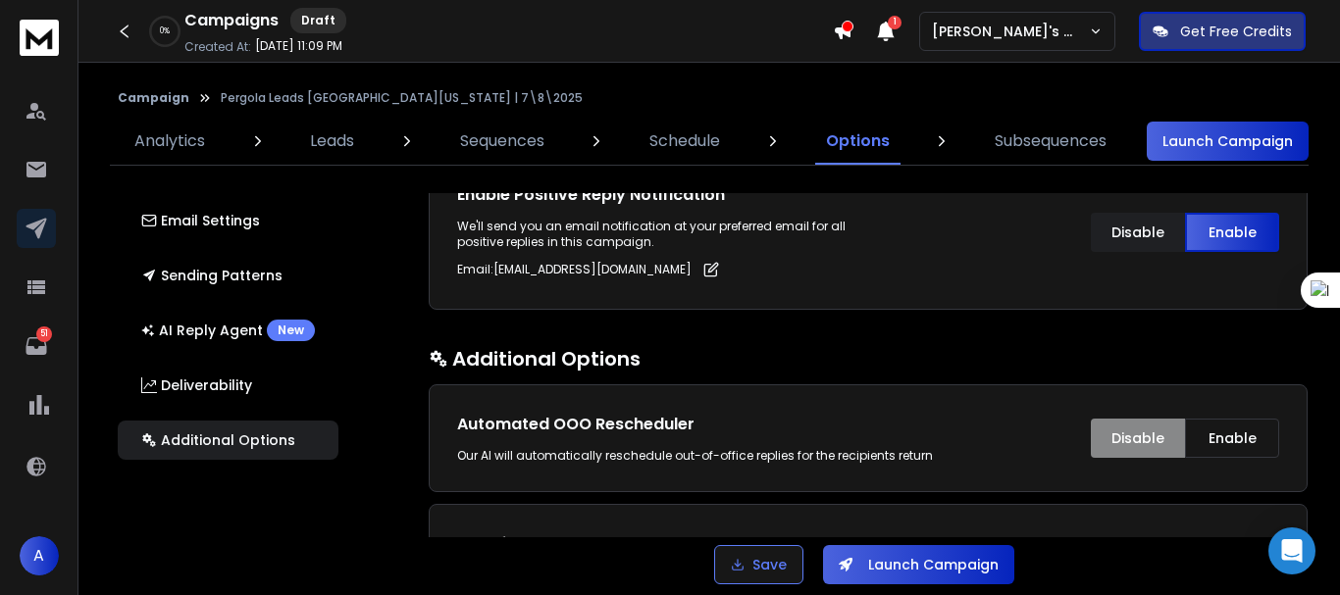
scroll to position [3445, 0]
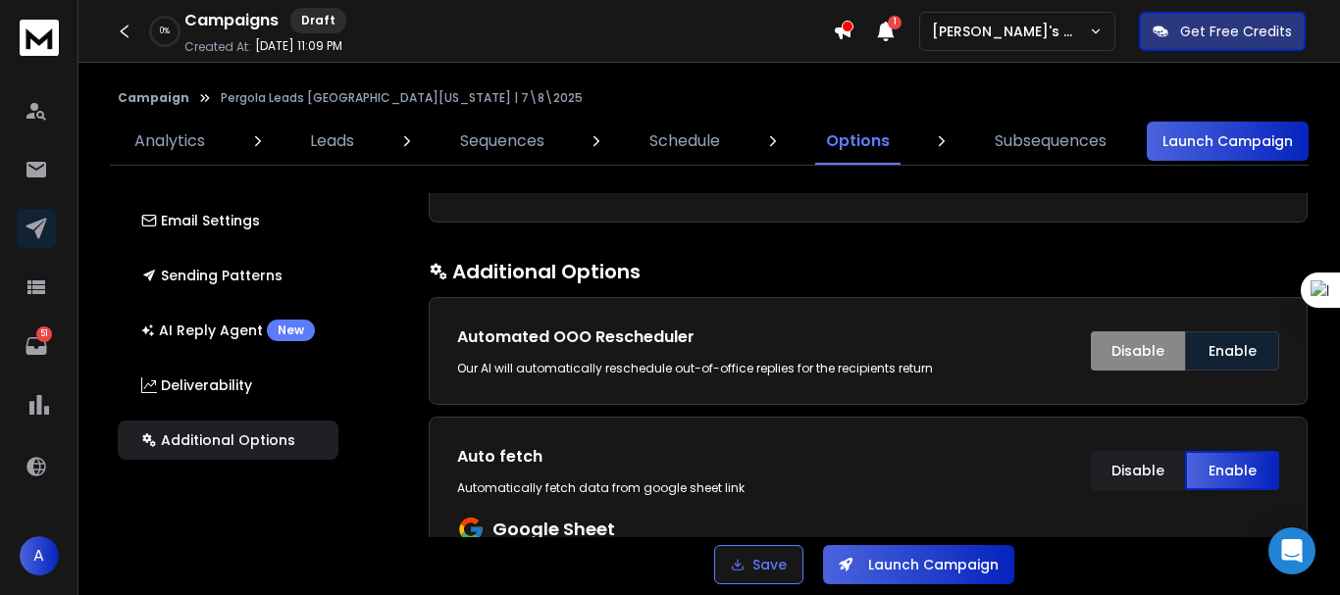
click at [1229, 335] on button "Enable" at bounding box center [1232, 351] width 94 height 39
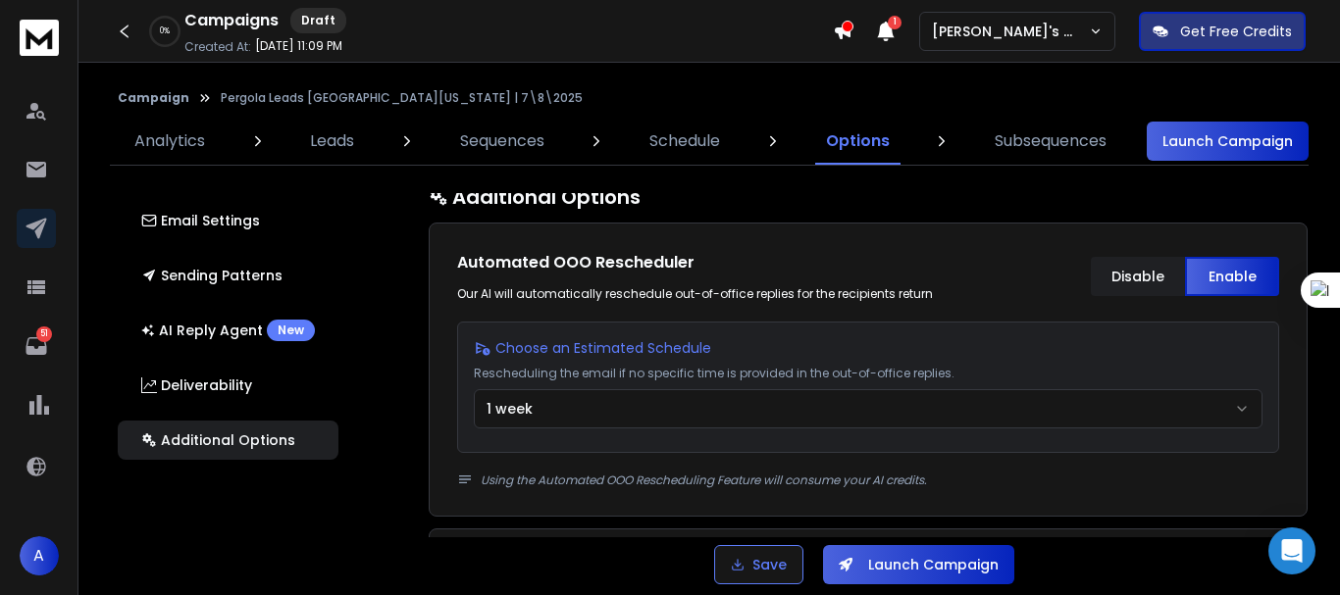
scroll to position [3524, 0]
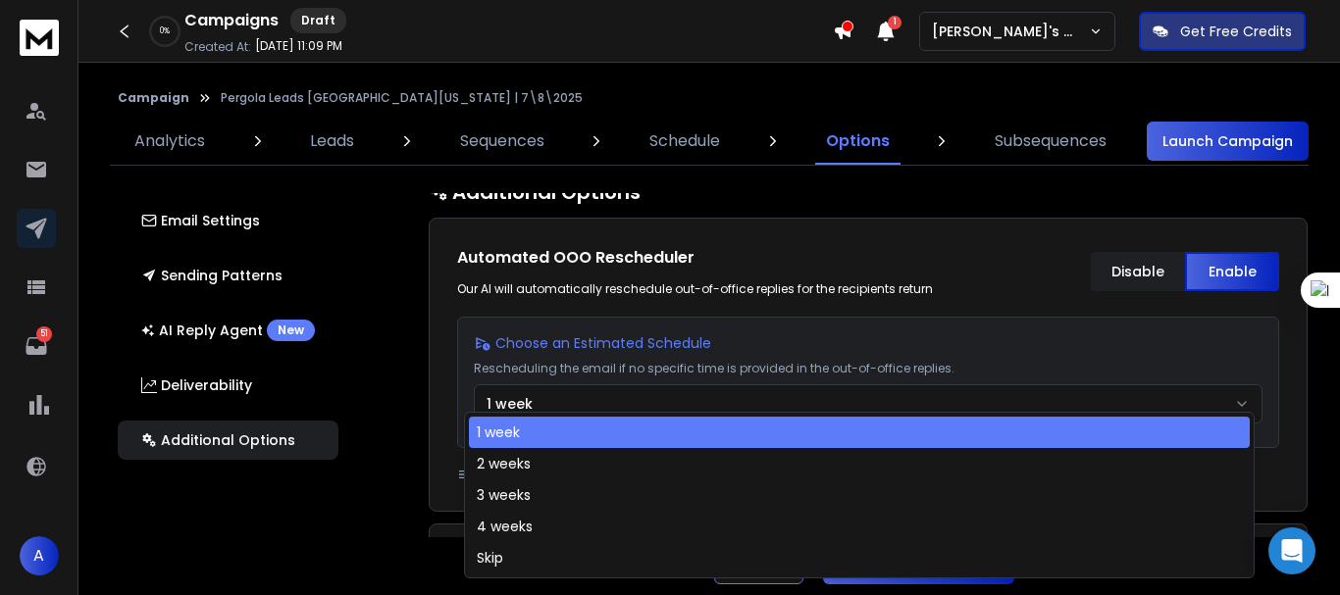
click at [565, 384] on button "1 week" at bounding box center [868, 403] width 789 height 39
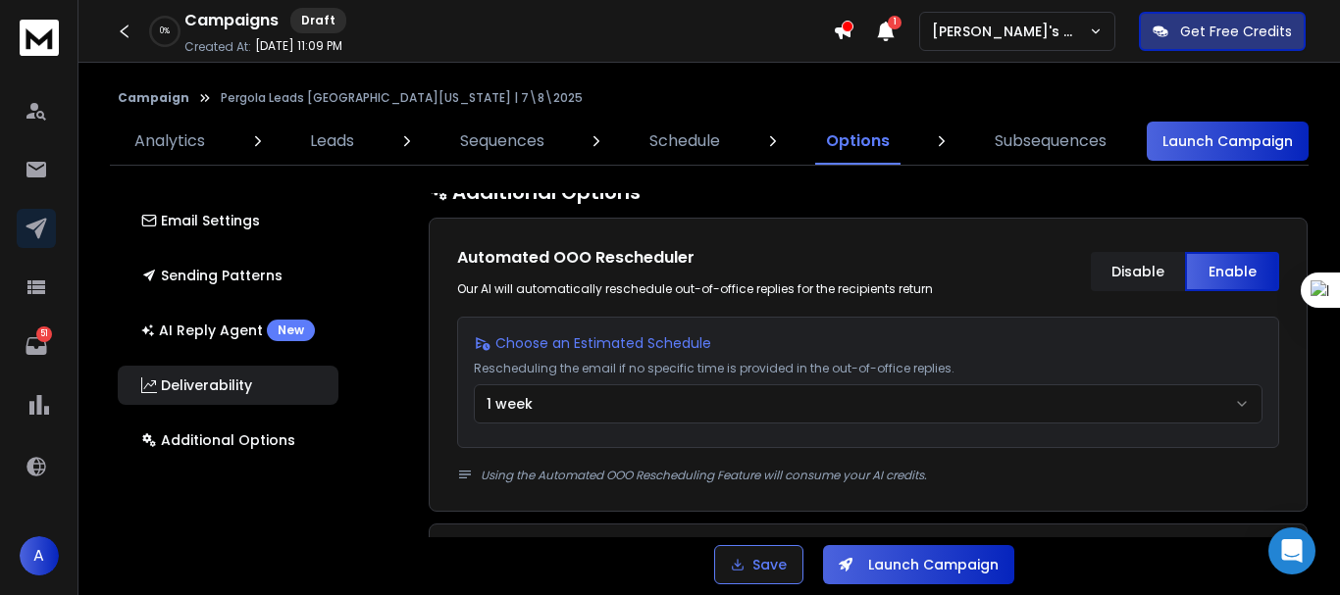
scroll to position [3348, 0]
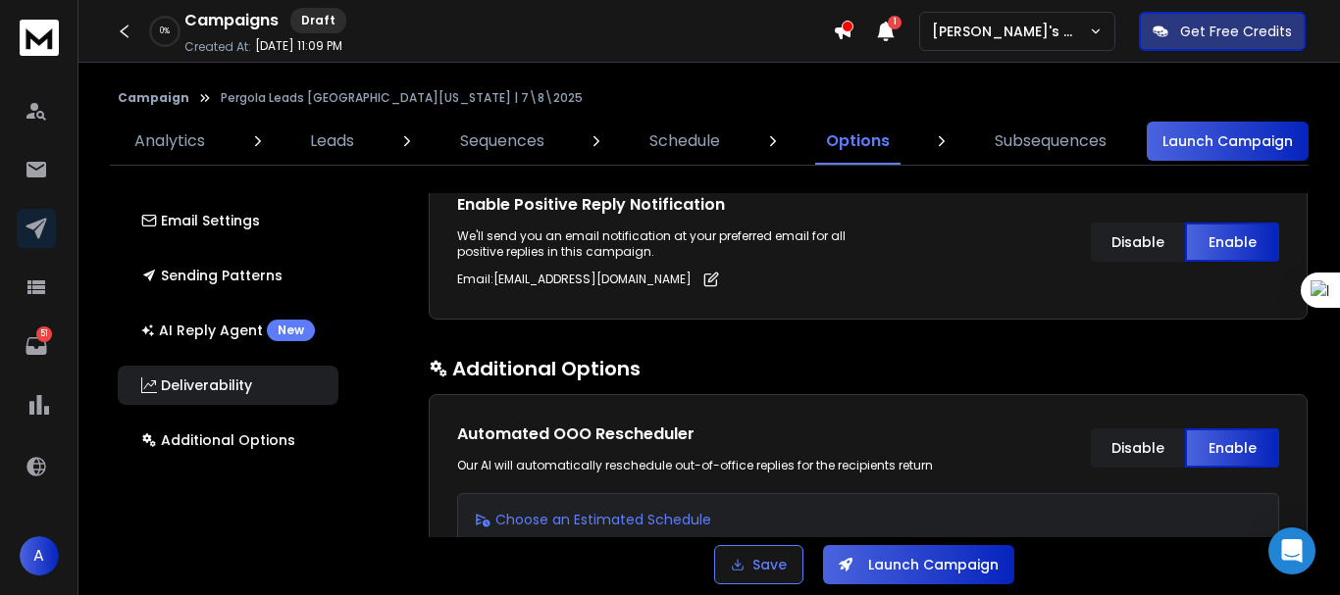
click at [457, 458] on p "Our AI will automatically reschedule out-of-office replies for the recipients r…" at bounding box center [695, 466] width 476 height 16
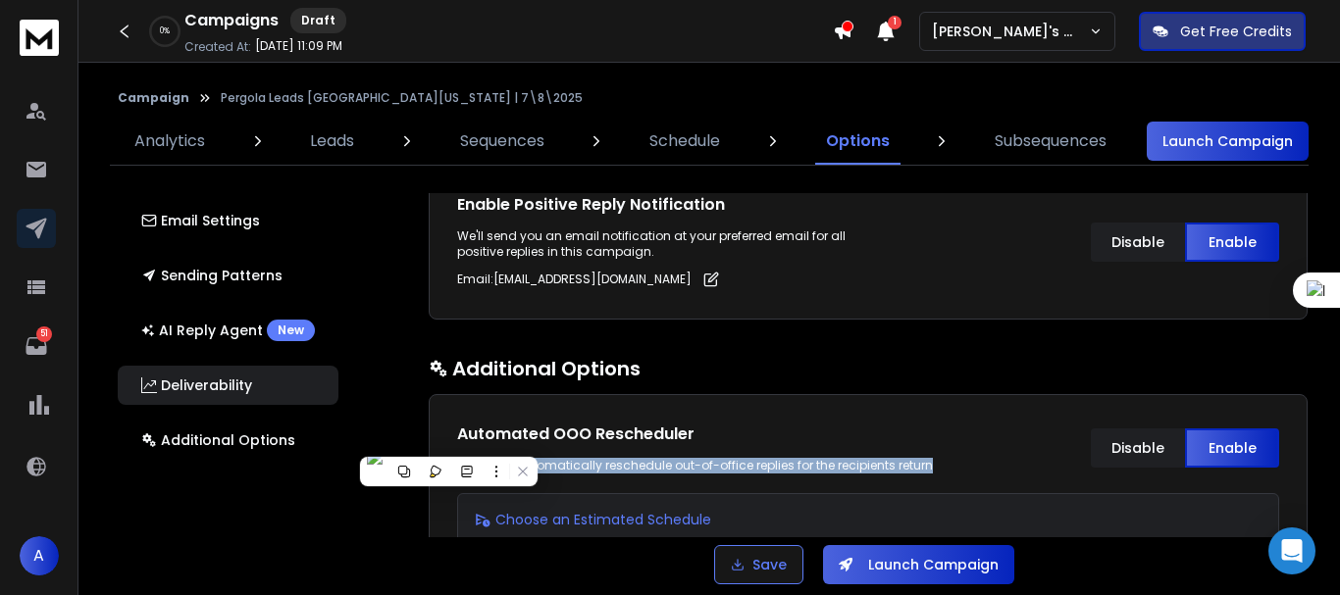
click at [457, 458] on p "Our AI will automatically reschedule out-of-office replies for the recipients r…" at bounding box center [695, 466] width 476 height 16
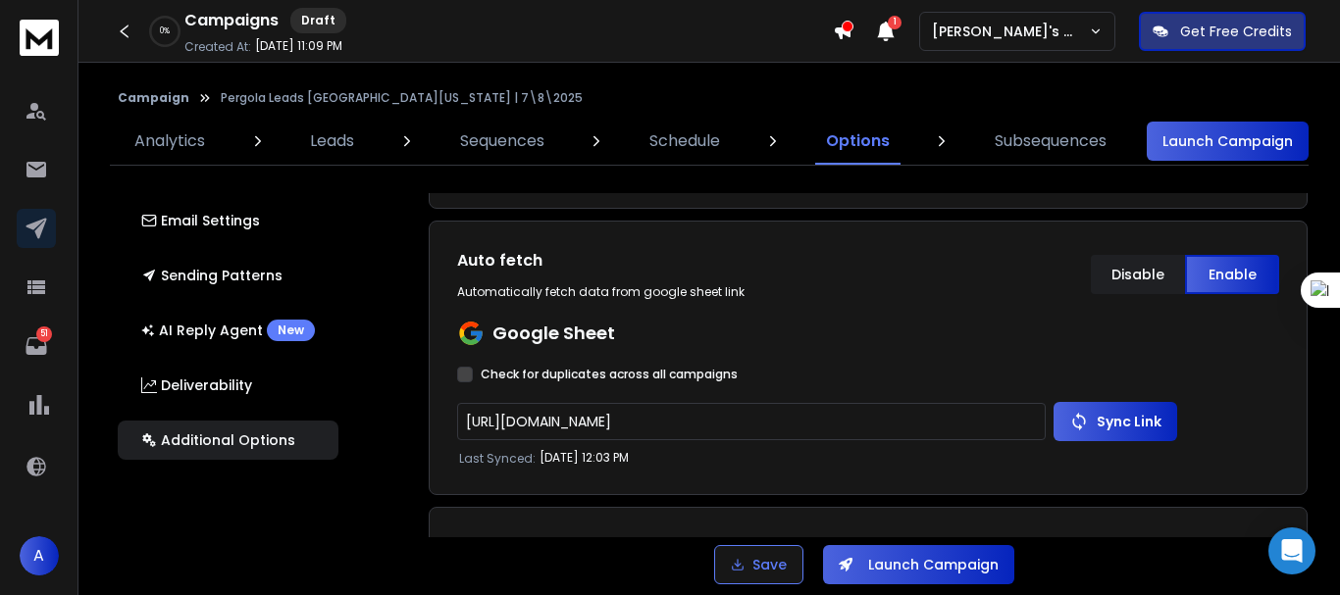
scroll to position [3829, 0]
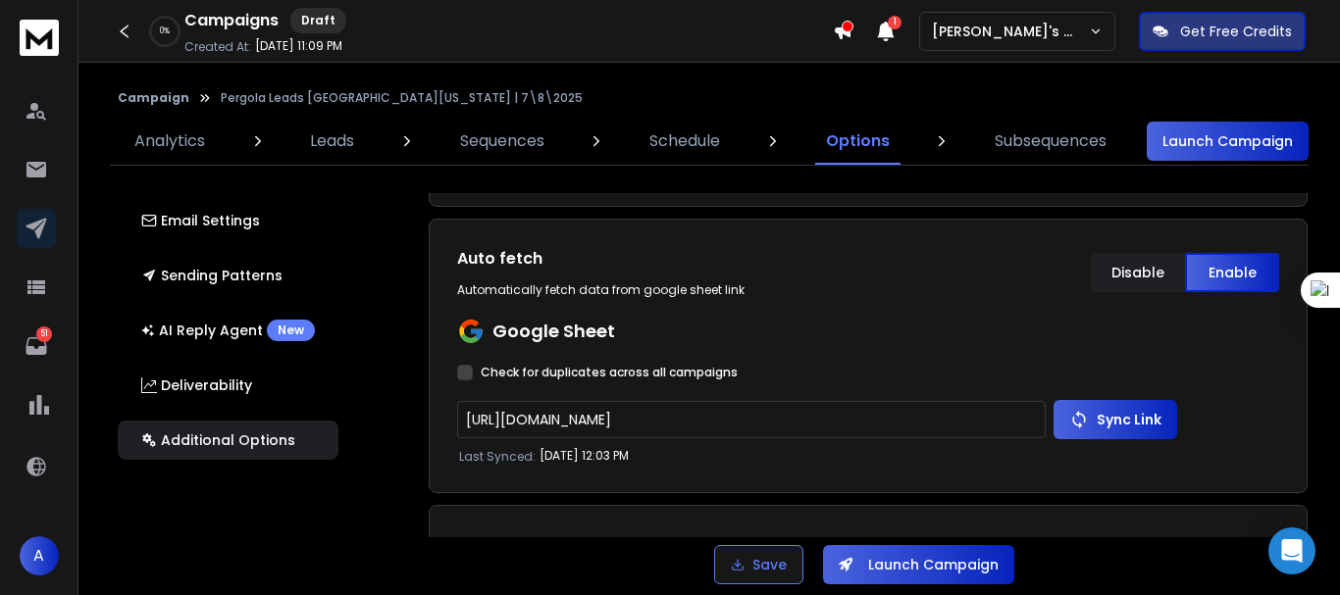
click at [545, 365] on label "Check for duplicates across all campaigns" at bounding box center [609, 373] width 257 height 16
click at [473, 365] on button "Check for duplicates across all campaigns" at bounding box center [465, 373] width 16 height 16
click at [545, 365] on label "Check for duplicates across all campaigns" at bounding box center [609, 373] width 257 height 16
click at [473, 365] on button "Check for duplicates across all campaigns" at bounding box center [465, 373] width 16 height 16
click at [545, 365] on label "Check for duplicates across all campaigns" at bounding box center [609, 373] width 257 height 16
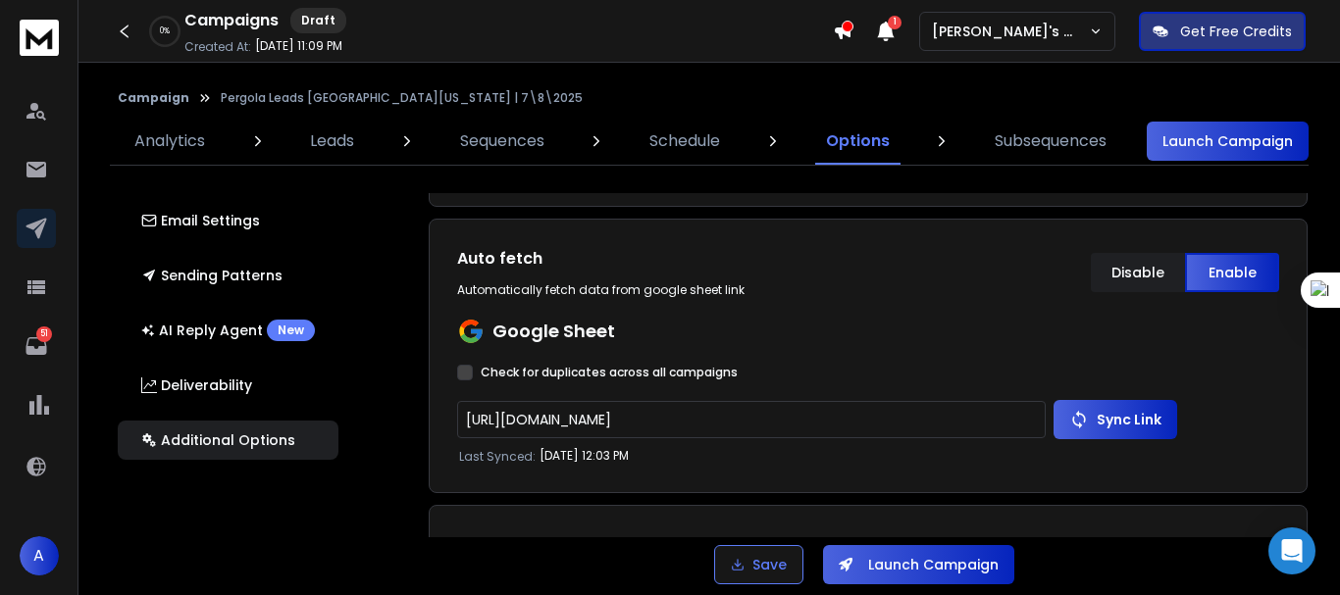
click at [473, 365] on button "Check for duplicates across all campaigns" at bounding box center [465, 373] width 16 height 16
click at [457, 365] on button "Check for duplicates across all campaigns" at bounding box center [465, 373] width 16 height 16
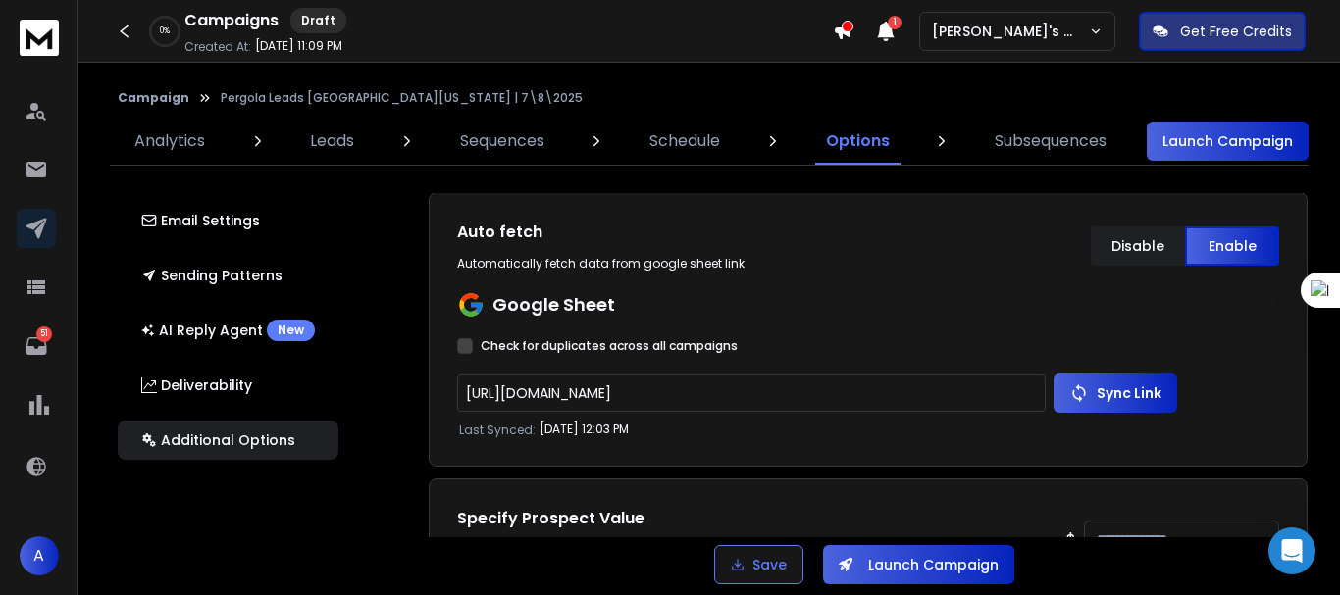
scroll to position [3865, 0]
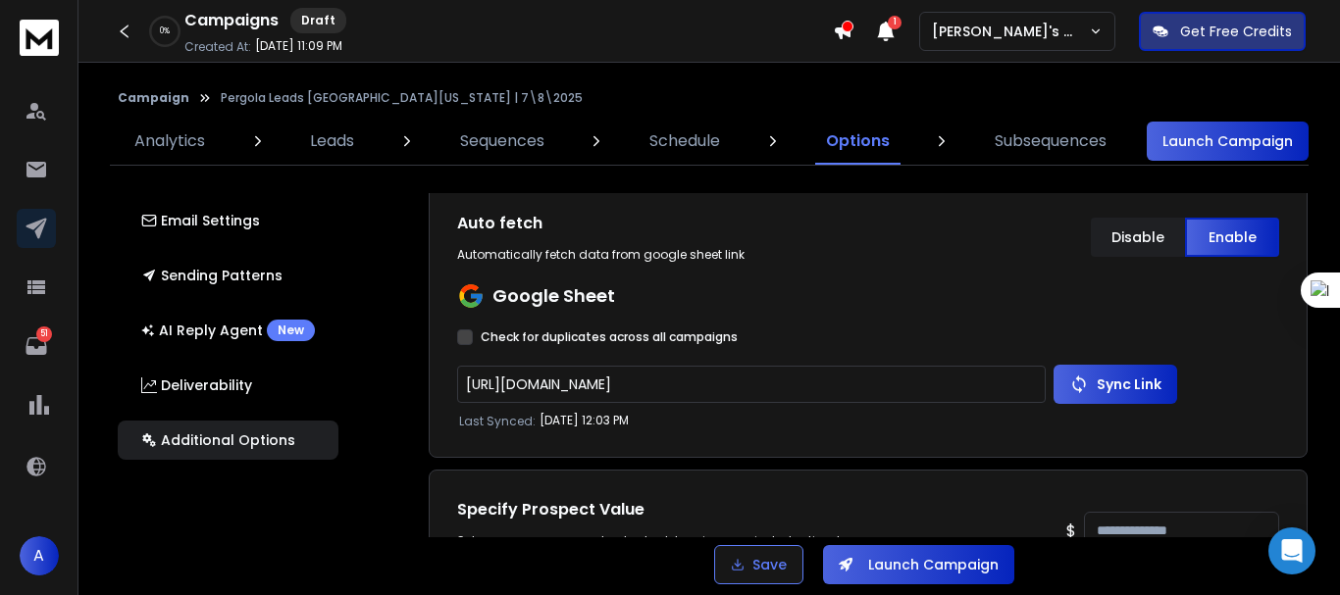
click at [611, 375] on link "[URL][DOMAIN_NAME]" at bounding box center [538, 385] width 145 height 20
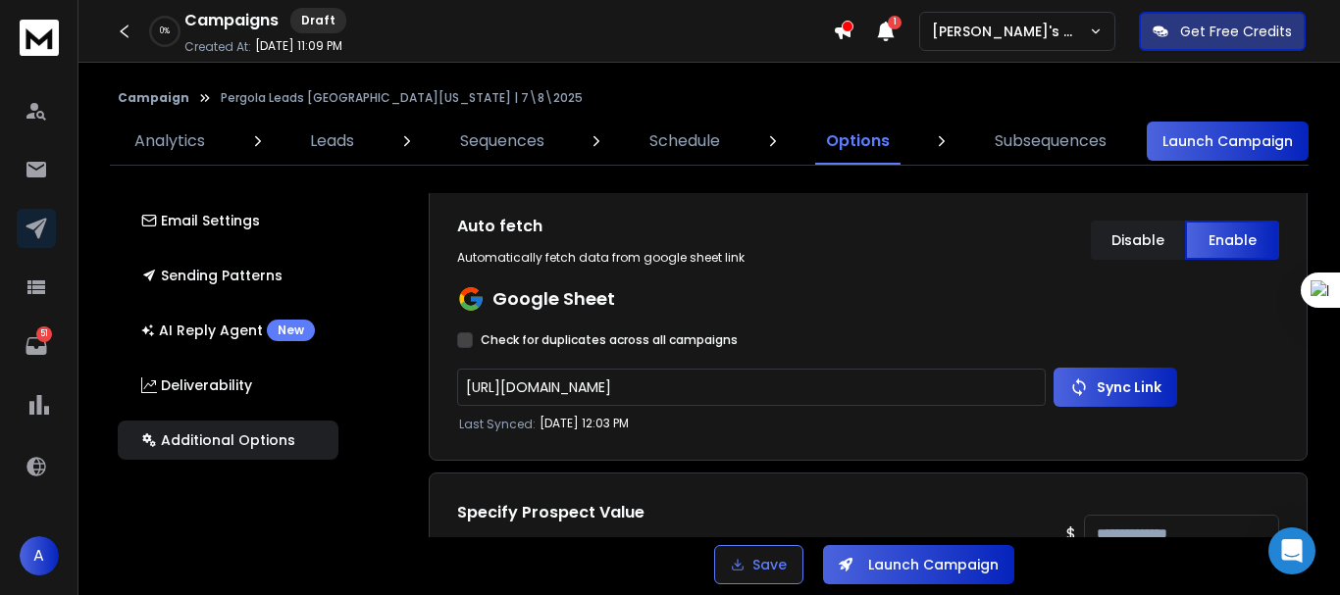
scroll to position [3863, 0]
click at [629, 415] on p "[DATE] 12:03 PM" at bounding box center [583, 423] width 89 height 16
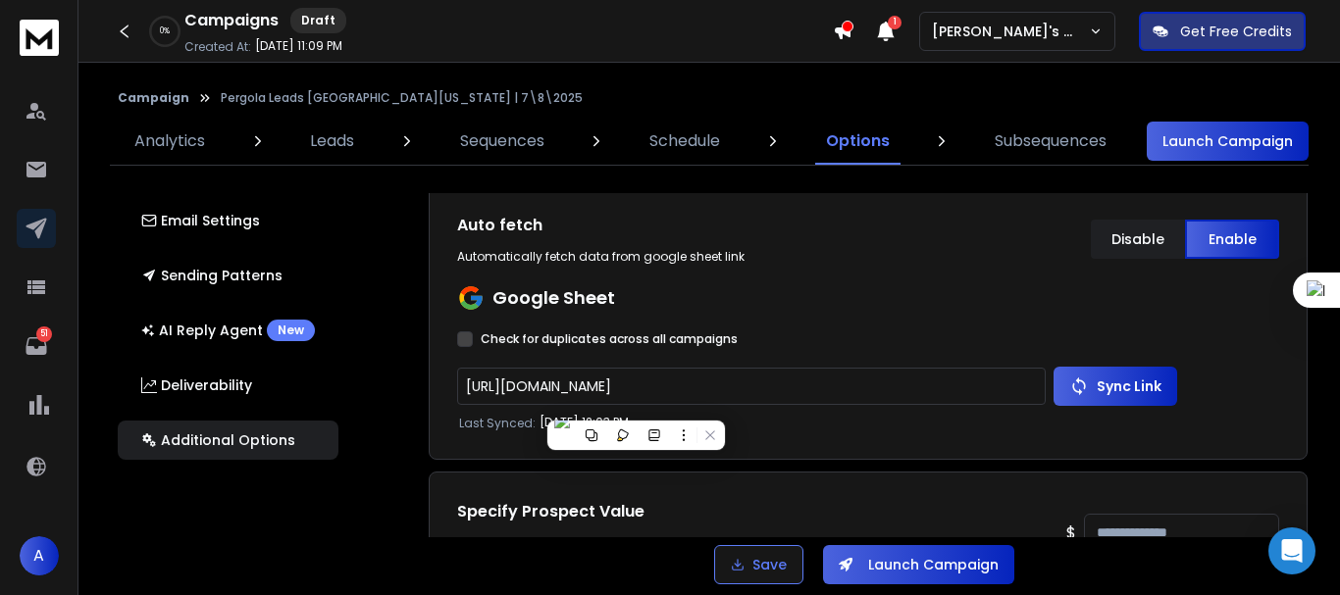
click at [629, 415] on p "[DATE] 12:03 PM" at bounding box center [583, 423] width 89 height 16
click at [661, 414] on div "Last Synced: [DATE] 12:03 PM" at bounding box center [869, 423] width 820 height 18
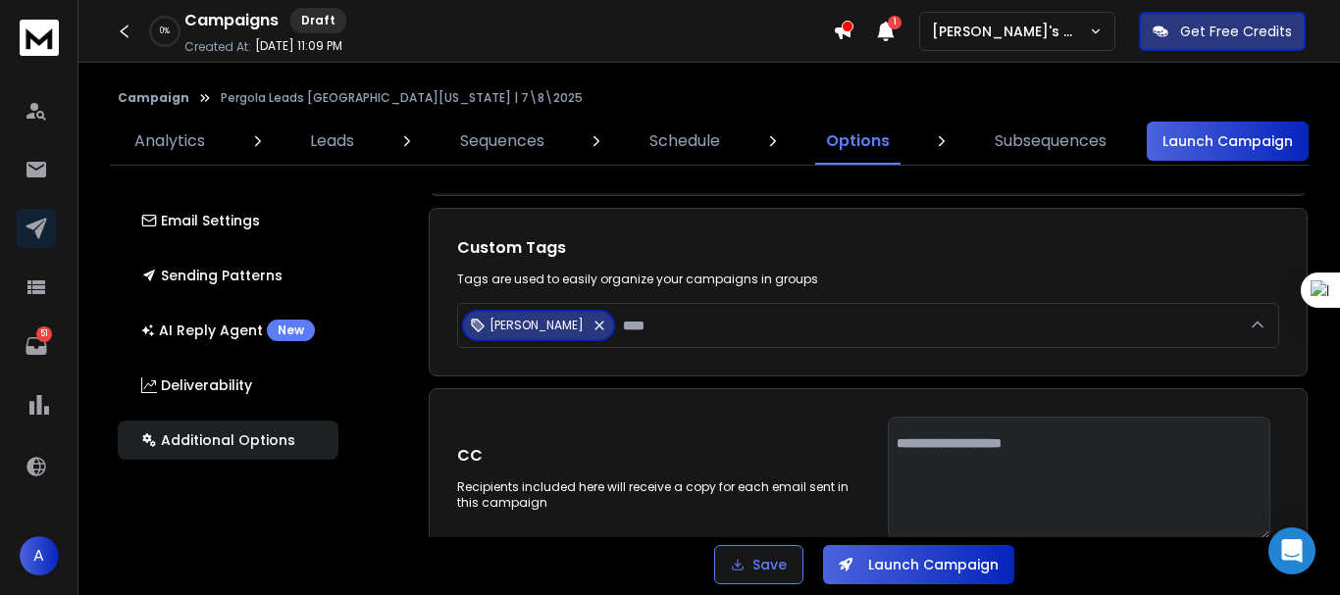
scroll to position [4263, 0]
click at [556, 271] on p "Tags are used to easily organize your campaigns in groups" at bounding box center [868, 279] width 822 height 16
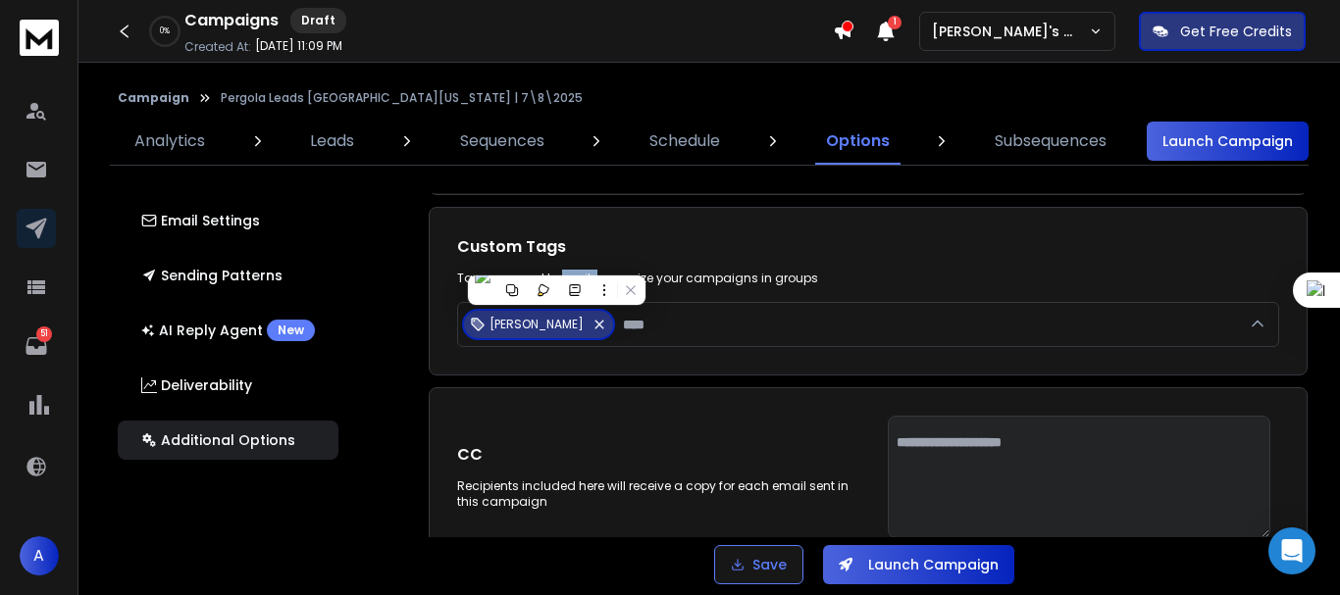
click at [556, 271] on p "Tags are used to easily organize your campaigns in groups" at bounding box center [868, 279] width 822 height 16
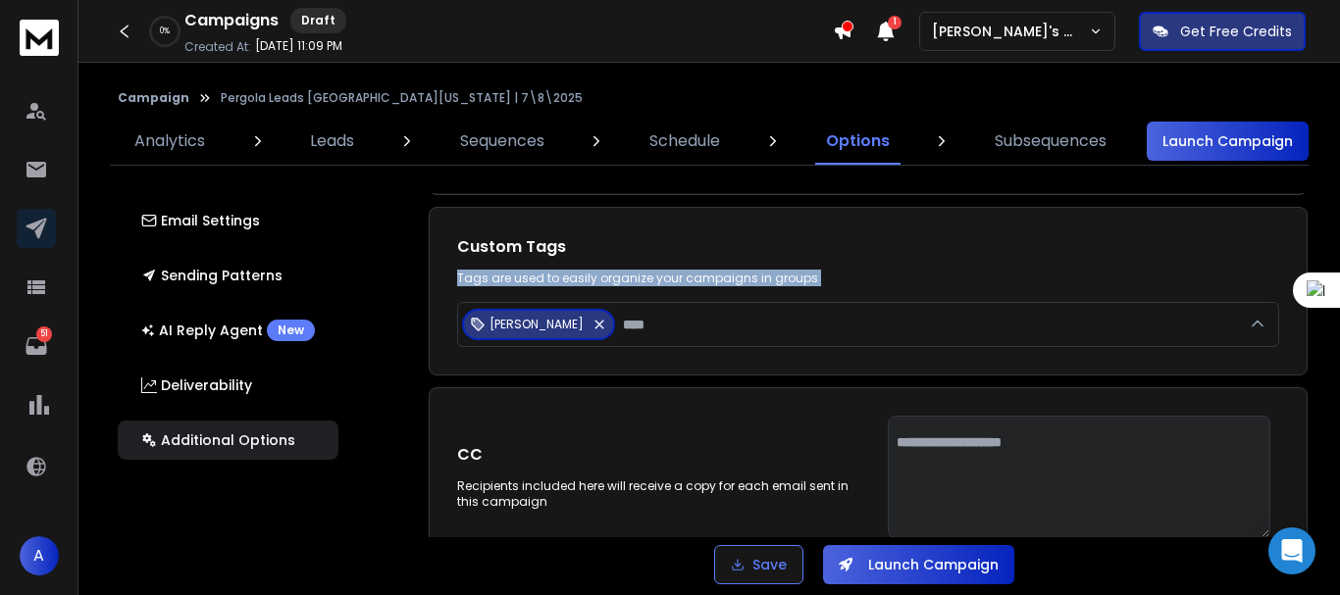
click at [711, 271] on p "Tags are used to easily organize your campaigns in groups" at bounding box center [868, 279] width 822 height 16
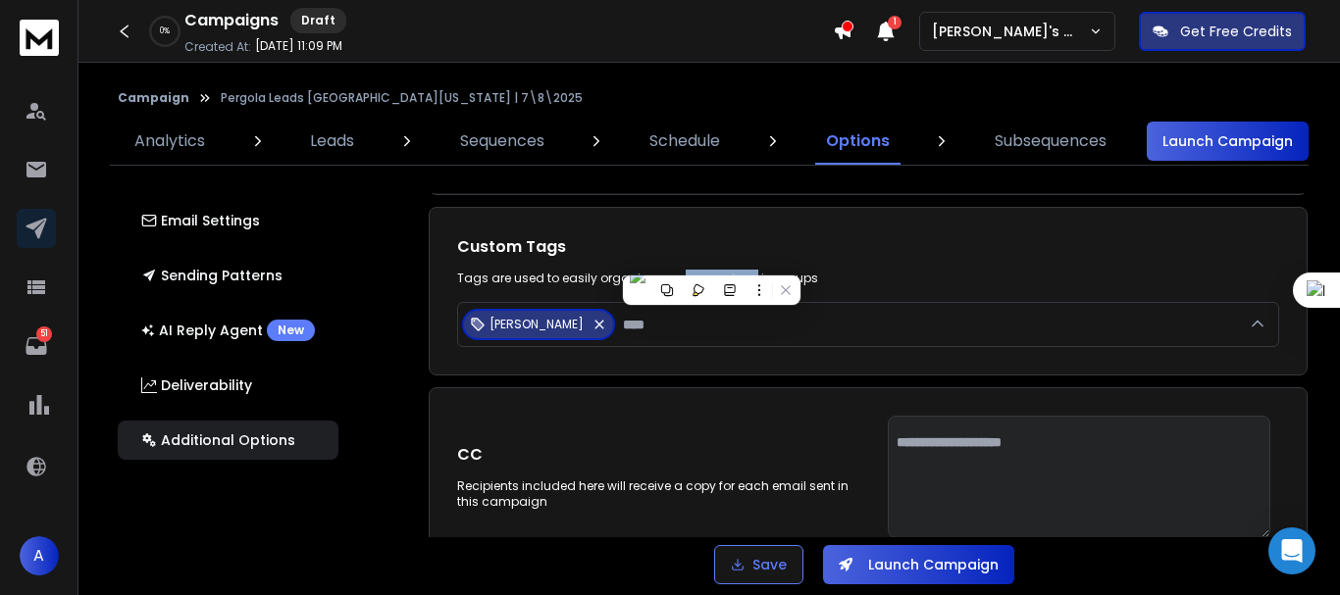
click at [711, 271] on p "Tags are used to easily organize your campaigns in groups" at bounding box center [868, 279] width 822 height 16
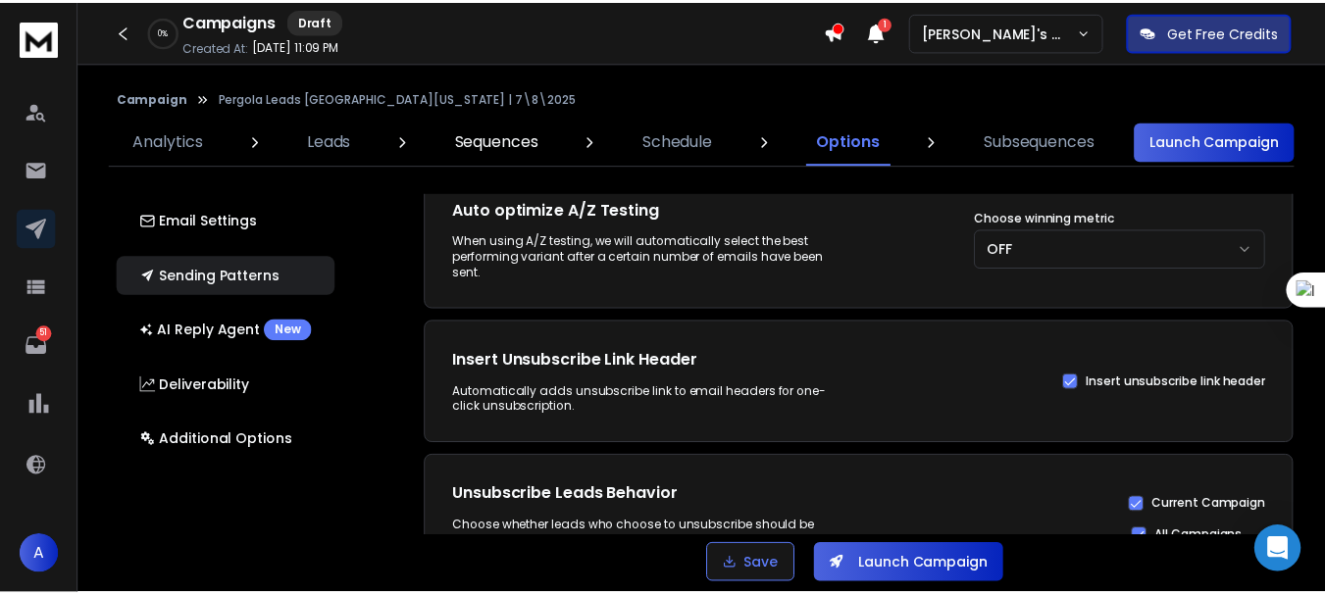
scroll to position [1491, 0]
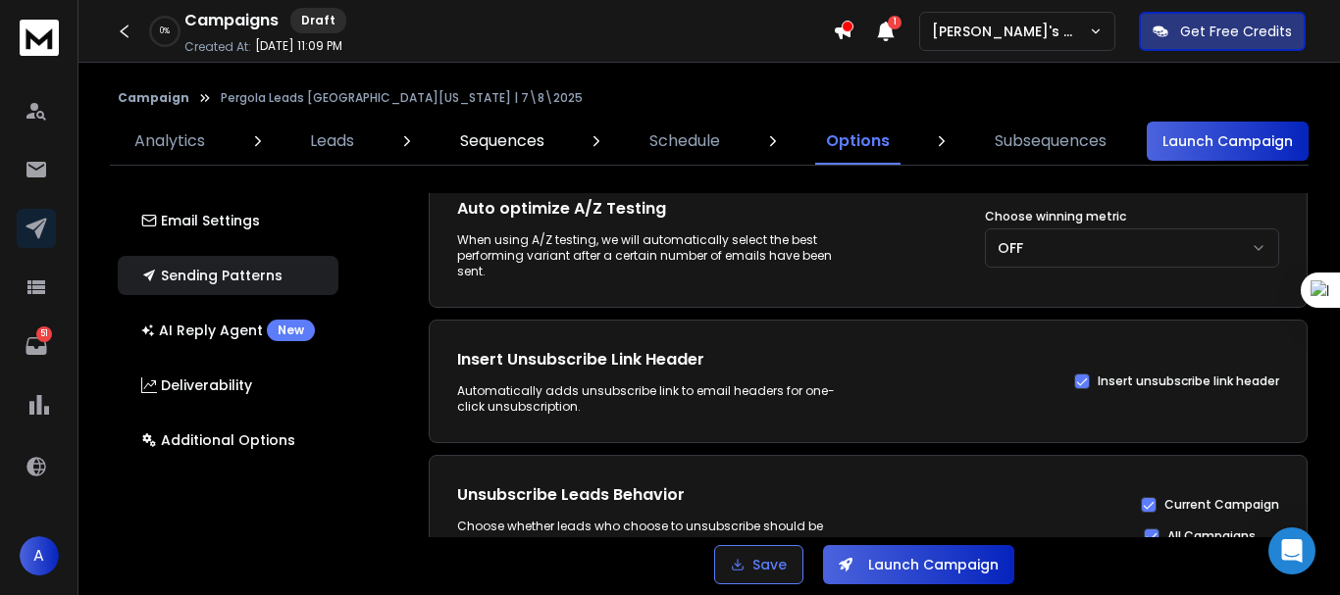
click at [463, 134] on p "Sequences" at bounding box center [502, 141] width 84 height 24
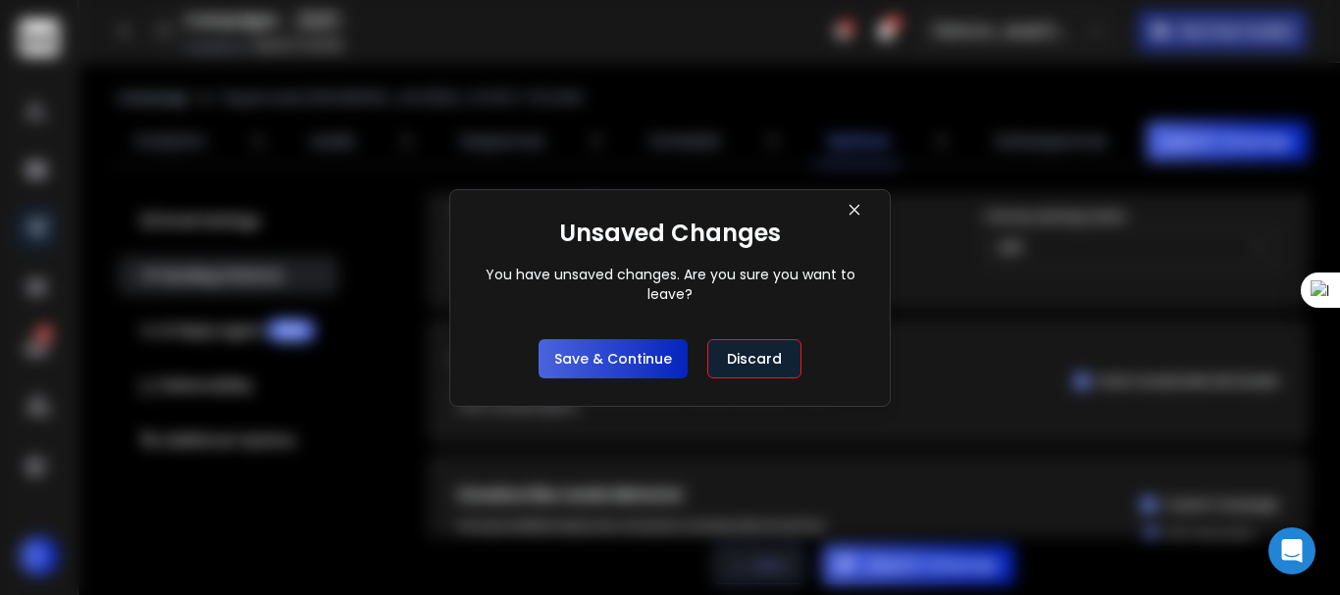
click at [641, 361] on button "Save & Continue" at bounding box center [612, 358] width 149 height 39
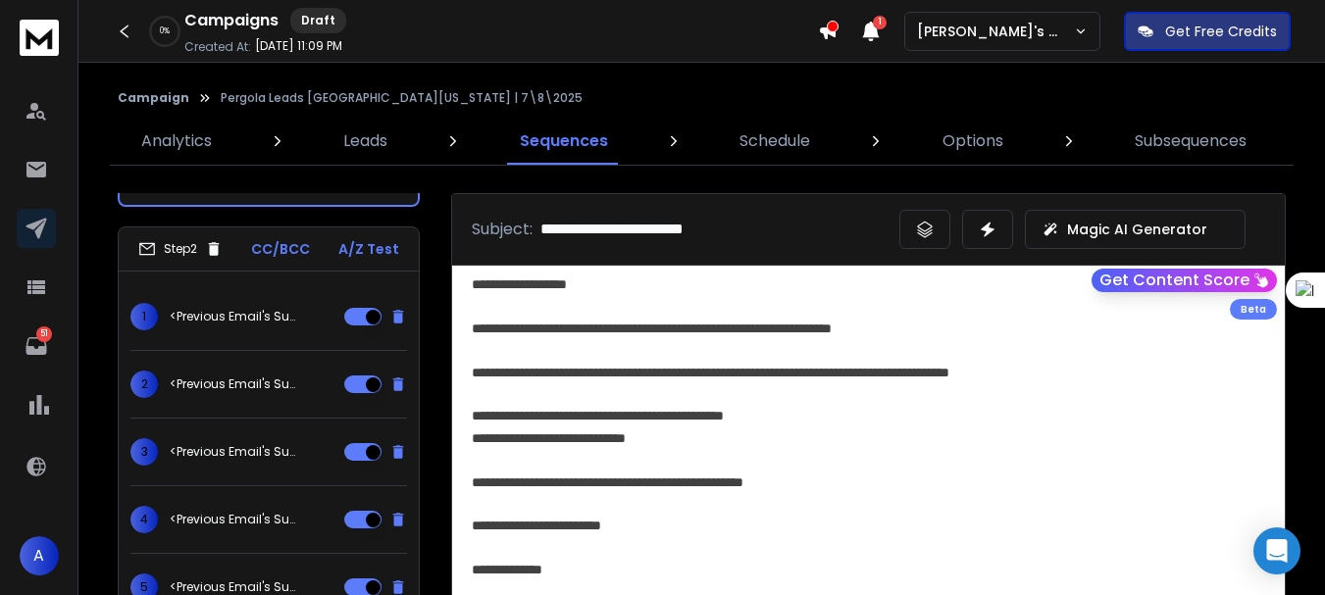
scroll to position [547, 0]
click at [216, 313] on p "<Previous Email's Subject>" at bounding box center [233, 316] width 126 height 16
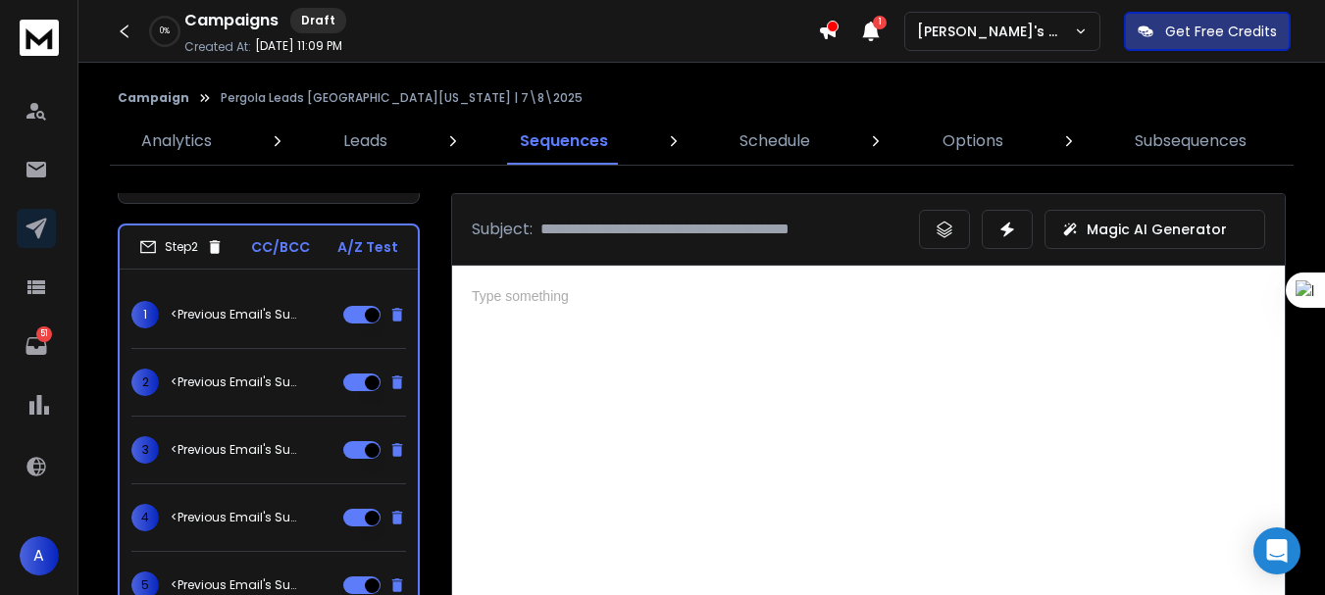
click at [564, 232] on input at bounding box center [719, 230] width 359 height 24
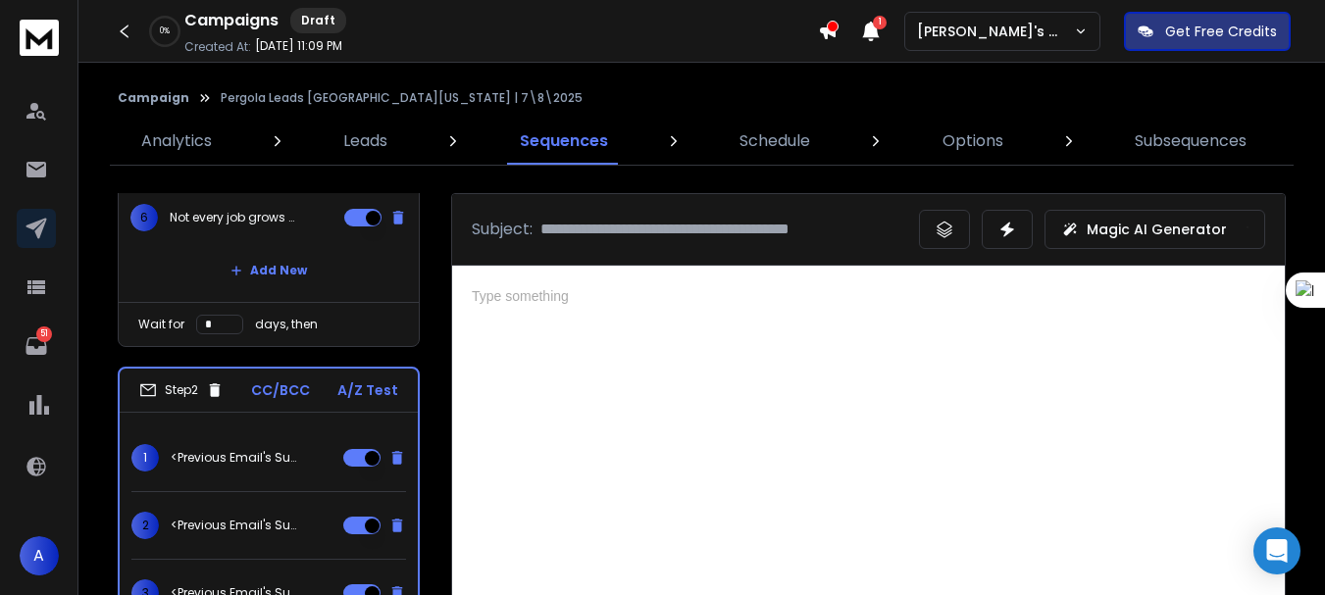
scroll to position [400, 0]
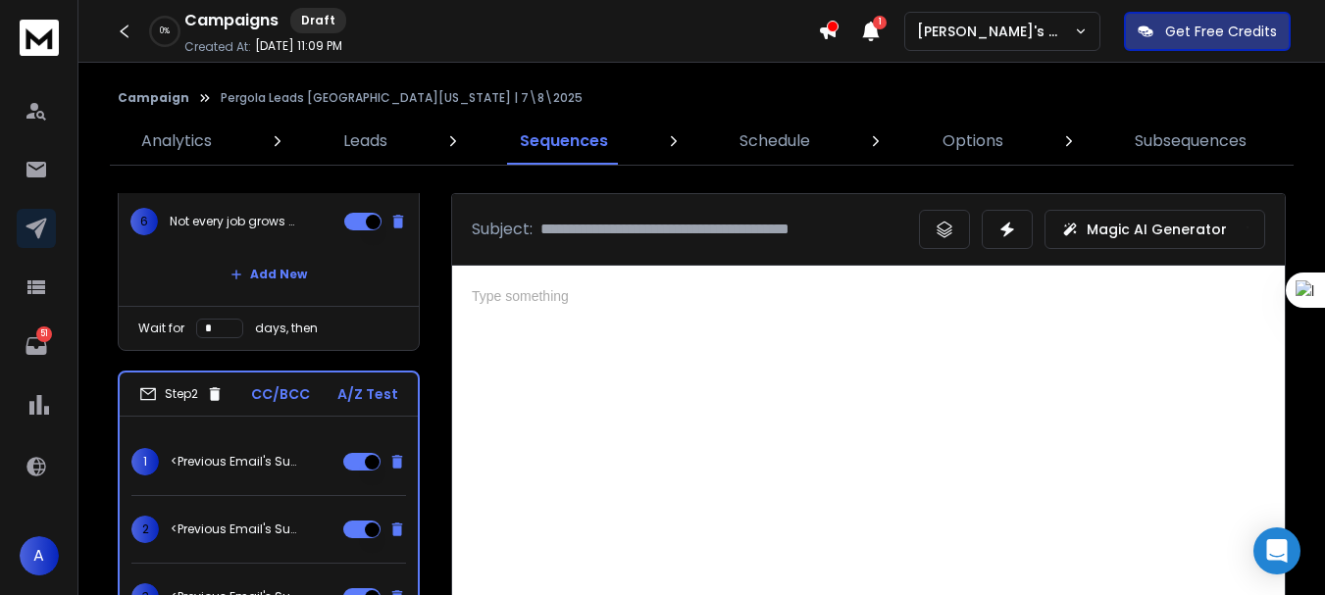
click at [594, 348] on div at bounding box center [868, 439] width 833 height 346
click at [583, 227] on input at bounding box center [719, 230] width 359 height 24
click at [623, 512] on div "To enrich screen reader interactions, please activate Accessibility in Grammarl…" at bounding box center [868, 439] width 833 height 346
click at [299, 510] on div "2 <Previous Email's Subject>" at bounding box center [268, 530] width 275 height 68
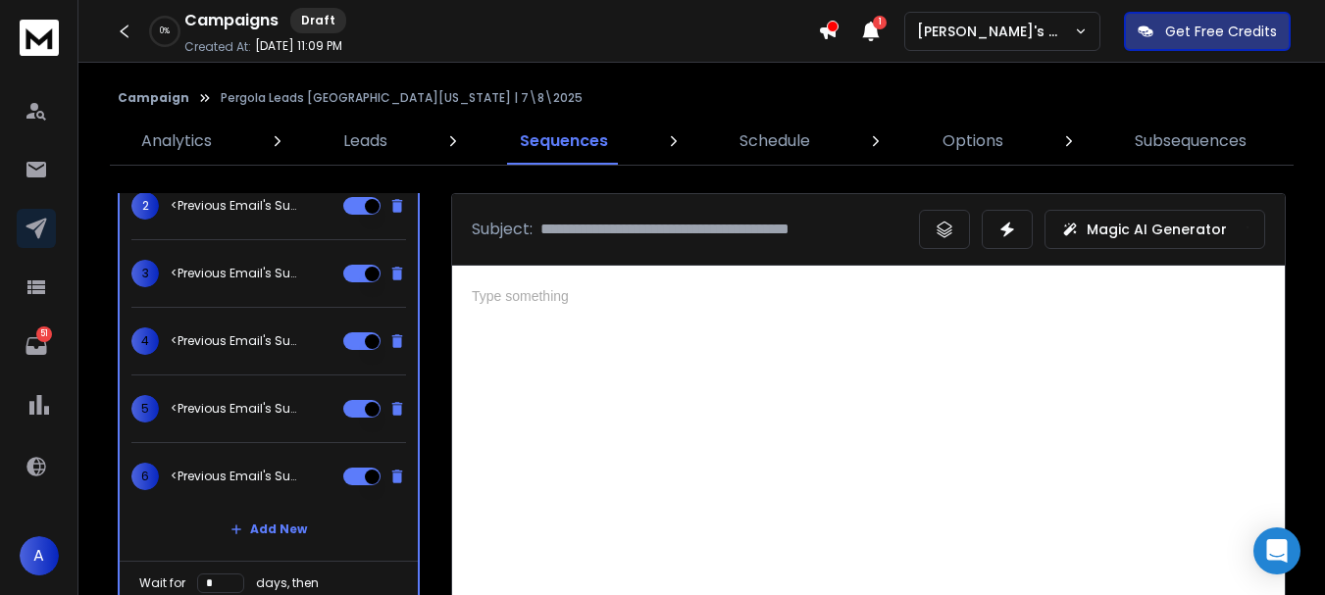
scroll to position [725, 0]
click at [205, 343] on p "<Previous Email's Subject>" at bounding box center [234, 341] width 126 height 16
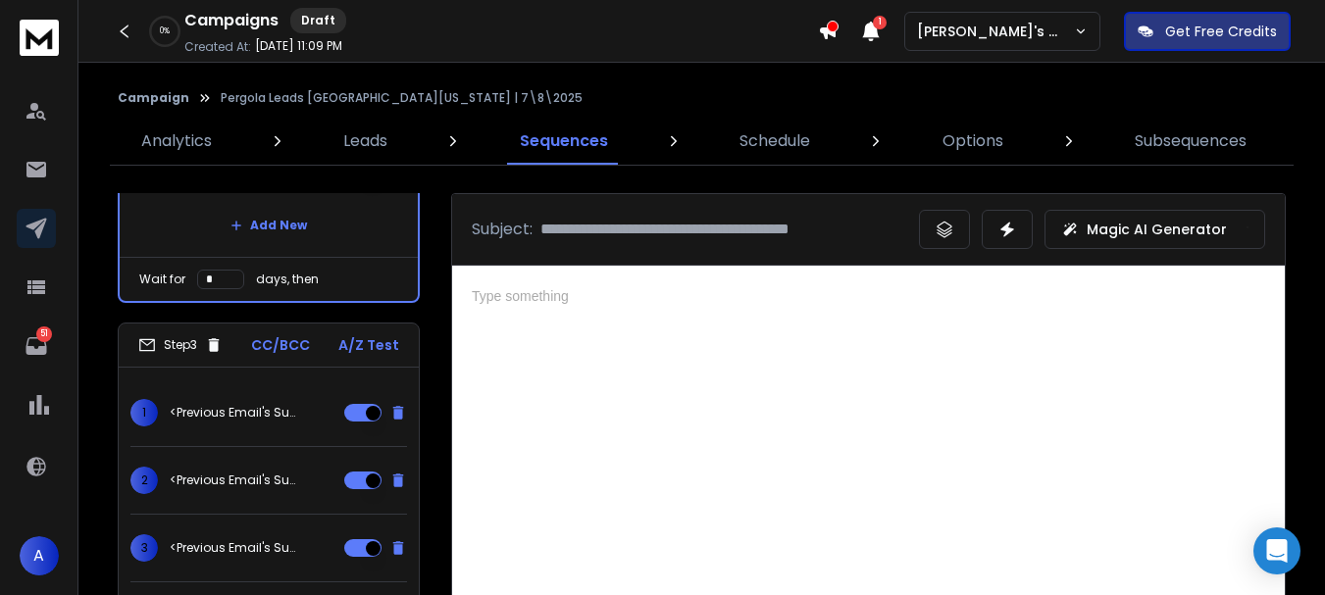
scroll to position [1030, 0]
click at [236, 428] on div "1 <Previous Email's Subject>" at bounding box center [268, 412] width 277 height 68
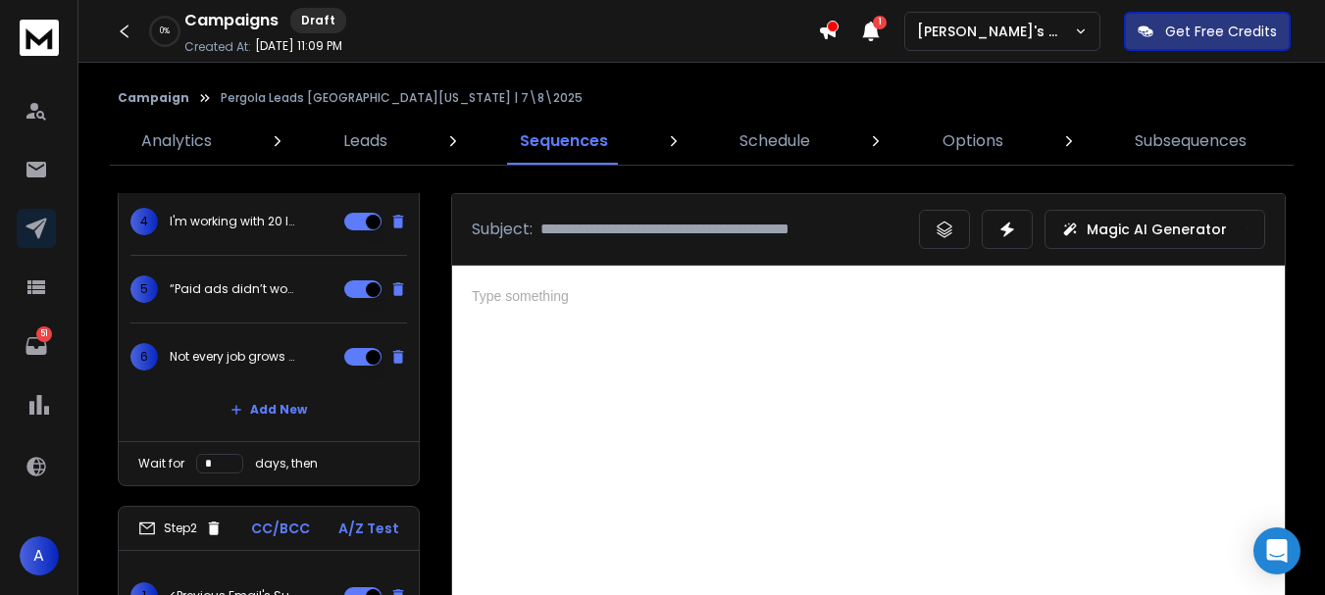
scroll to position [266, 0]
click at [228, 338] on div "6 Not every job grows the business…" at bounding box center [268, 356] width 277 height 67
type input "**********"
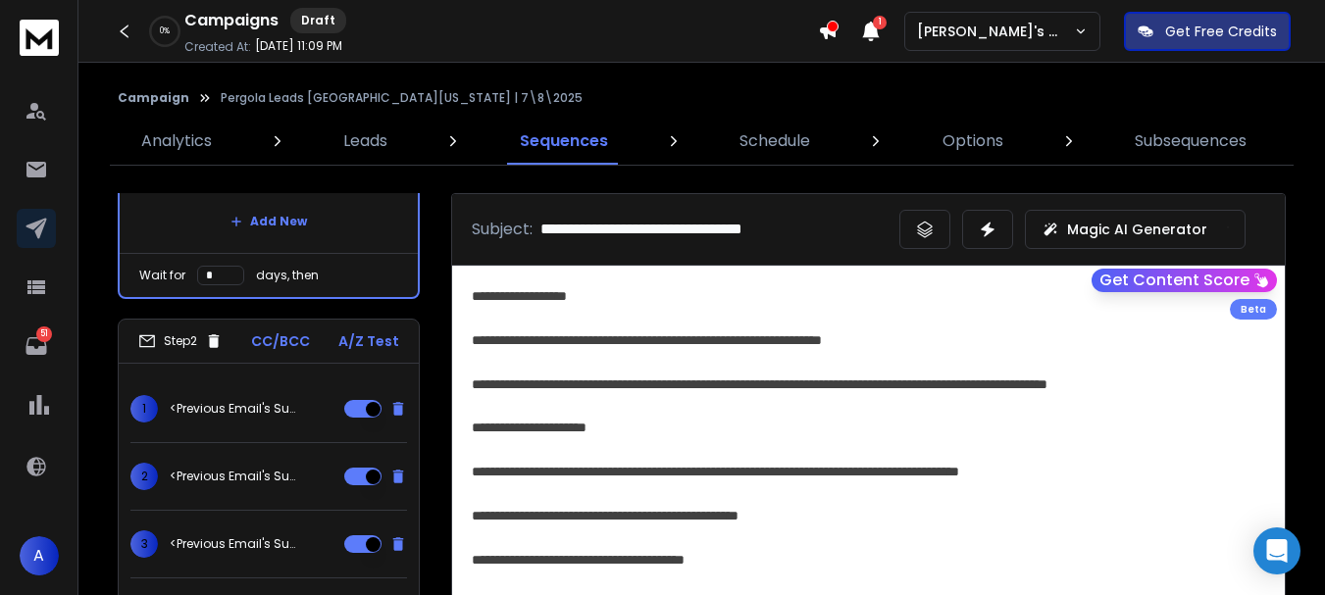
scroll to position [463, 0]
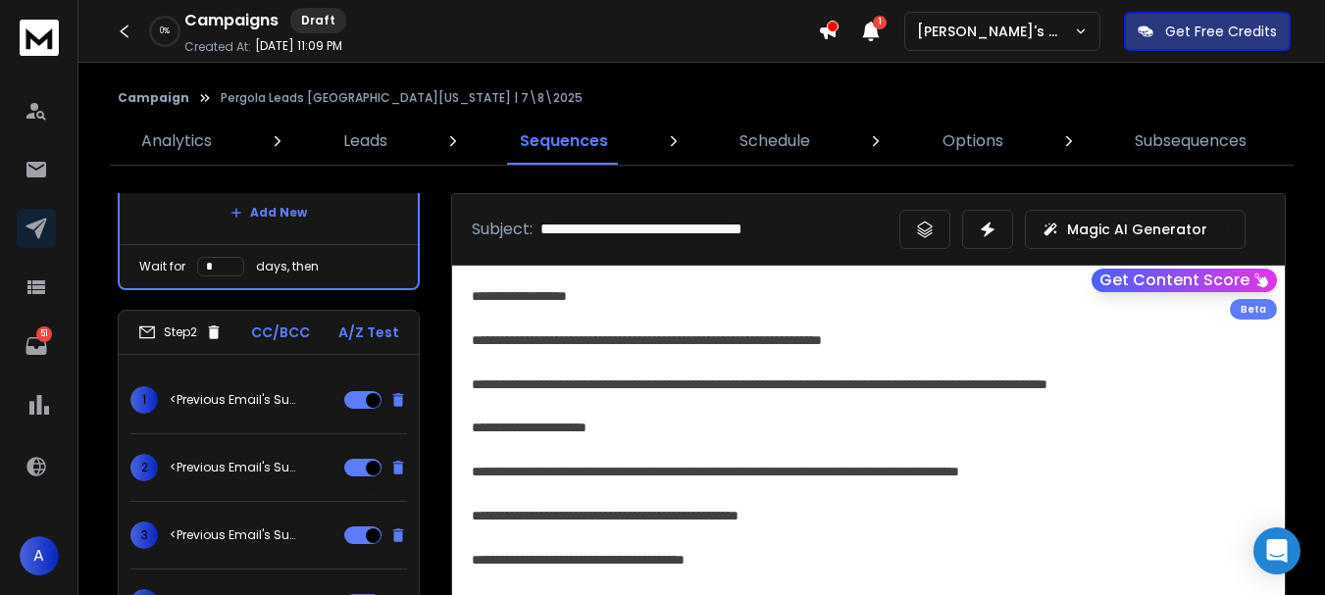
click at [225, 416] on div "1 <Previous Email's Subject>" at bounding box center [268, 401] width 277 height 68
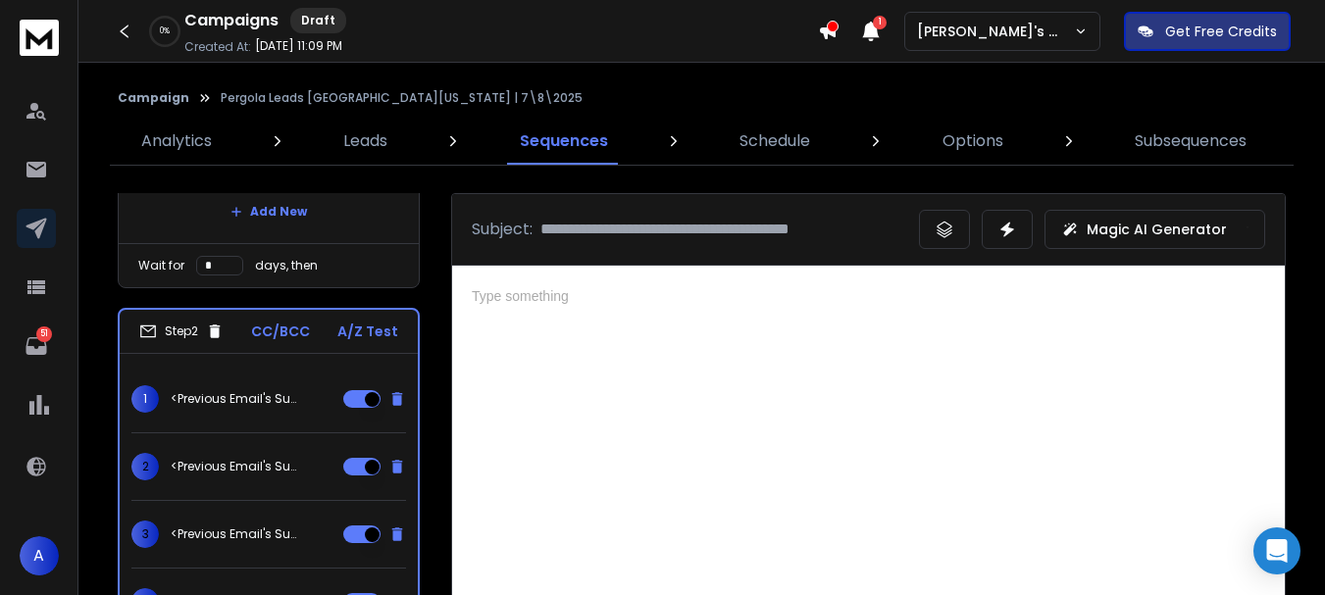
click at [635, 224] on input at bounding box center [719, 230] width 359 height 24
drag, startPoint x: 548, startPoint y: 230, endPoint x: 861, endPoint y: 237, distance: 313.0
click at [861, 237] on input at bounding box center [719, 230] width 359 height 24
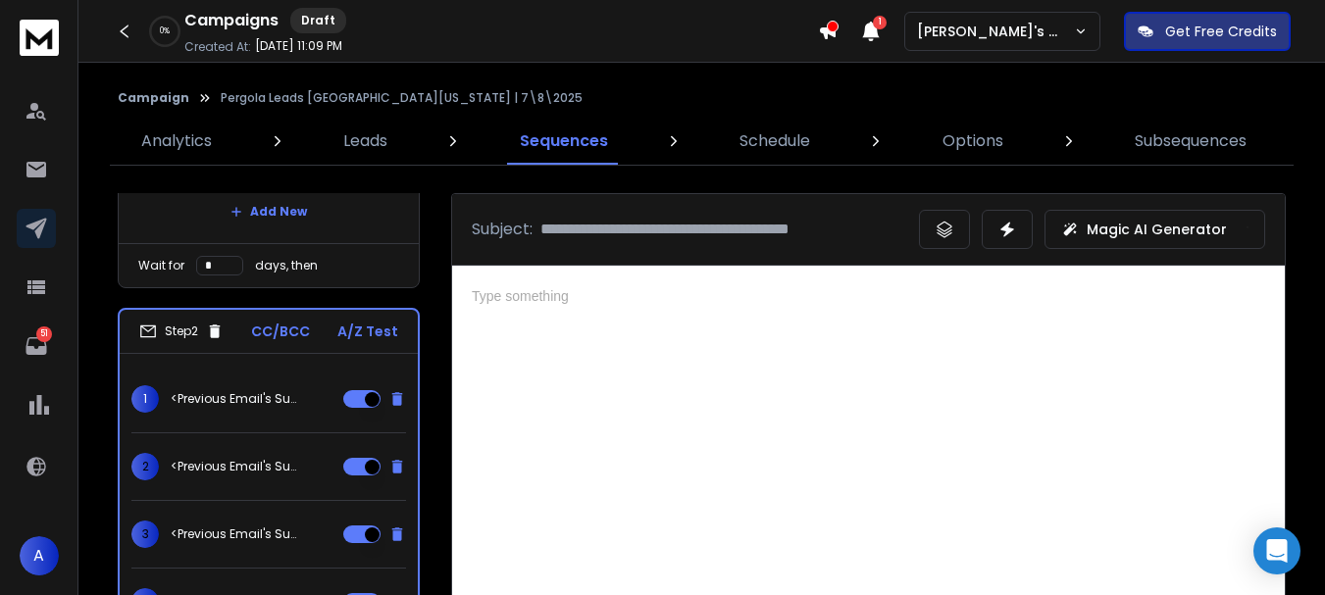
click at [861, 237] on input at bounding box center [719, 230] width 359 height 24
click at [462, 291] on div at bounding box center [868, 439] width 833 height 346
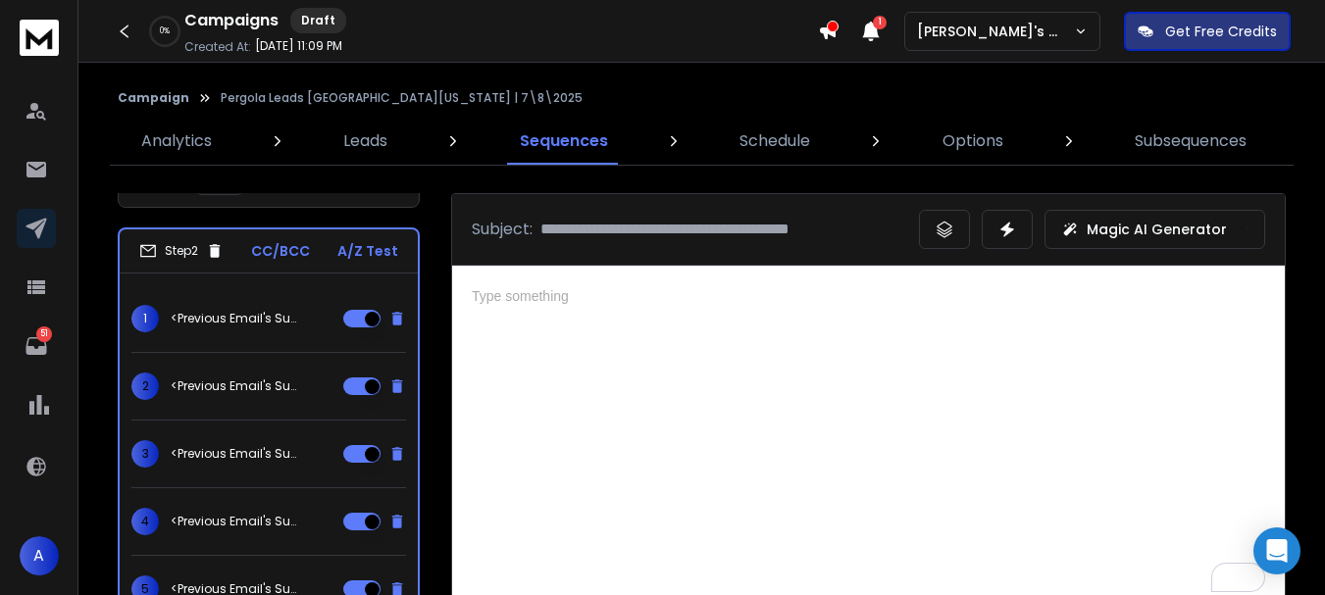
scroll to position [541, 0]
click at [227, 394] on p "<Previous Email's Subject>" at bounding box center [234, 389] width 126 height 16
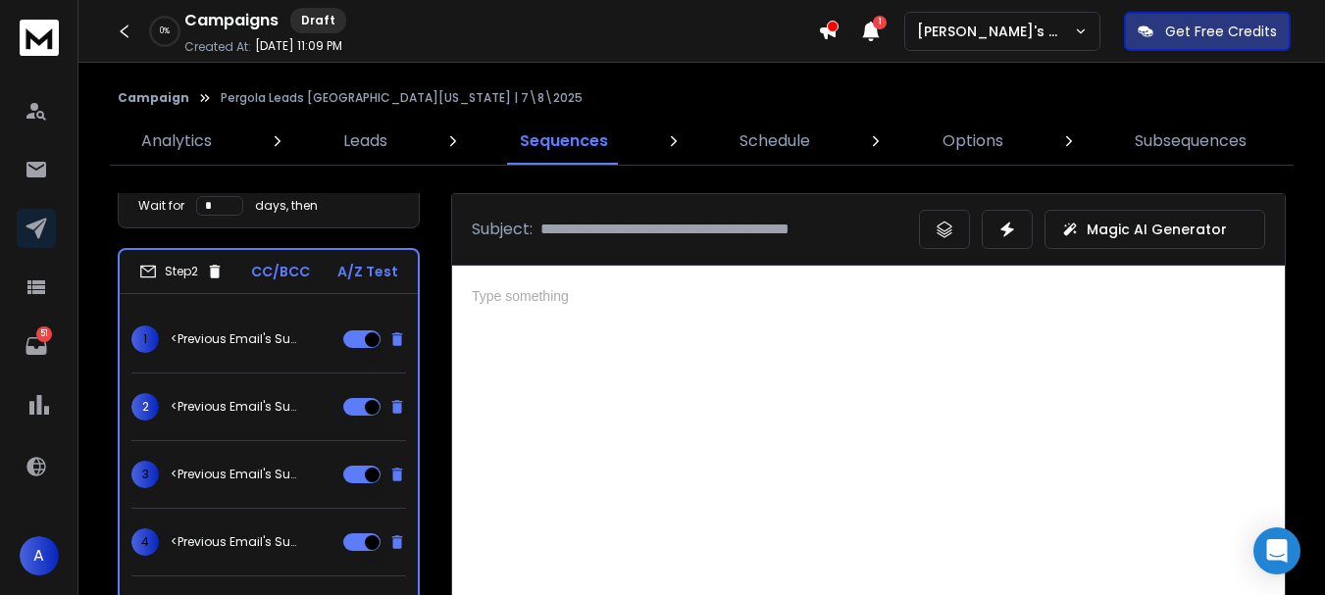
scroll to position [522, 0]
click at [539, 305] on div "To enrich screen reader interactions, please activate Accessibility in Grammarl…" at bounding box center [868, 296] width 793 height 22
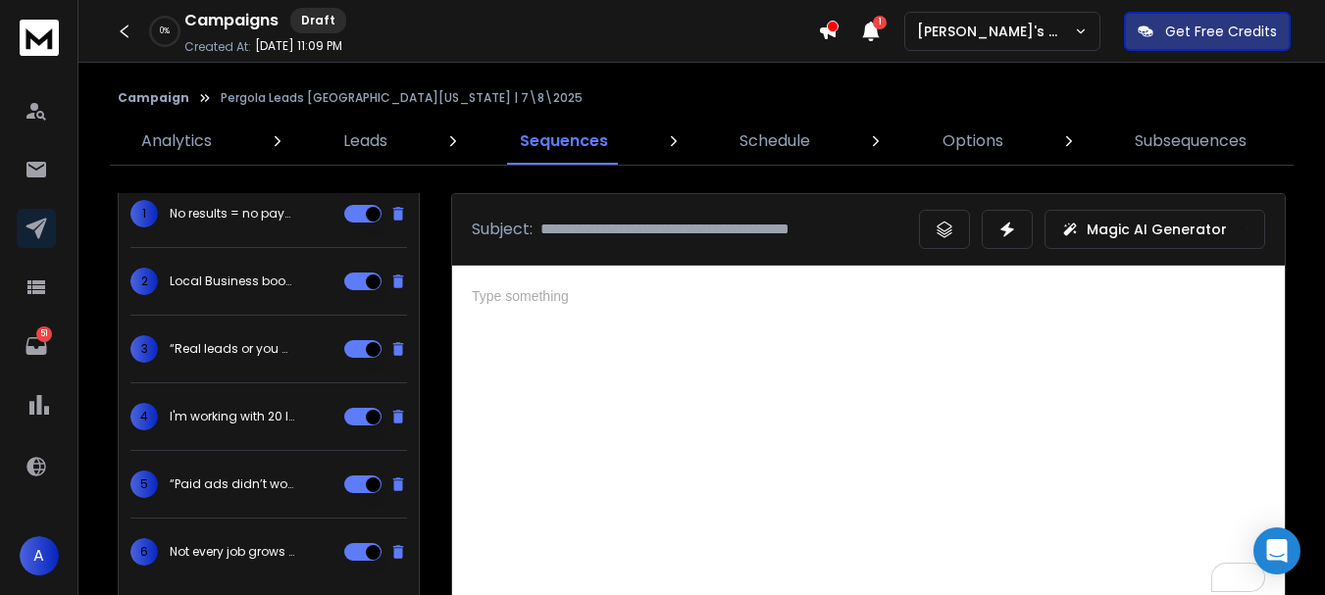
scroll to position [0, 0]
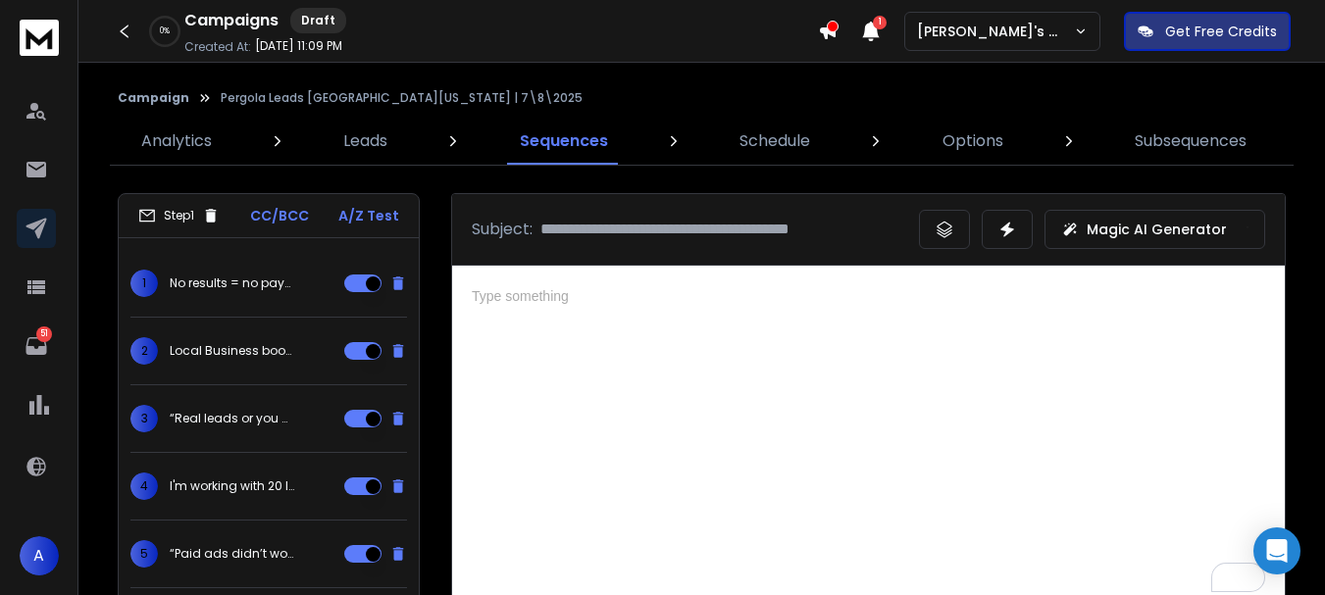
click at [522, 325] on div "To enrich screen reader interactions, please activate Accessibility in Grammarl…" at bounding box center [868, 439] width 833 height 346
click at [521, 227] on p "Subject:" at bounding box center [502, 230] width 61 height 24
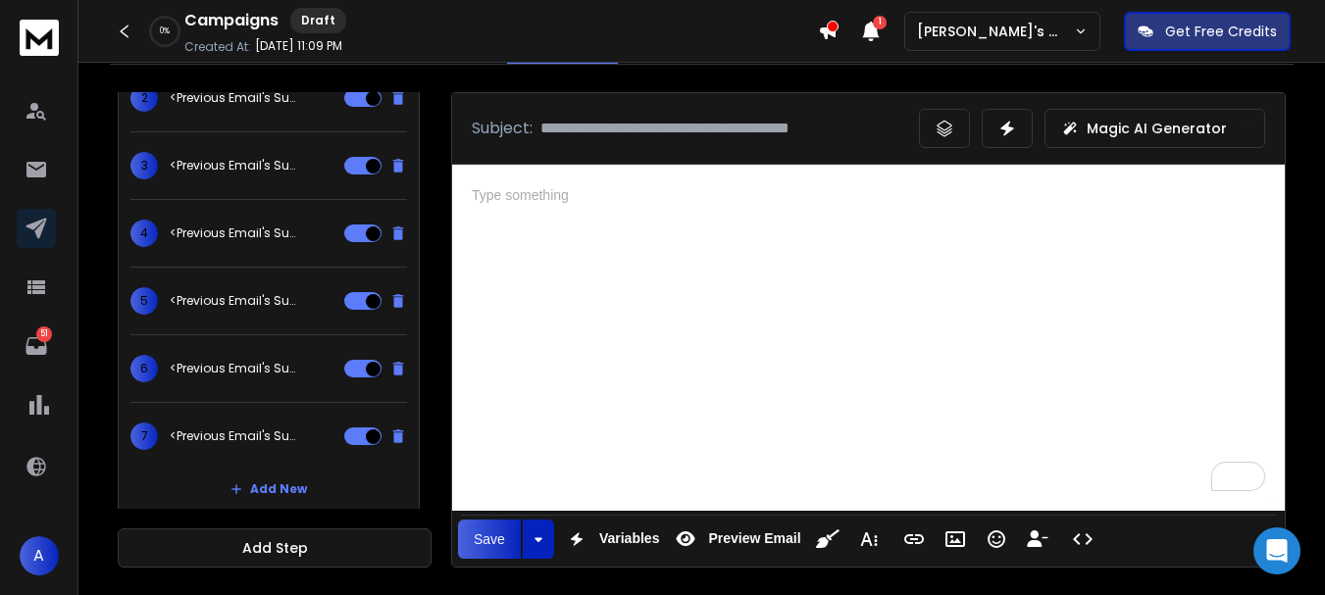
scroll to position [1550, 0]
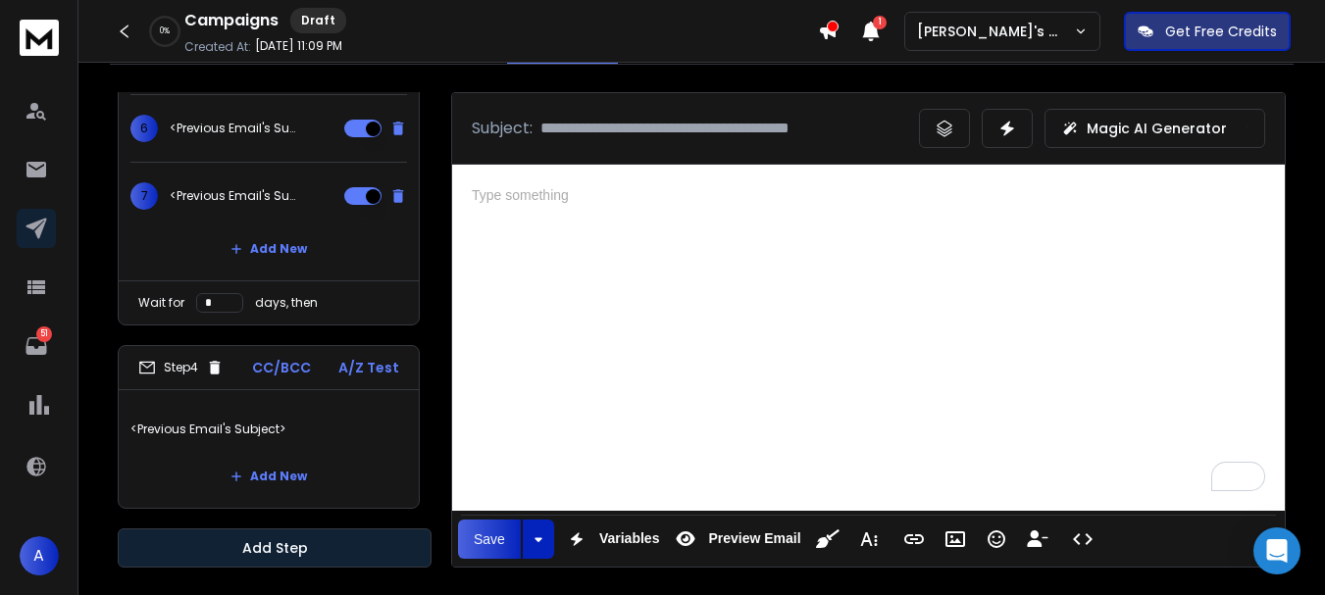
click at [276, 546] on button "Add Step" at bounding box center [275, 548] width 314 height 39
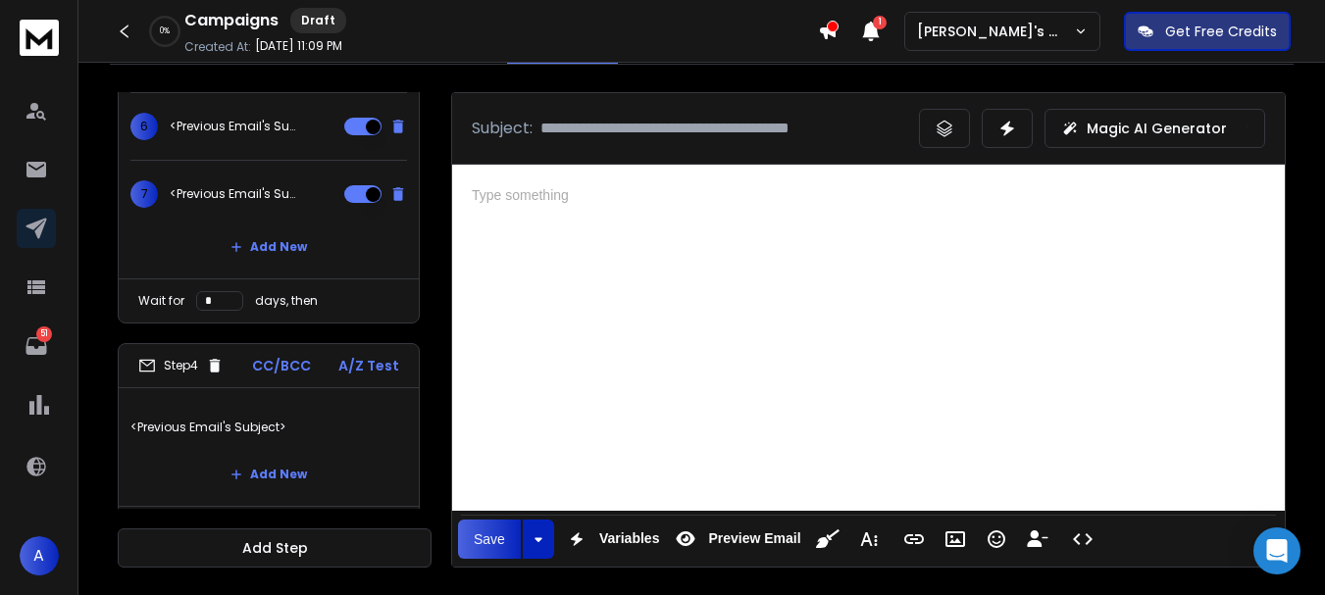
click at [675, 147] on div "Subject: Magic AI Generator" at bounding box center [868, 129] width 833 height 72
click at [734, 118] on input at bounding box center [719, 129] width 359 height 24
click at [734, 141] on div "Subject: Magic AI Generator" at bounding box center [868, 129] width 833 height 72
click at [707, 237] on div "To enrich screen reader interactions, please activate Accessibility in Grammarl…" at bounding box center [868, 338] width 833 height 346
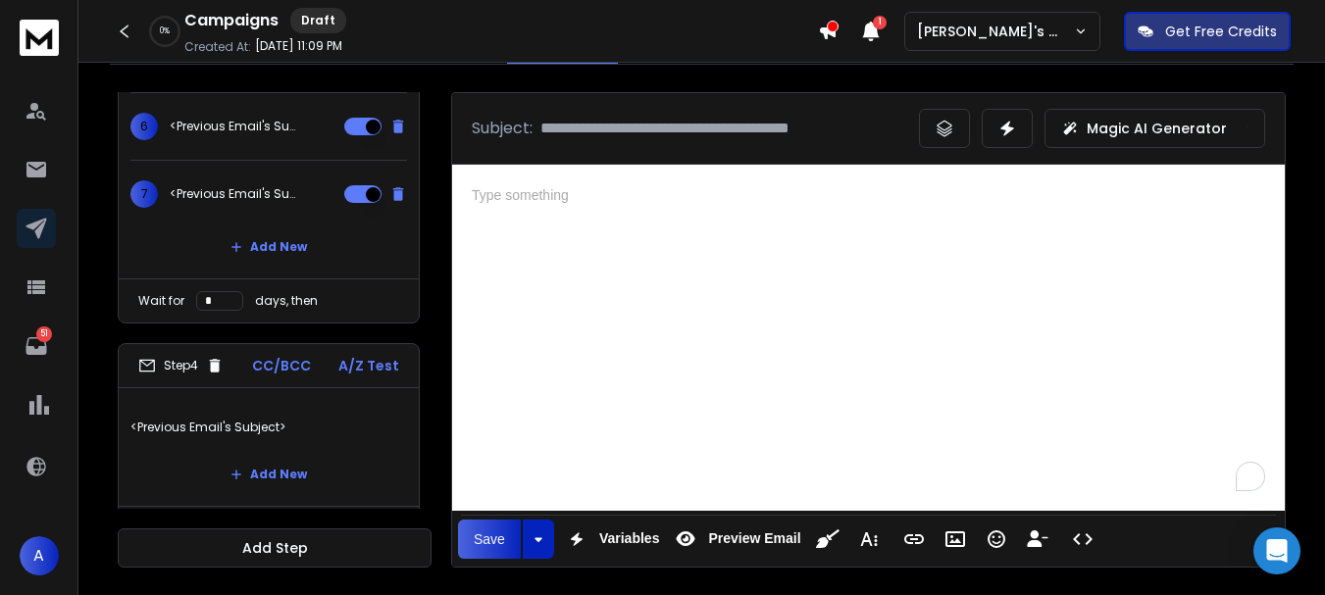
click at [707, 237] on div "To enrich screen reader interactions, please activate Accessibility in Grammarl…" at bounding box center [868, 338] width 833 height 346
click at [221, 364] on icon at bounding box center [215, 366] width 11 height 14
type input "**********"
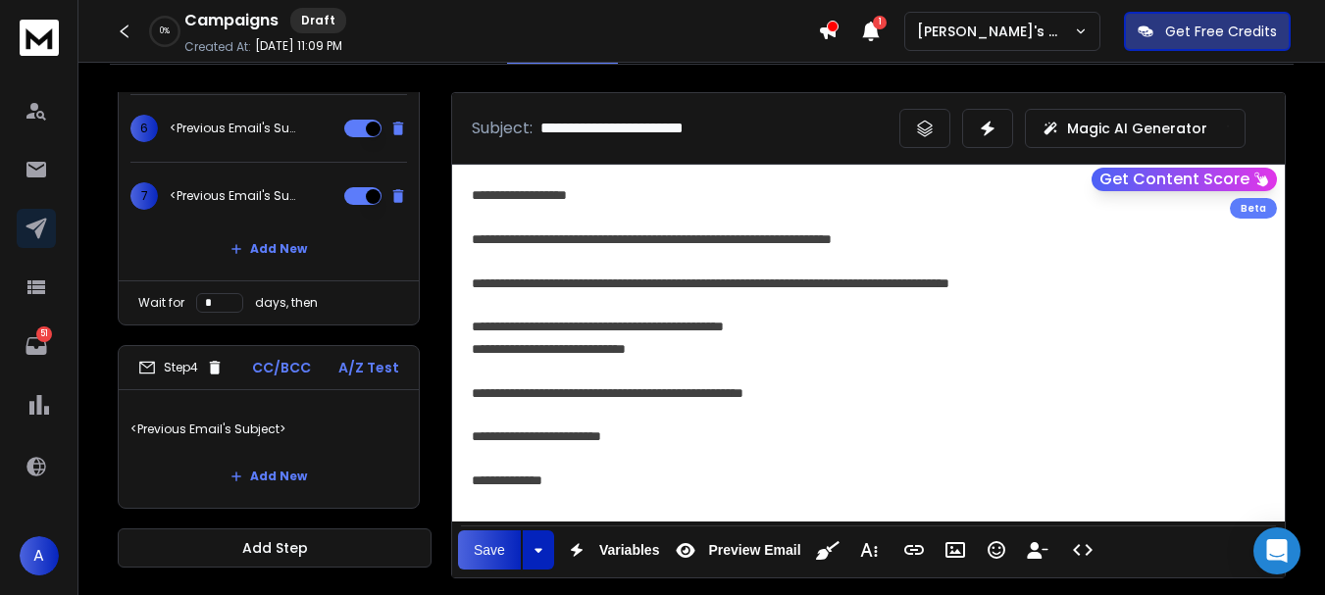
scroll to position [12, 0]
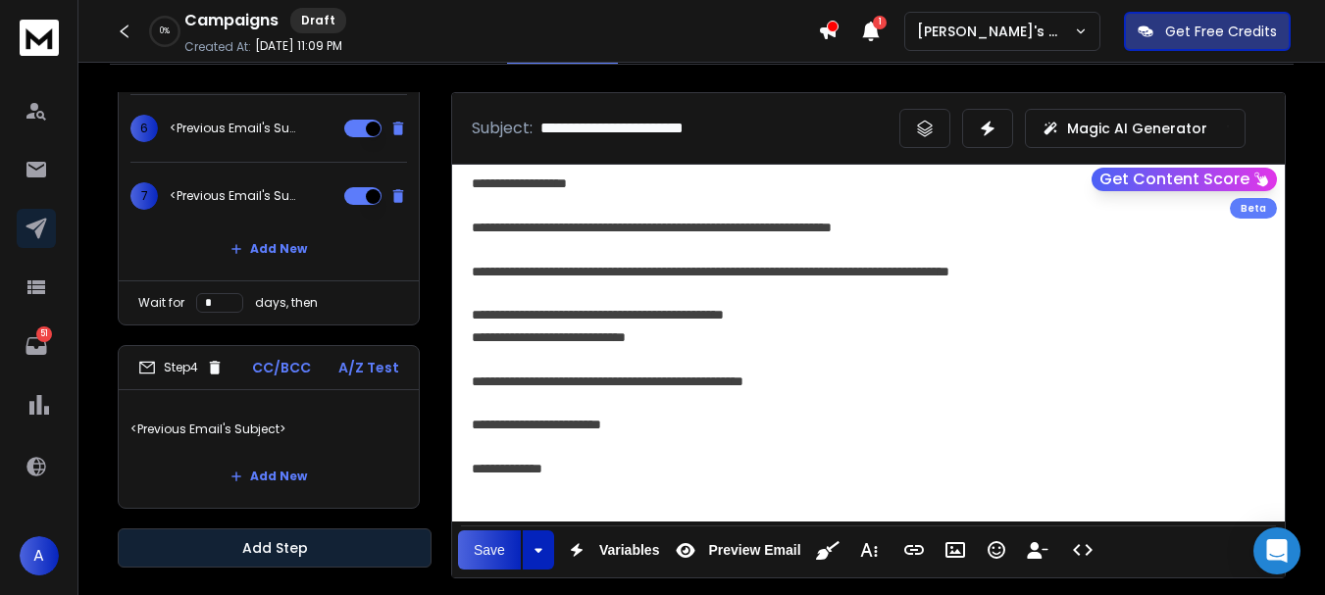
click at [345, 551] on button "Add Step" at bounding box center [275, 548] width 314 height 39
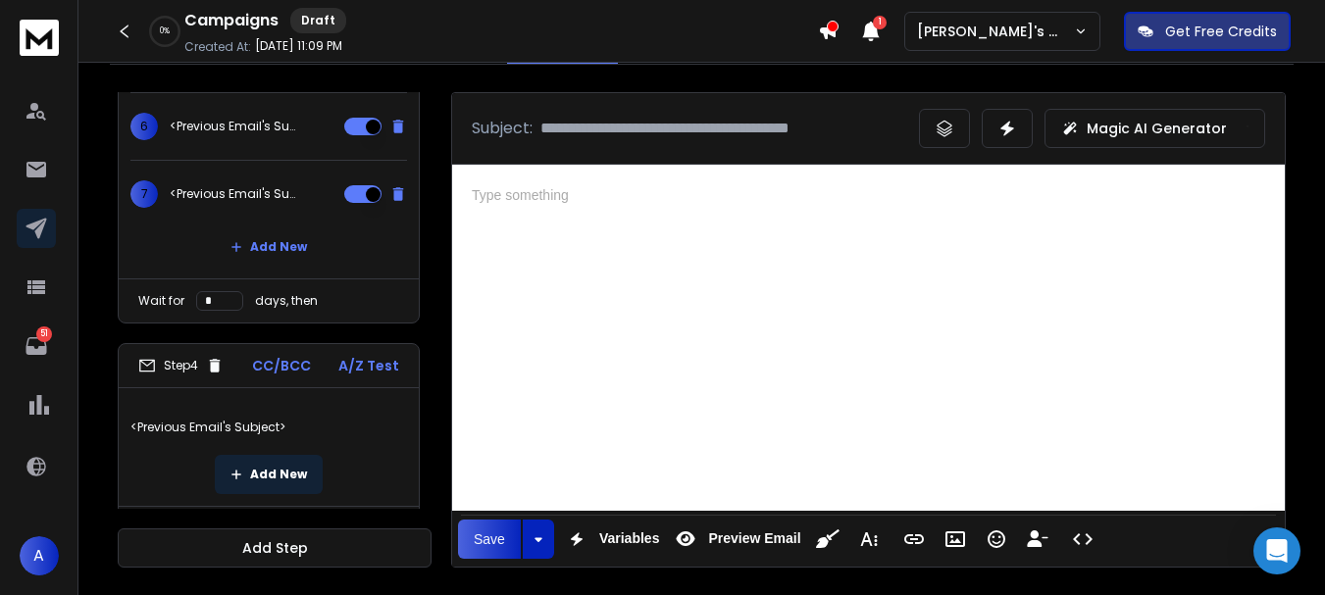
click at [285, 473] on button "Add New" at bounding box center [269, 474] width 108 height 39
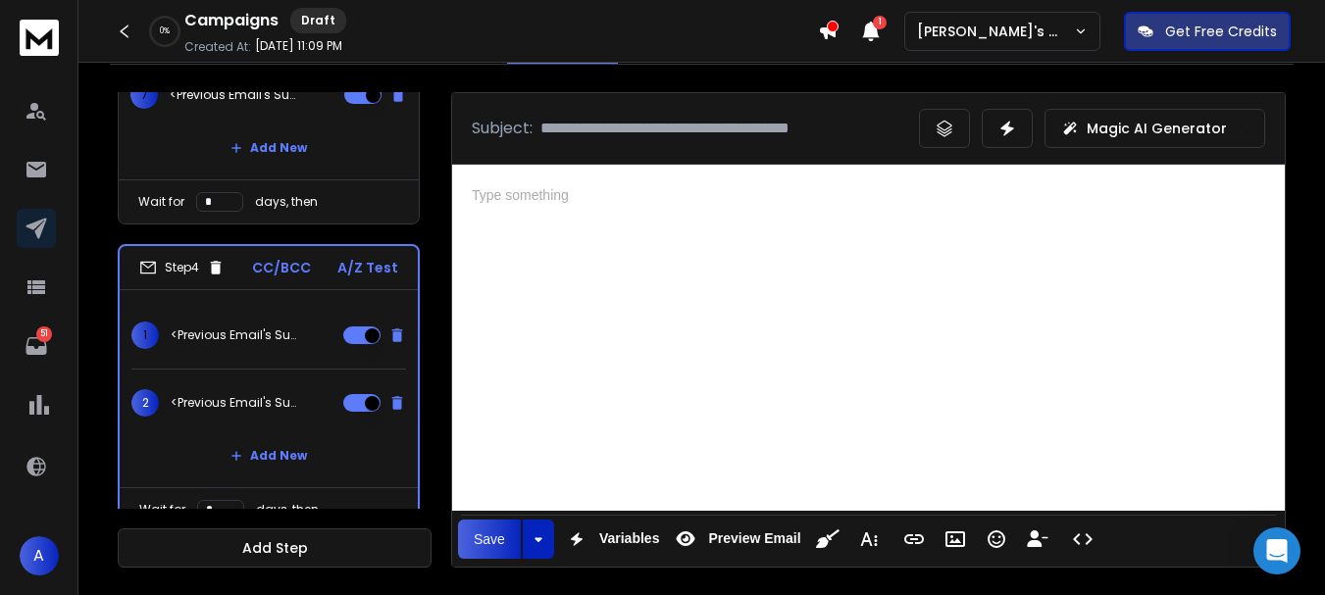
scroll to position [1648, 0]
click at [222, 268] on icon at bounding box center [216, 269] width 11 height 14
type input "**********"
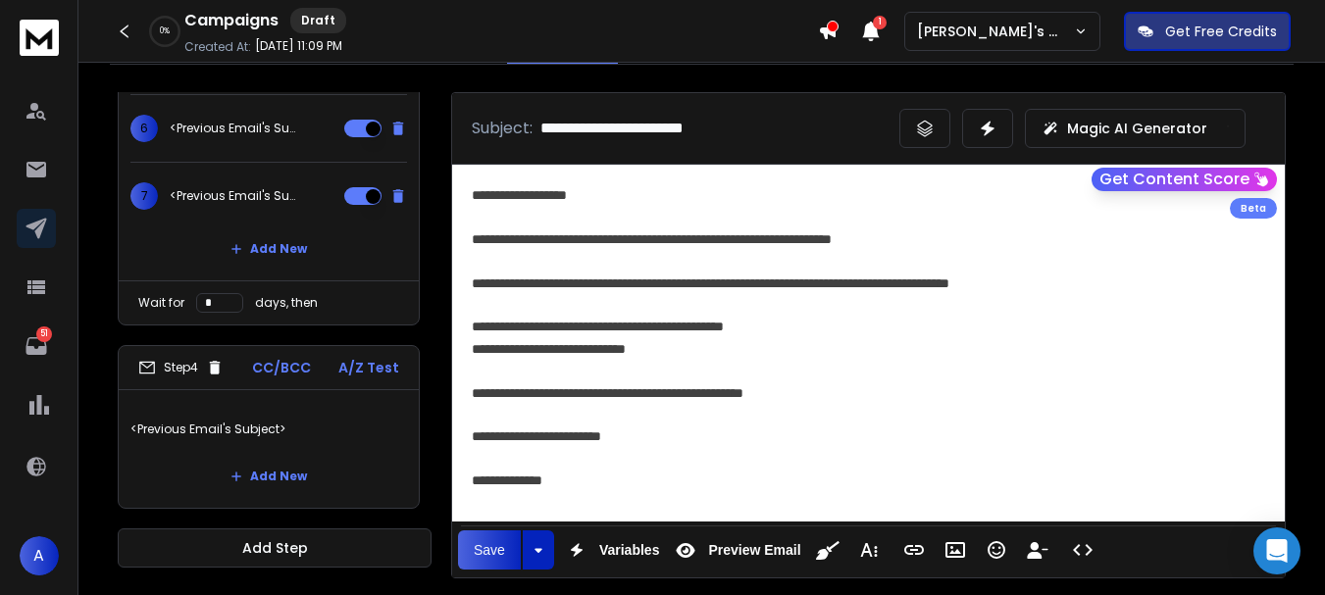
scroll to position [112, 0]
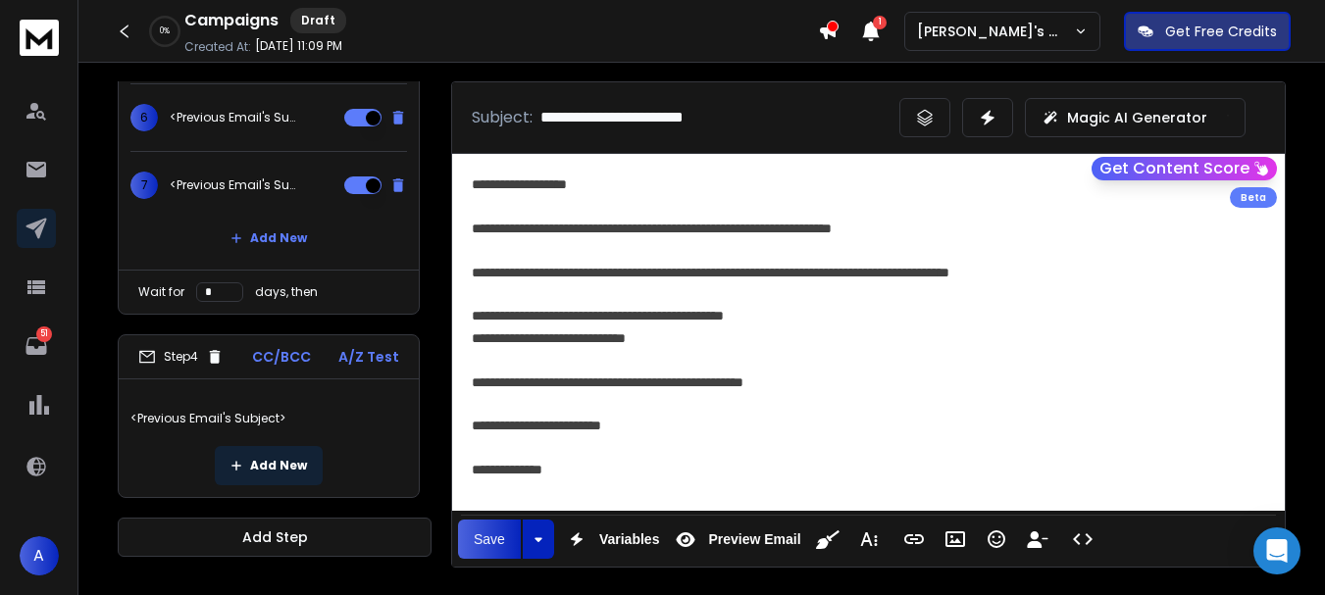
click at [295, 474] on button "Add New" at bounding box center [269, 465] width 108 height 39
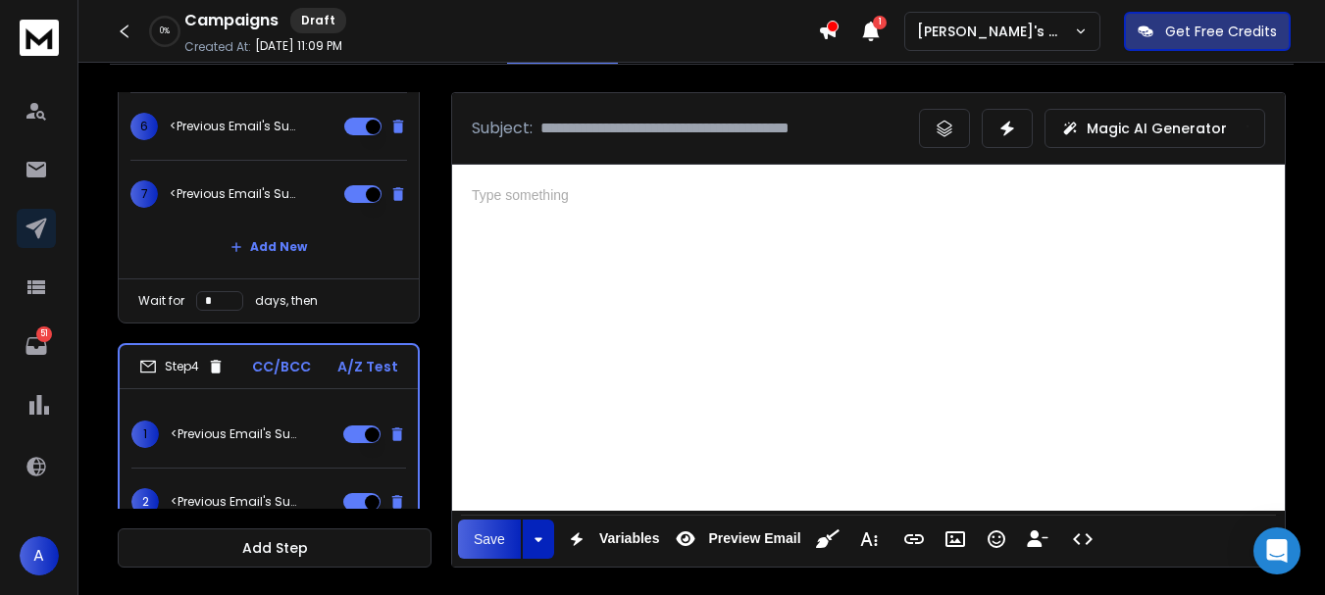
scroll to position [1629, 0]
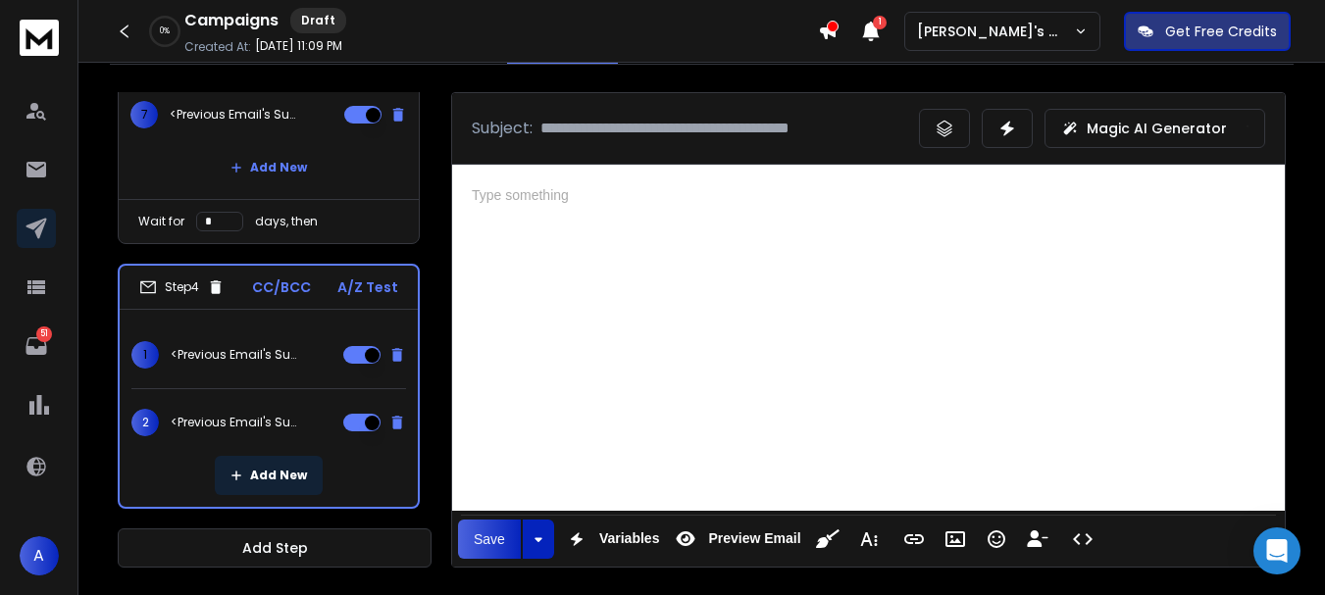
click at [283, 471] on button "Add New" at bounding box center [269, 475] width 108 height 39
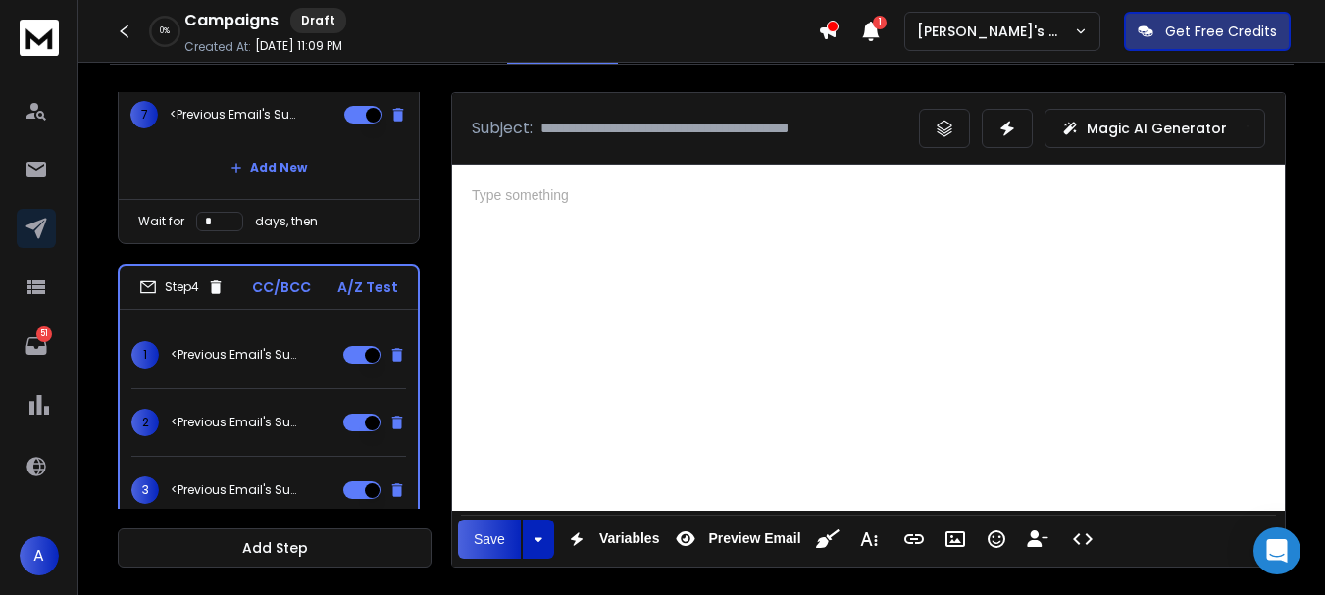
scroll to position [1697, 0]
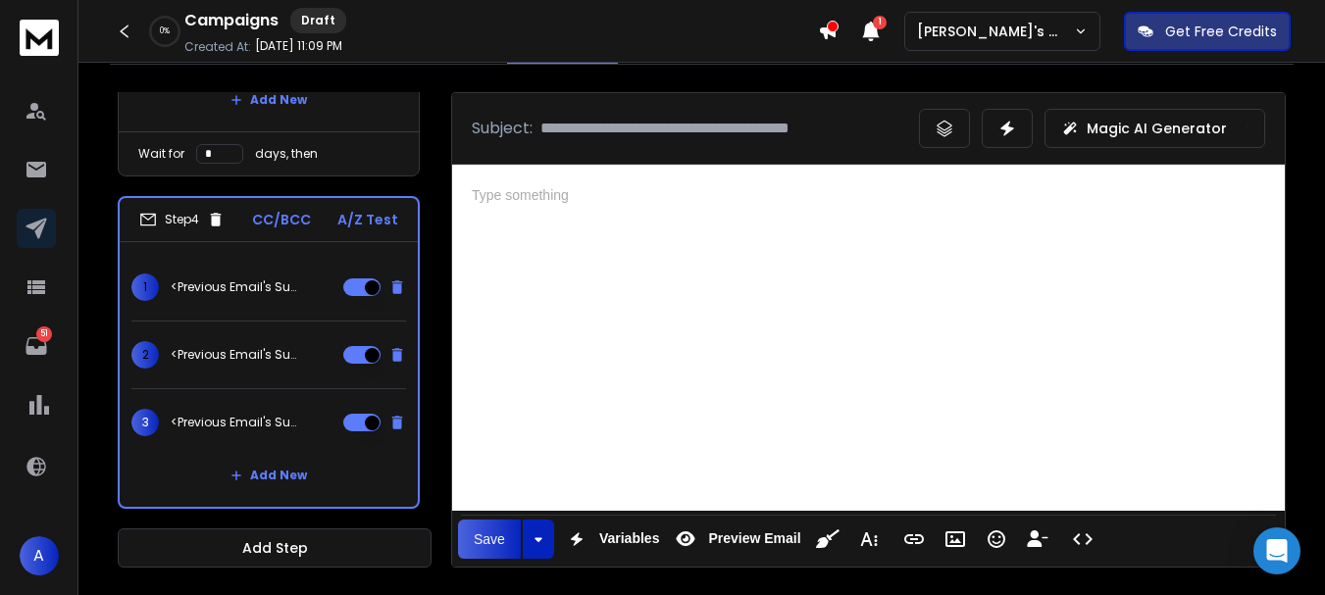
click at [267, 455] on div "3 <Previous Email's Subject>" at bounding box center [268, 422] width 275 height 67
click at [611, 121] on input at bounding box center [719, 129] width 359 height 24
click at [572, 179] on div "To enrich screen reader interactions, please activate Accessibility in Grammarl…" at bounding box center [868, 338] width 833 height 346
click at [255, 368] on div "2 <Previous Email's Subject>" at bounding box center [213, 354] width 165 height 27
click at [225, 406] on div "3 <Previous Email's Subject>" at bounding box center [268, 422] width 275 height 67
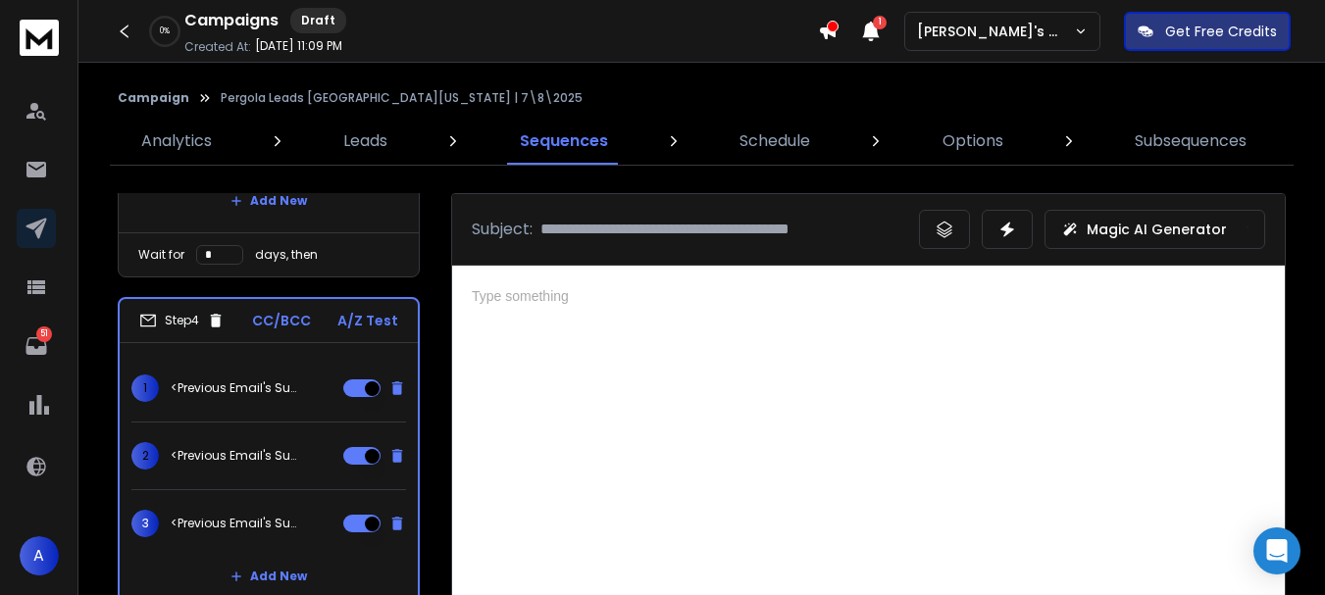
scroll to position [101, 0]
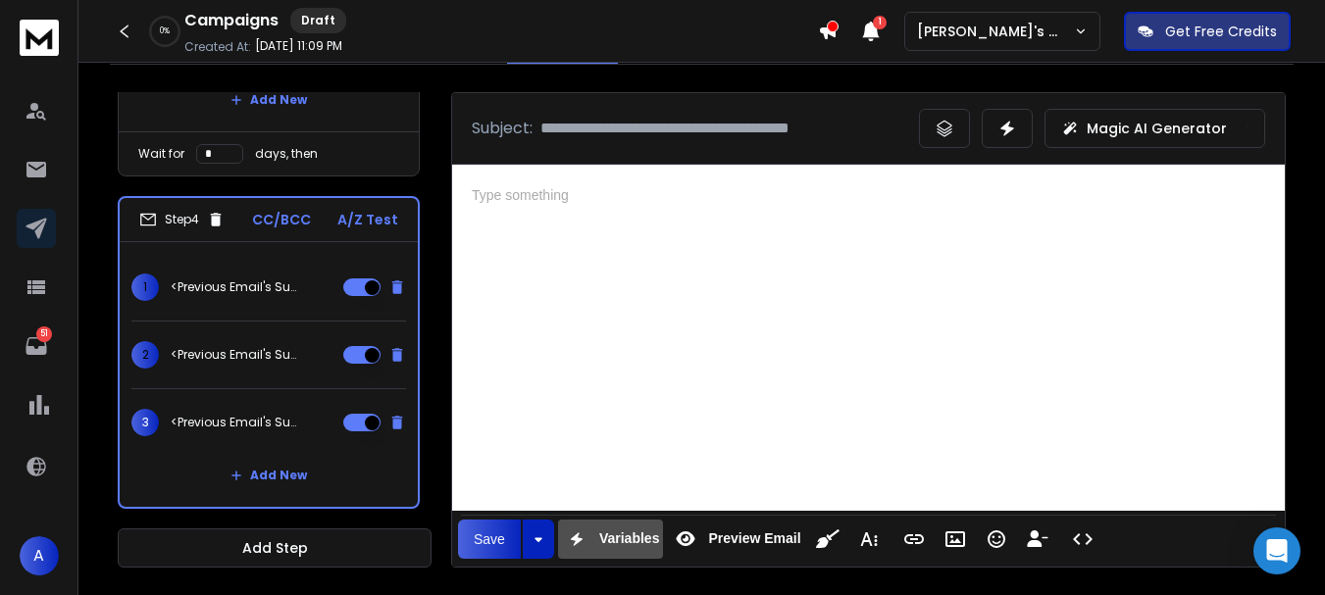
click at [612, 542] on span "Variables" at bounding box center [629, 539] width 69 height 17
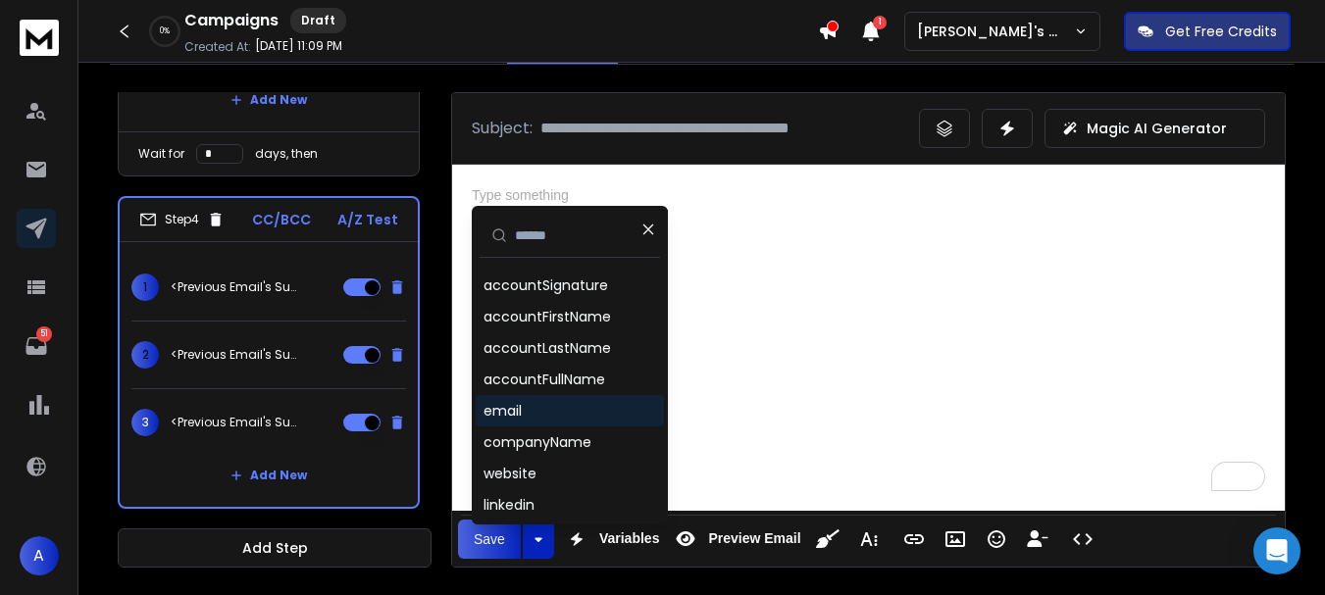
click at [907, 276] on div "To enrich screen reader interactions, please activate Accessibility in Grammarl…" at bounding box center [868, 338] width 833 height 346
click at [641, 221] on div at bounding box center [648, 229] width 39 height 39
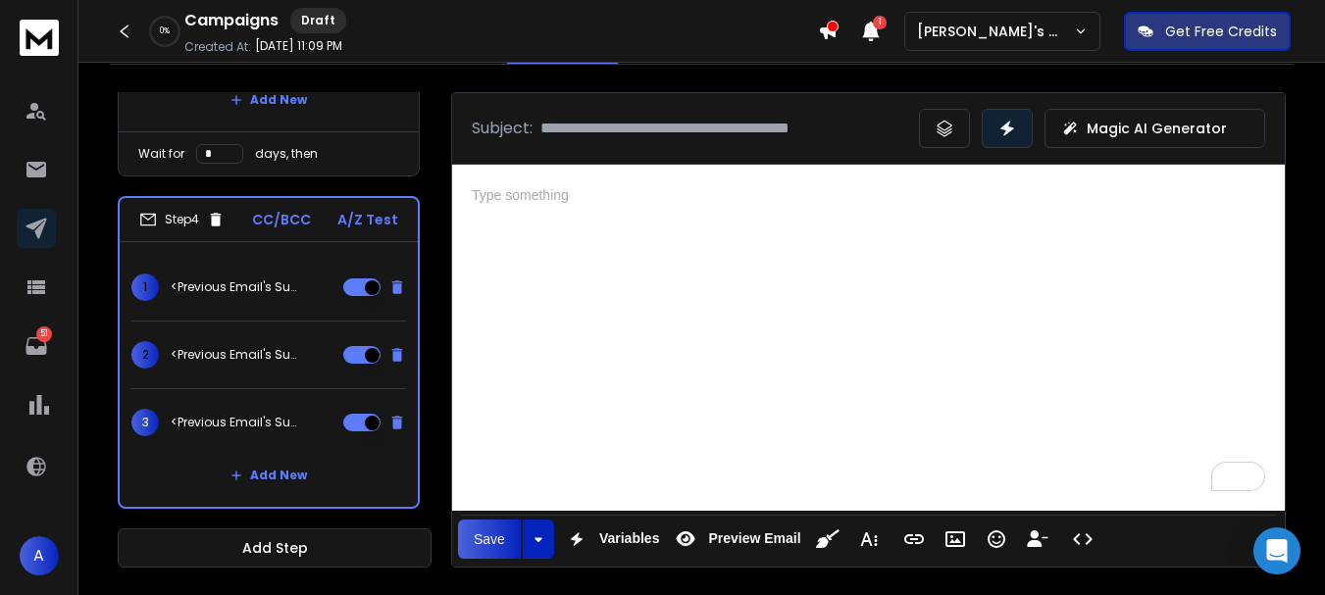
click at [1014, 137] on button "button" at bounding box center [1007, 128] width 51 height 39
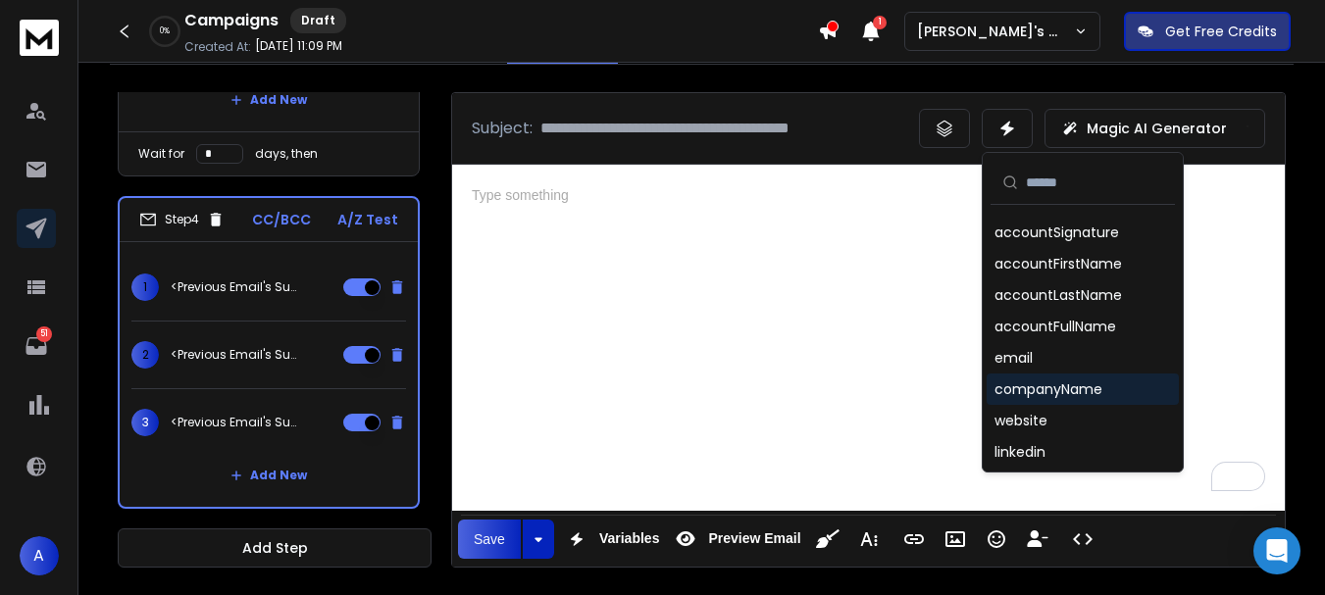
click at [808, 282] on div "To enrich screen reader interactions, please activate Accessibility in Grammarl…" at bounding box center [868, 338] width 833 height 346
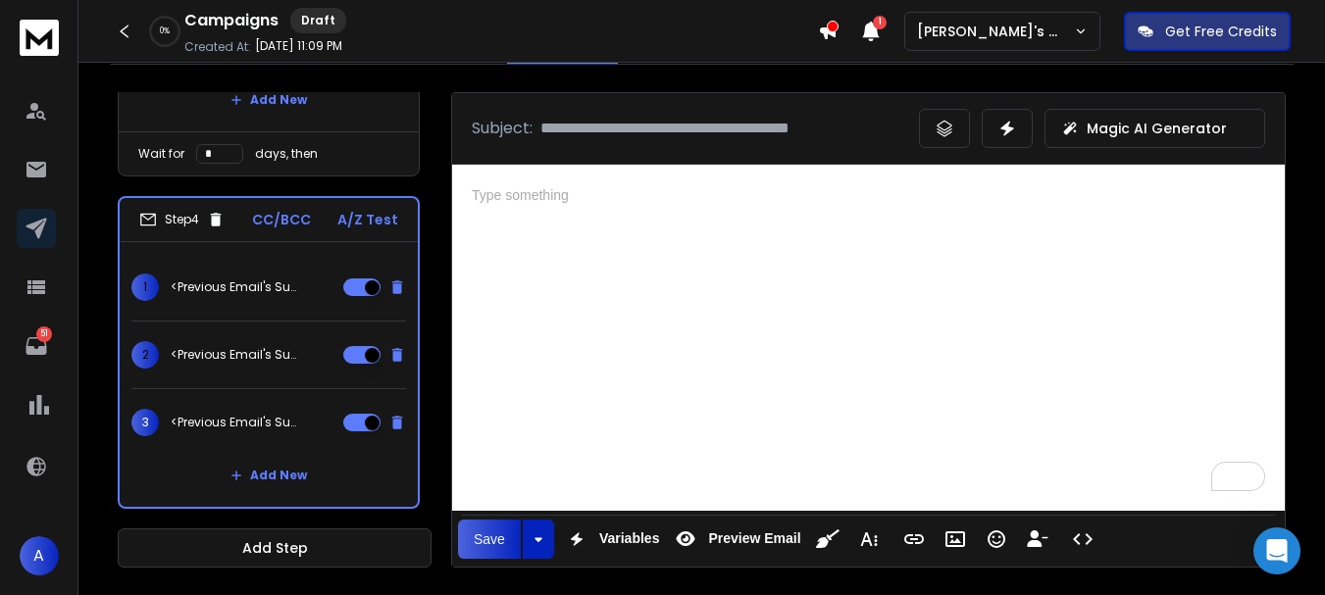
scroll to position [0, 0]
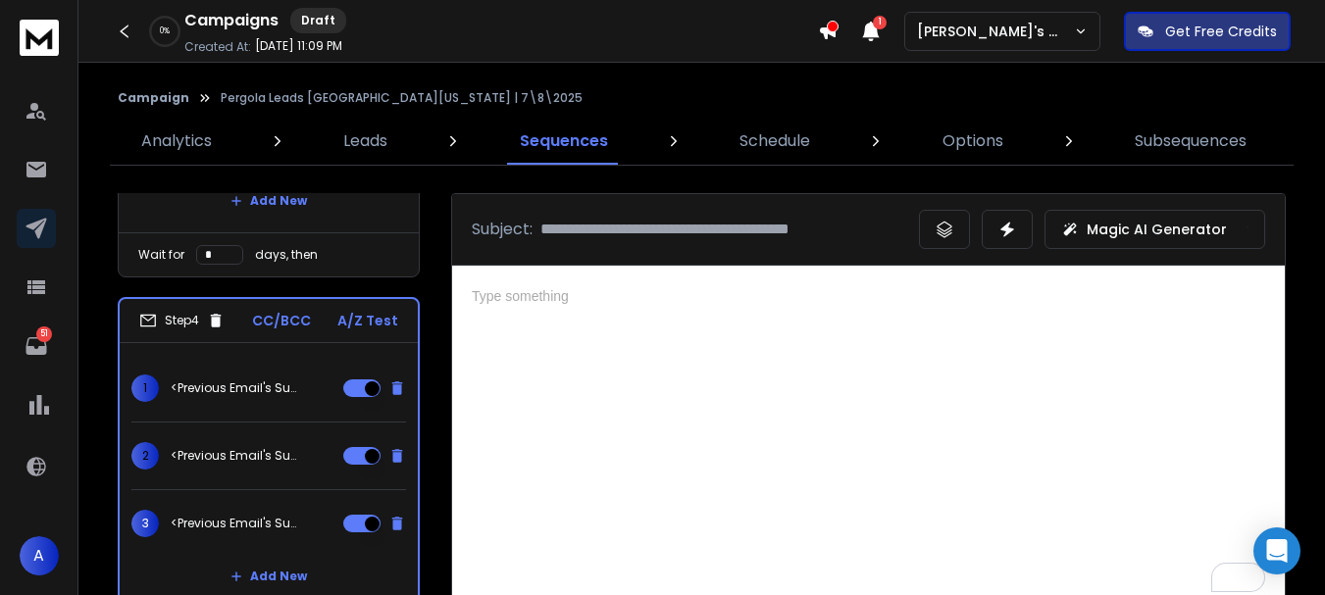
click at [737, 239] on input at bounding box center [719, 230] width 359 height 24
click at [735, 354] on div "To enrich screen reader interactions, please activate Accessibility in Grammarl…" at bounding box center [868, 439] width 833 height 346
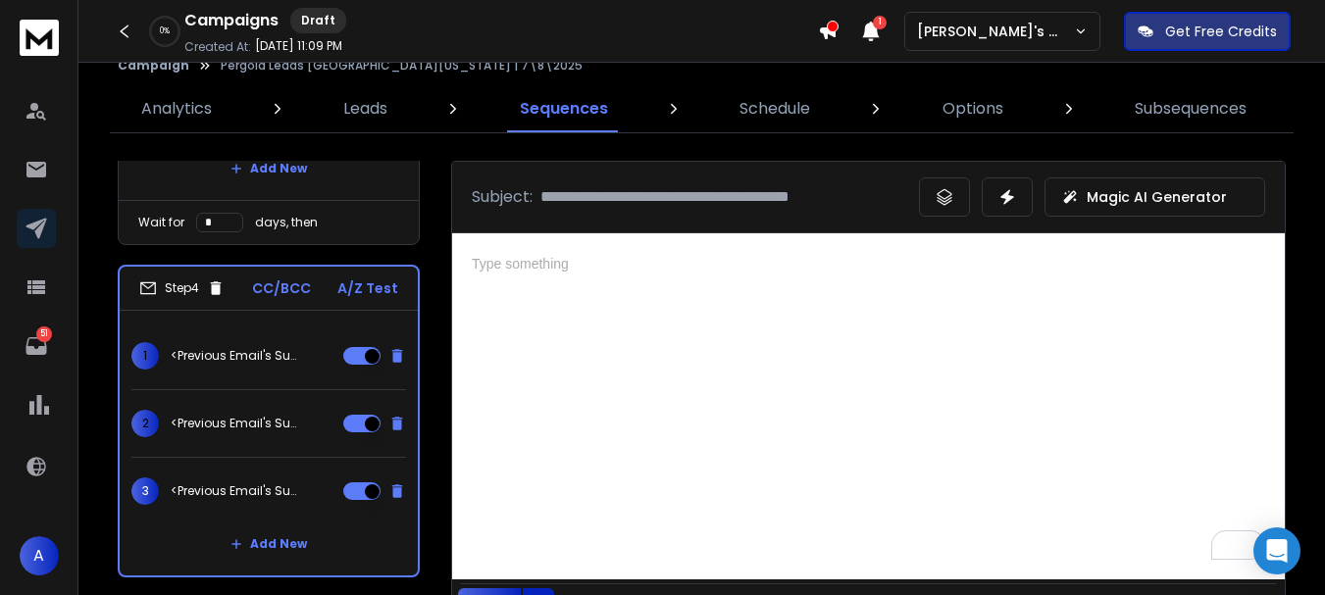
scroll to position [29, 0]
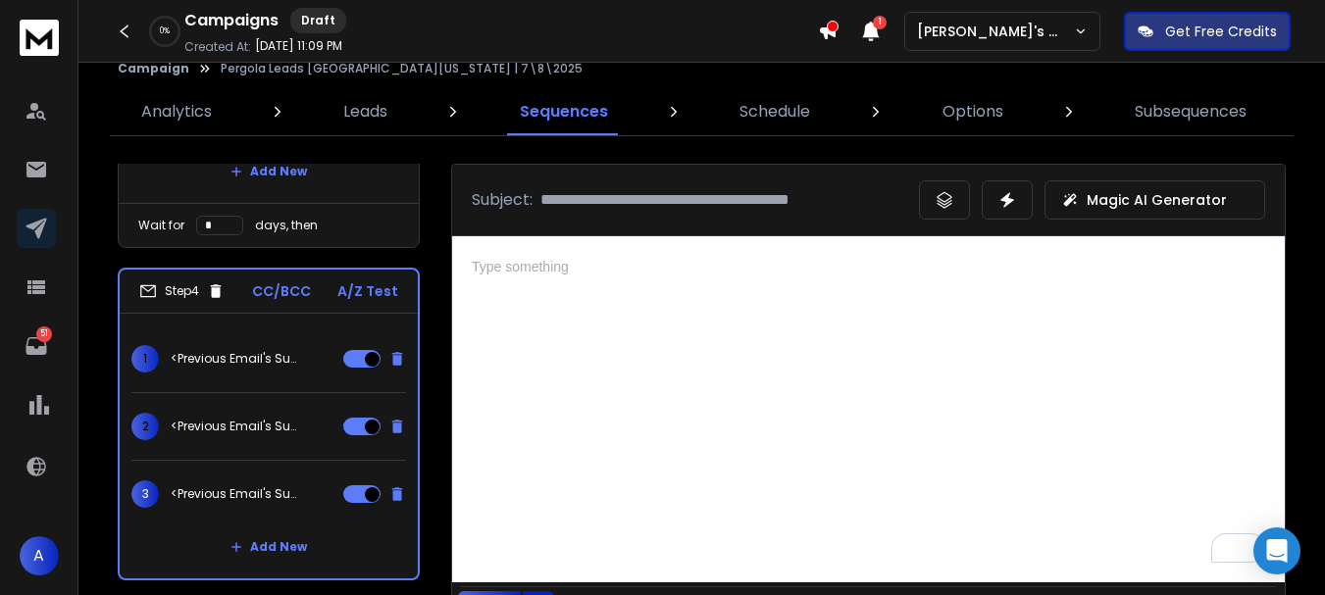
click at [686, 208] on input at bounding box center [719, 200] width 359 height 24
click at [690, 423] on div "To enrich screen reader interactions, please activate Accessibility in Grammarl…" at bounding box center [868, 409] width 833 height 346
